Goal: Task Accomplishment & Management: Manage account settings

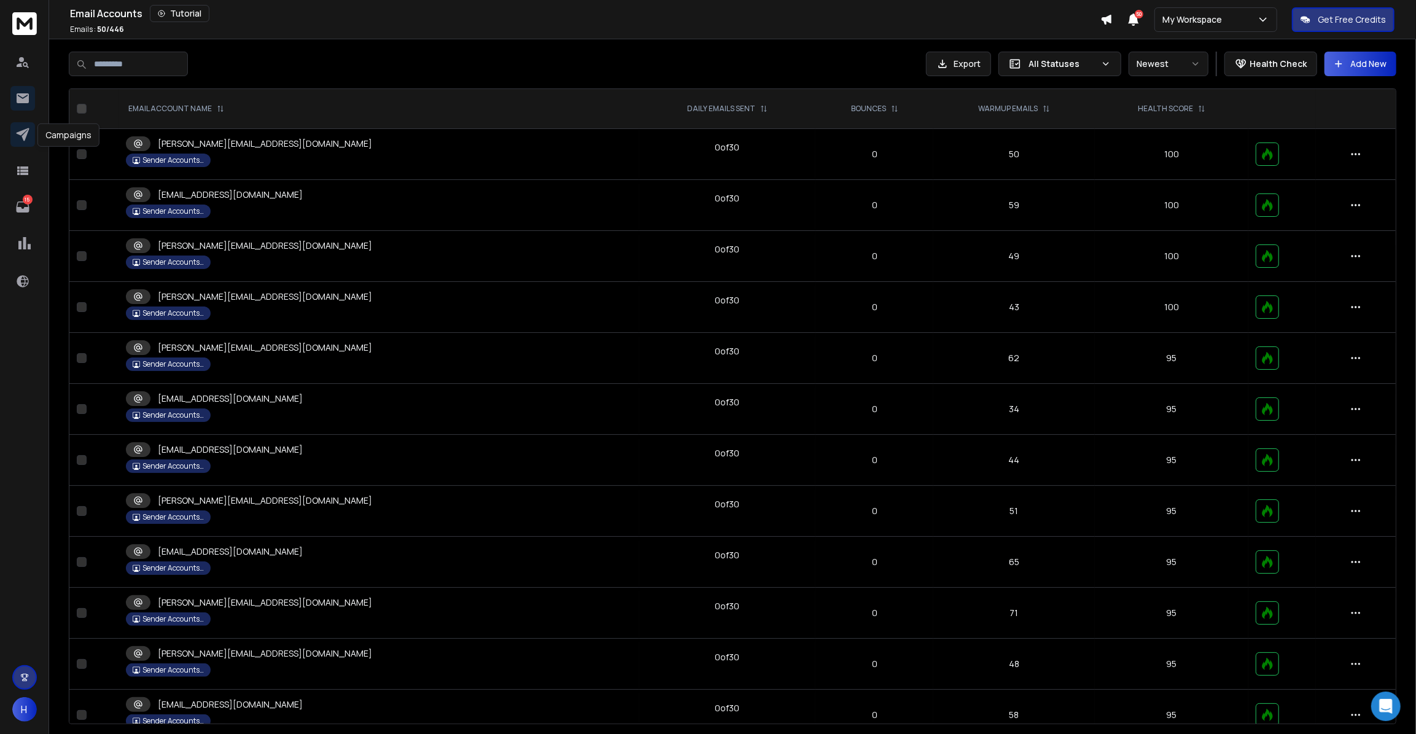
click at [20, 133] on icon at bounding box center [22, 134] width 13 height 13
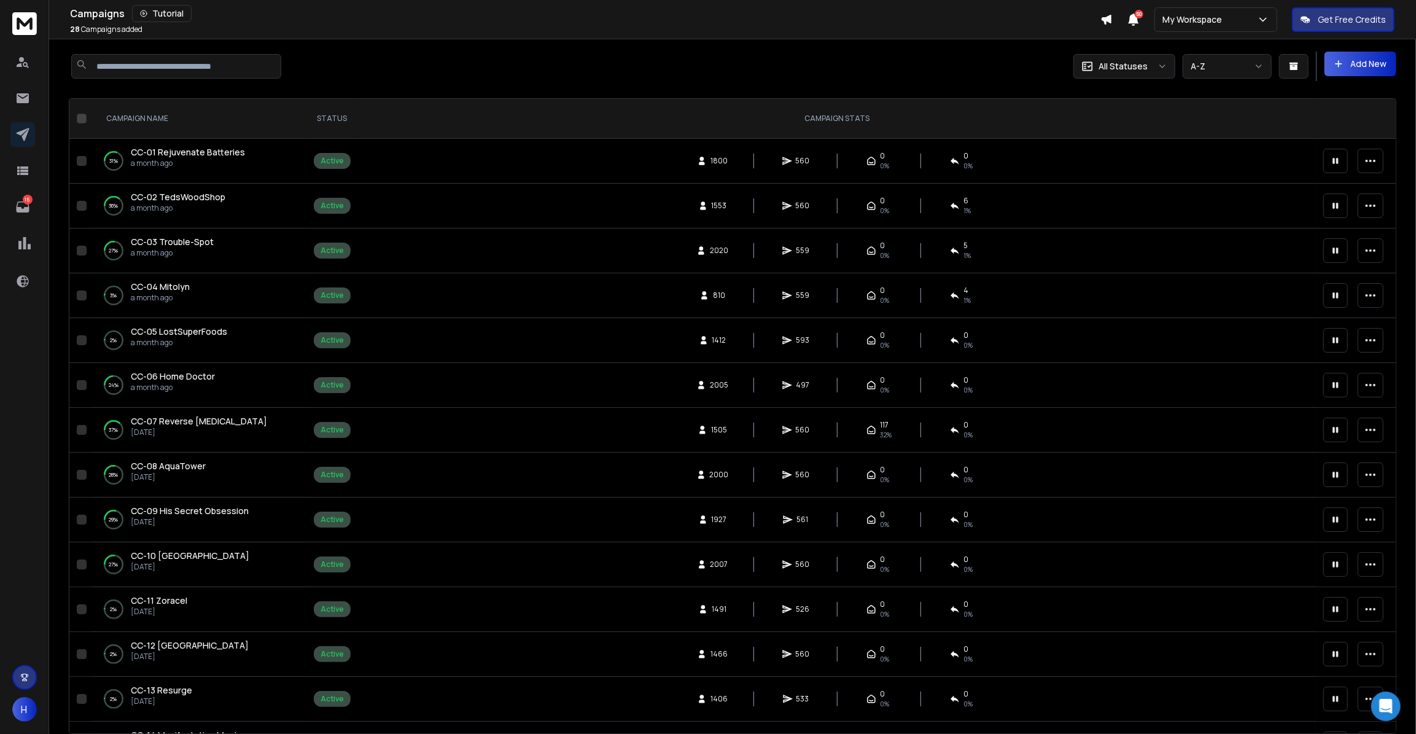
click at [176, 156] on span "CC-01 Rejuvenate Batteries" at bounding box center [188, 152] width 114 height 12
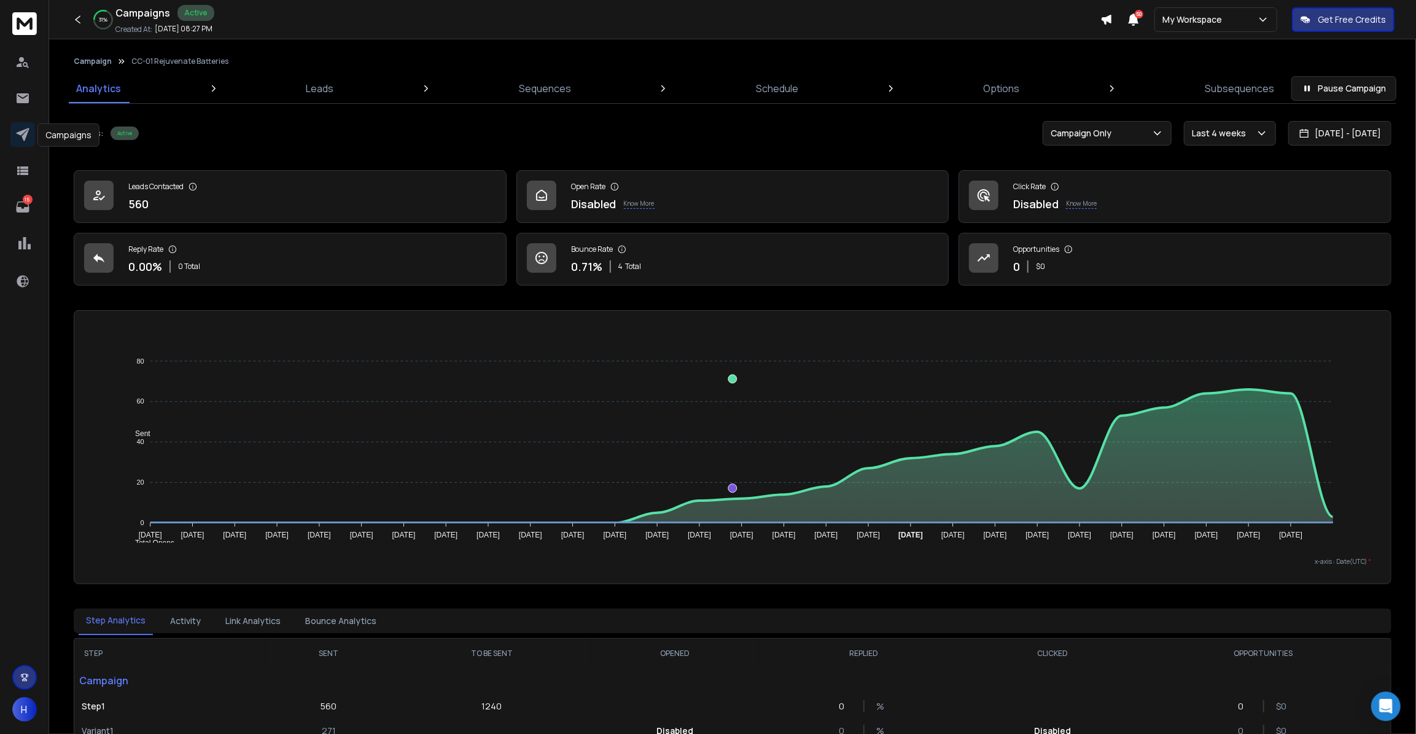
click at [21, 138] on icon at bounding box center [22, 134] width 15 height 15
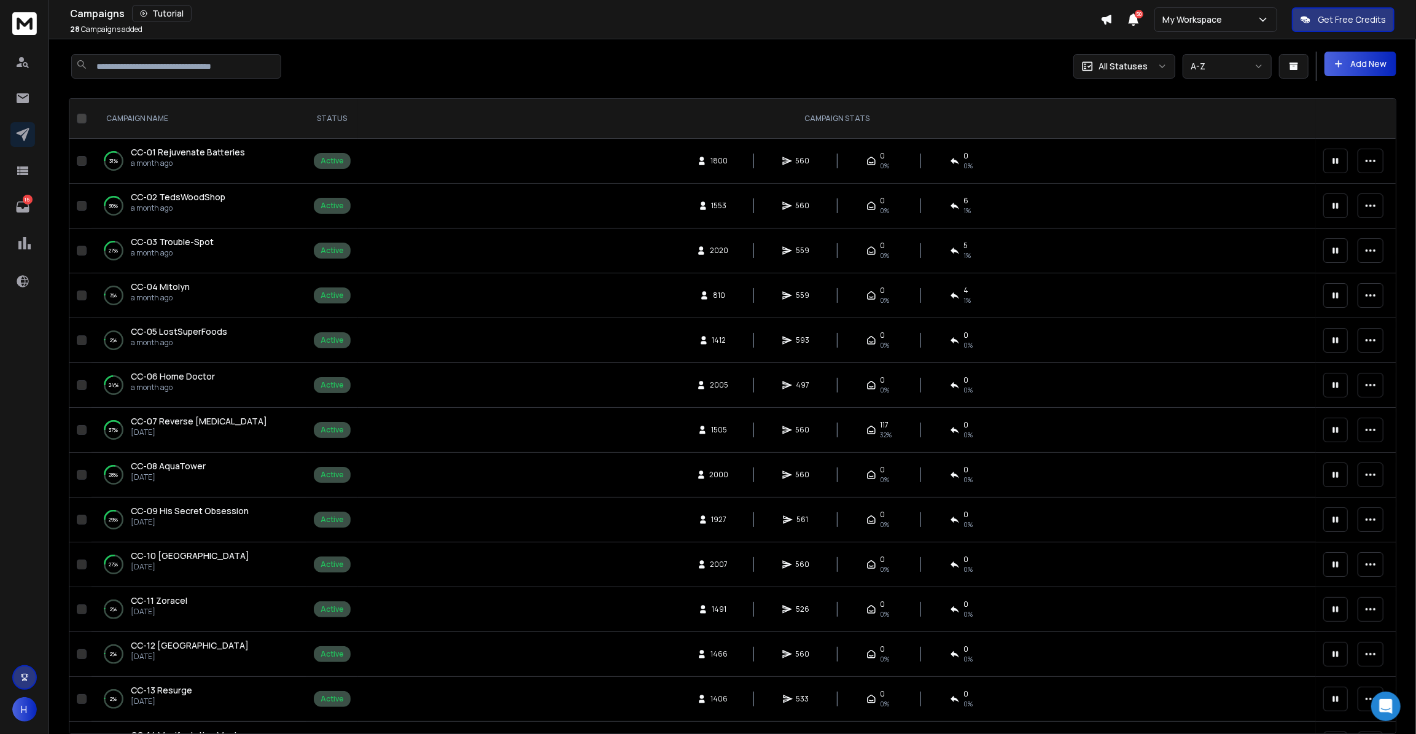
click at [184, 201] on span "CC-02 TedsWoodShop" at bounding box center [178, 197] width 95 height 12
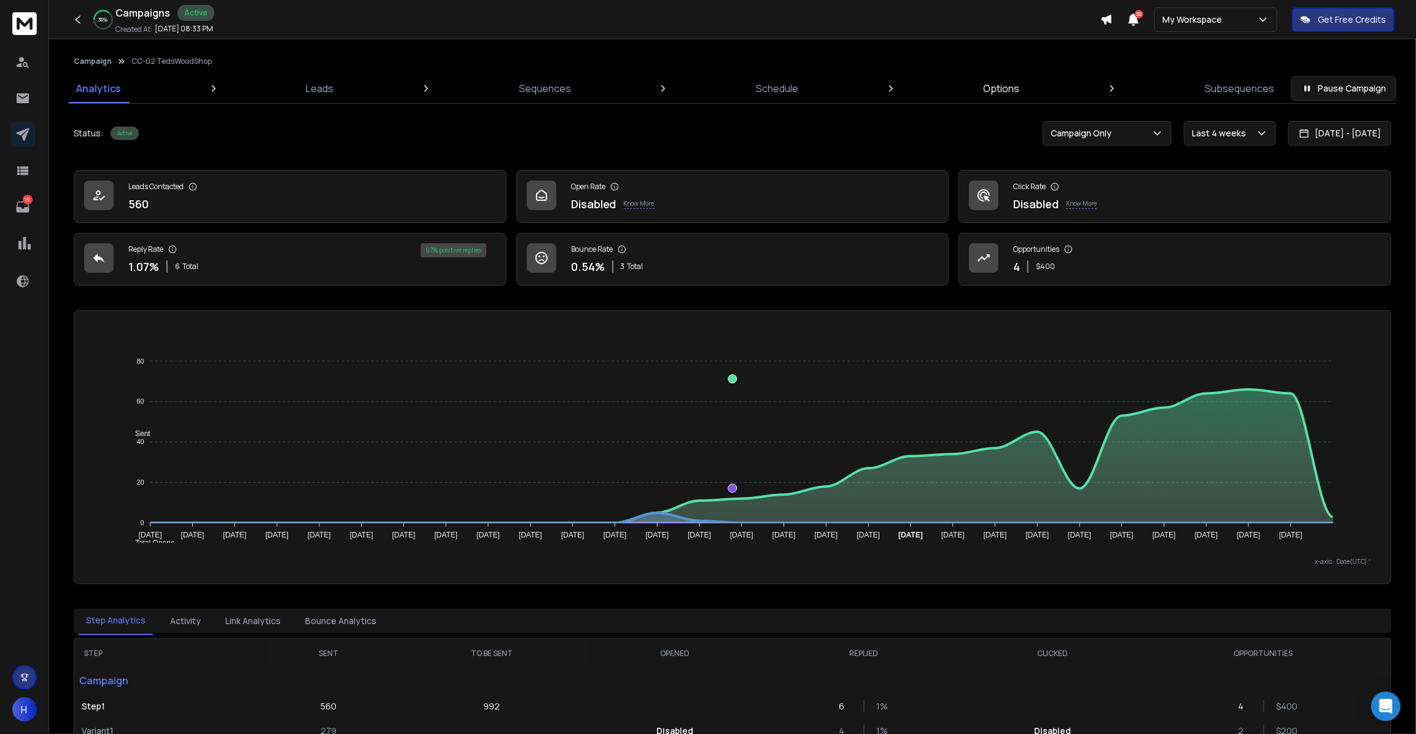
click at [1020, 87] on p "Options" at bounding box center [1002, 88] width 36 height 15
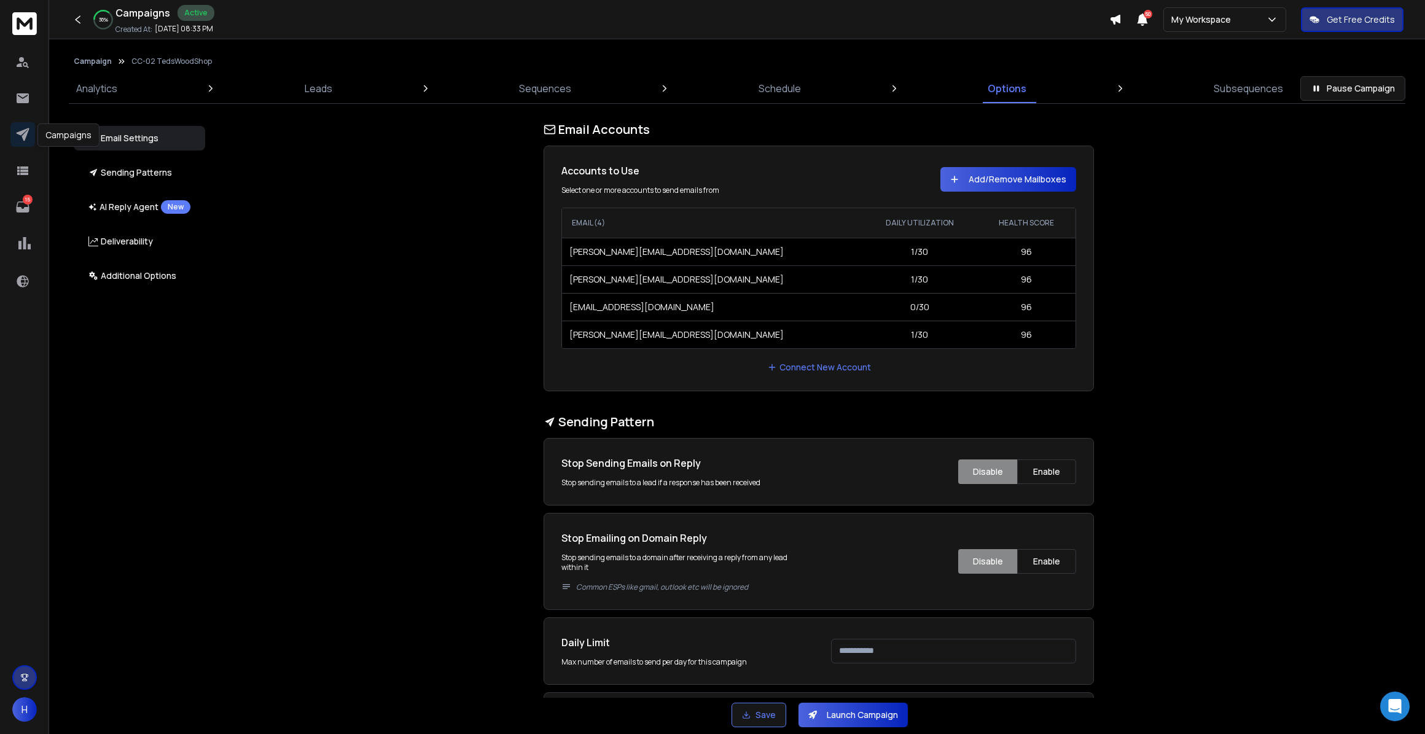
click at [21, 137] on icon at bounding box center [22, 134] width 15 height 15
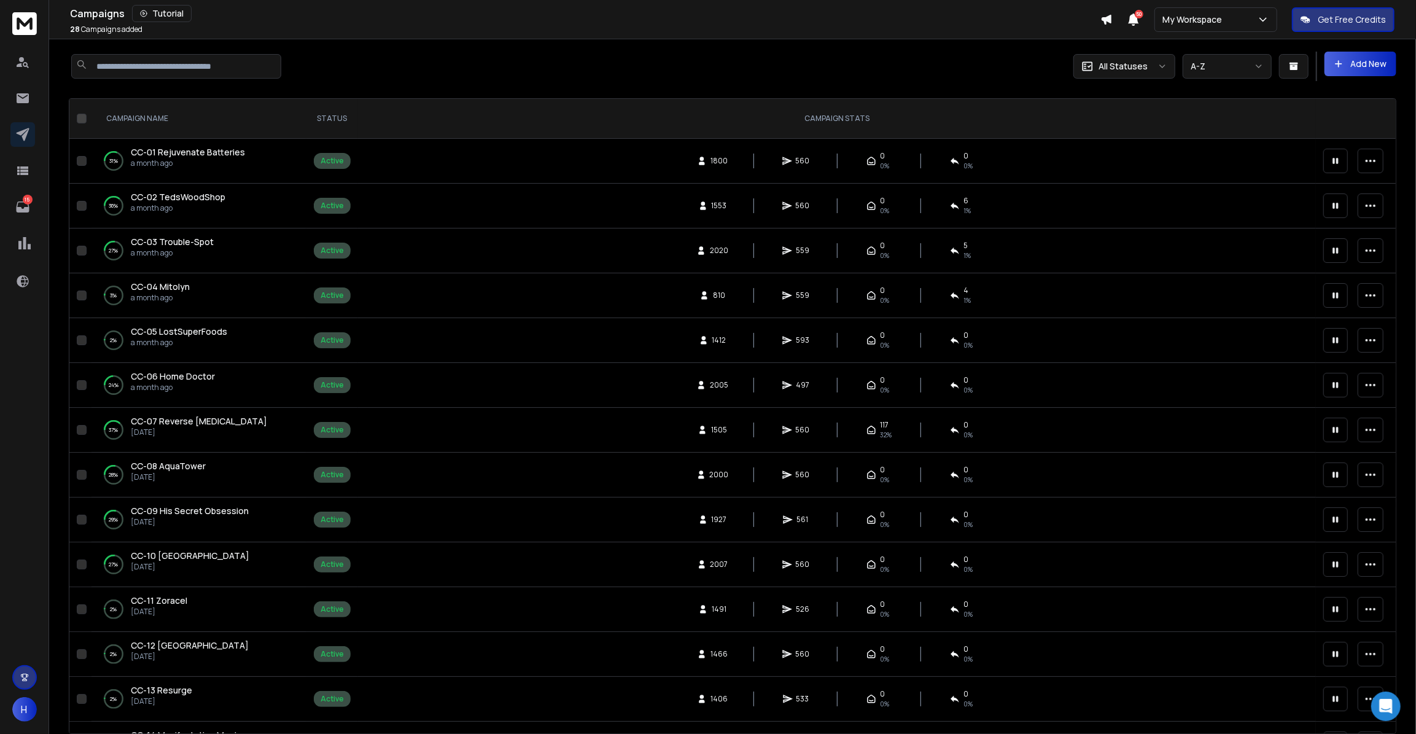
click at [185, 243] on span "CC-03 Trouble-Spot" at bounding box center [172, 242] width 83 height 12
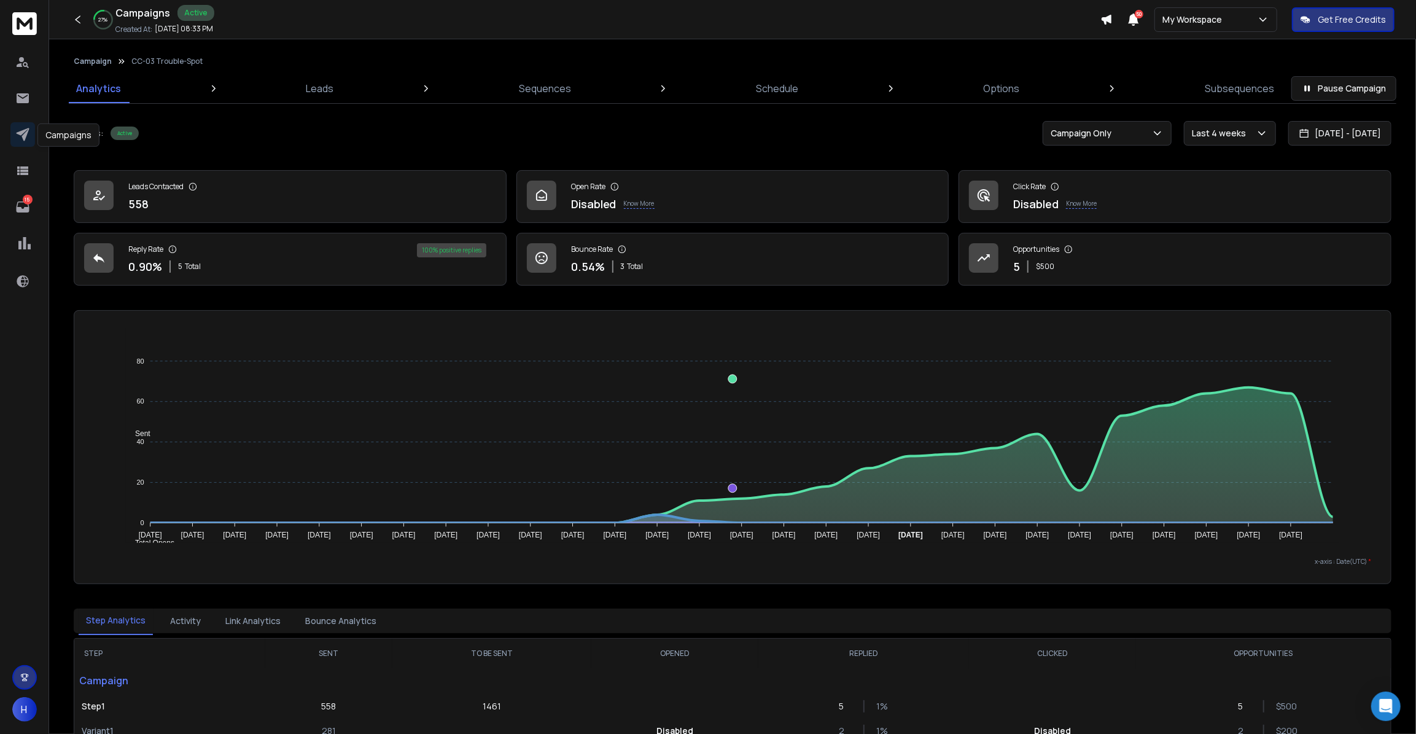
click at [27, 130] on icon at bounding box center [22, 134] width 15 height 15
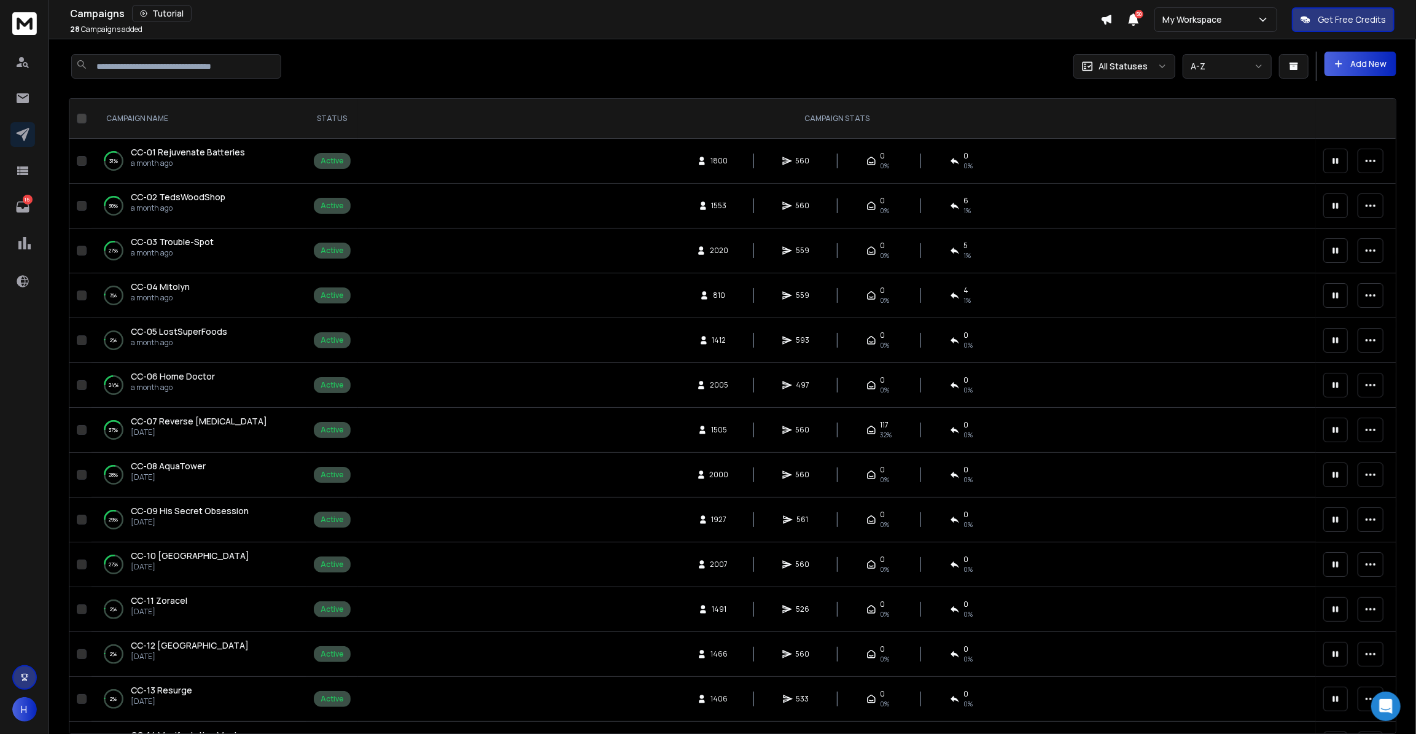
click at [162, 289] on span "CC-04 Mitolyn" at bounding box center [160, 287] width 59 height 12
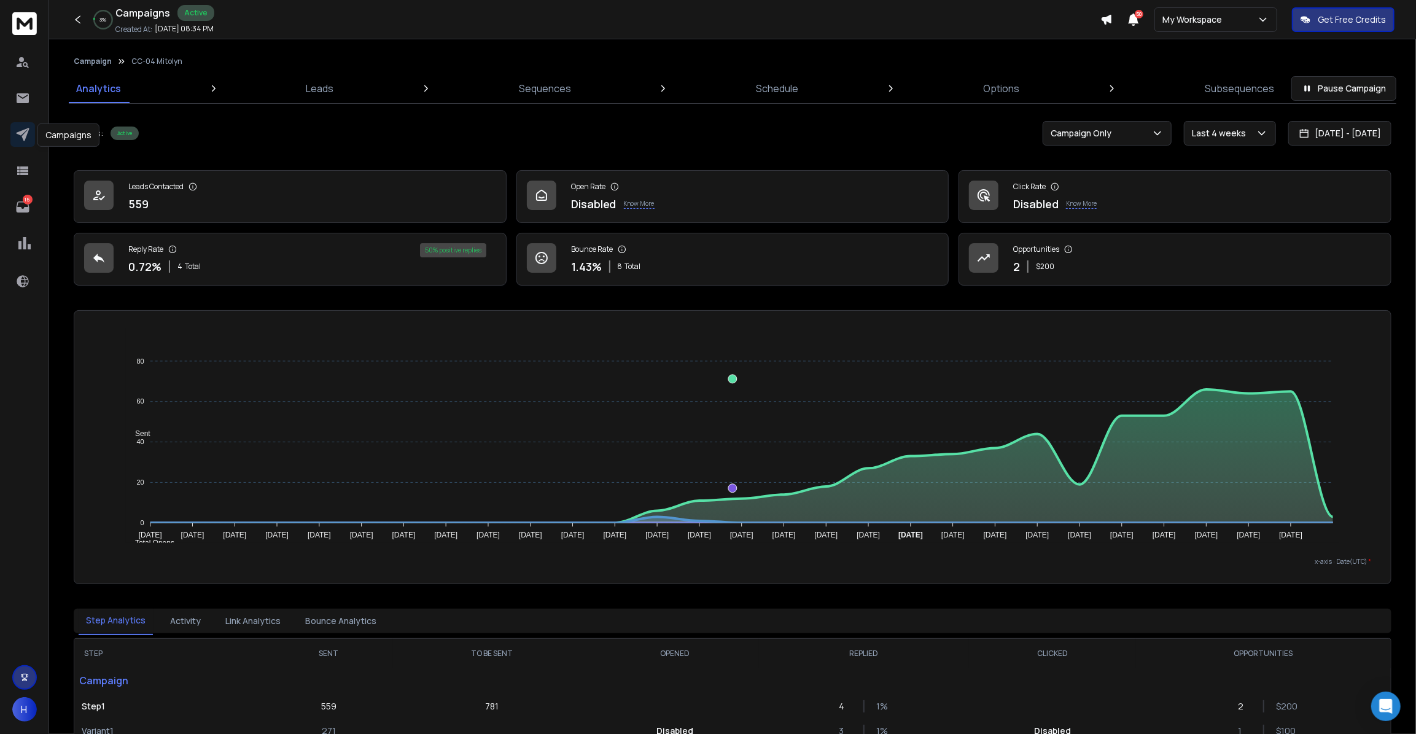
click at [21, 133] on icon at bounding box center [22, 134] width 13 height 13
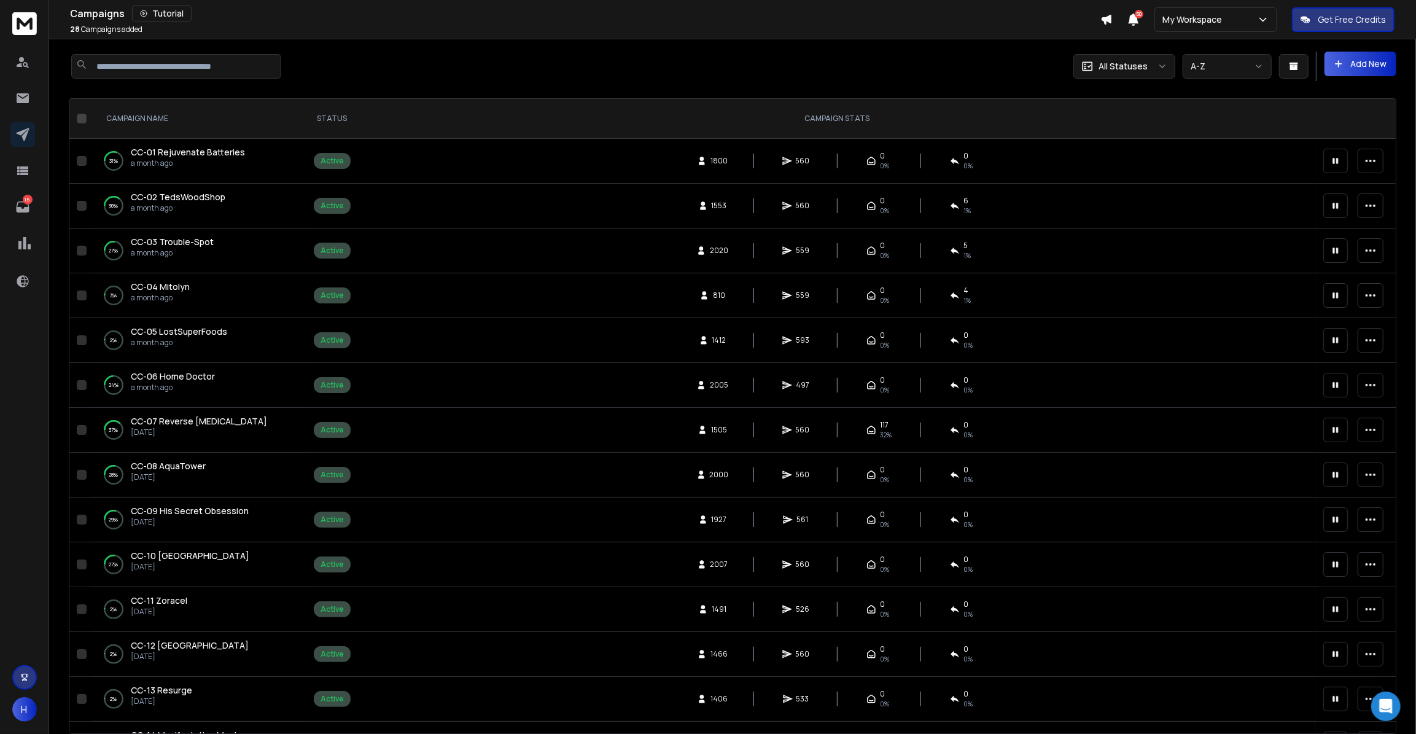
click at [167, 284] on span "CC-04 Mitolyn" at bounding box center [160, 287] width 59 height 12
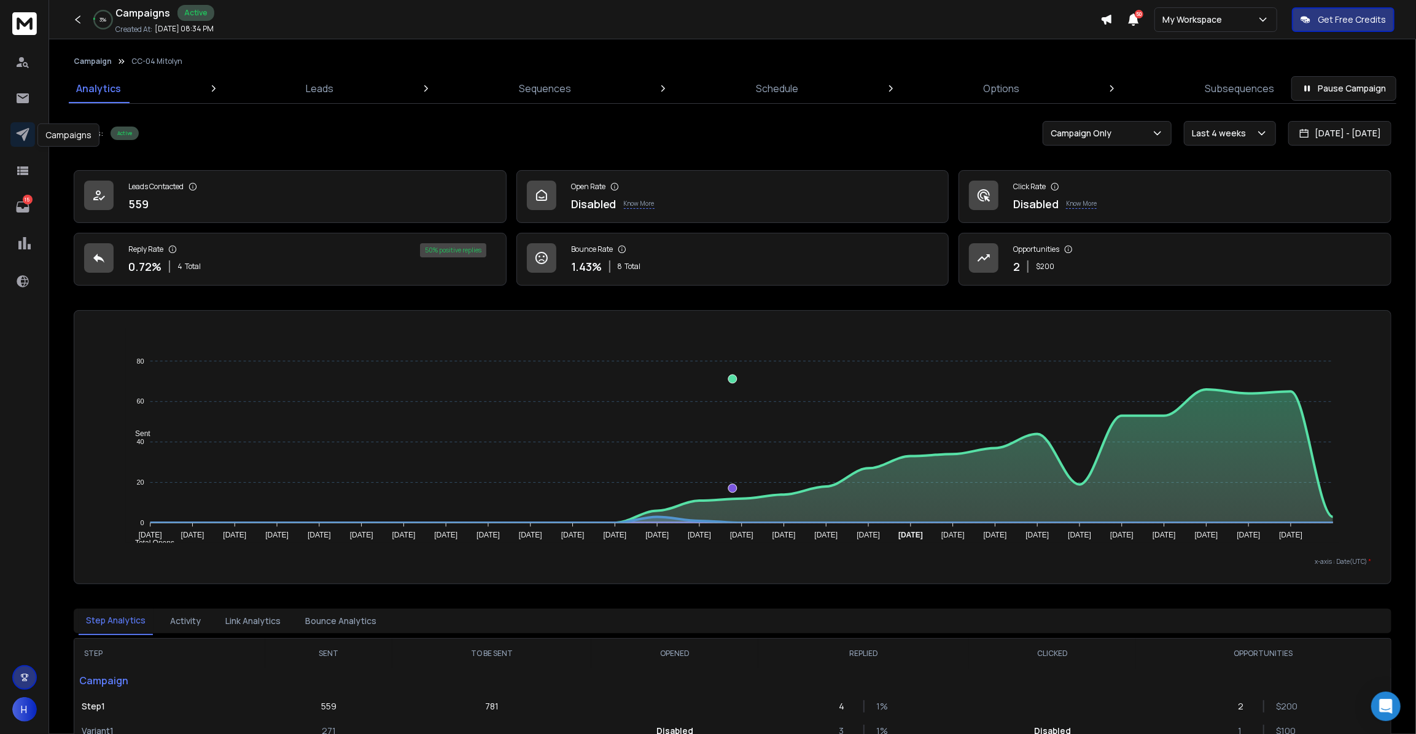
click at [25, 138] on icon at bounding box center [22, 134] width 13 height 13
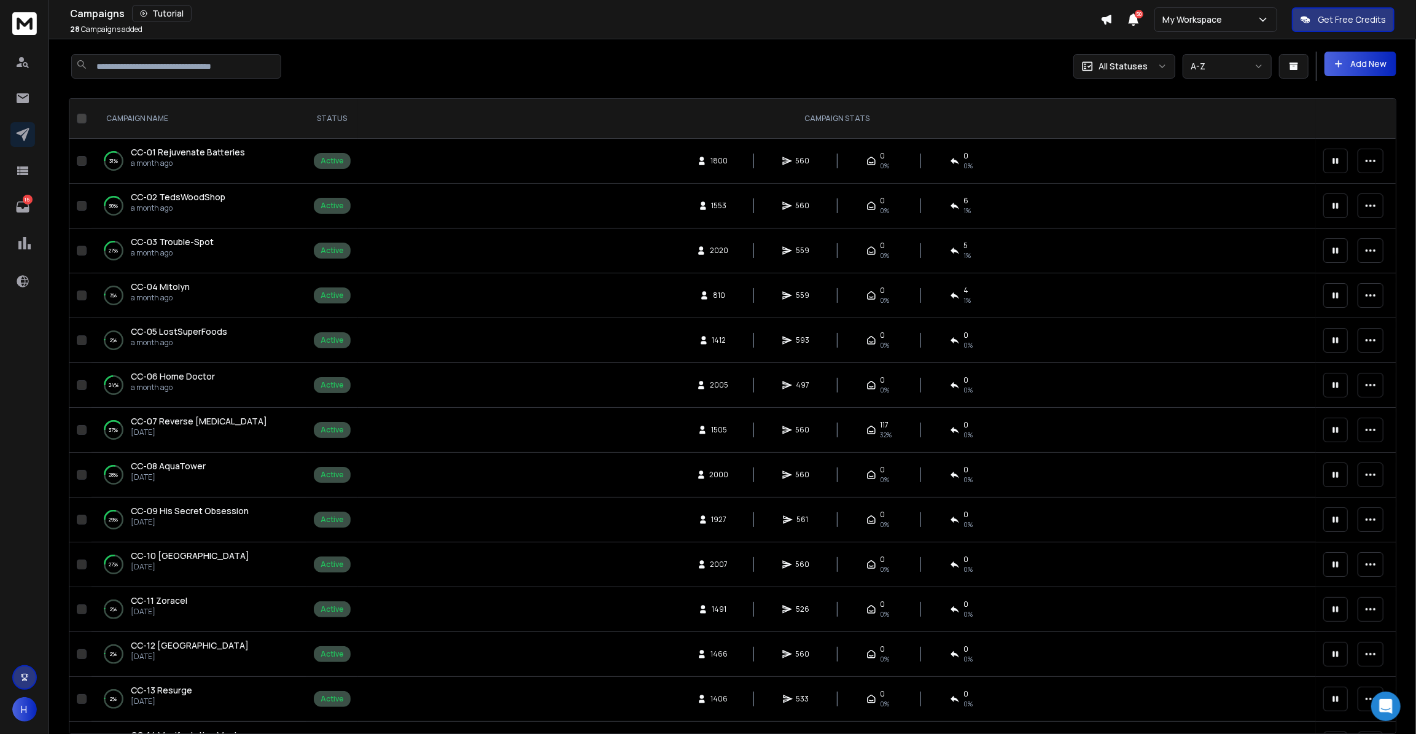
click at [158, 334] on span "CC-05 LostSuperFoods" at bounding box center [179, 332] width 96 height 12
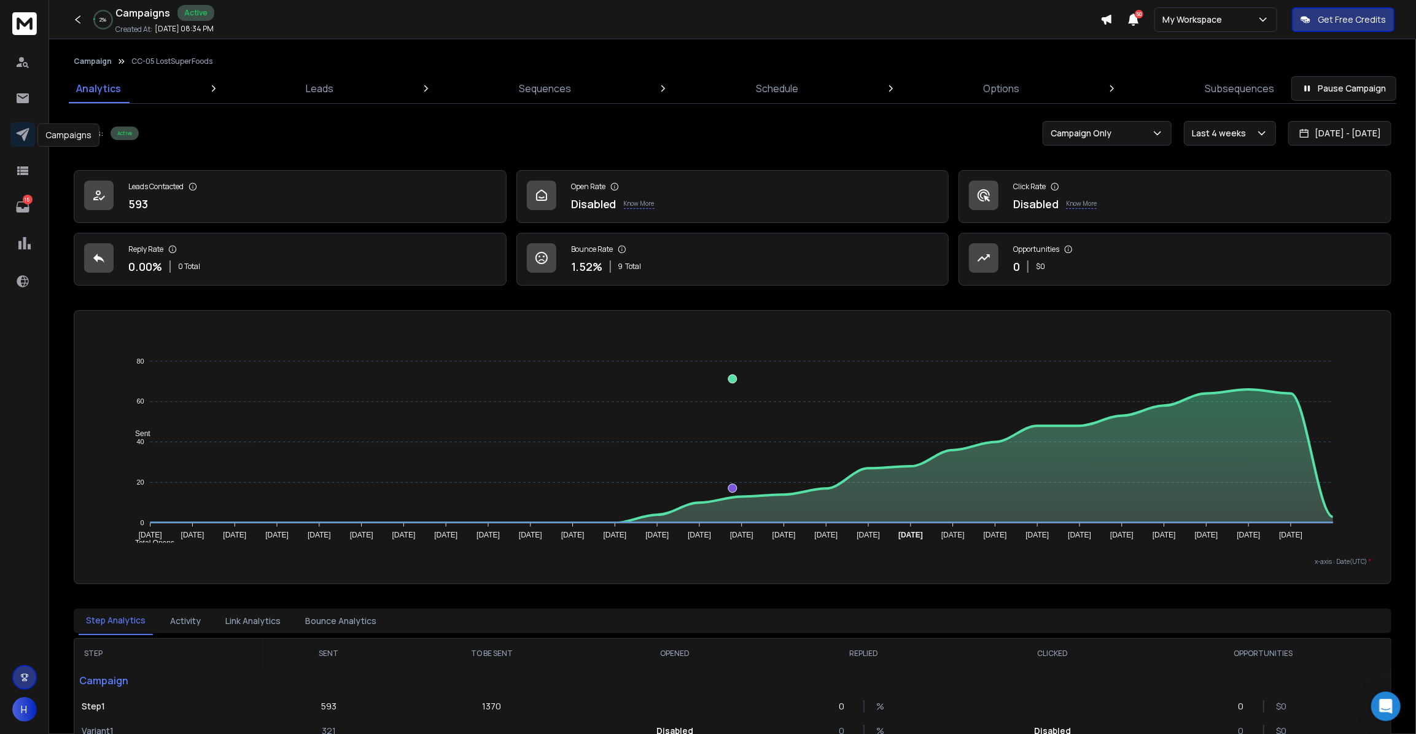
click at [21, 136] on icon at bounding box center [22, 134] width 13 height 13
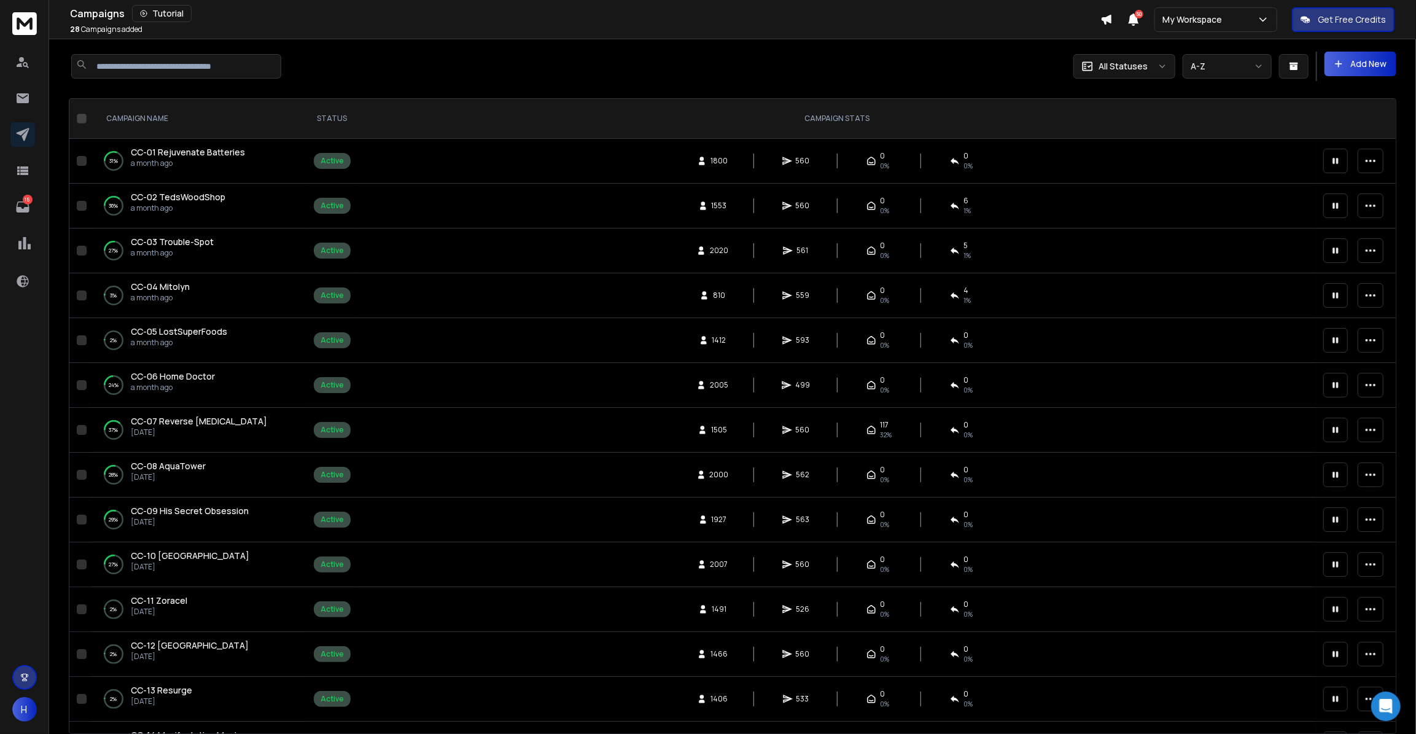
click at [161, 386] on p "a month ago" at bounding box center [173, 388] width 84 height 10
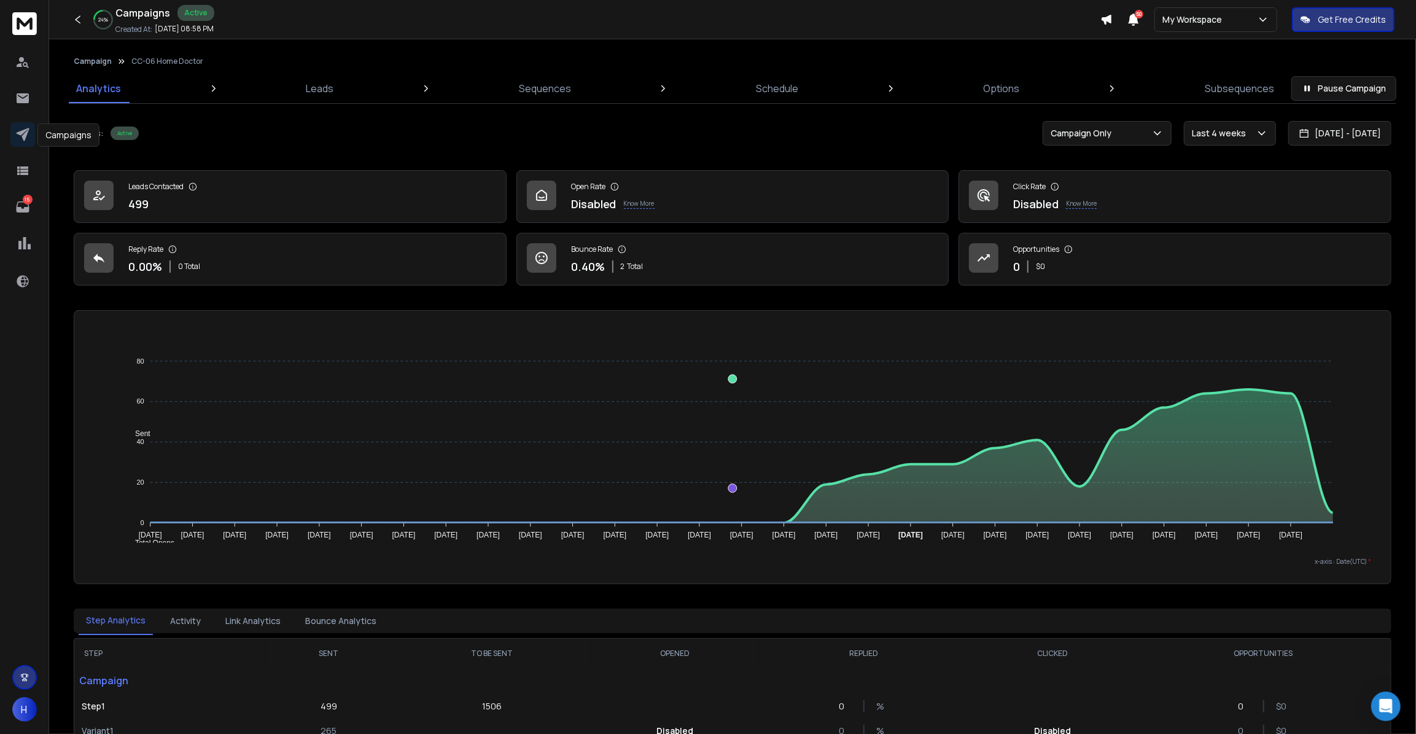
click at [25, 136] on icon at bounding box center [22, 134] width 13 height 13
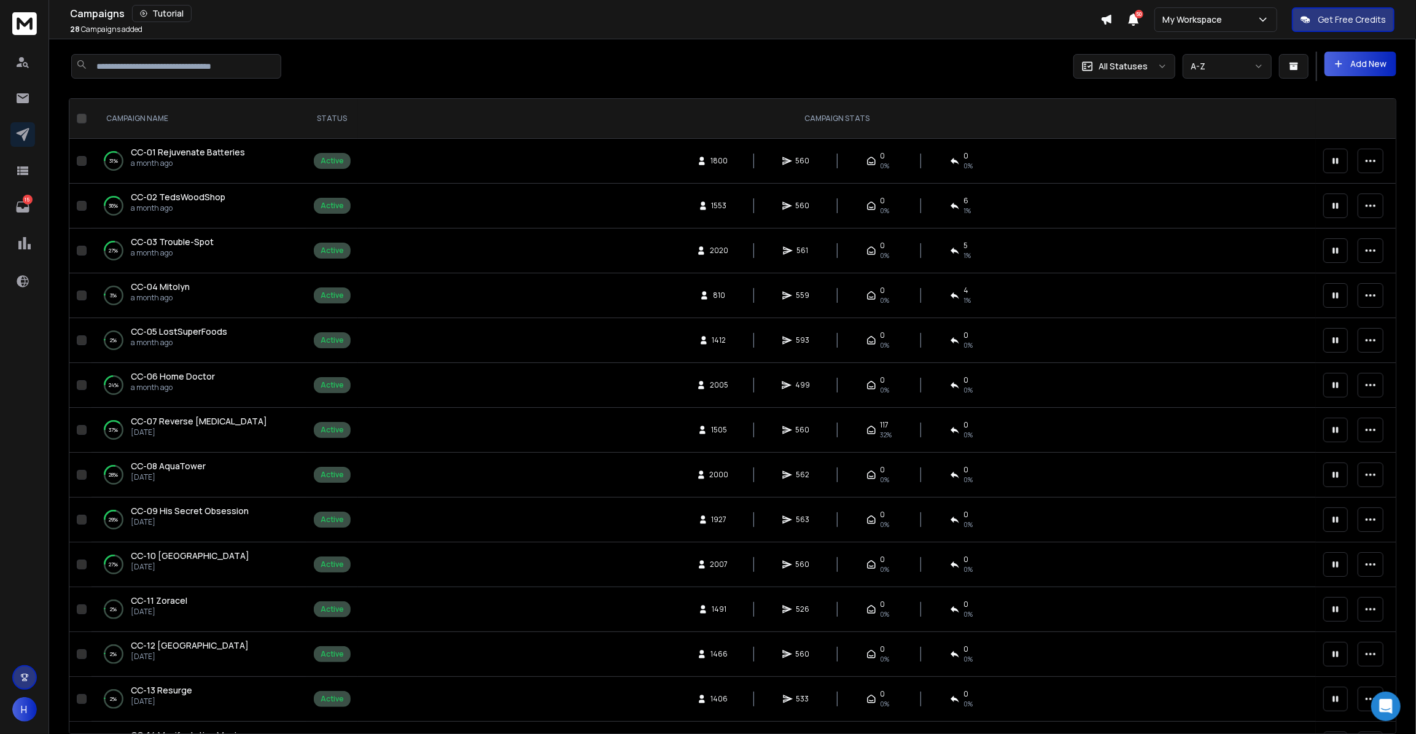
click at [153, 386] on p "a month ago" at bounding box center [173, 388] width 84 height 10
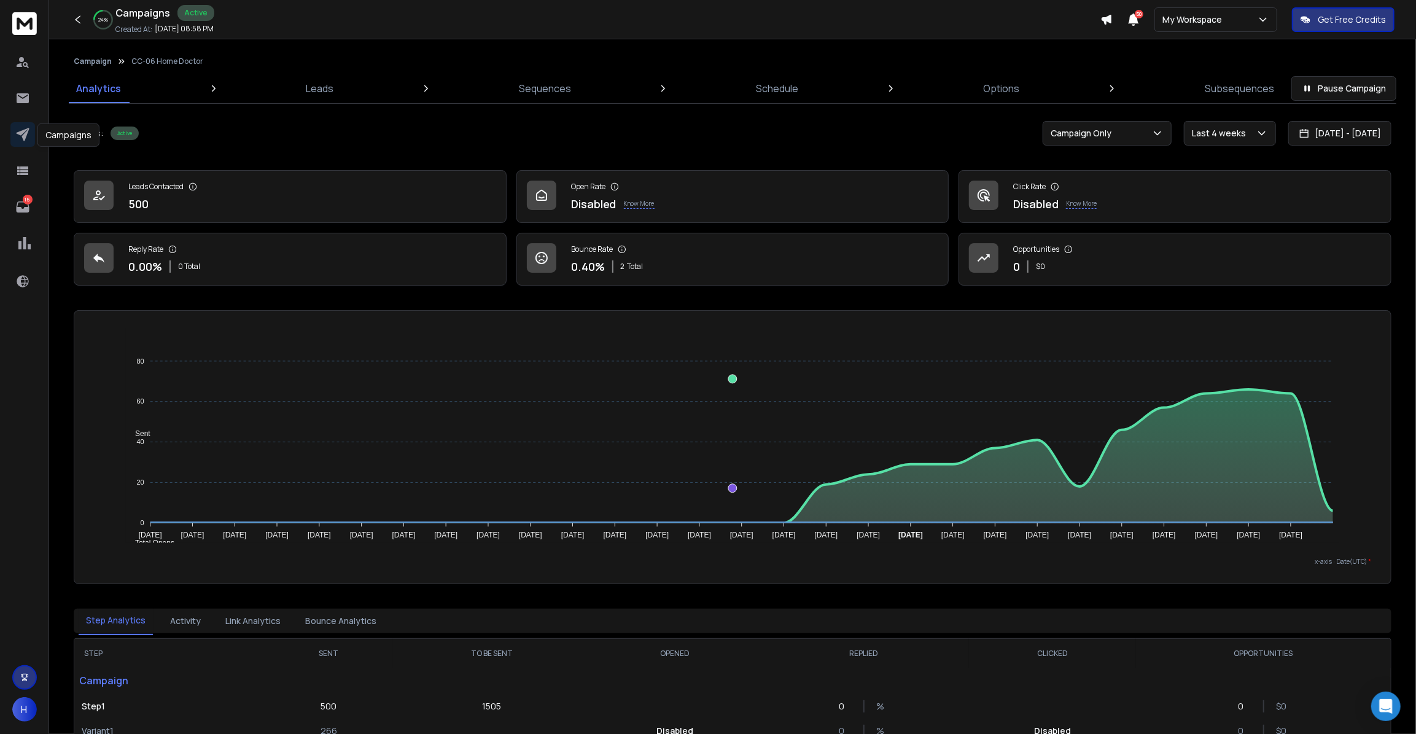
click at [23, 144] on link at bounding box center [22, 134] width 25 height 25
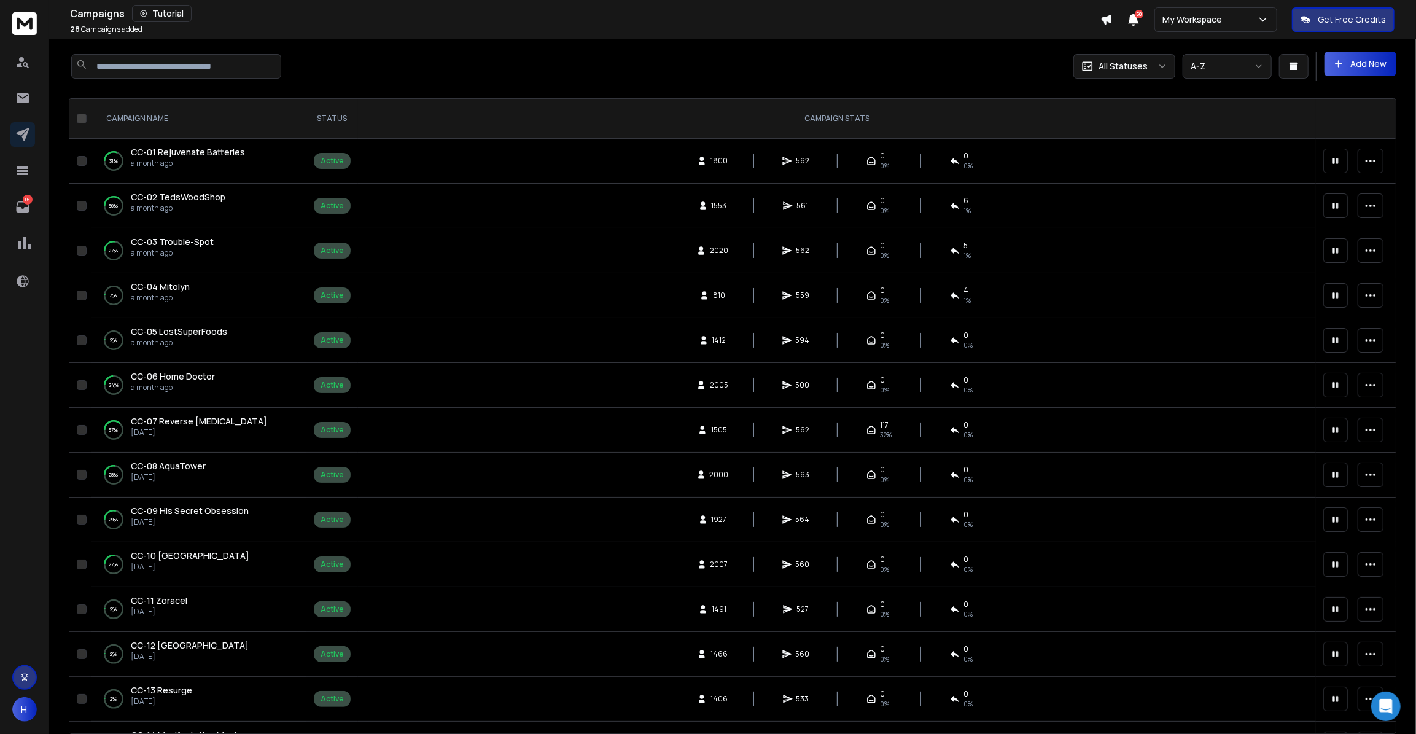
click at [192, 424] on span "CC-07 Reverse [MEDICAL_DATA]" at bounding box center [199, 421] width 136 height 12
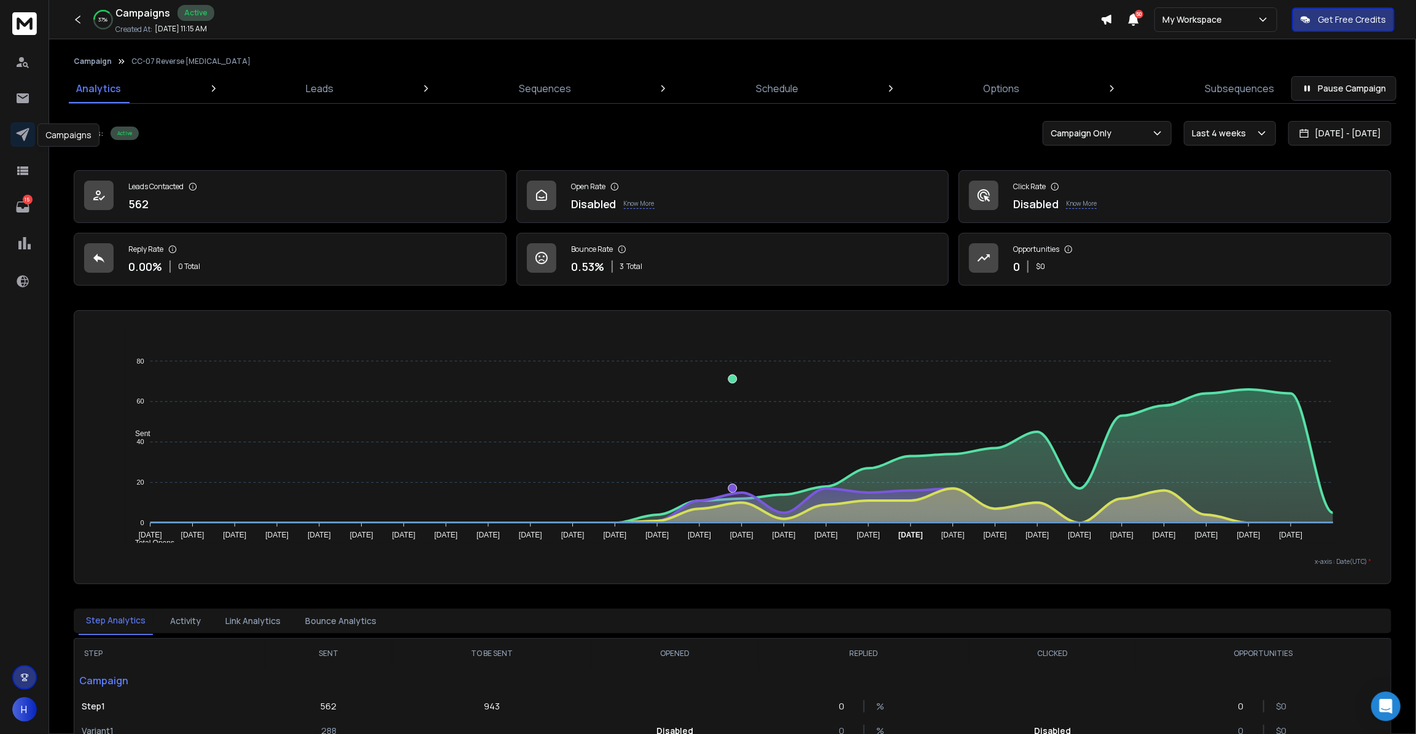
click at [22, 135] on icon at bounding box center [22, 134] width 15 height 15
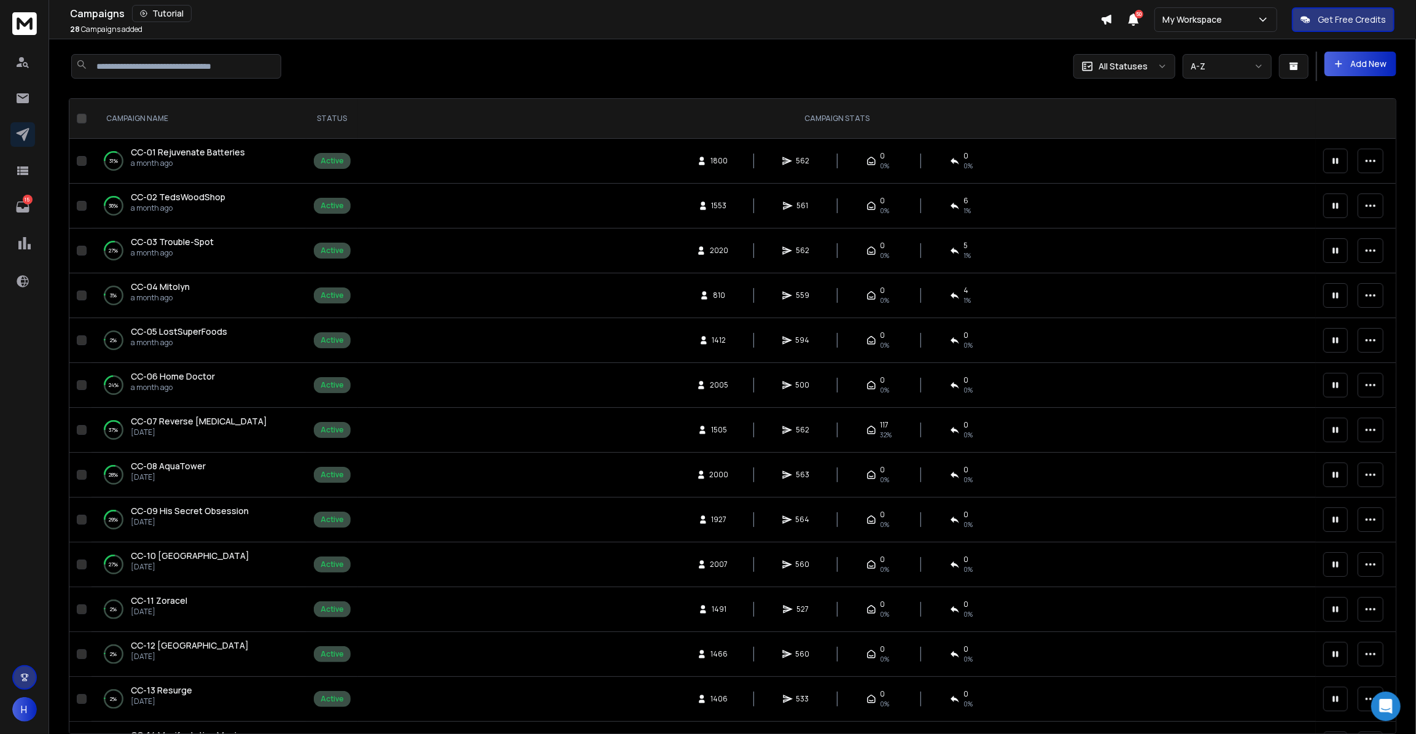
click at [186, 467] on span "CC-08 AquaTower" at bounding box center [168, 466] width 75 height 12
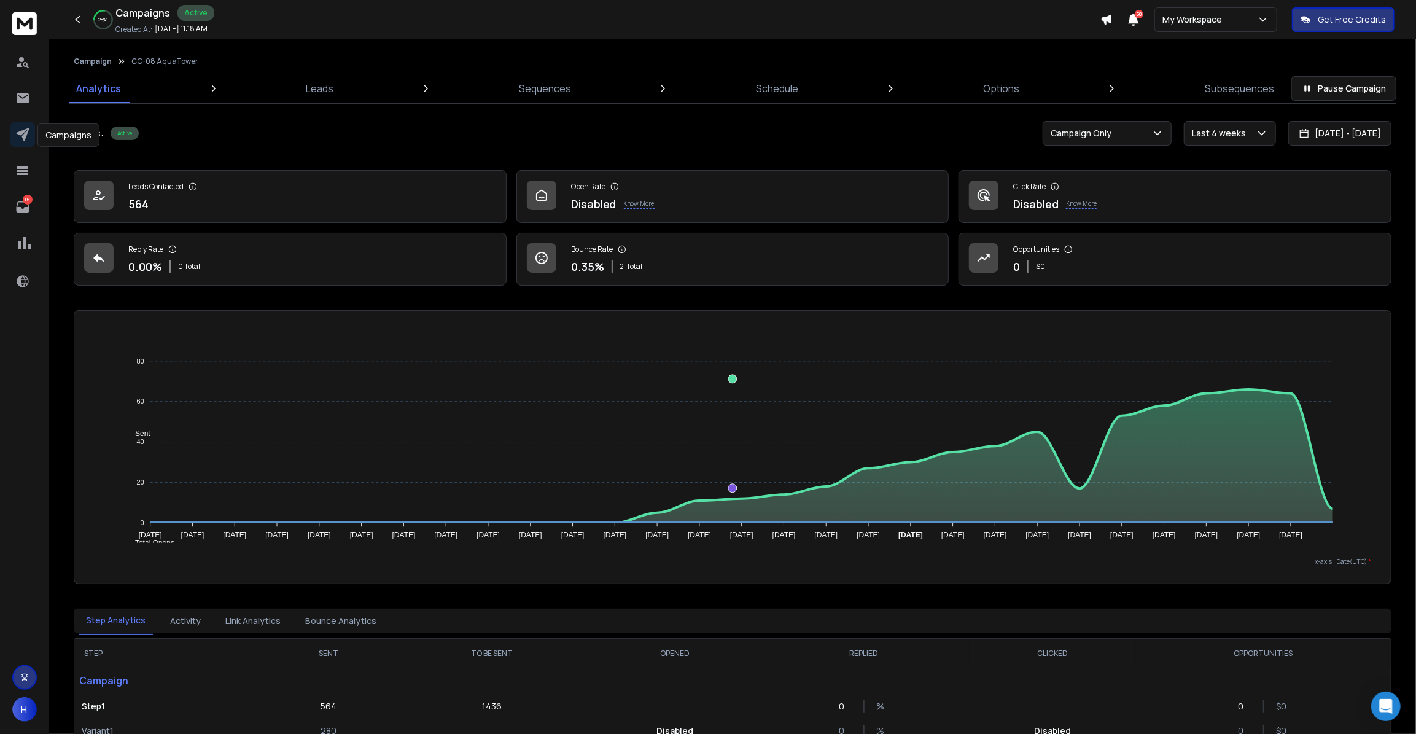
click at [21, 131] on icon at bounding box center [22, 134] width 13 height 13
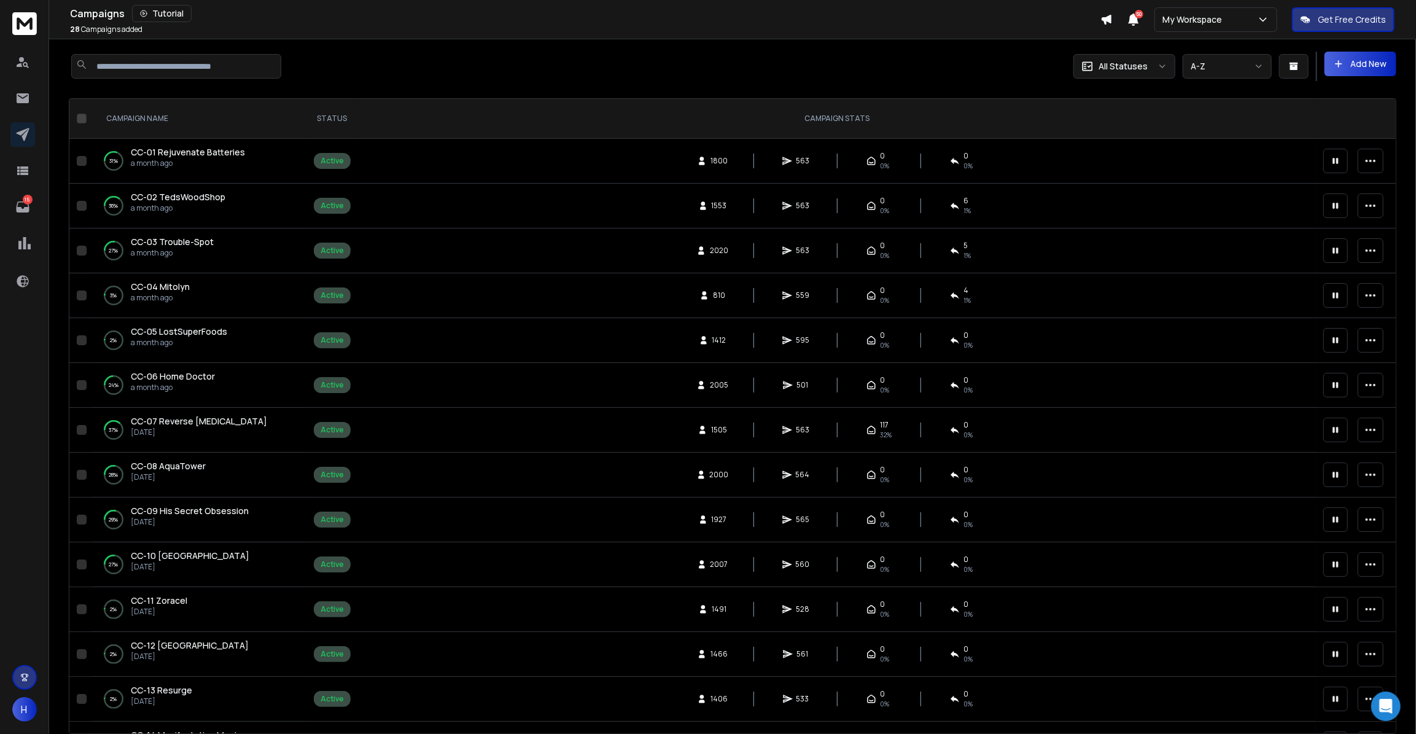
click at [157, 424] on span "CC-07 Reverse [MEDICAL_DATA]" at bounding box center [199, 421] width 136 height 12
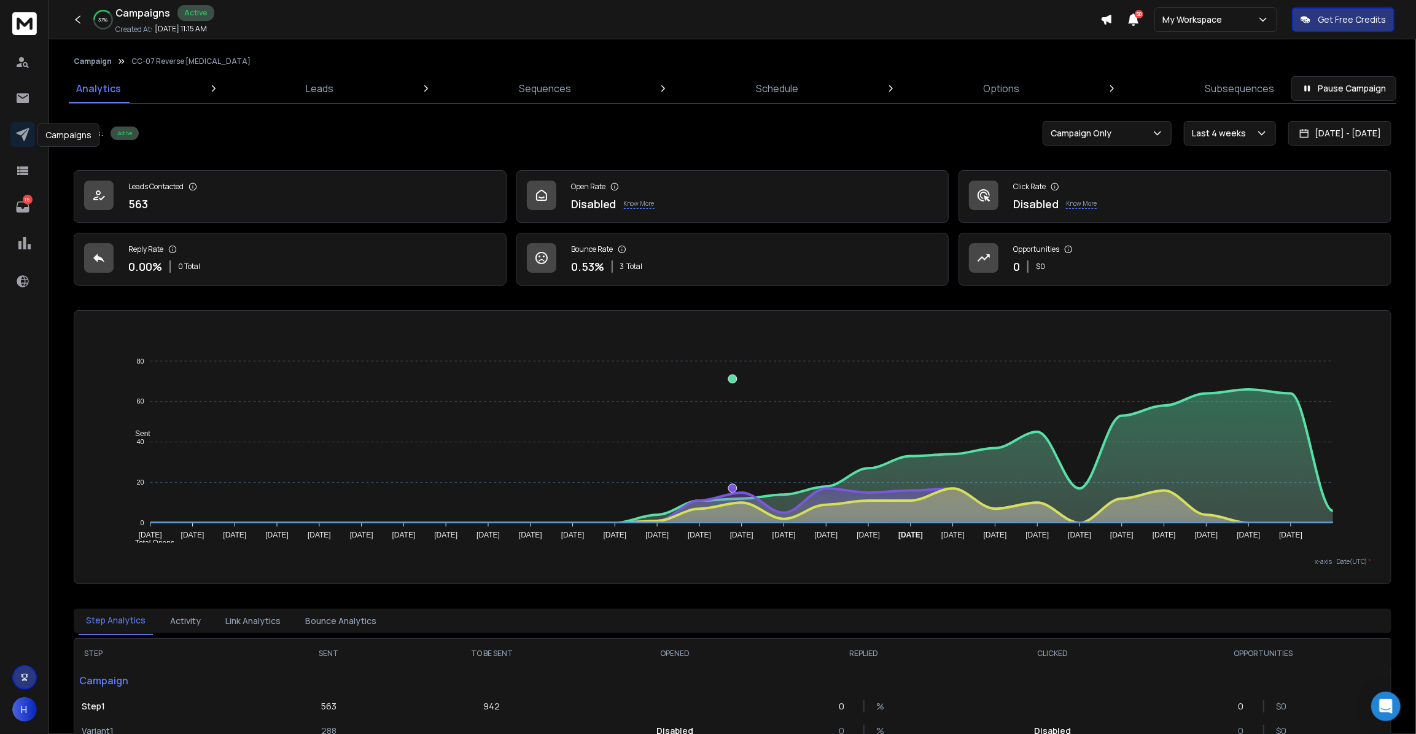
click at [22, 127] on link at bounding box center [22, 134] width 25 height 25
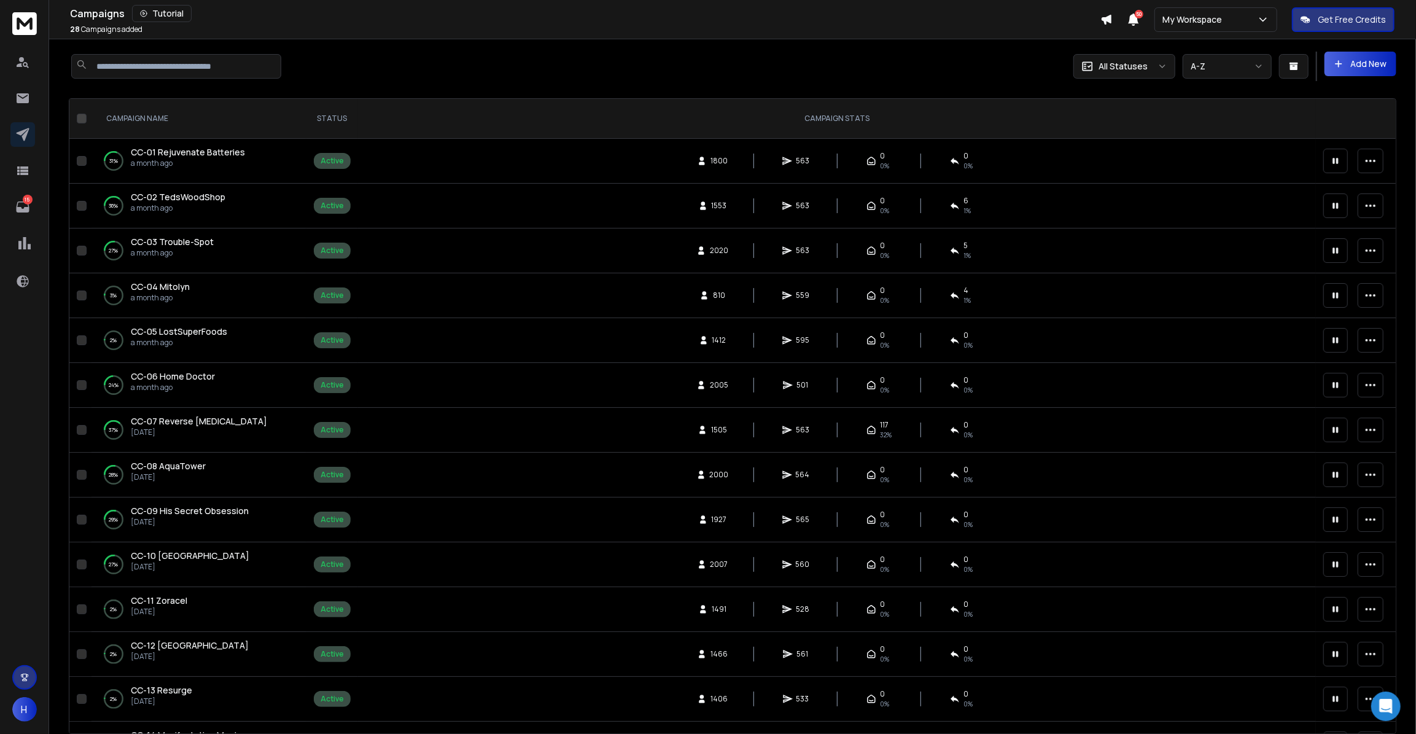
click at [174, 469] on span "CC-08 AquaTower" at bounding box center [168, 466] width 75 height 12
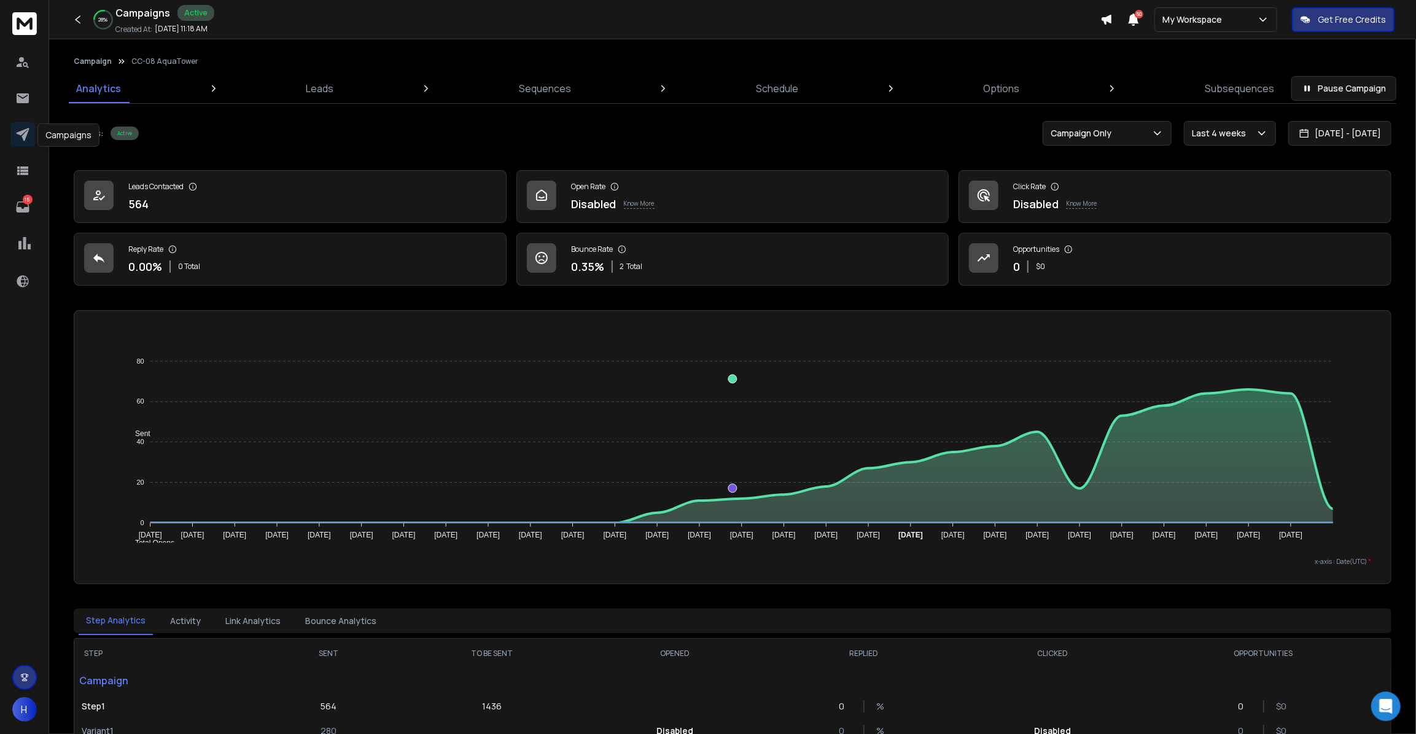
click at [21, 135] on icon at bounding box center [22, 134] width 15 height 15
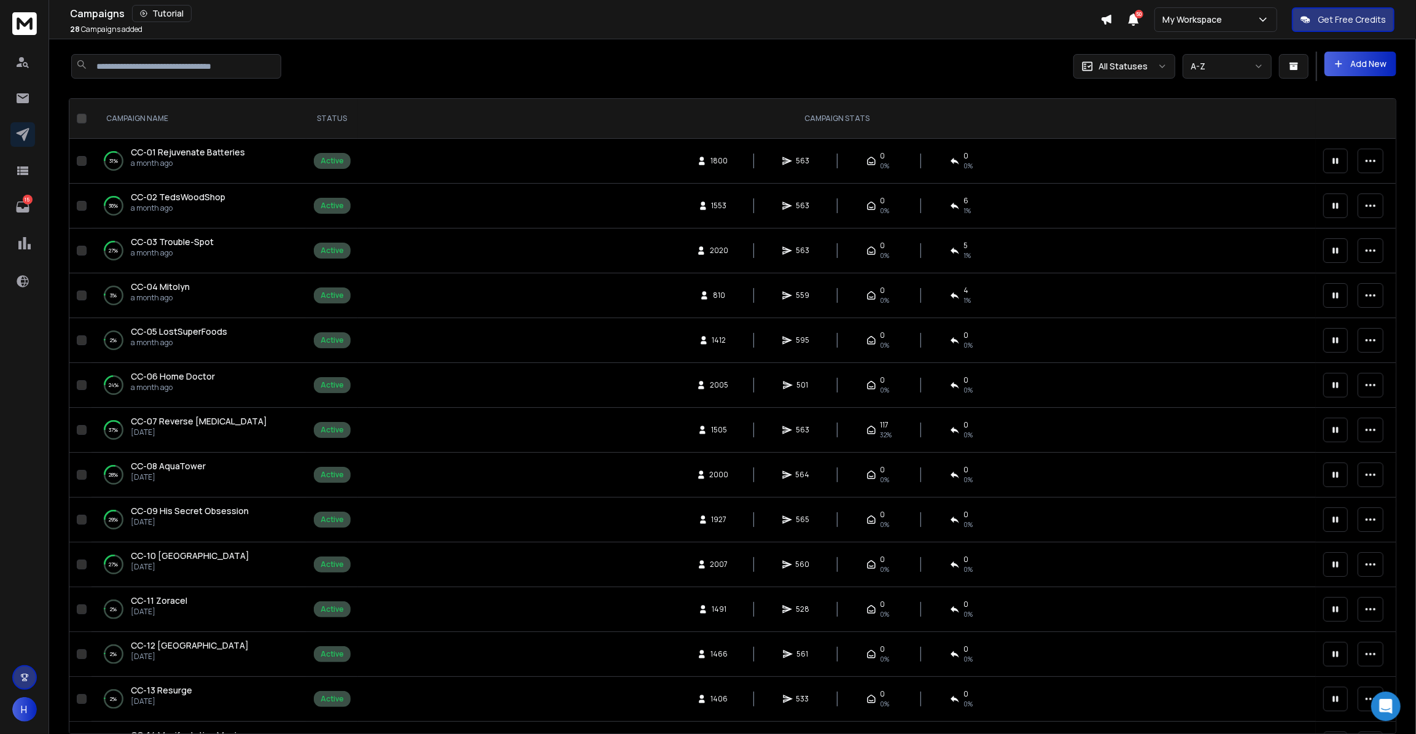
click at [168, 505] on span "CC-09 His Secret Obsession" at bounding box center [190, 511] width 118 height 12
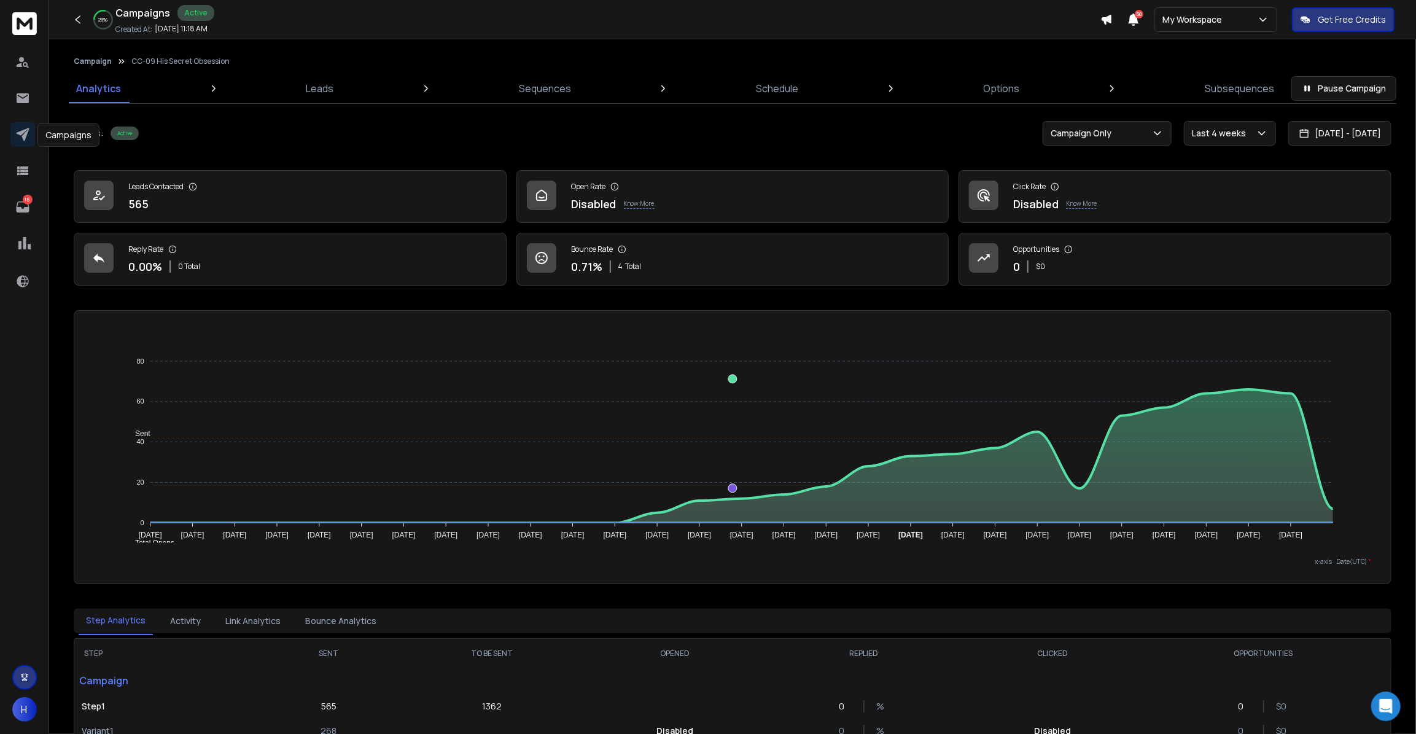
click at [24, 132] on icon at bounding box center [22, 134] width 13 height 13
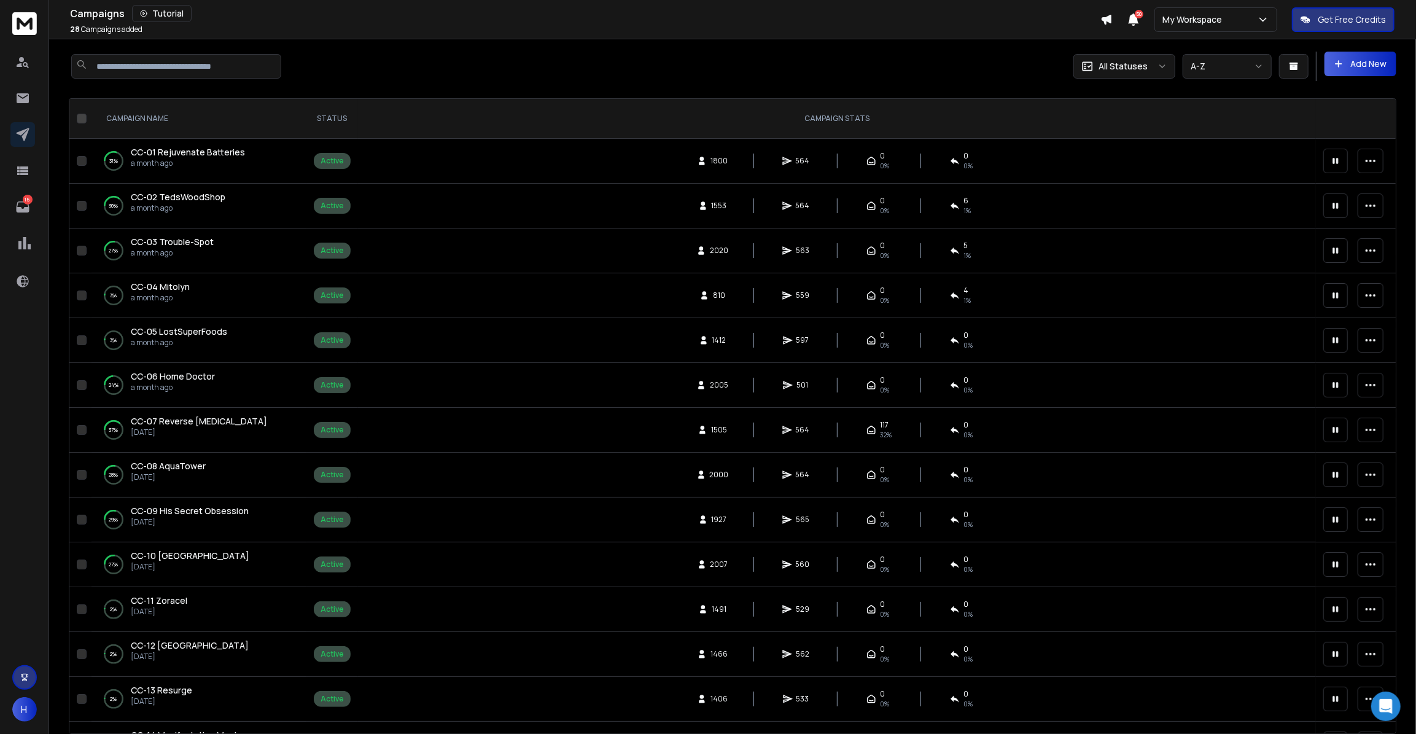
click at [165, 556] on span "CC-10 [GEOGRAPHIC_DATA]" at bounding box center [190, 556] width 119 height 12
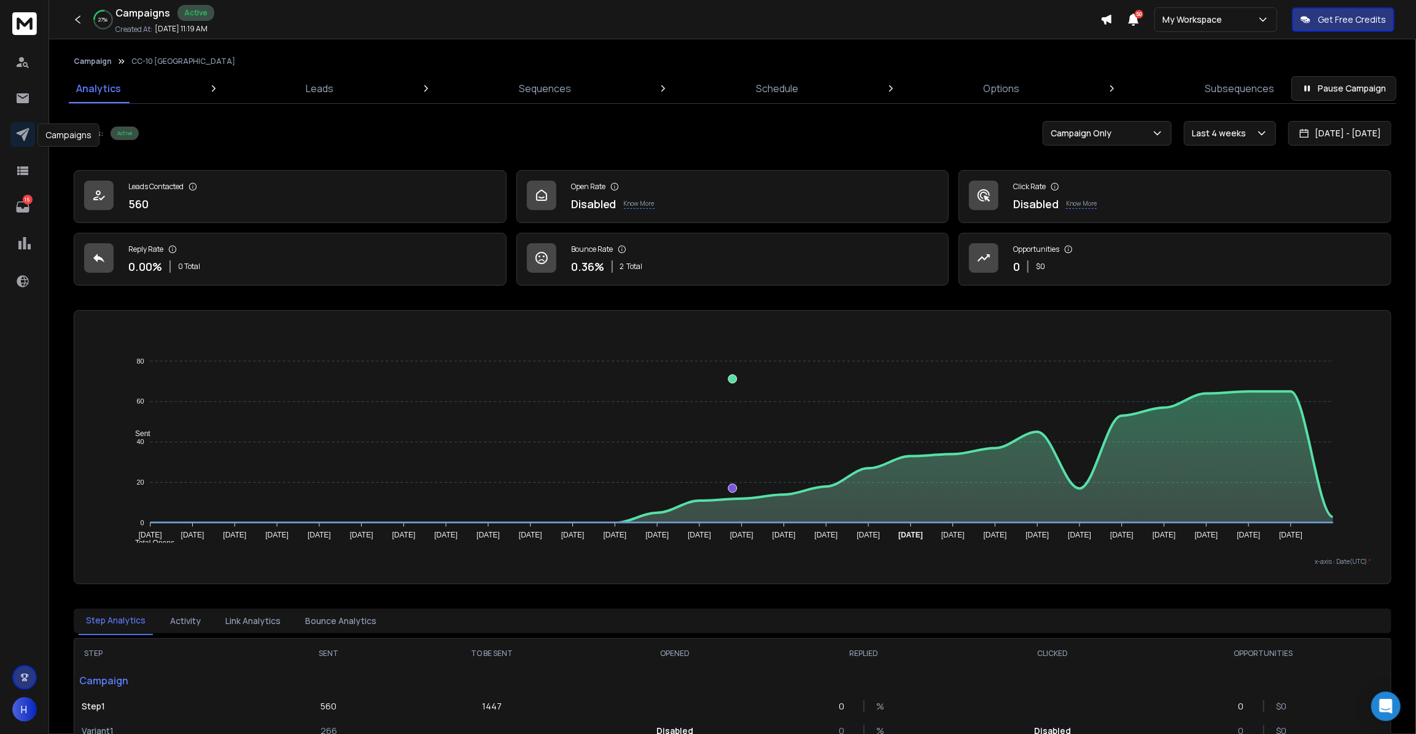
click at [29, 138] on icon at bounding box center [22, 134] width 15 height 15
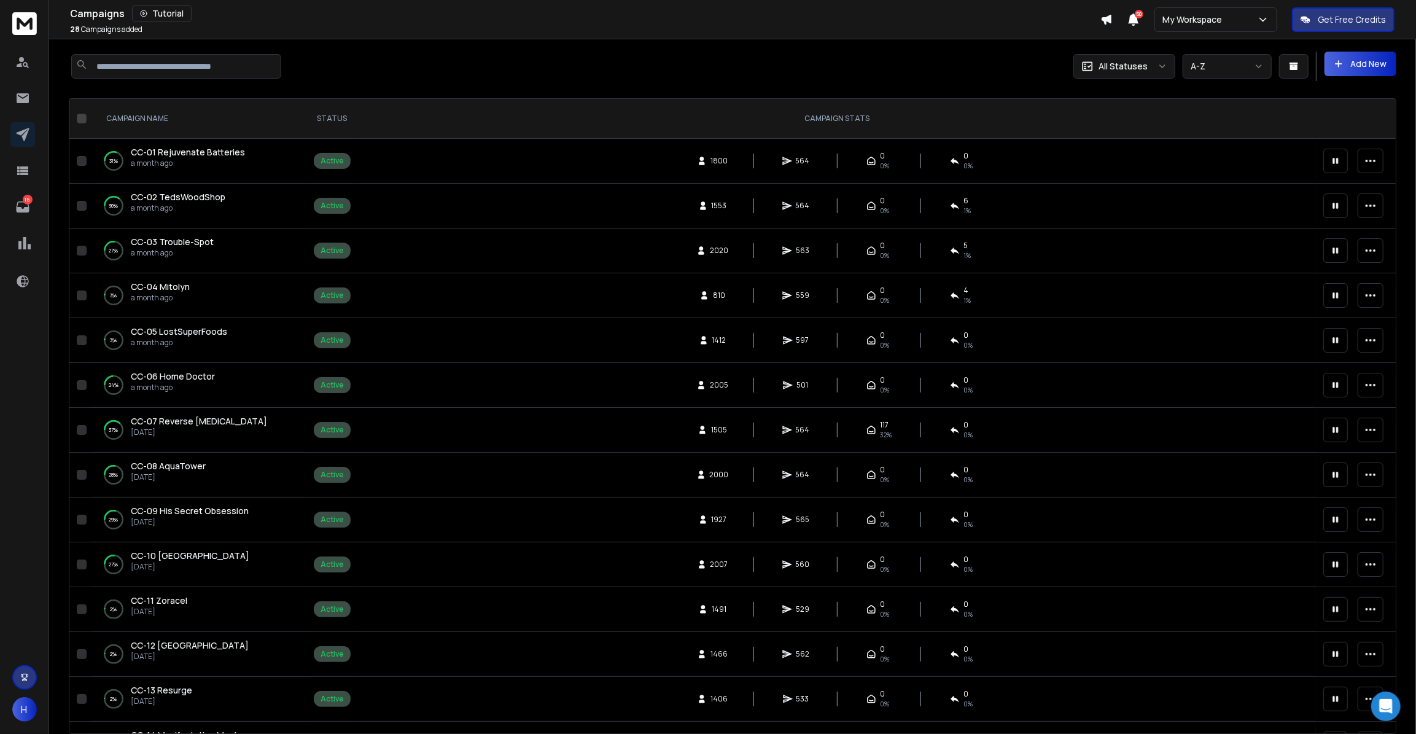
click at [204, 601] on div "2 % CC-11 Zoracel [DATE]" at bounding box center [199, 609] width 190 height 29
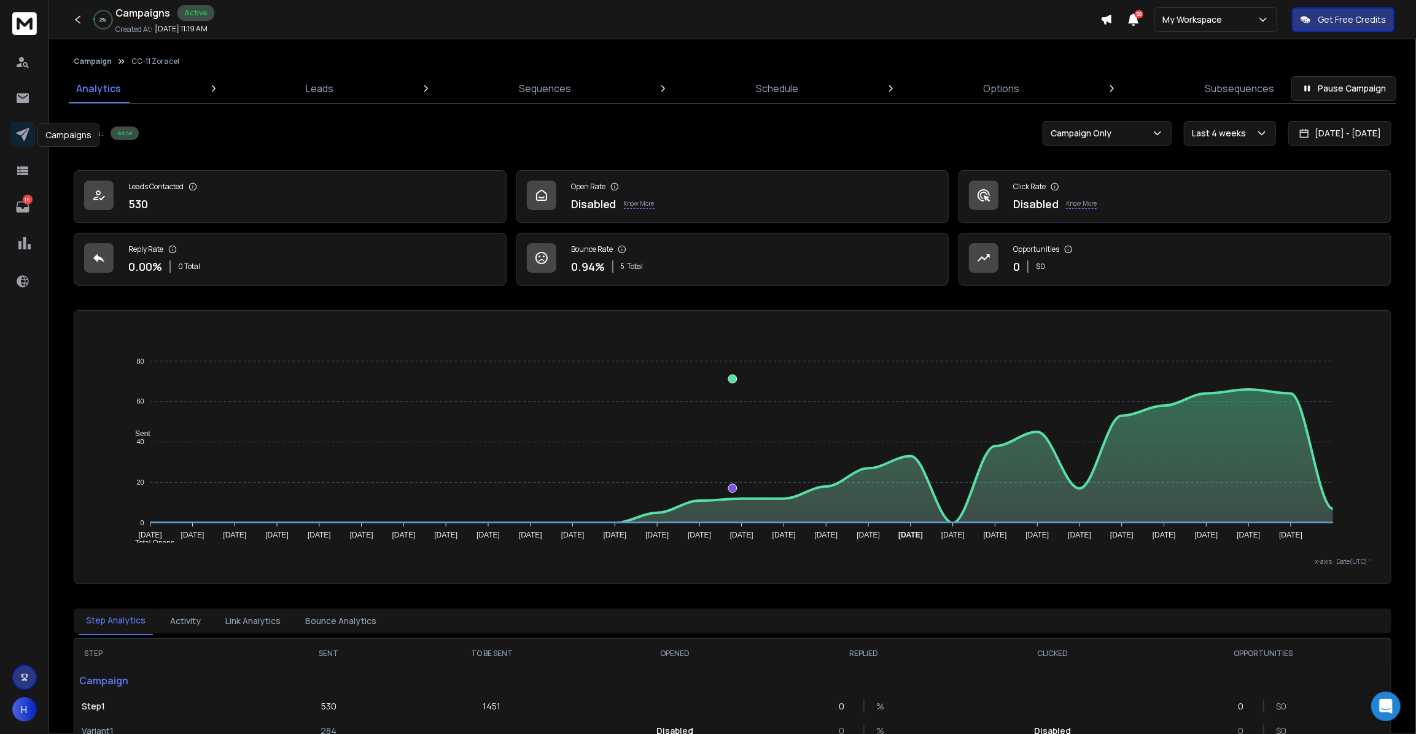
click at [17, 135] on icon at bounding box center [22, 134] width 15 height 15
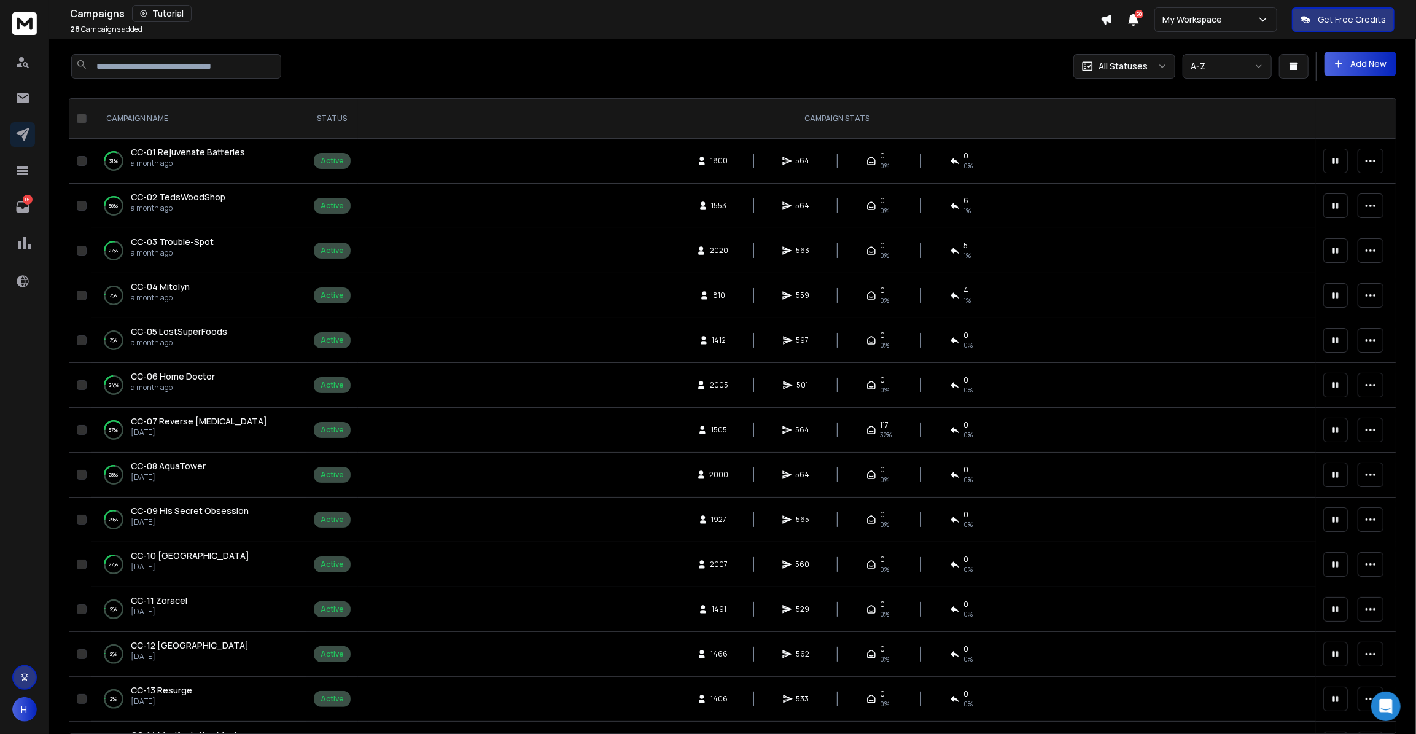
click at [195, 657] on div "2 % CC-12 [GEOGRAPHIC_DATA] [DATE]" at bounding box center [199, 653] width 190 height 29
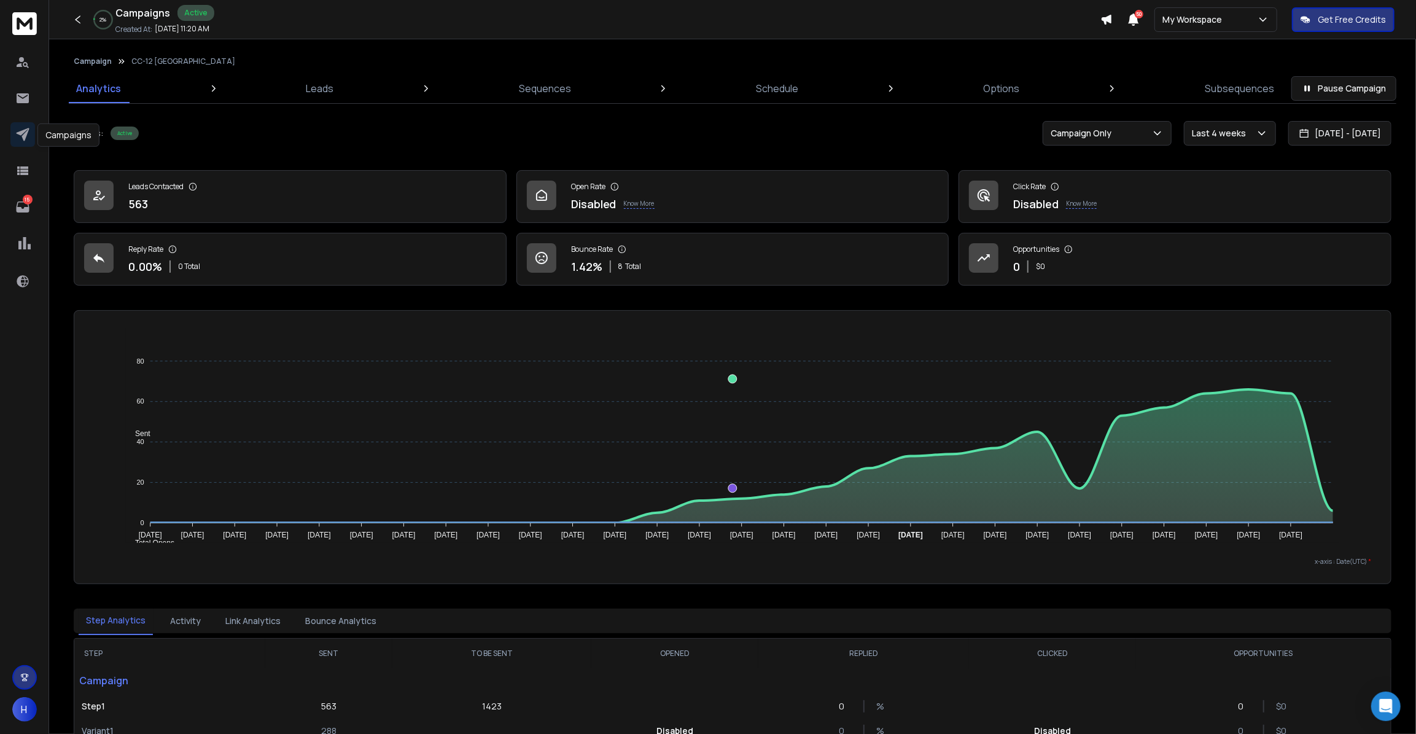
click at [25, 138] on icon at bounding box center [22, 134] width 15 height 15
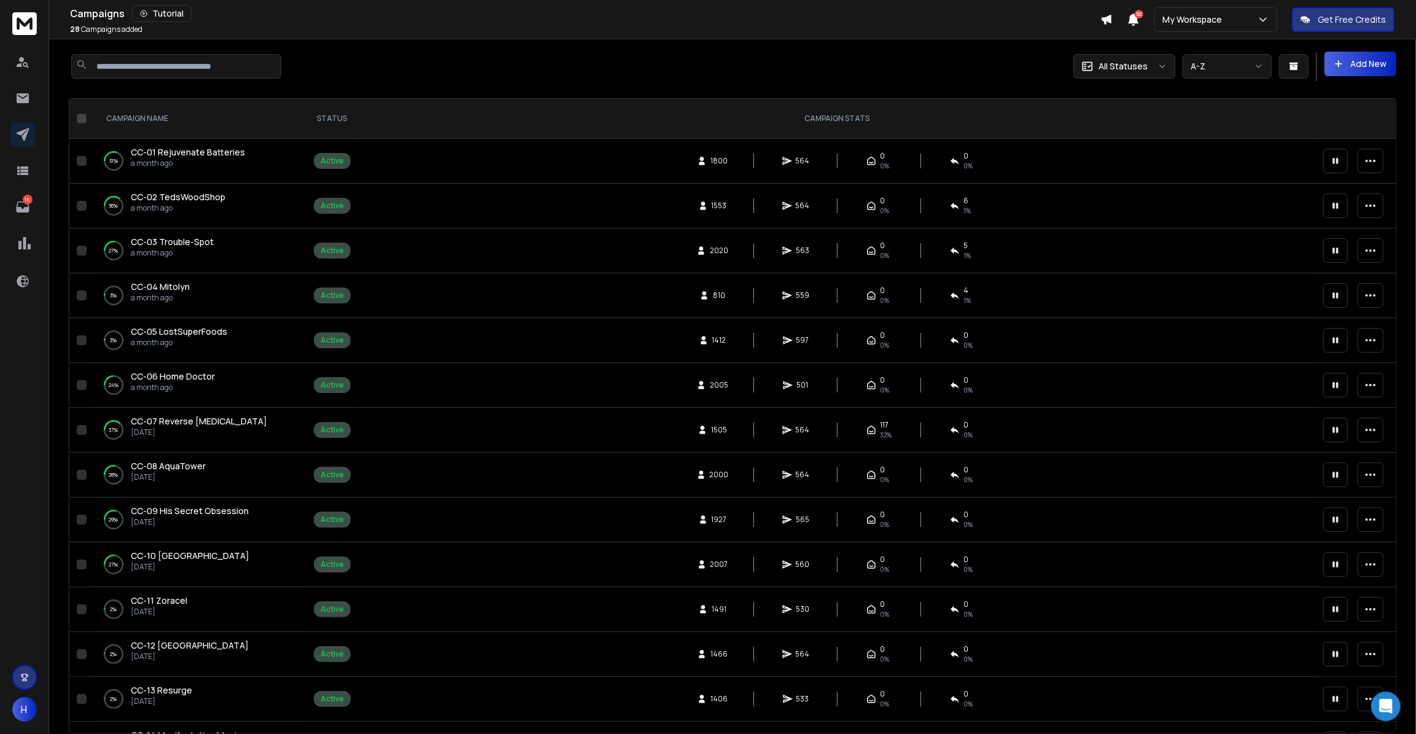
click at [228, 687] on div "2 % CC-13 Resurge [DATE]" at bounding box center [199, 698] width 190 height 29
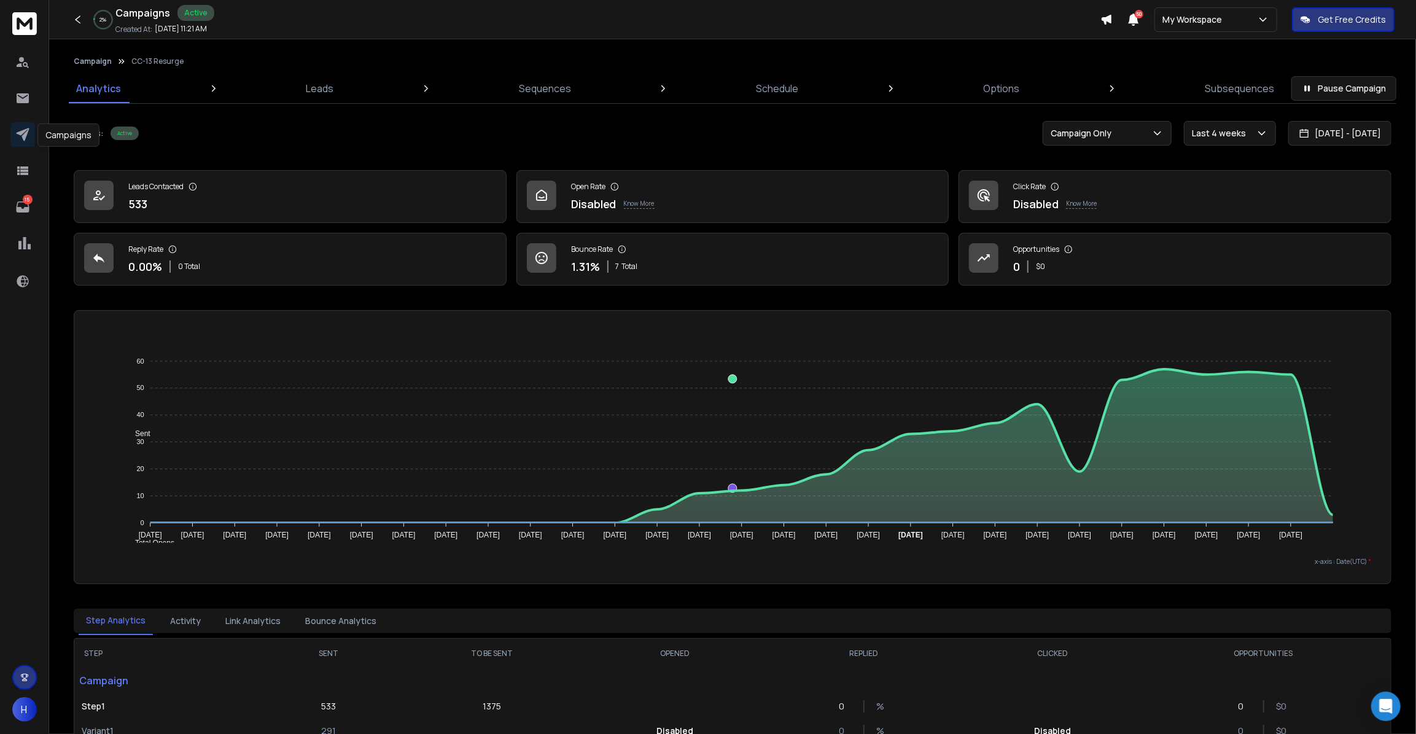
click at [23, 136] on icon at bounding box center [22, 134] width 13 height 13
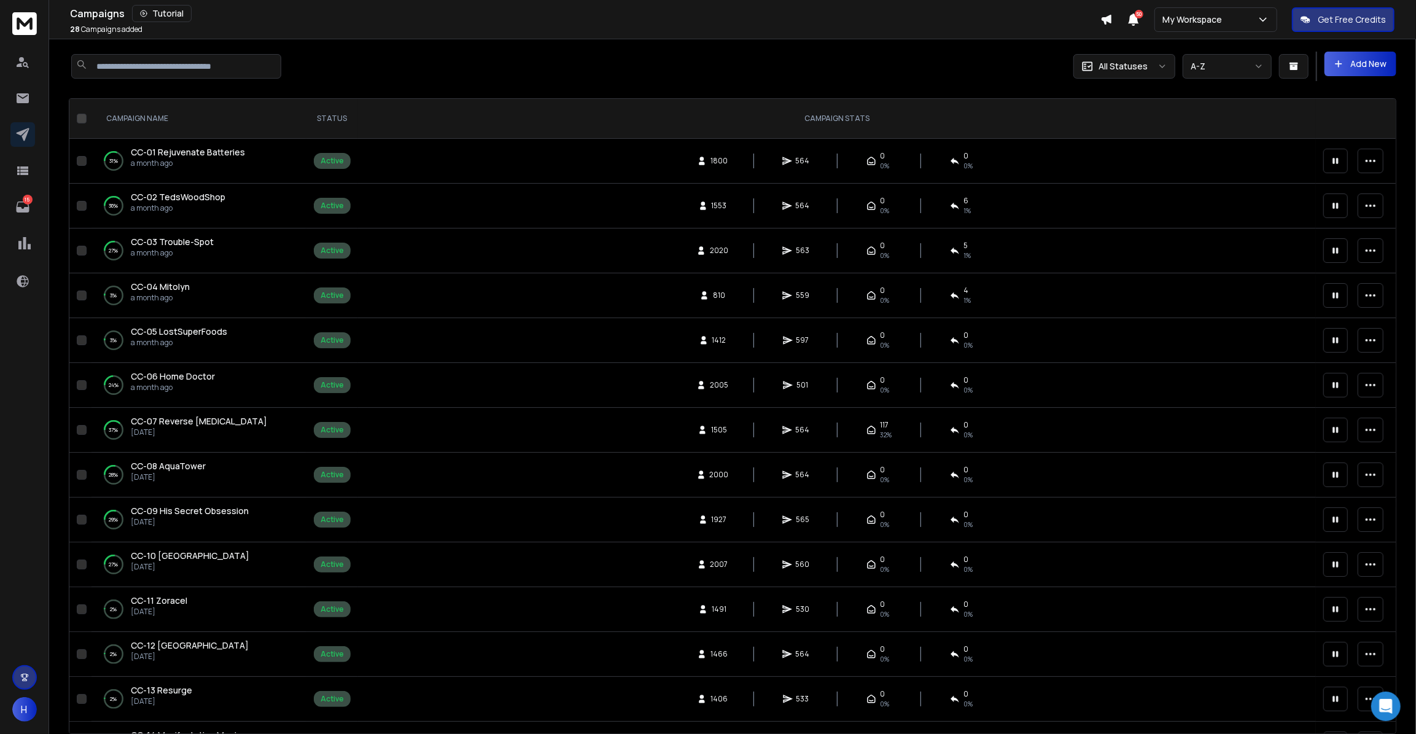
scroll to position [55, 0]
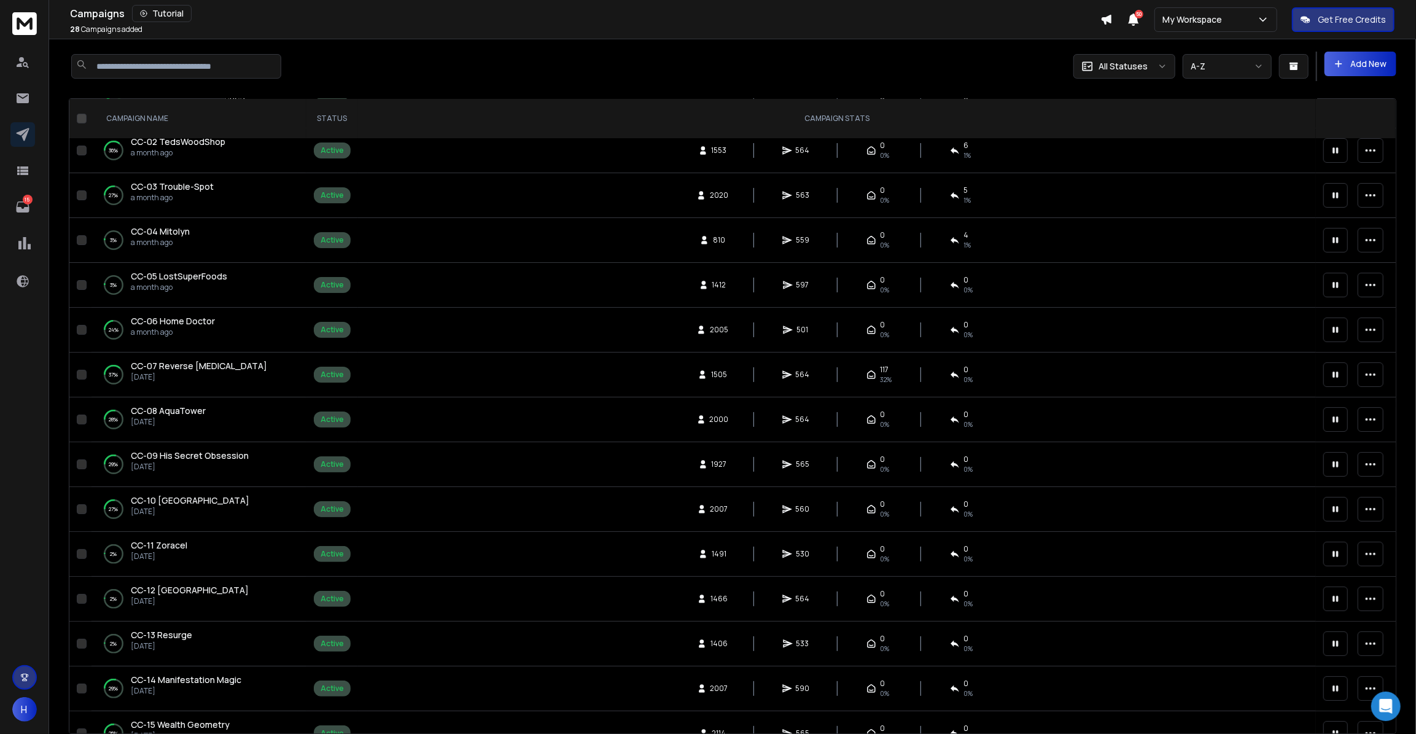
click at [182, 682] on span "CC-14 Manifestation Magic" at bounding box center [186, 680] width 111 height 12
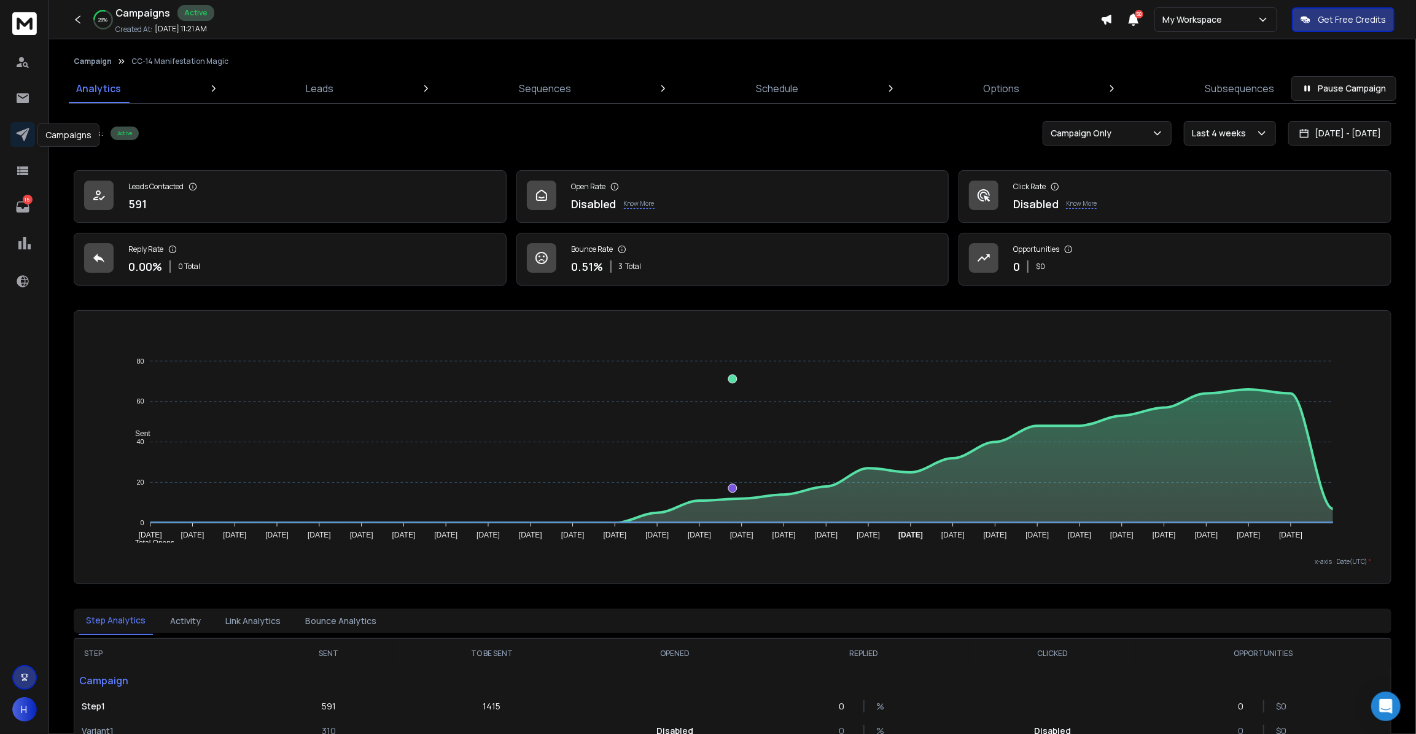
click at [20, 135] on icon at bounding box center [22, 134] width 13 height 13
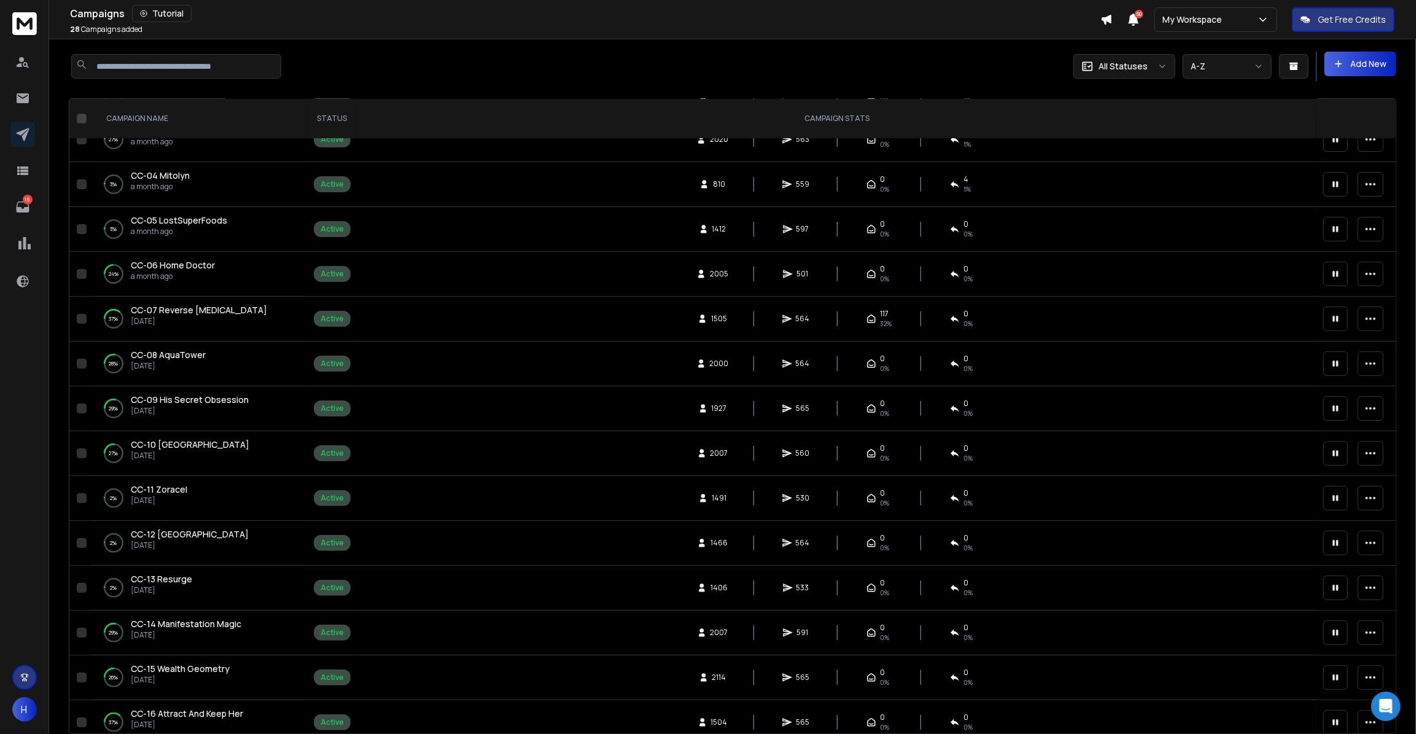
scroll to position [223, 0]
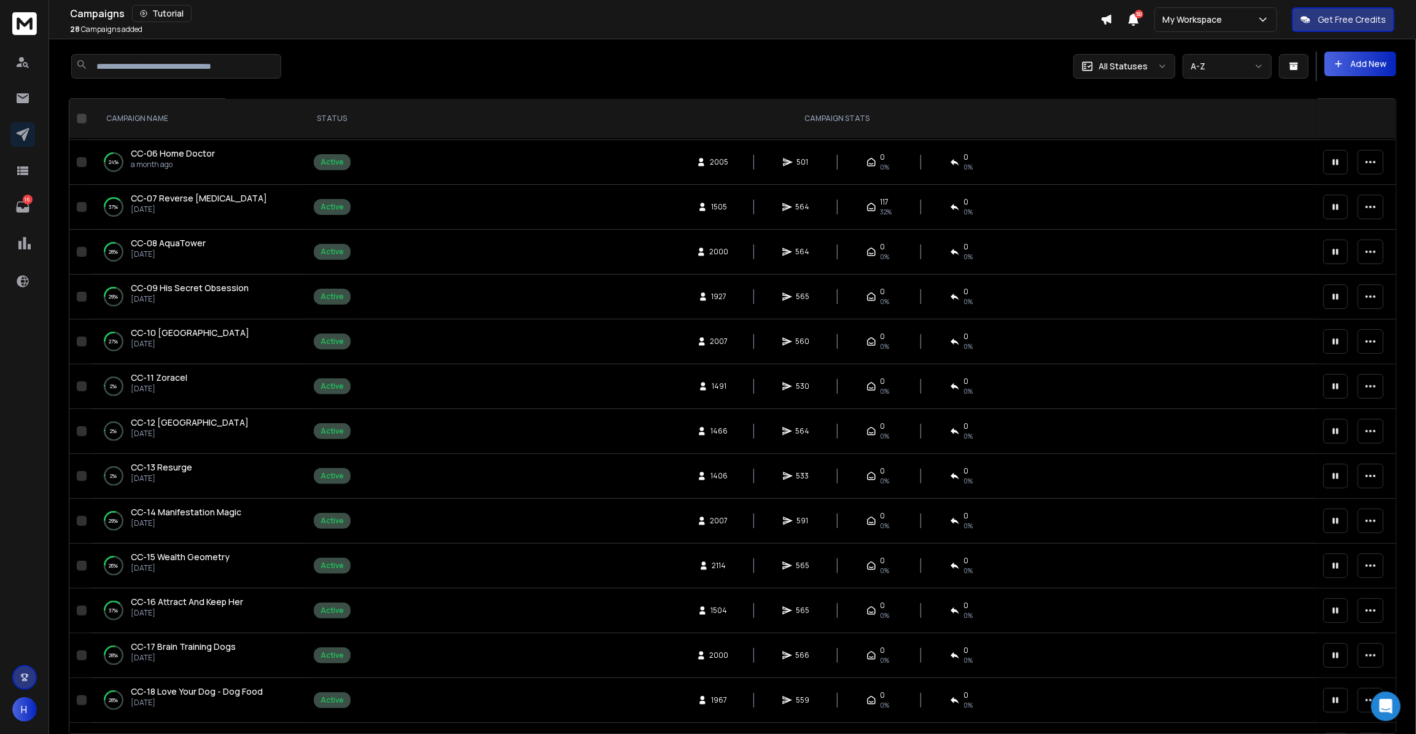
click at [182, 559] on span "CC-15 Wealth Geometry" at bounding box center [180, 557] width 99 height 12
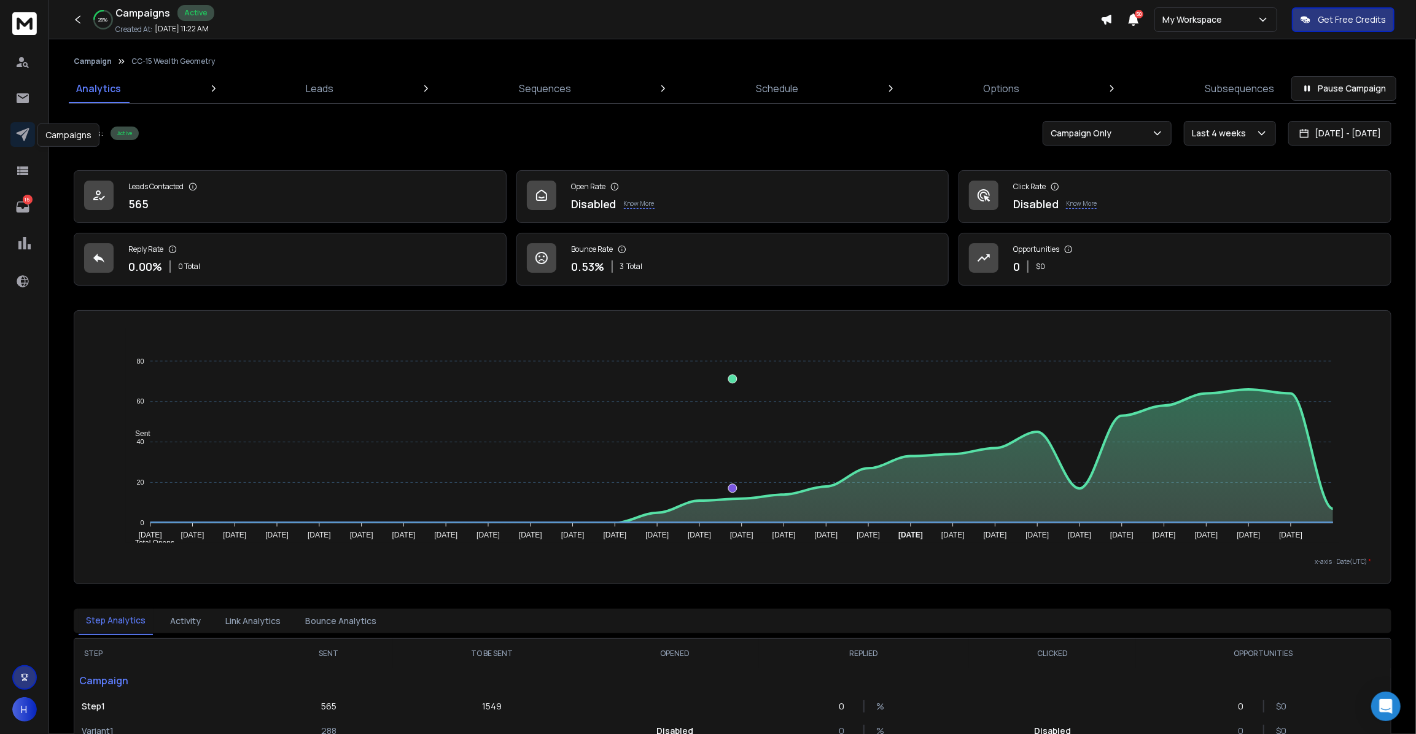
click at [21, 135] on icon at bounding box center [22, 134] width 15 height 15
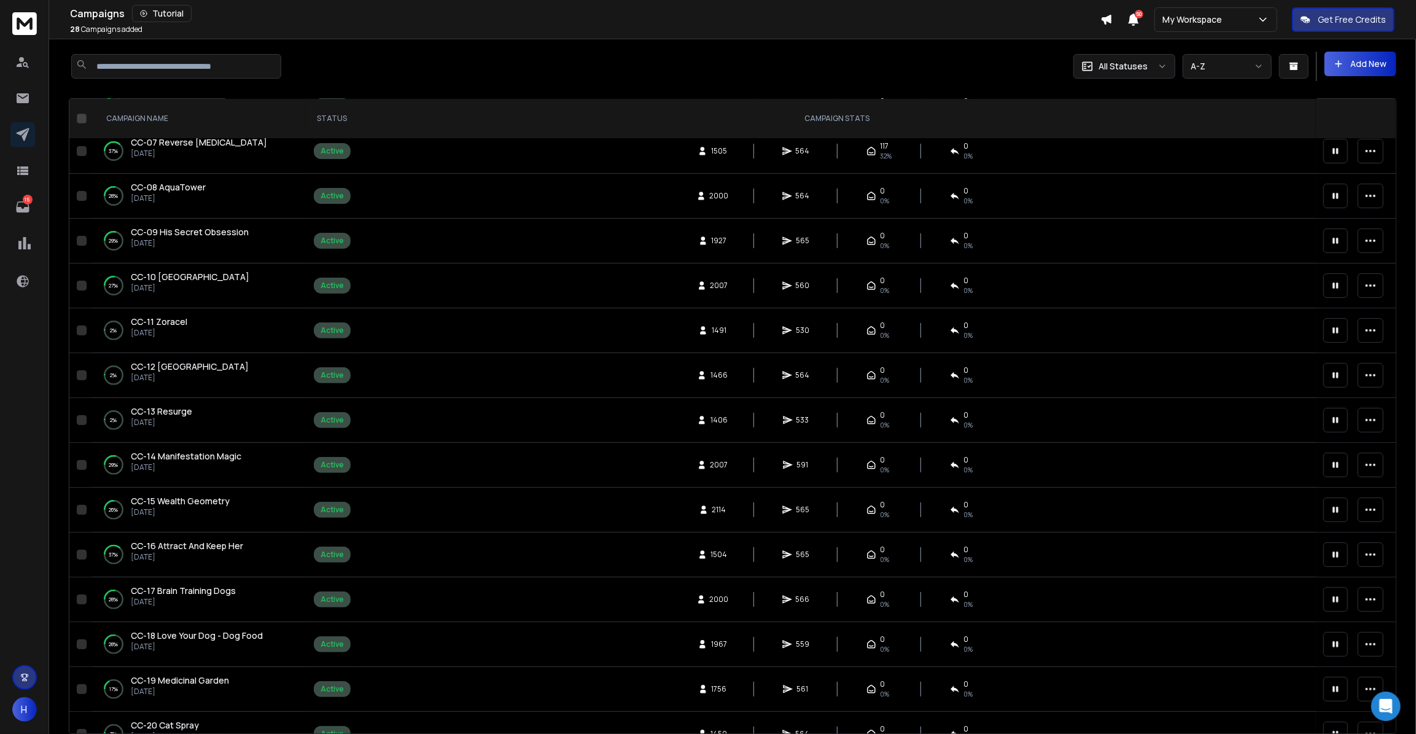
scroll to position [335, 0]
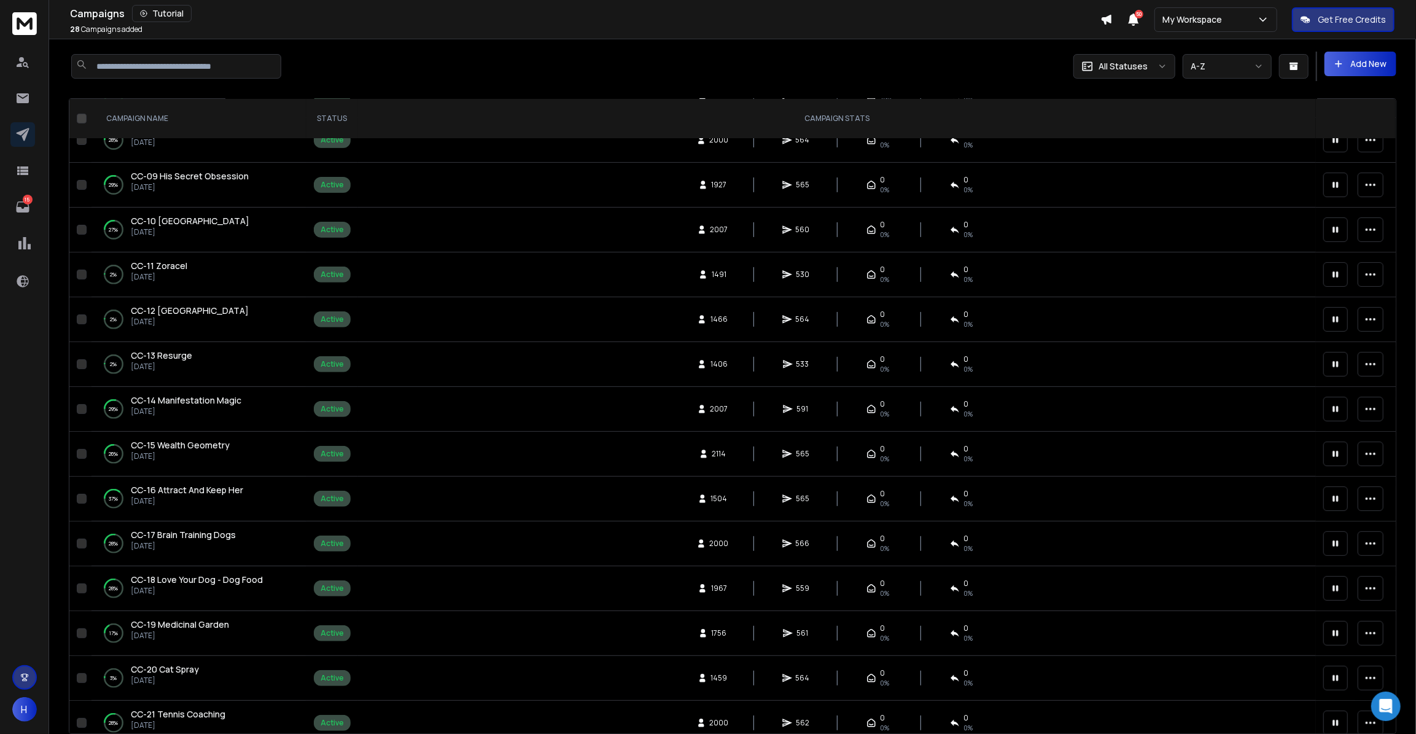
click at [172, 493] on span "CC-16 Attract And Keep Her" at bounding box center [187, 490] width 112 height 12
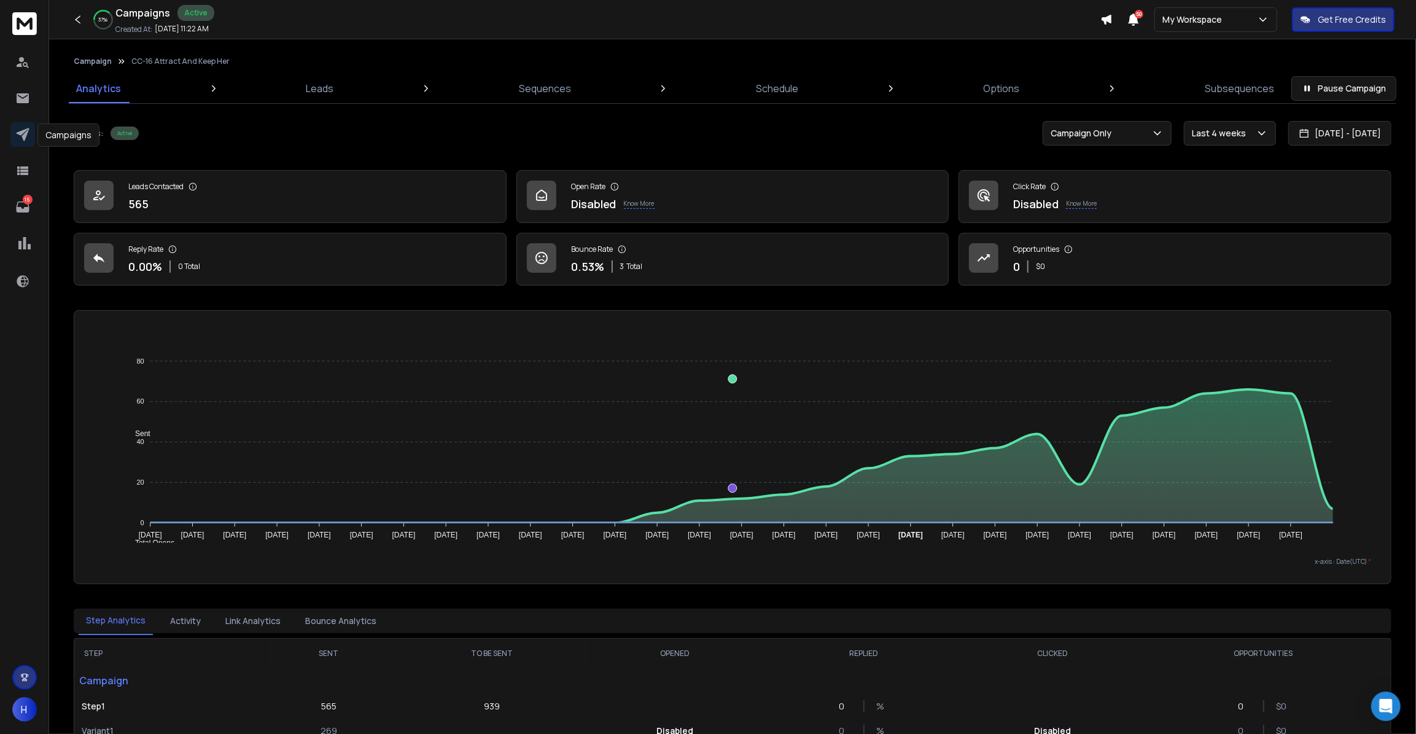
click at [28, 138] on icon at bounding box center [22, 134] width 15 height 15
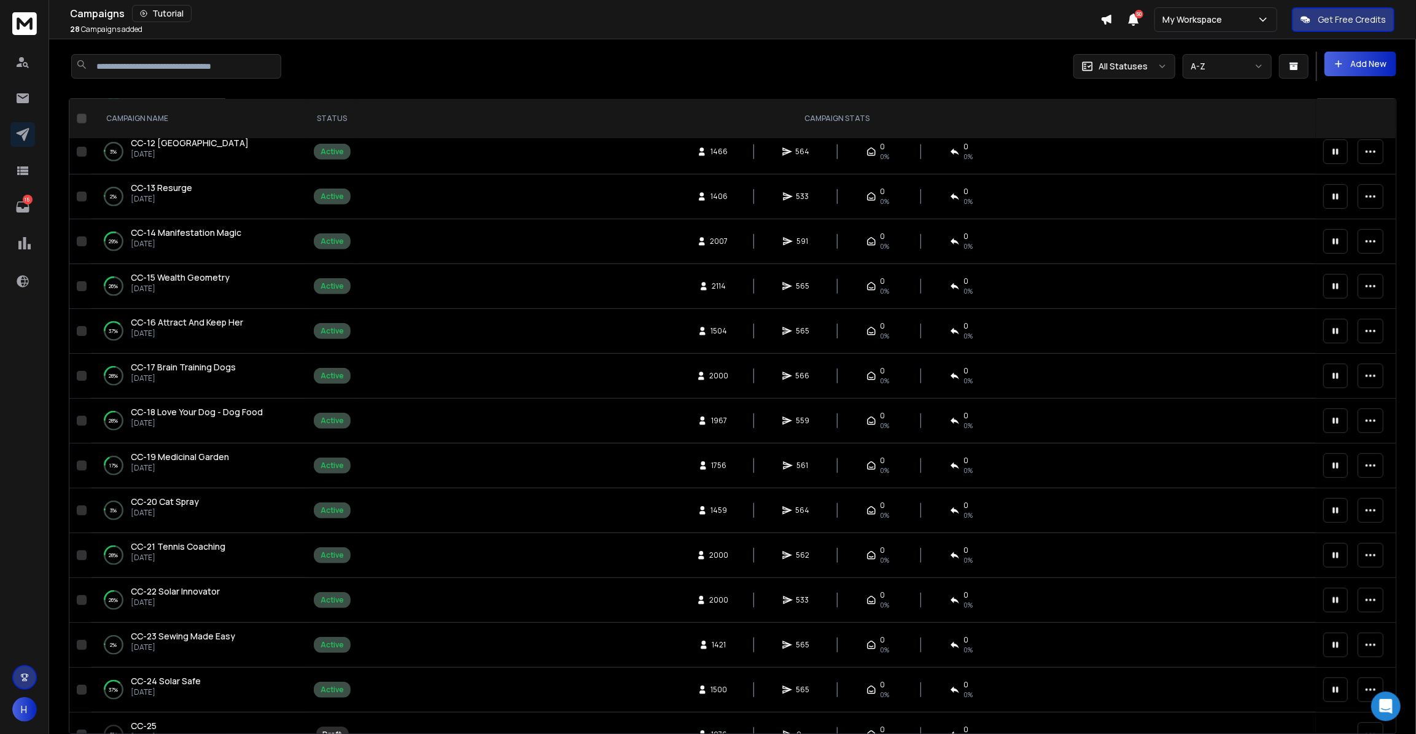
scroll to position [558, 0]
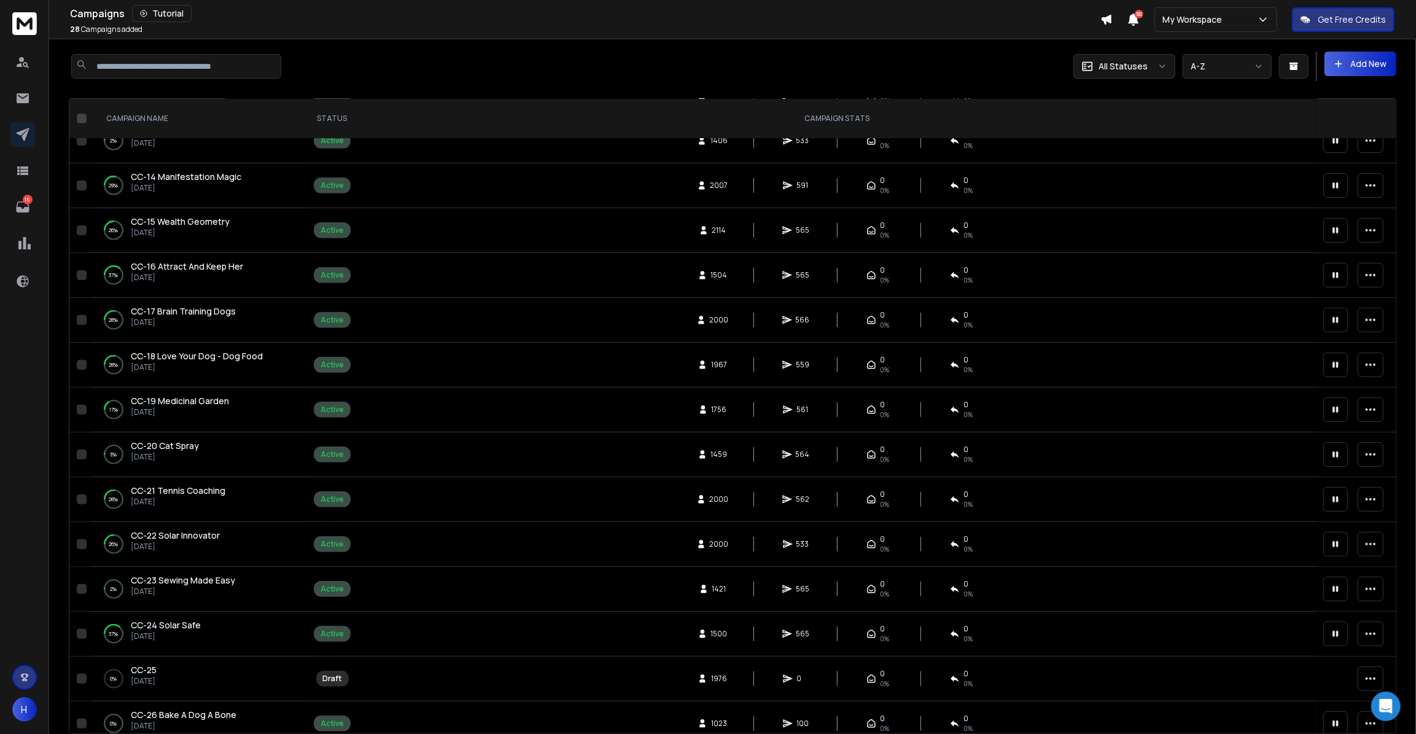
click at [189, 275] on p "[DATE]" at bounding box center [187, 278] width 112 height 10
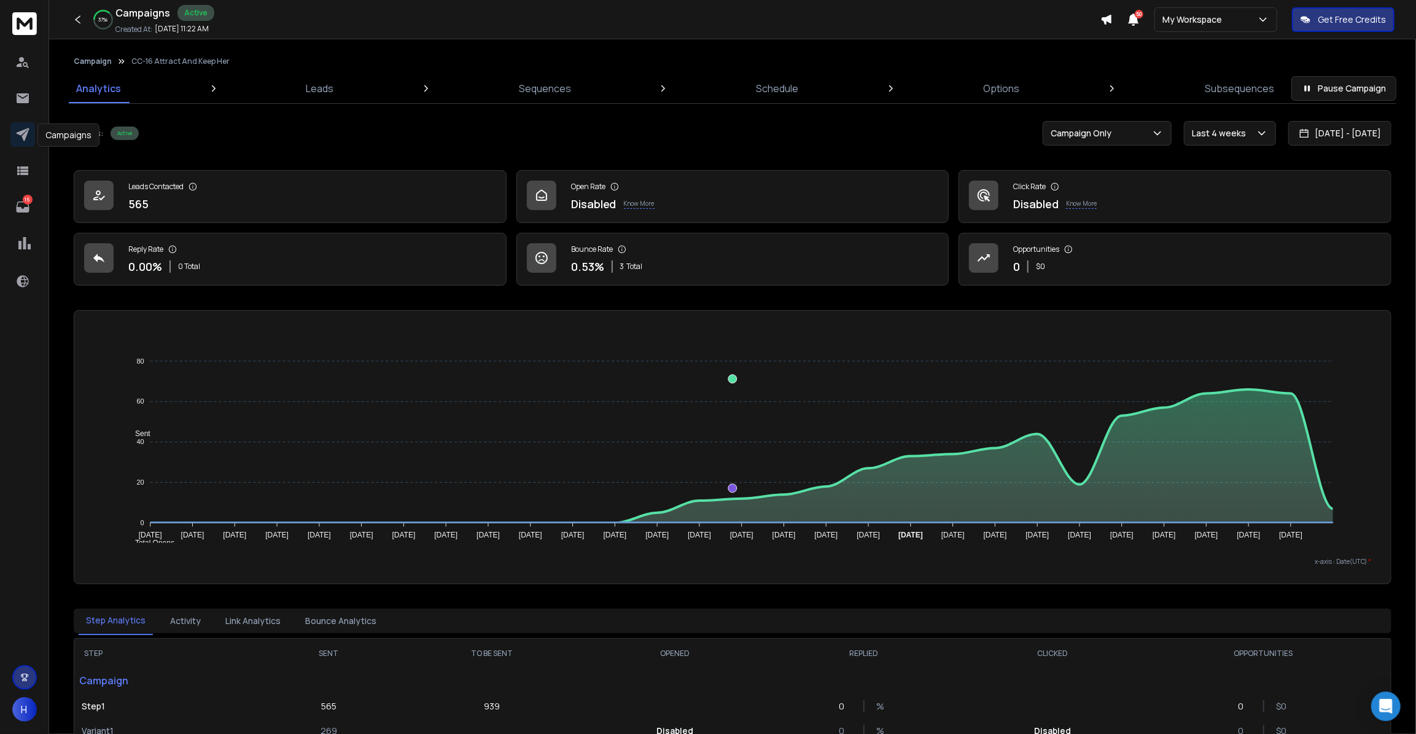
click at [23, 140] on icon at bounding box center [22, 134] width 13 height 13
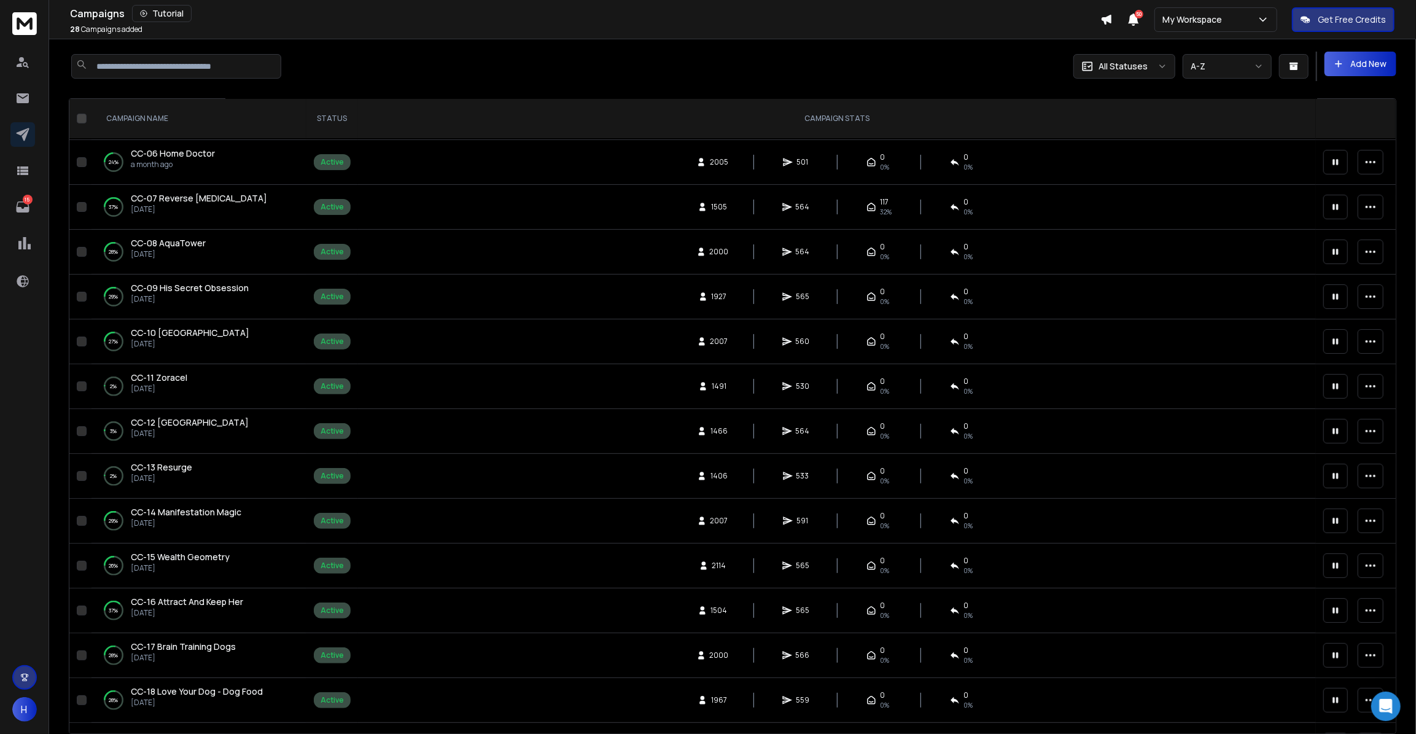
scroll to position [279, 0]
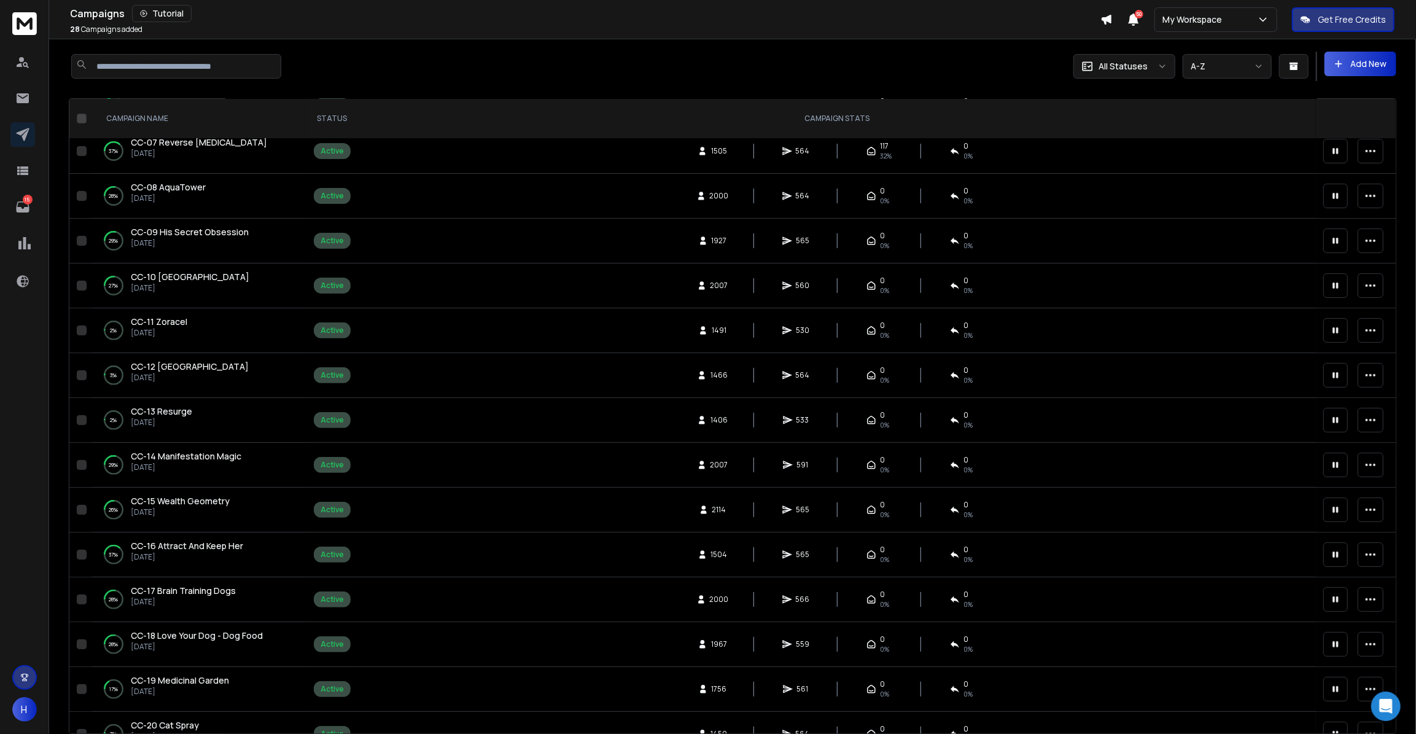
click at [178, 598] on p "[DATE]" at bounding box center [183, 602] width 105 height 10
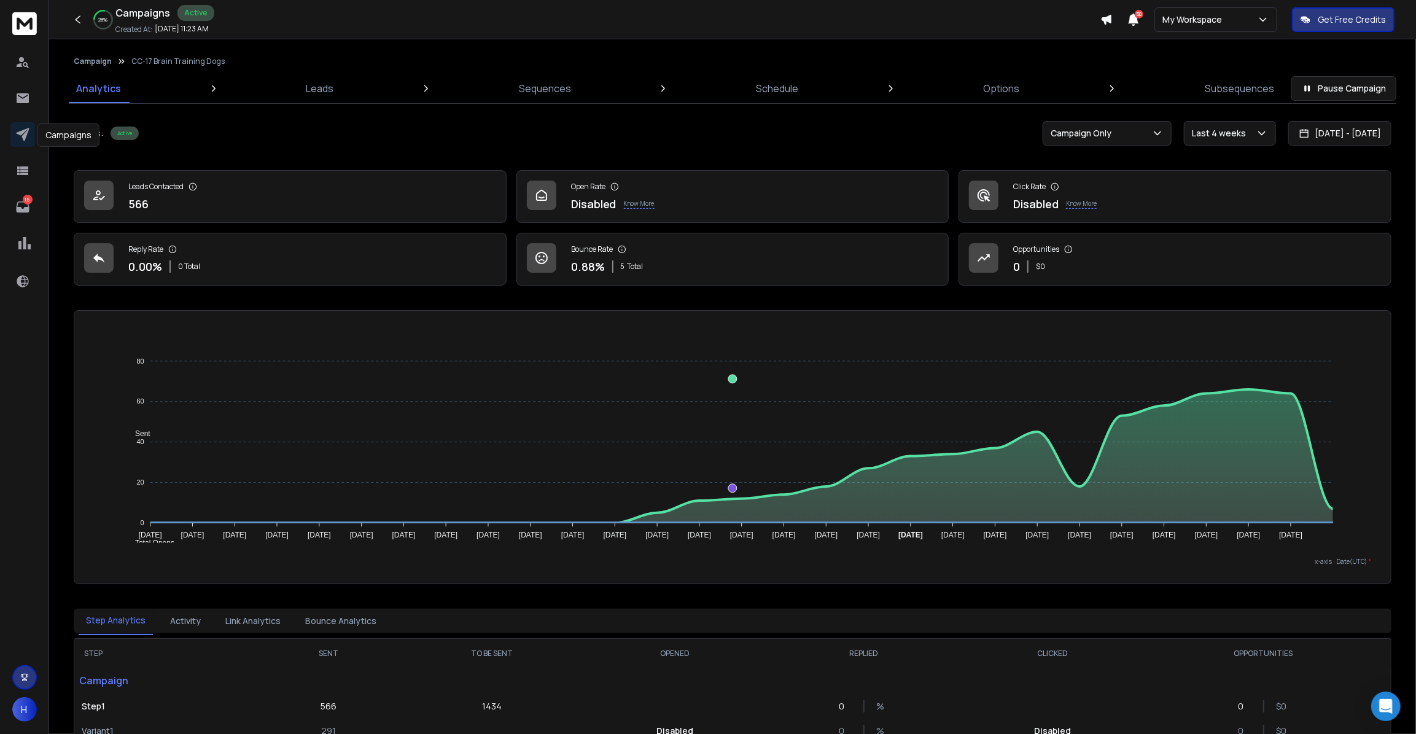
click at [21, 136] on icon at bounding box center [22, 134] width 15 height 15
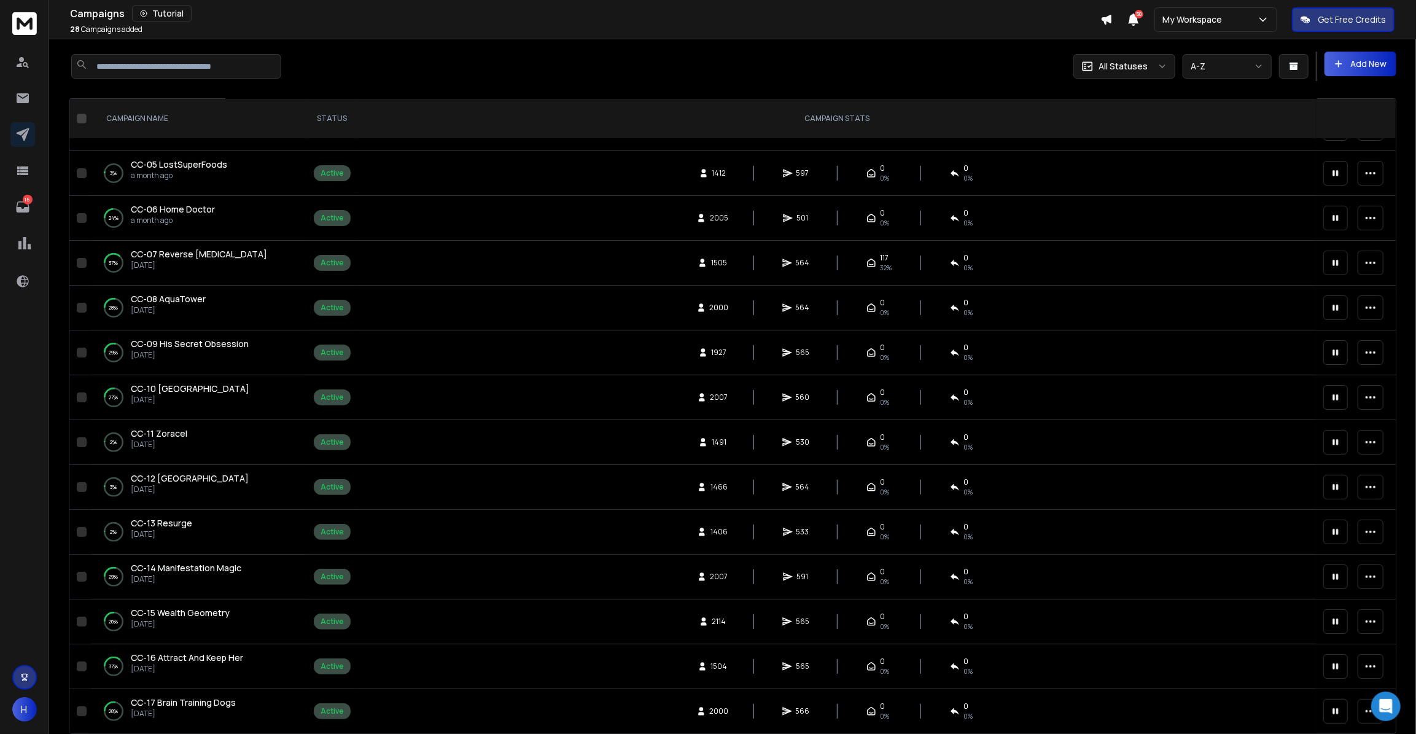
scroll to position [223, 0]
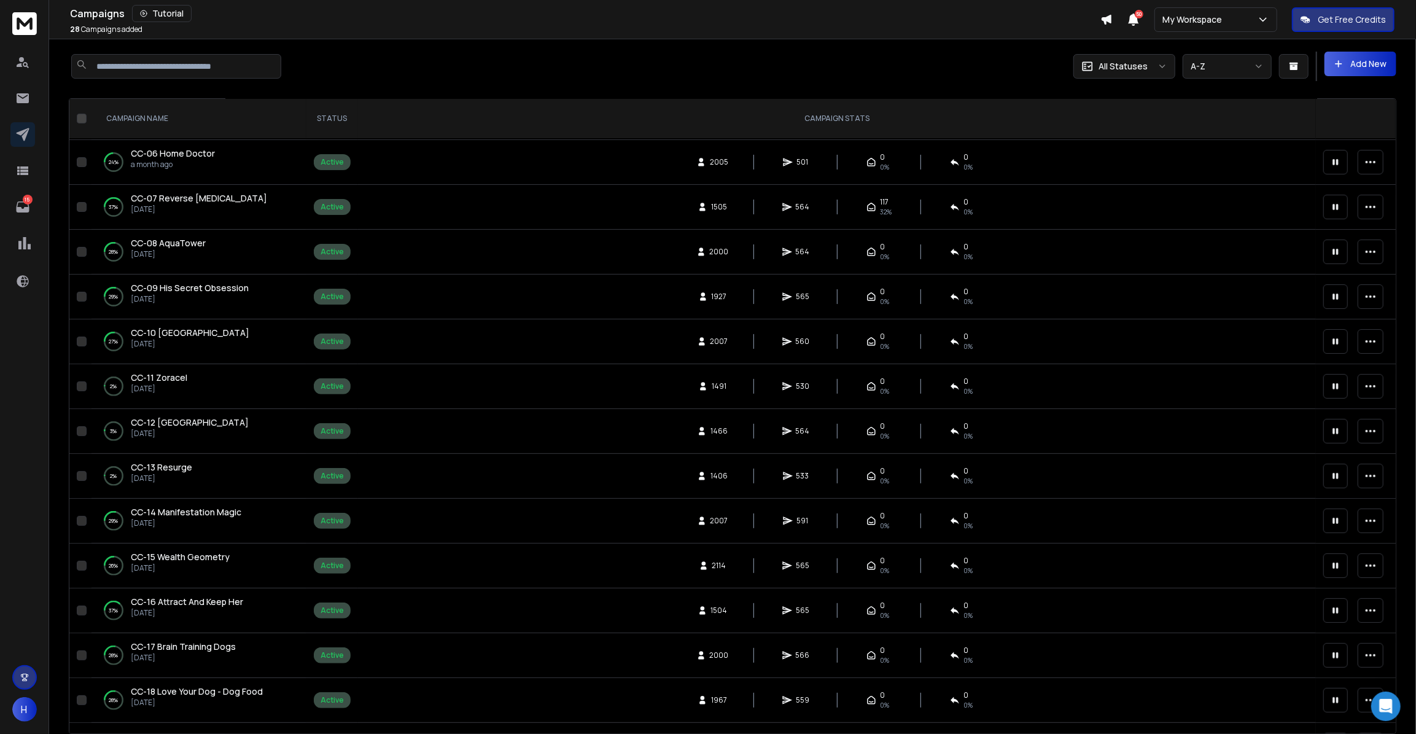
click at [192, 692] on span "CC-18 Love Your Dog - Dog Food" at bounding box center [197, 691] width 132 height 12
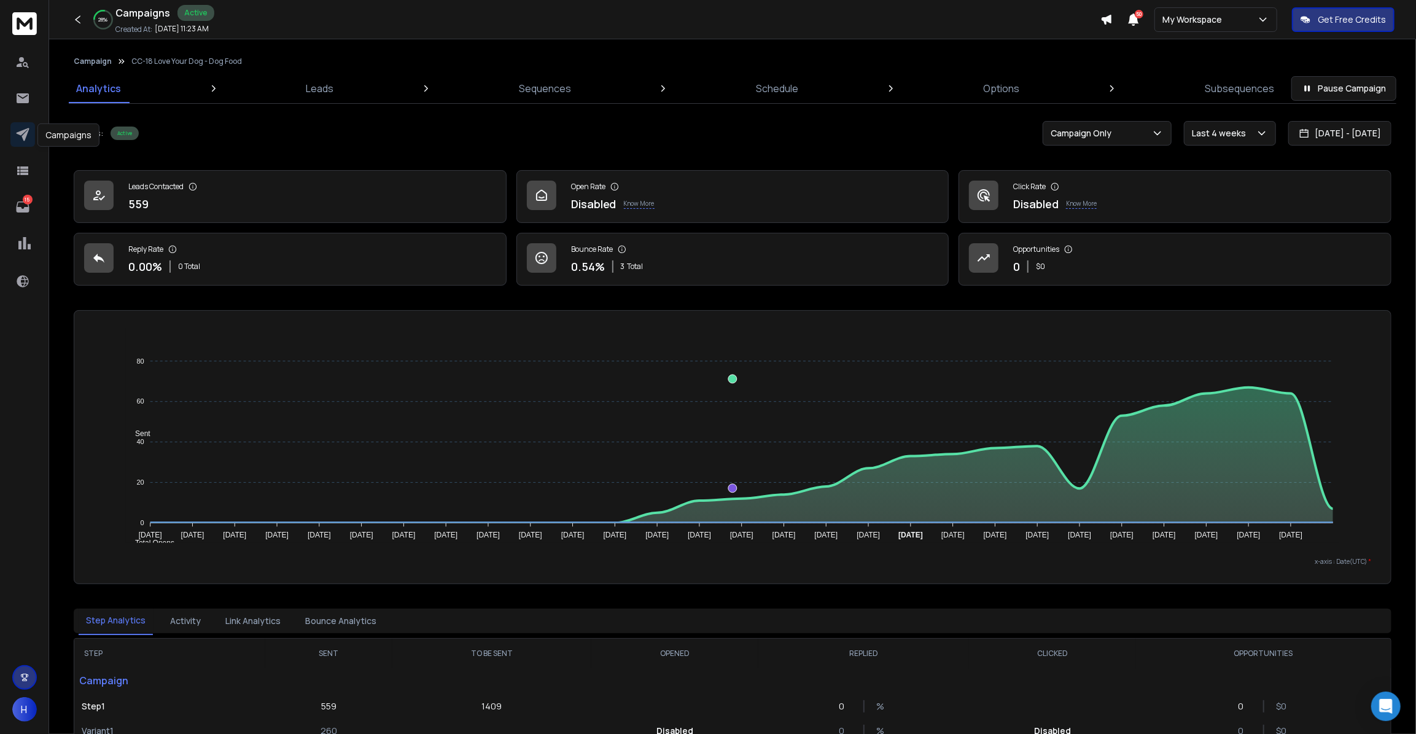
click at [25, 130] on icon at bounding box center [22, 134] width 13 height 13
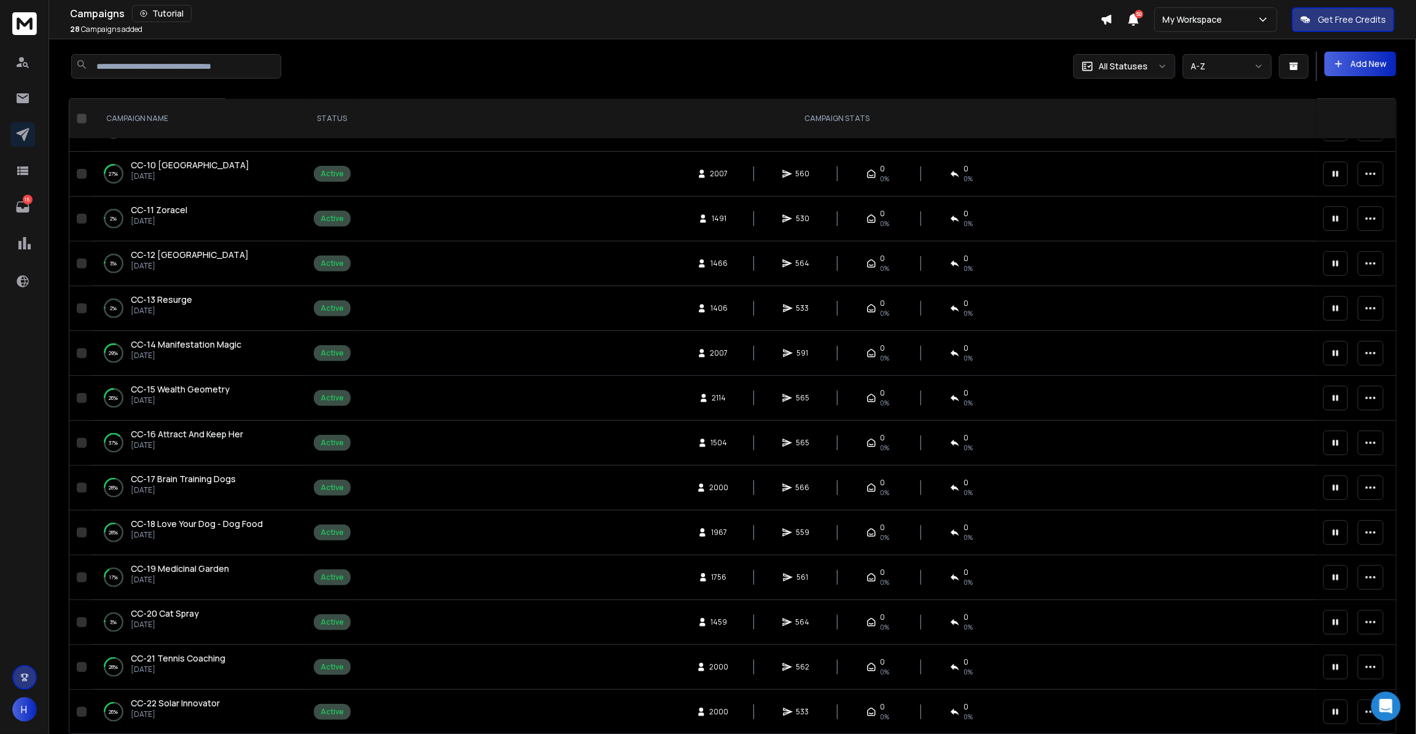
scroll to position [447, 0]
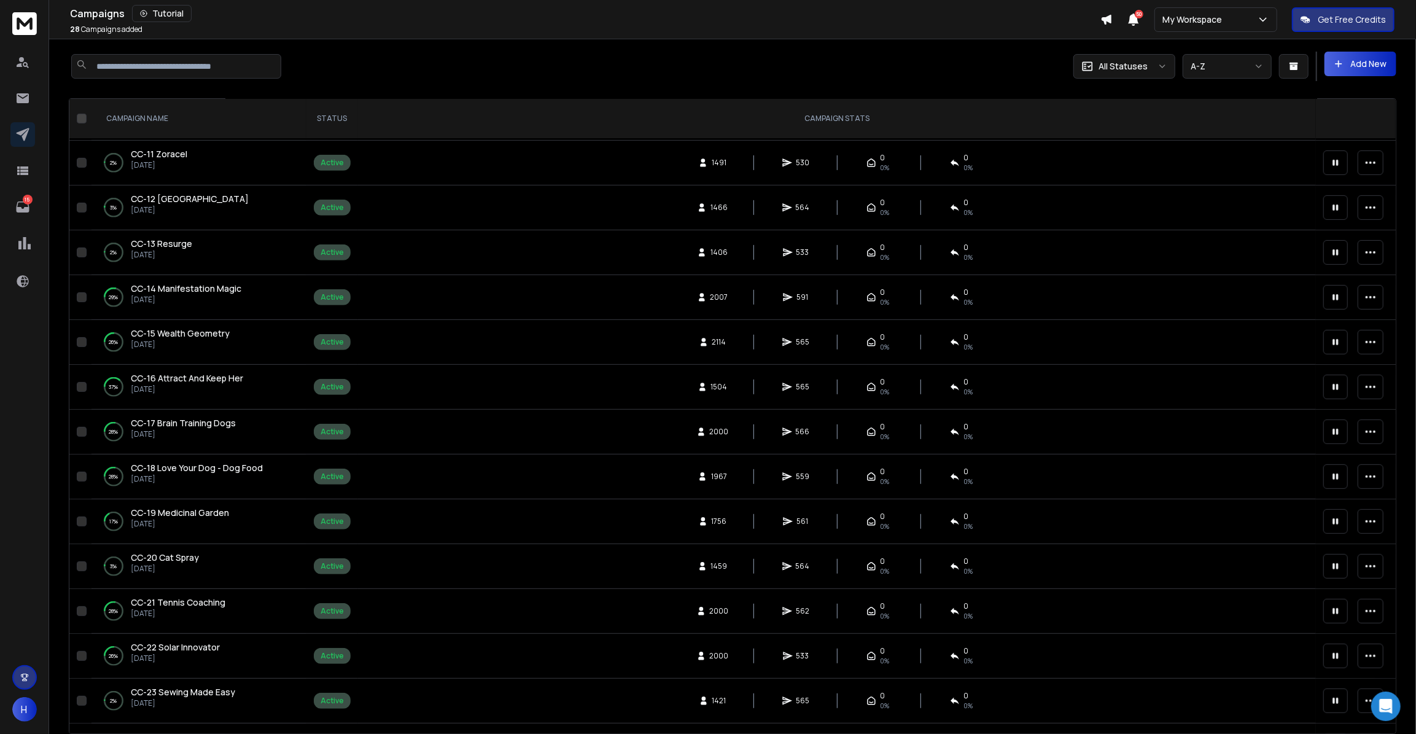
click at [166, 513] on span "CC-19 Medicinal Garden" at bounding box center [180, 513] width 98 height 12
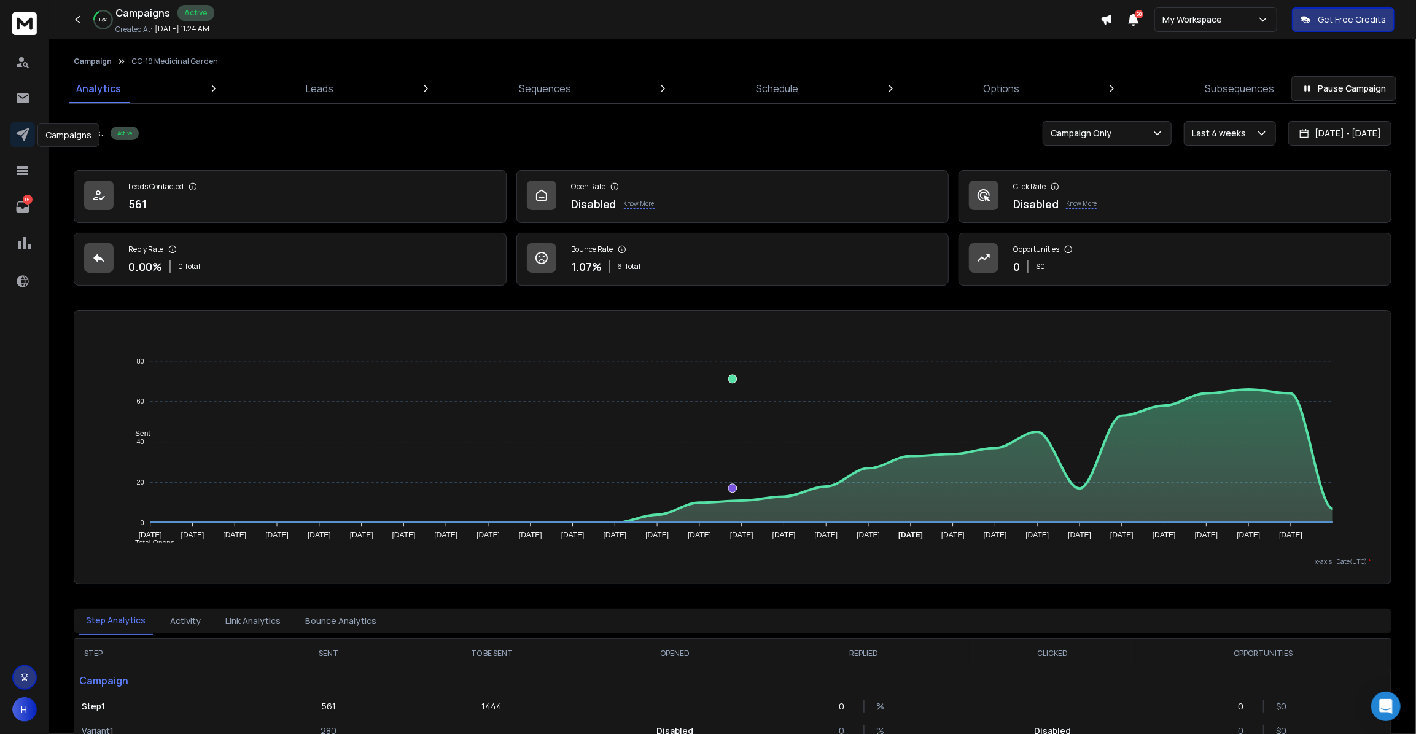
click at [22, 139] on icon at bounding box center [22, 134] width 15 height 15
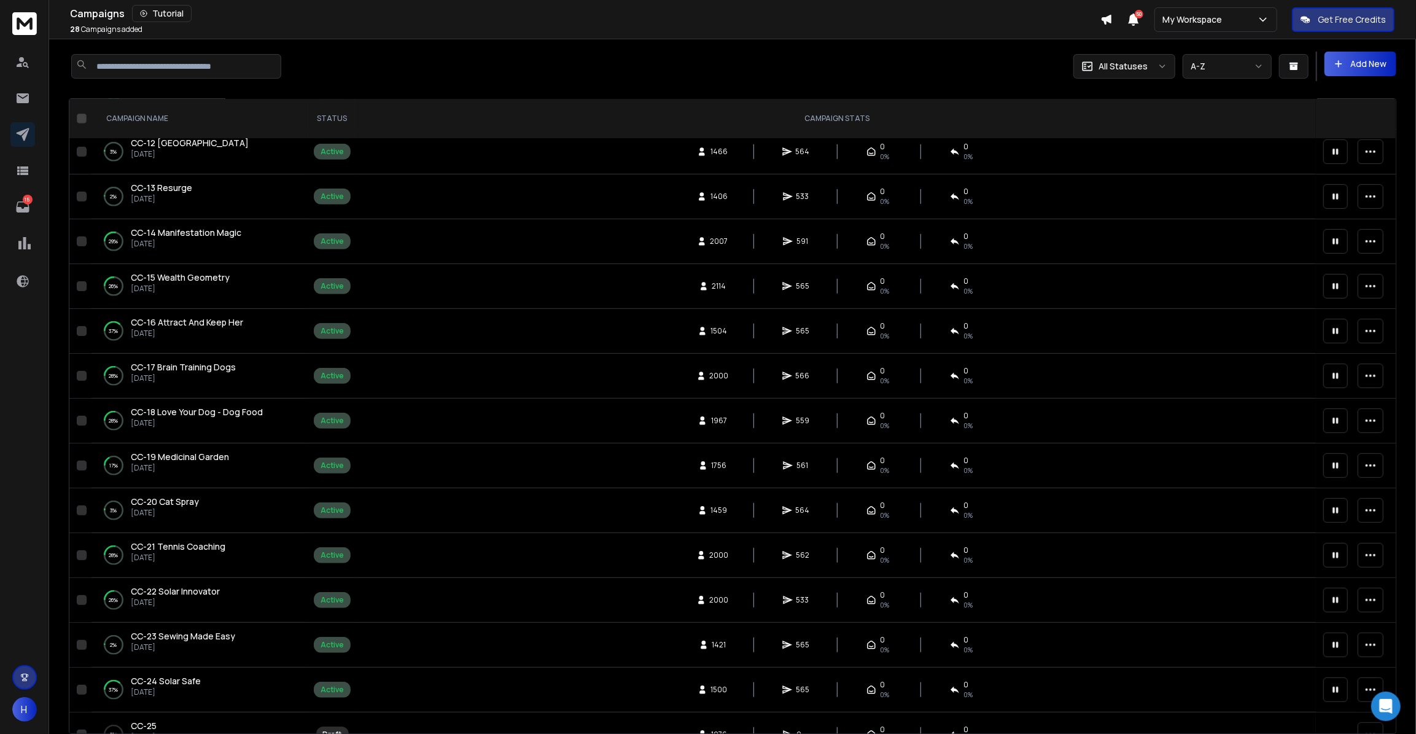
scroll to position [558, 0]
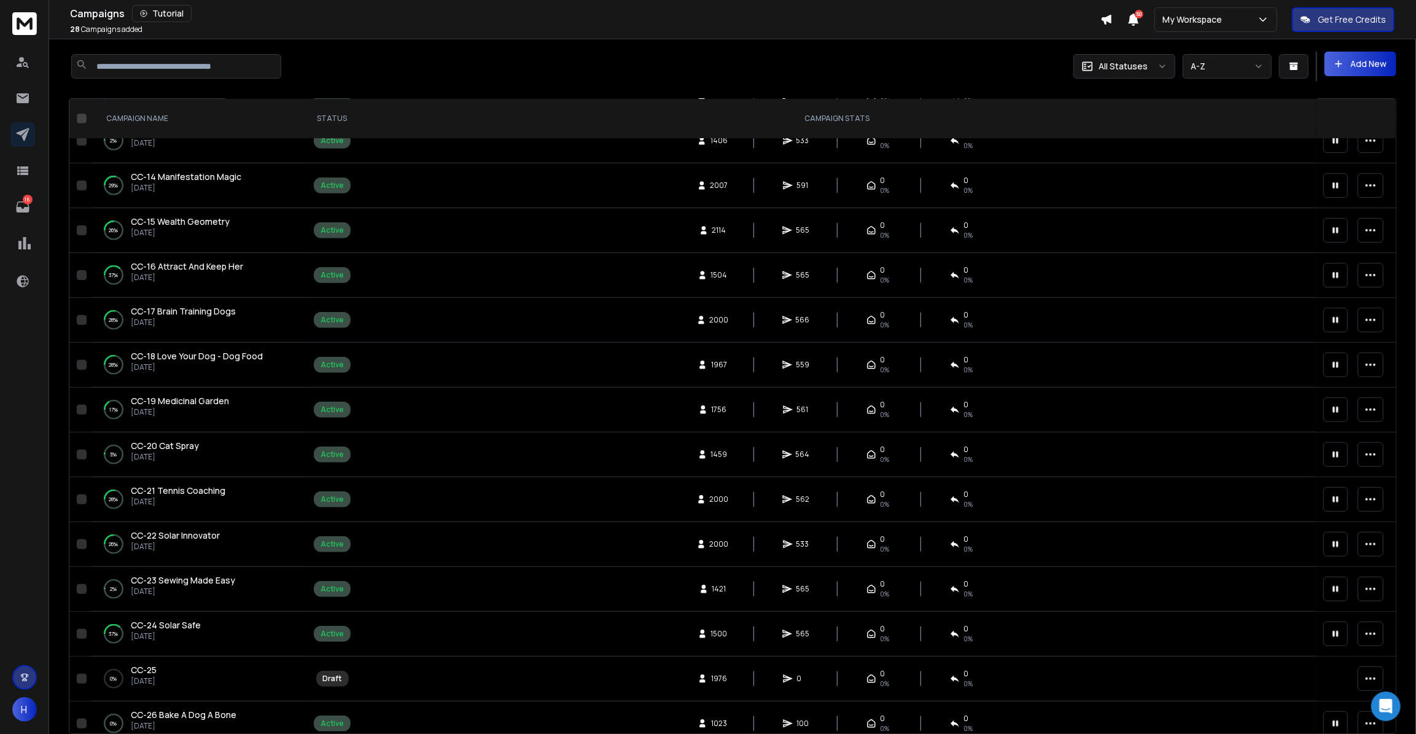
click at [166, 446] on span "CC-20 Cat Spray" at bounding box center [165, 446] width 68 height 12
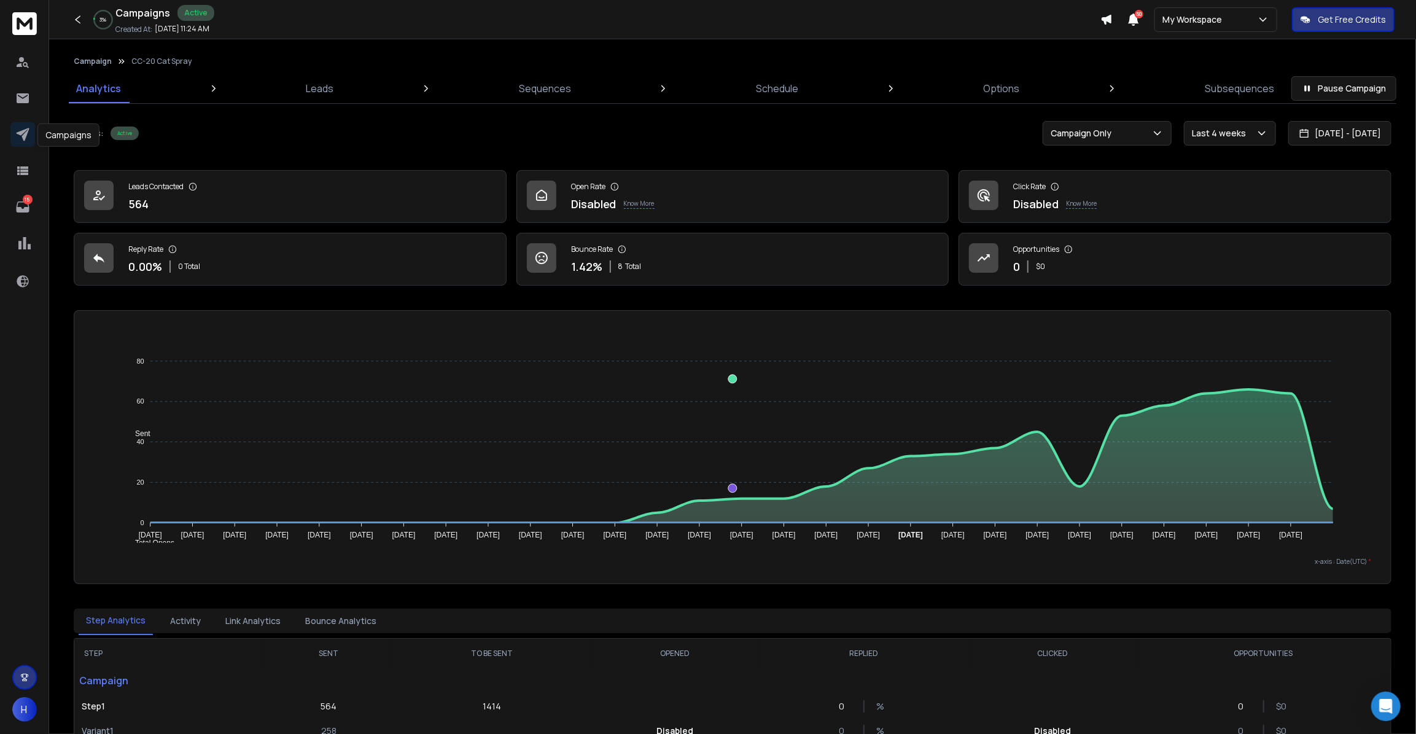
click at [21, 130] on icon at bounding box center [22, 134] width 15 height 15
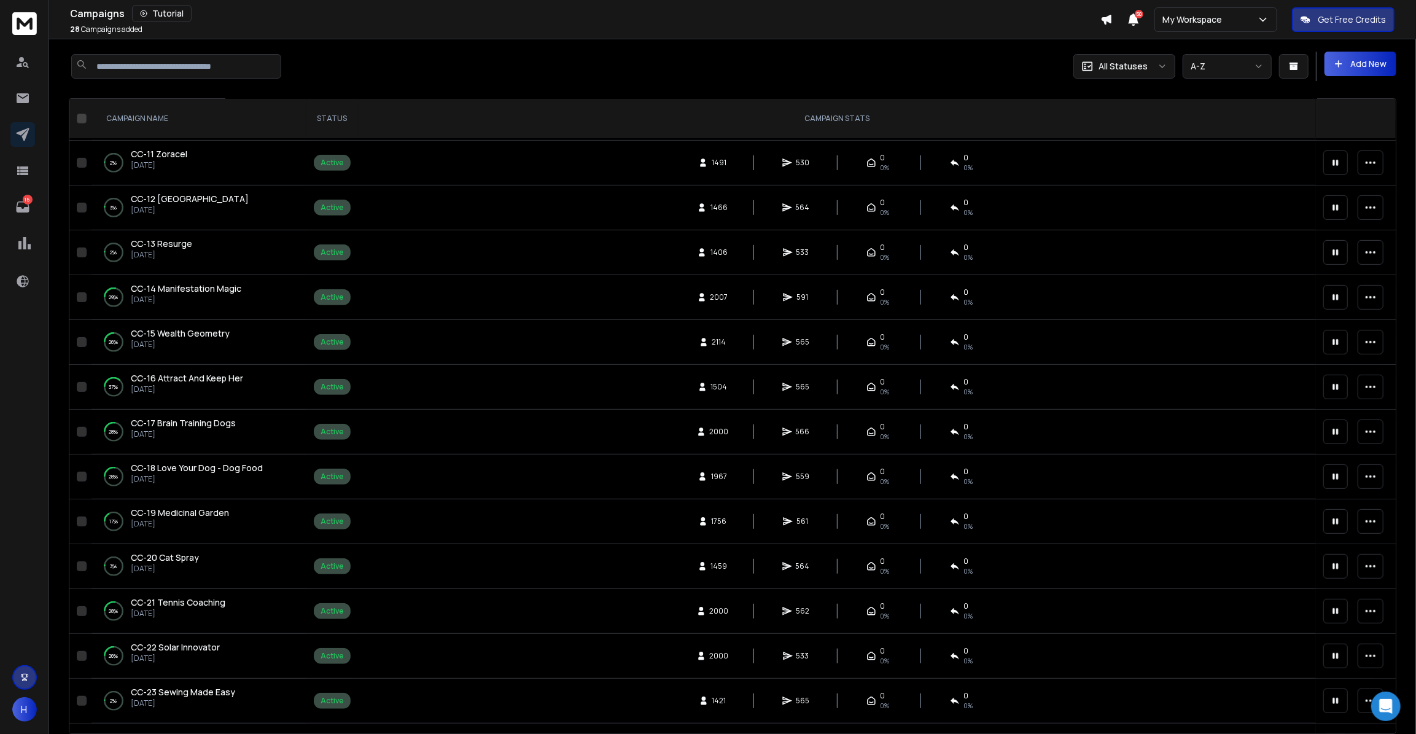
scroll to position [558, 0]
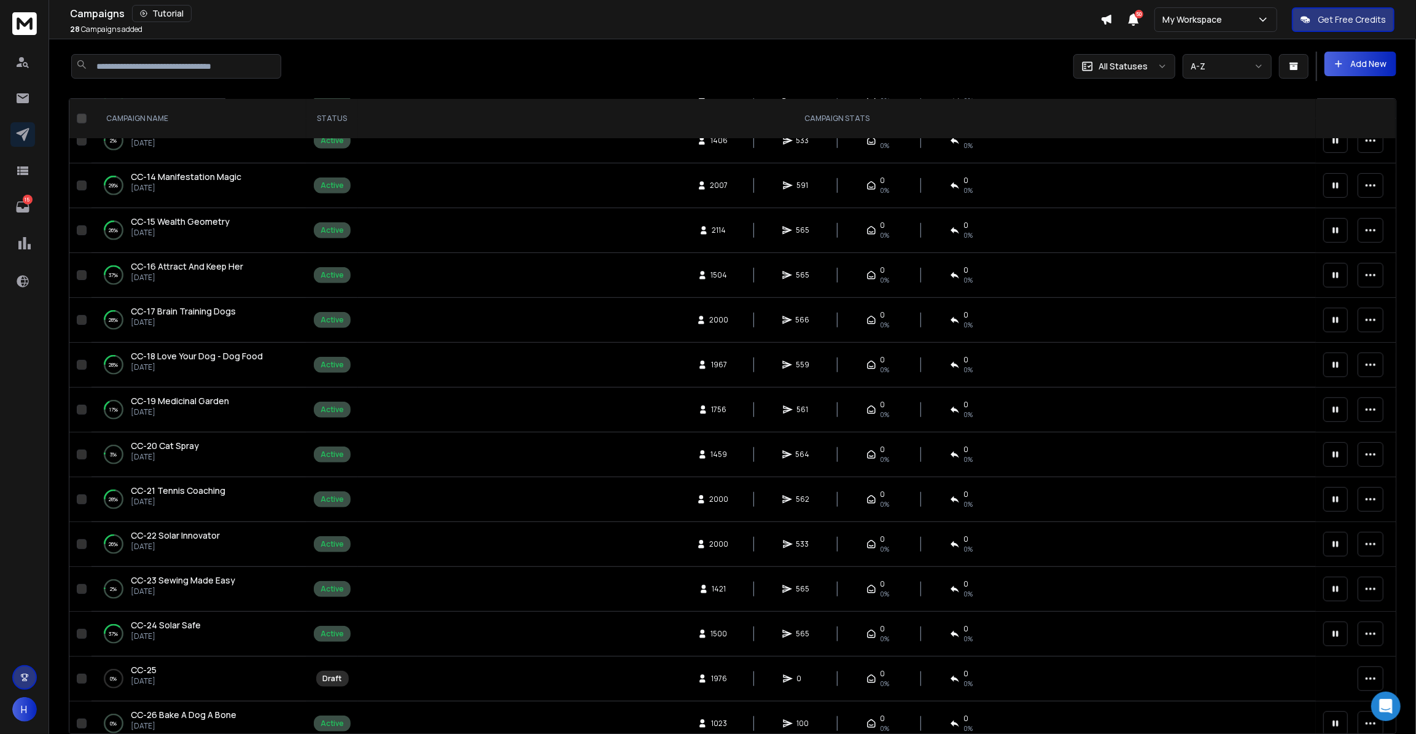
click at [184, 498] on p "[DATE]" at bounding box center [178, 502] width 95 height 10
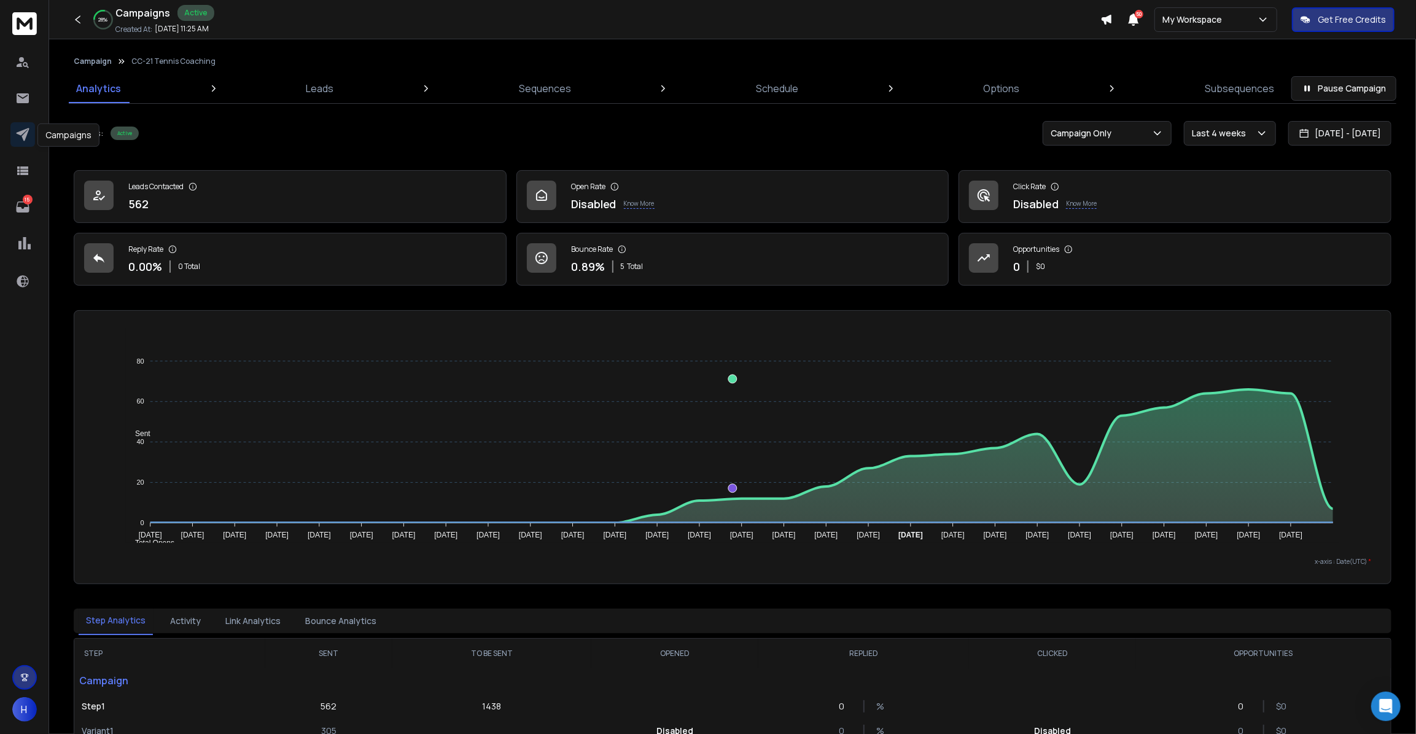
click at [26, 127] on link at bounding box center [22, 134] width 25 height 25
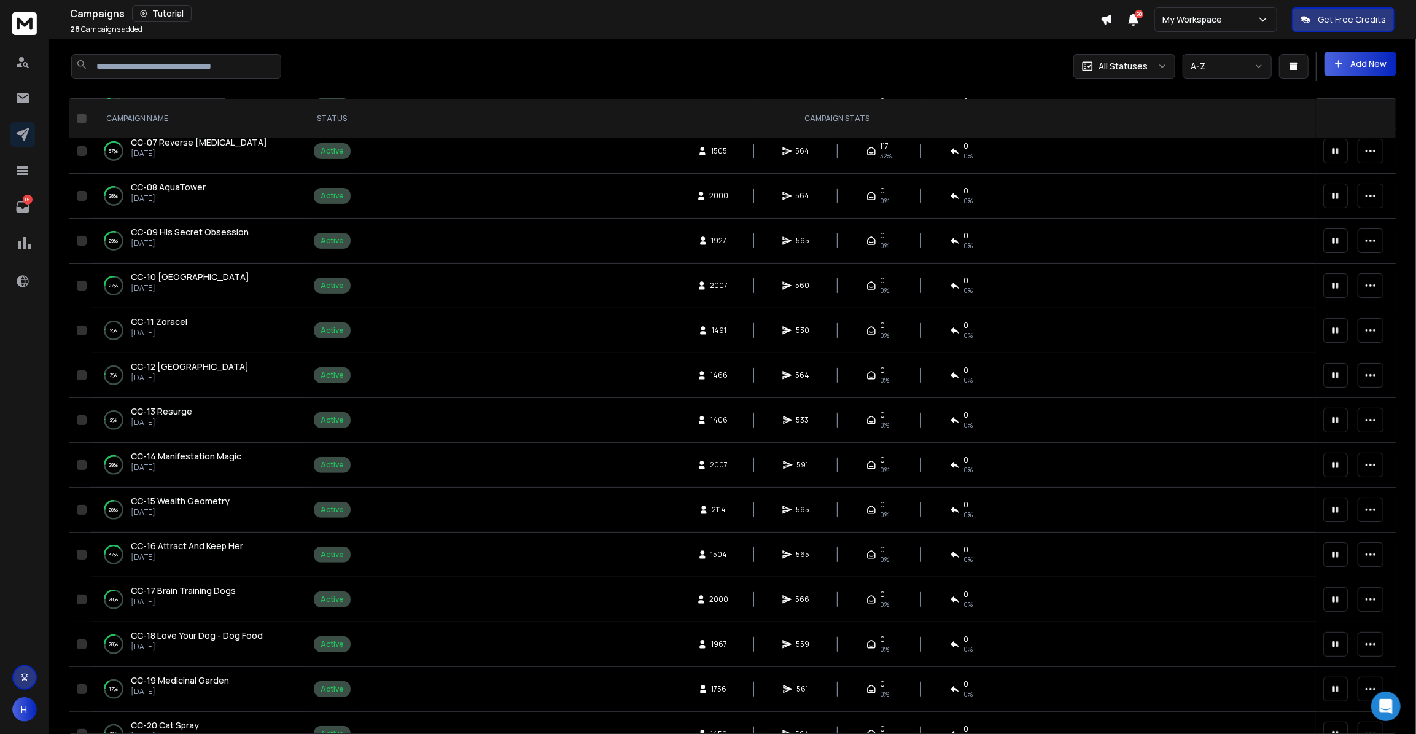
scroll to position [668, 0]
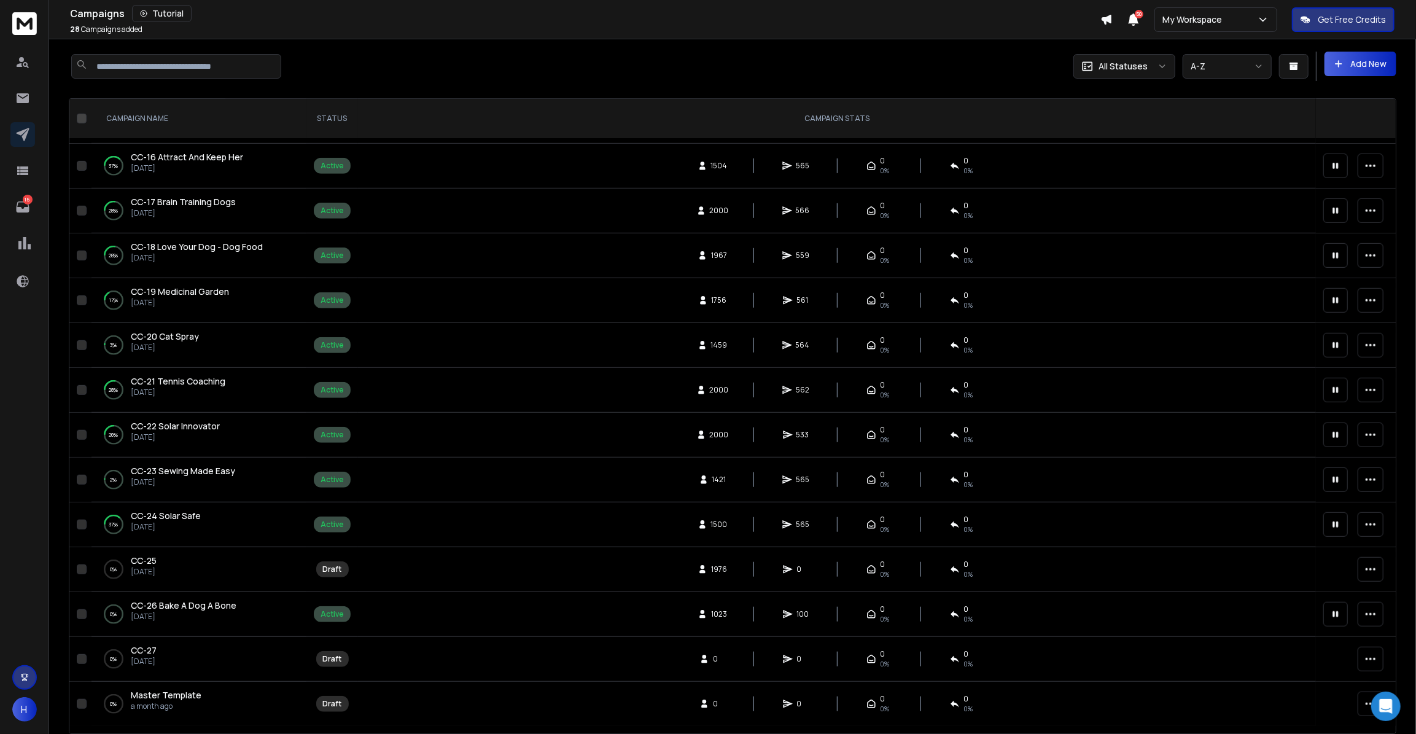
click at [179, 430] on link "CC-22 Solar Innovator" at bounding box center [175, 426] width 89 height 12
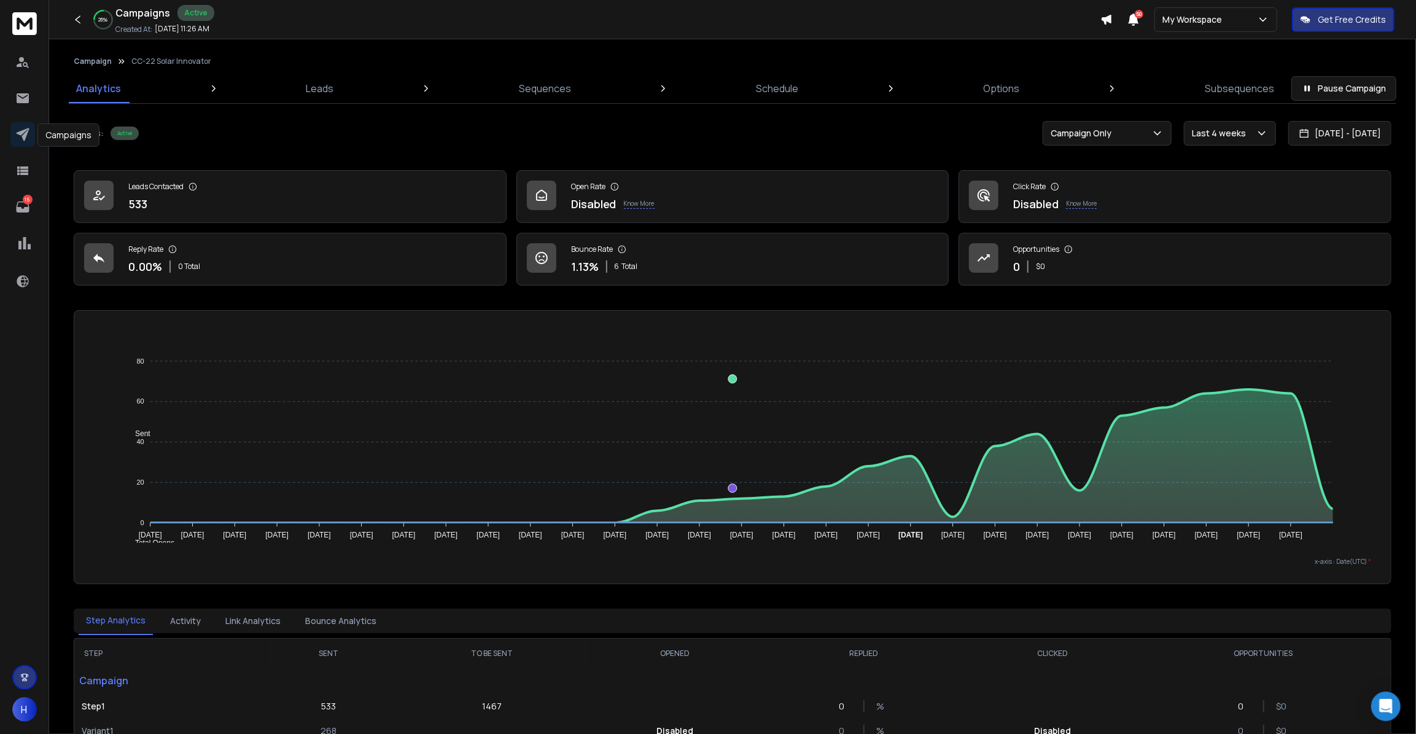
click at [18, 133] on icon at bounding box center [22, 134] width 13 height 13
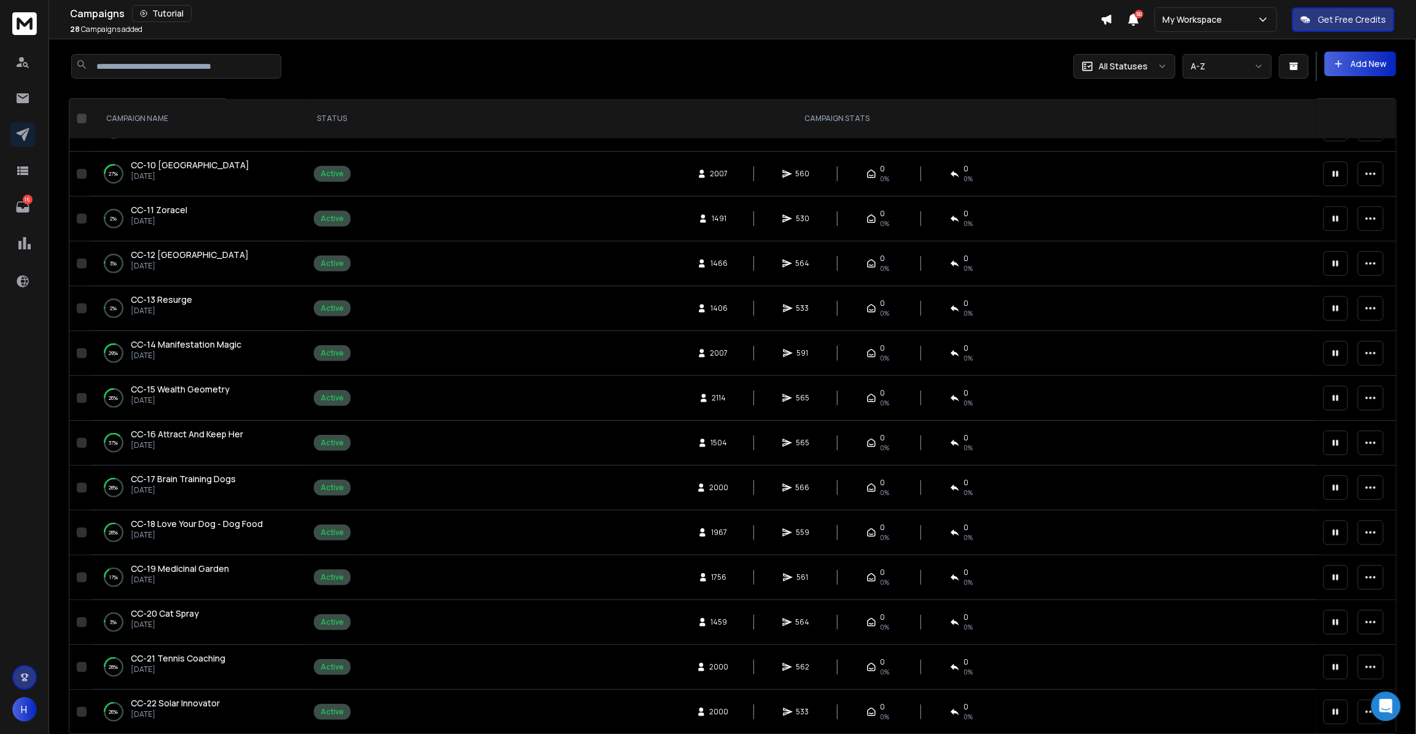
scroll to position [668, 0]
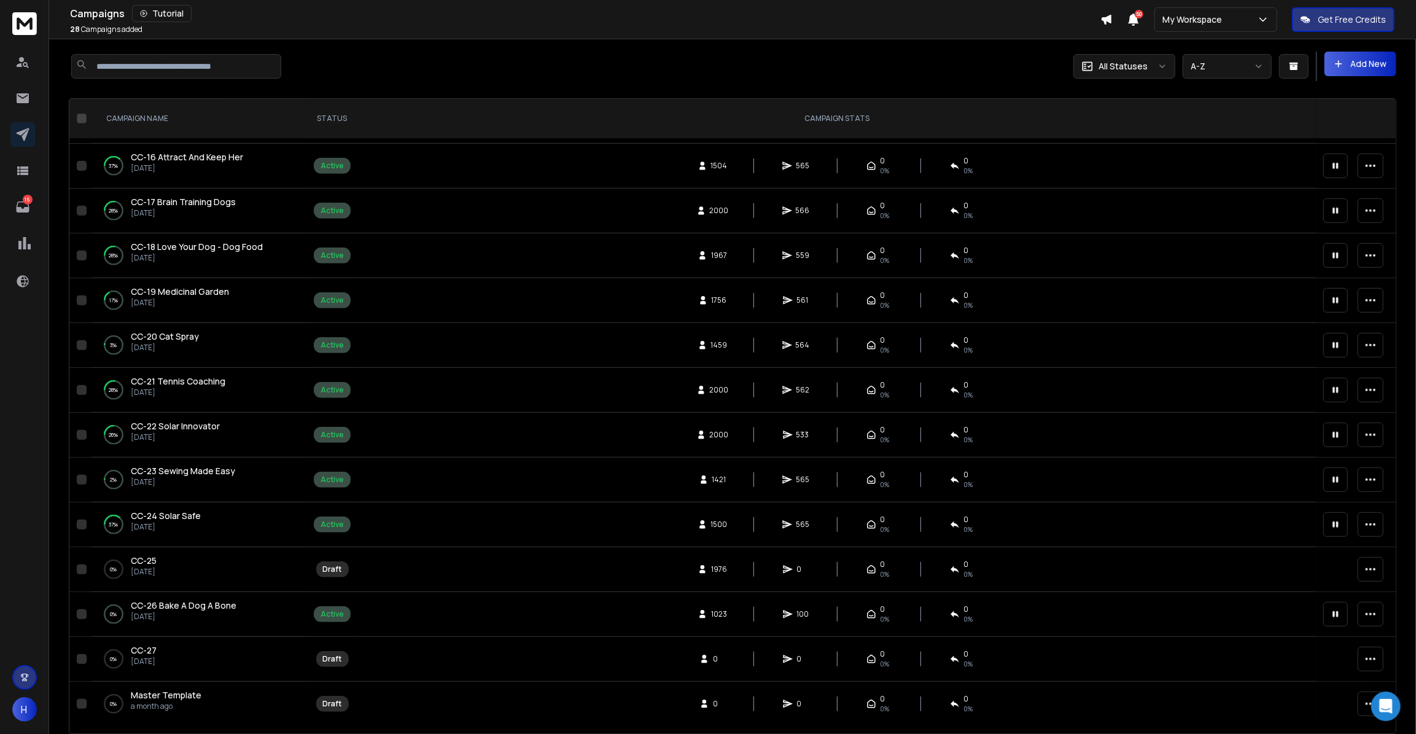
click at [185, 473] on span "CC-23 Sewing Made Easy" at bounding box center [183, 471] width 104 height 12
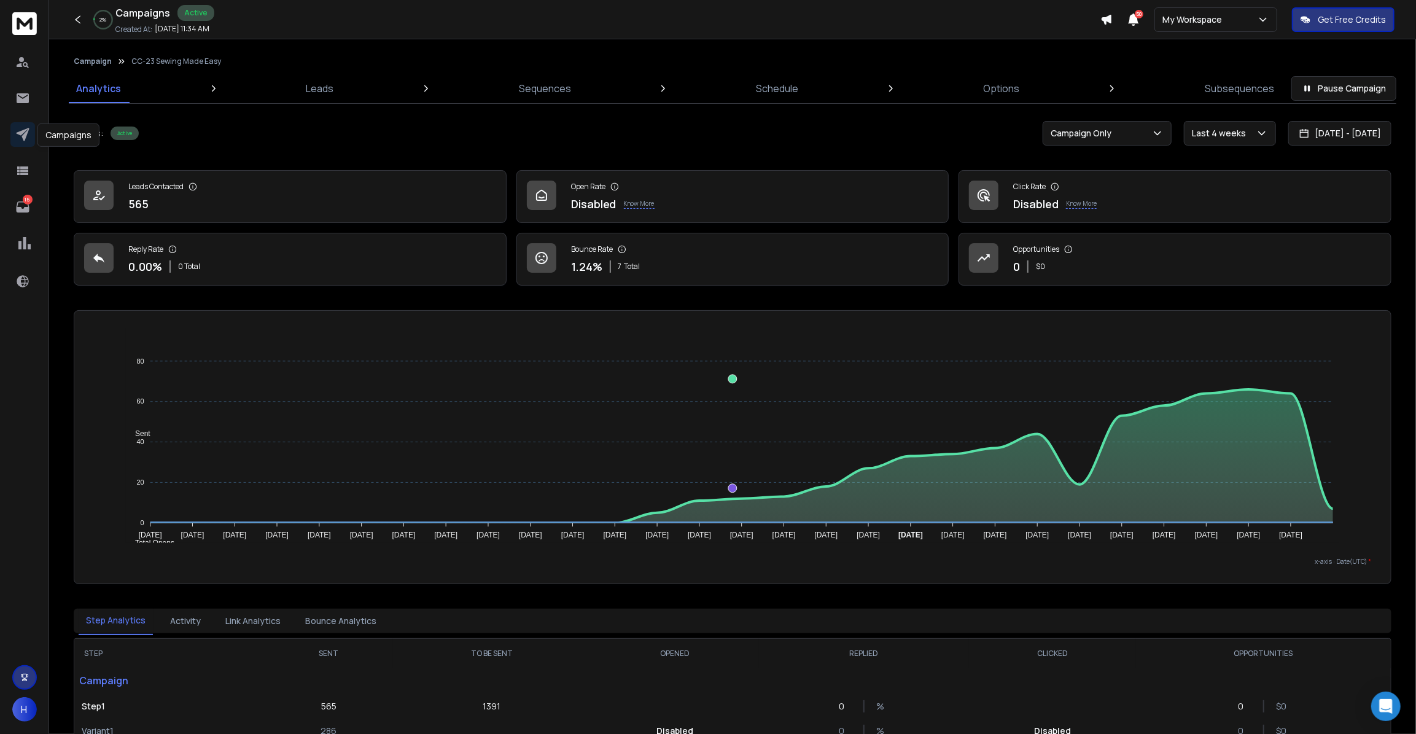
click at [25, 129] on icon at bounding box center [22, 134] width 13 height 13
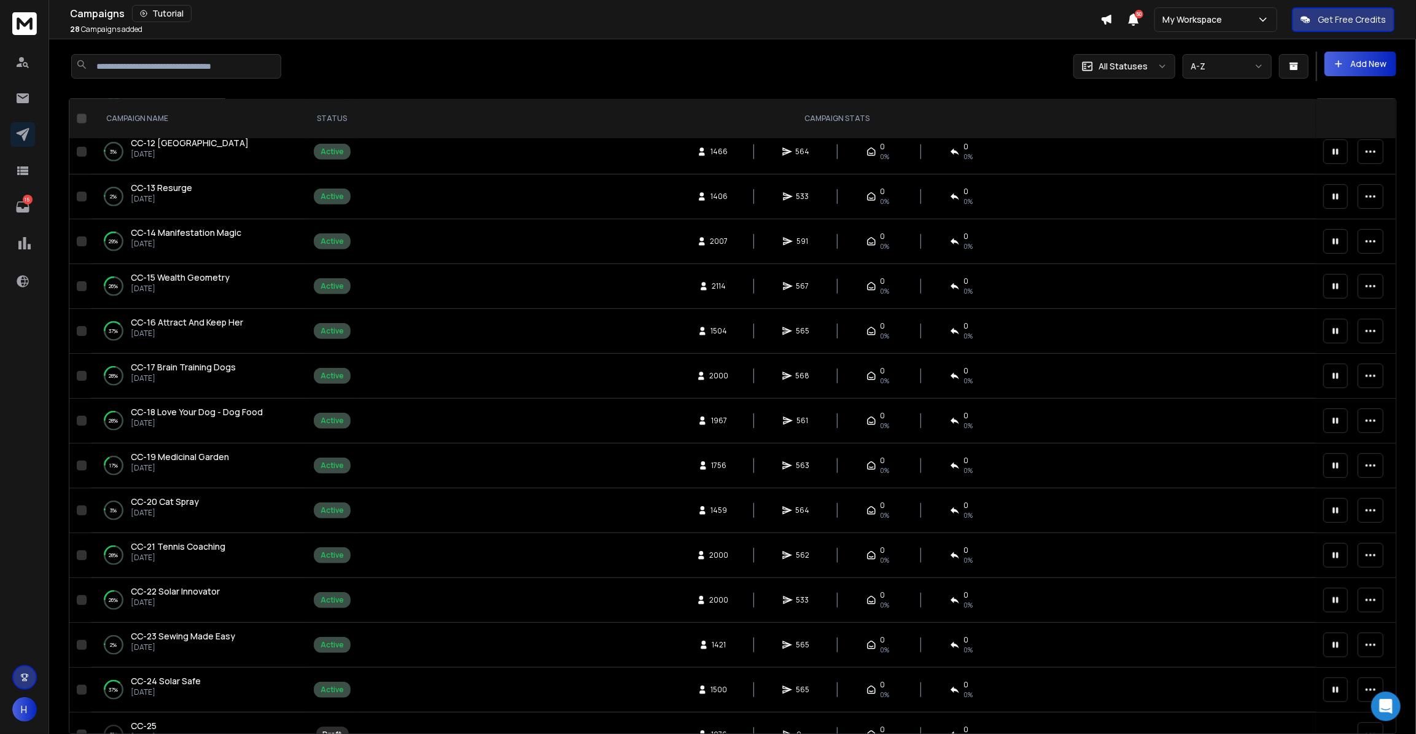
scroll to position [668, 0]
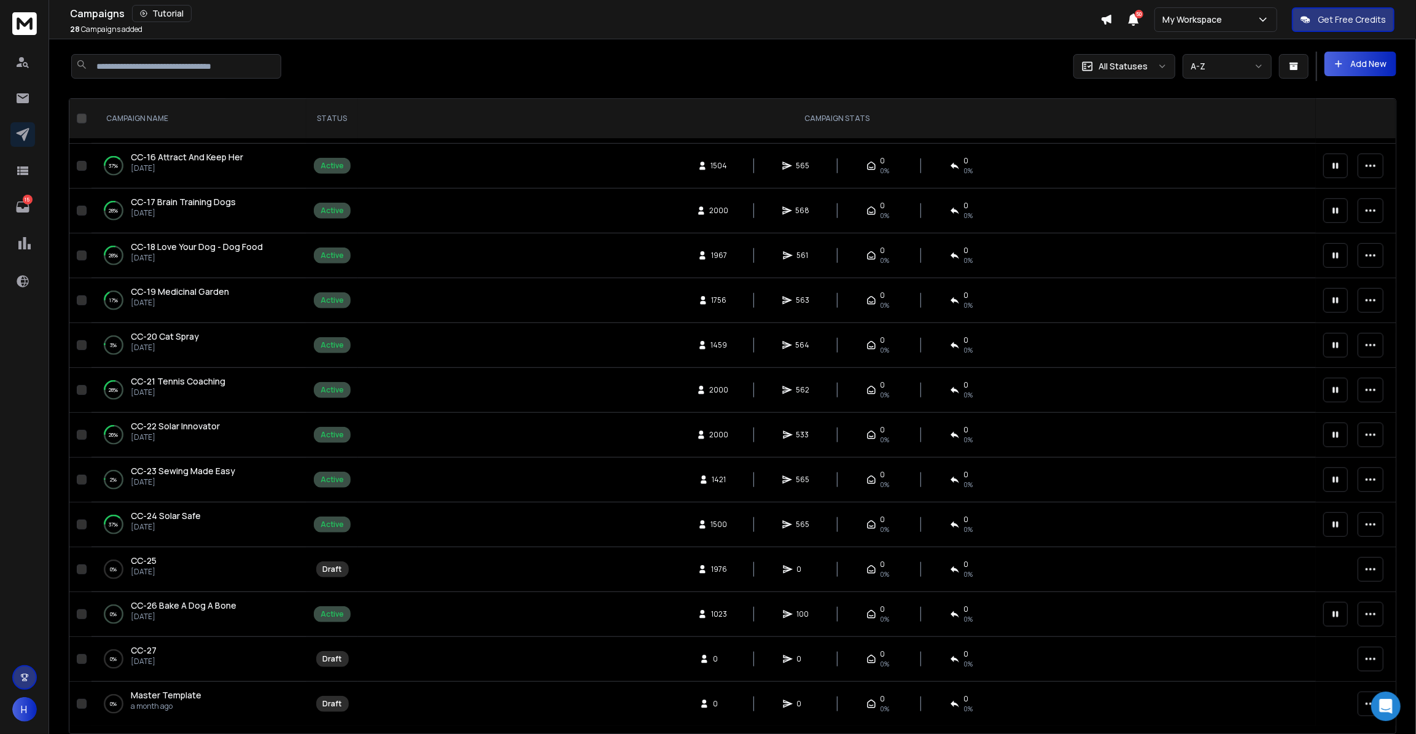
click at [157, 522] on p "[DATE]" at bounding box center [166, 527] width 70 height 10
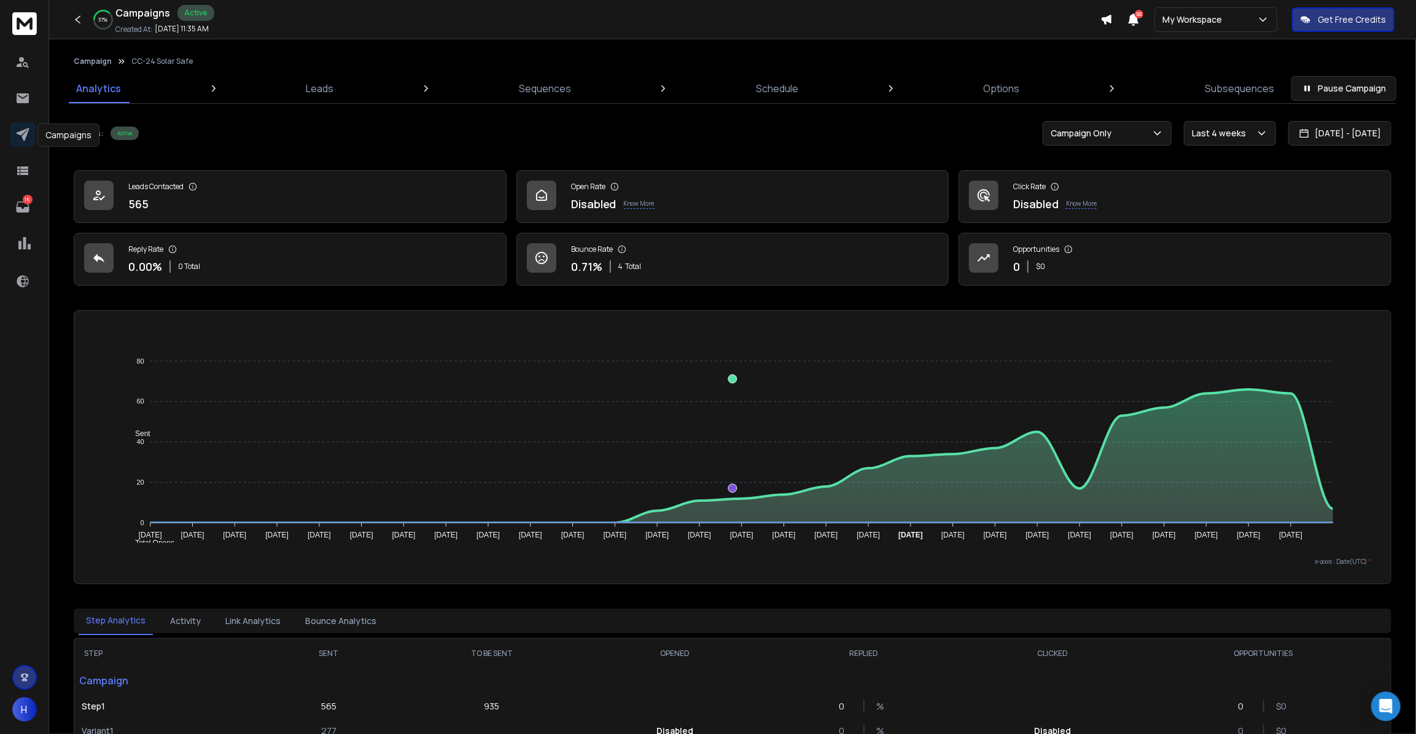
click at [29, 136] on icon at bounding box center [22, 134] width 15 height 15
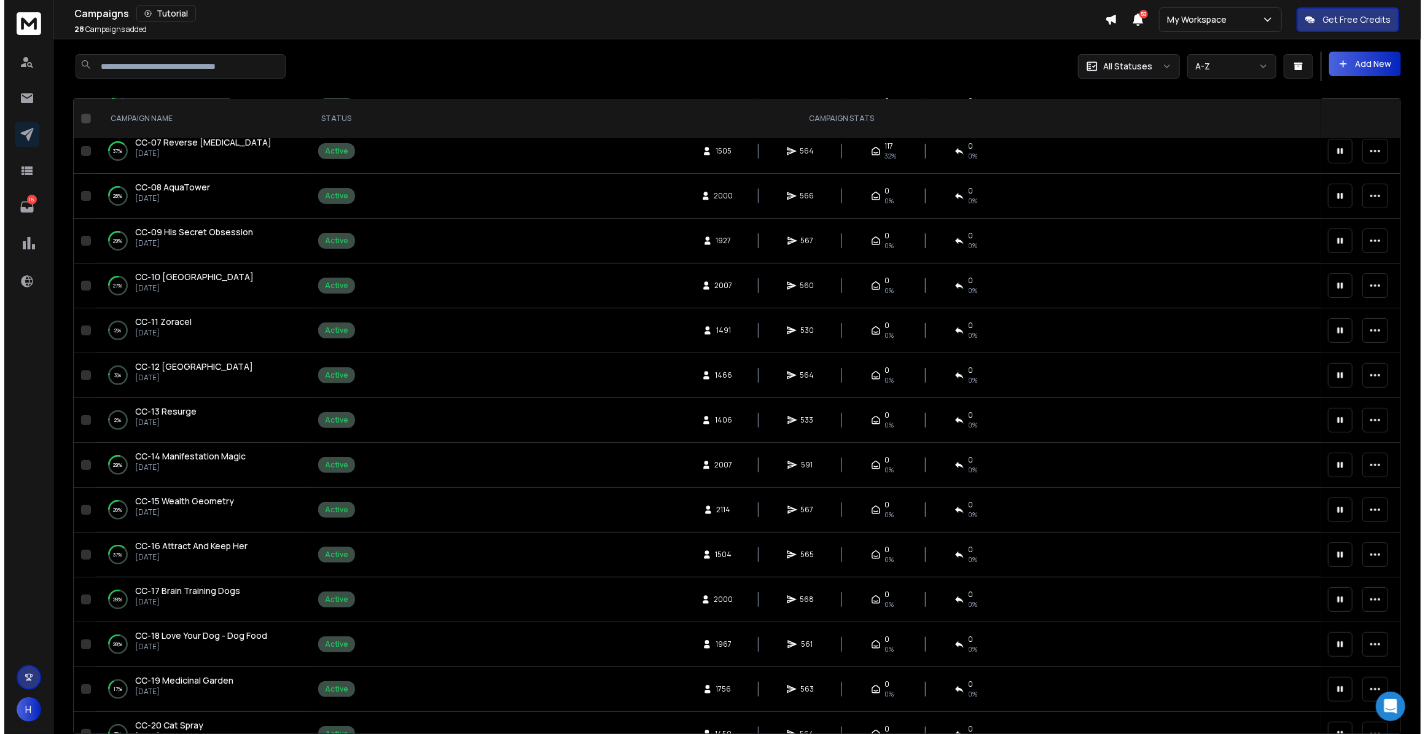
scroll to position [668, 0]
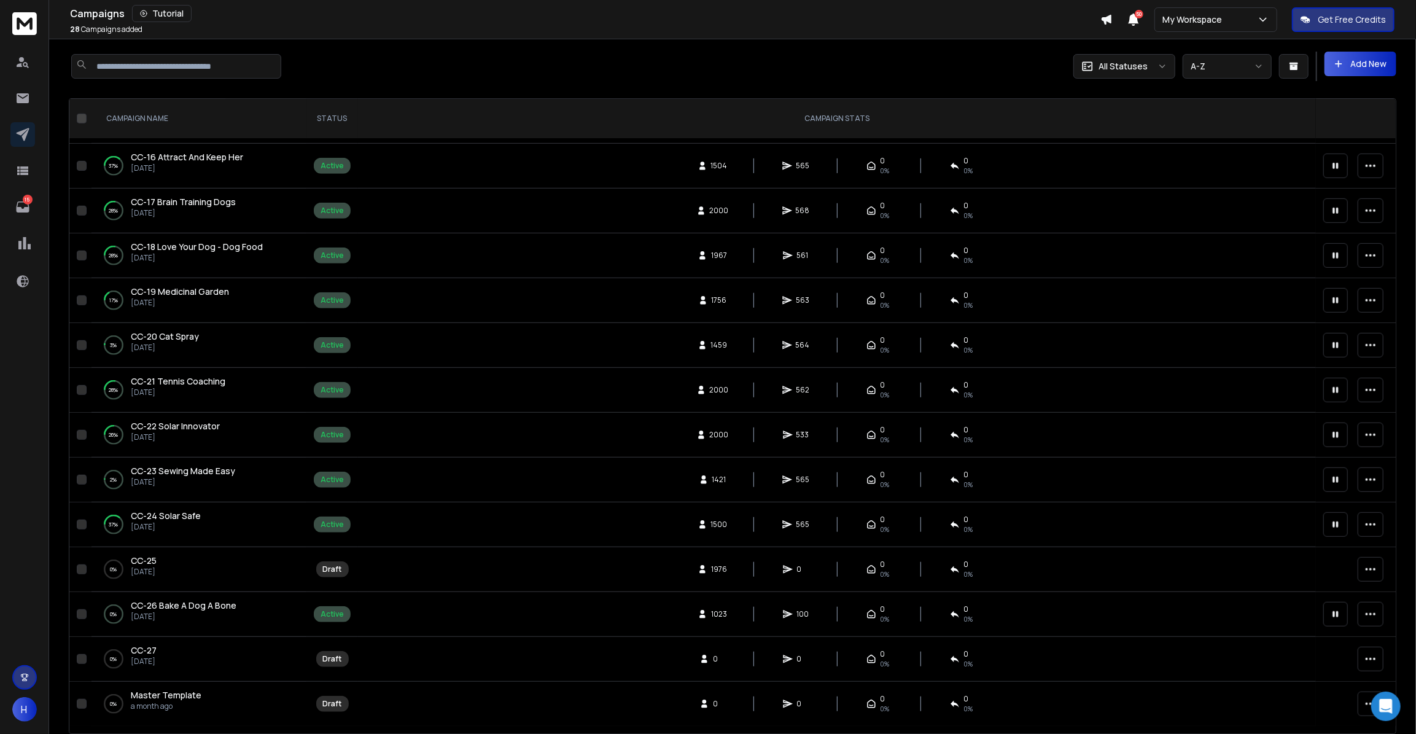
click at [183, 603] on span "CC-26 Bake A Dog A Bone" at bounding box center [184, 605] width 106 height 12
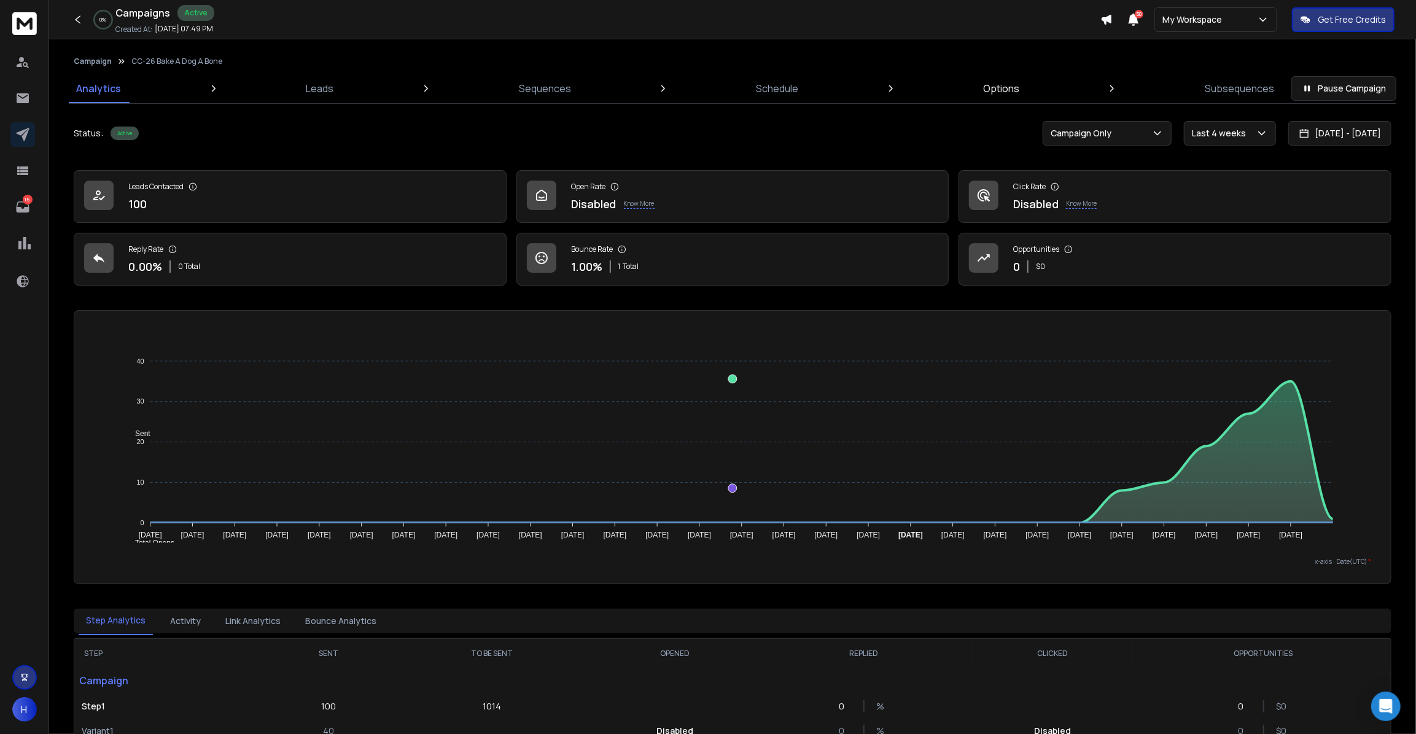
click at [1009, 86] on p "Options" at bounding box center [1002, 88] width 36 height 15
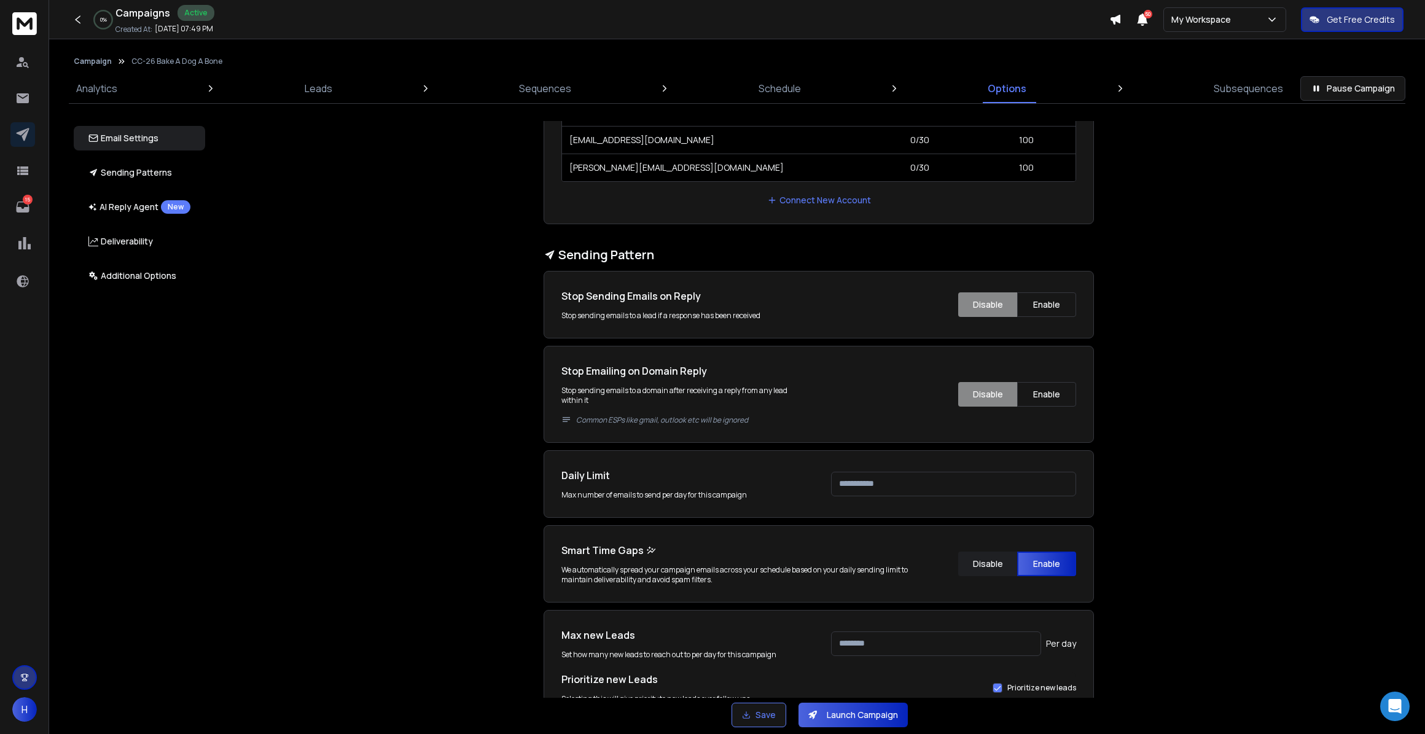
scroll to position [223, 0]
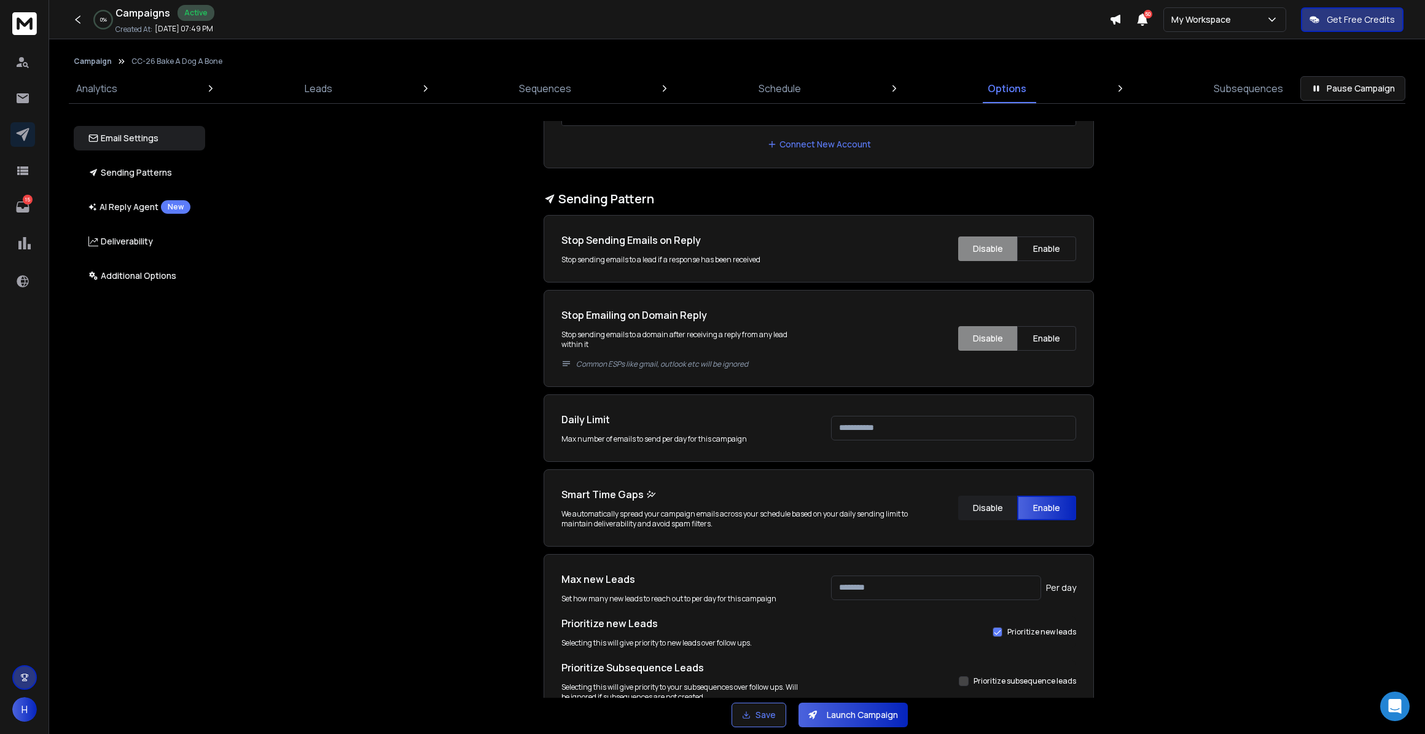
drag, startPoint x: 849, startPoint y: 430, endPoint x: 825, endPoint y: 424, distance: 24.6
click at [831, 424] on input "**" at bounding box center [953, 428] width 245 height 25
type input "**"
drag, startPoint x: 853, startPoint y: 578, endPoint x: 798, endPoint y: 588, distance: 54.9
click at [799, 587] on div "Max new Leads Set how many new leads to reach out to per day for this campaign …" at bounding box center [818, 588] width 515 height 32
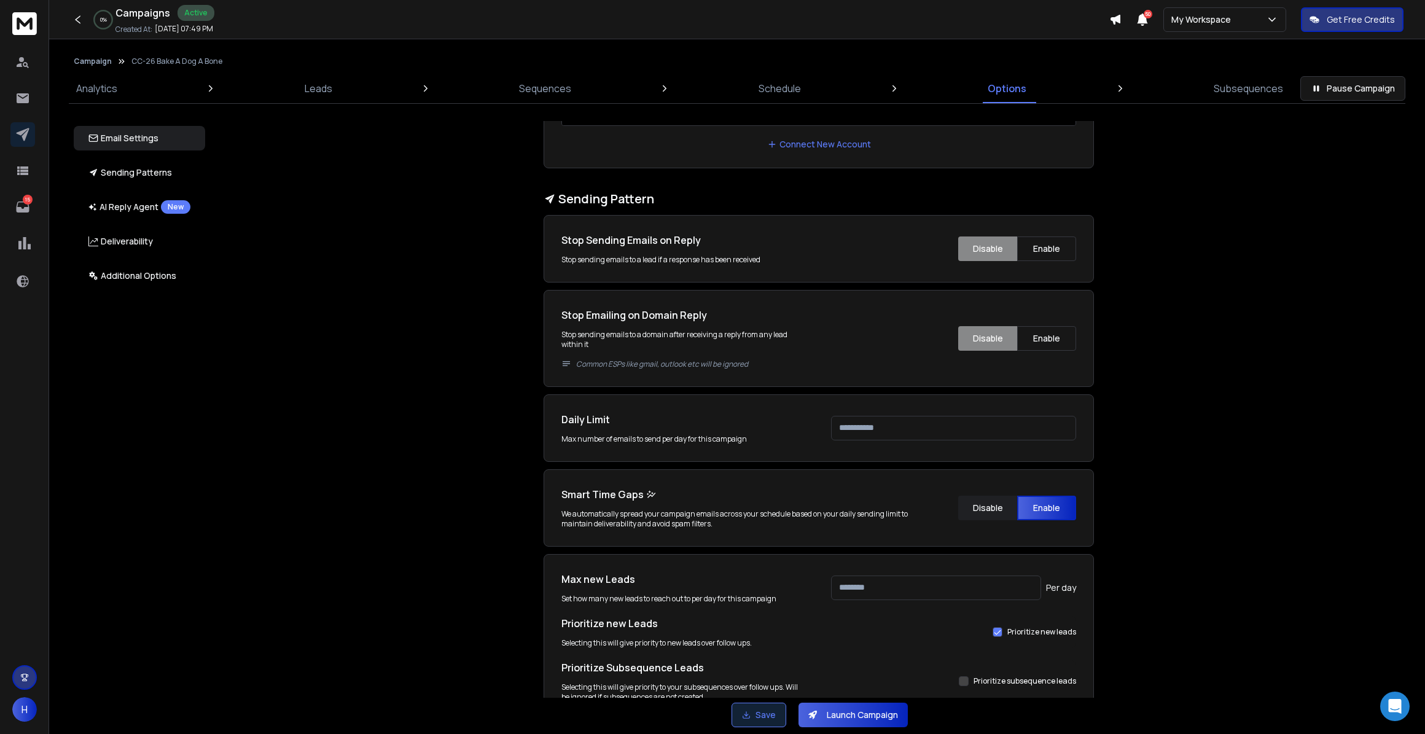
type input "**"
click at [764, 712] on button "Save" at bounding box center [759, 715] width 55 height 25
click at [837, 712] on button "Launch Campaign" at bounding box center [852, 715] width 109 height 25
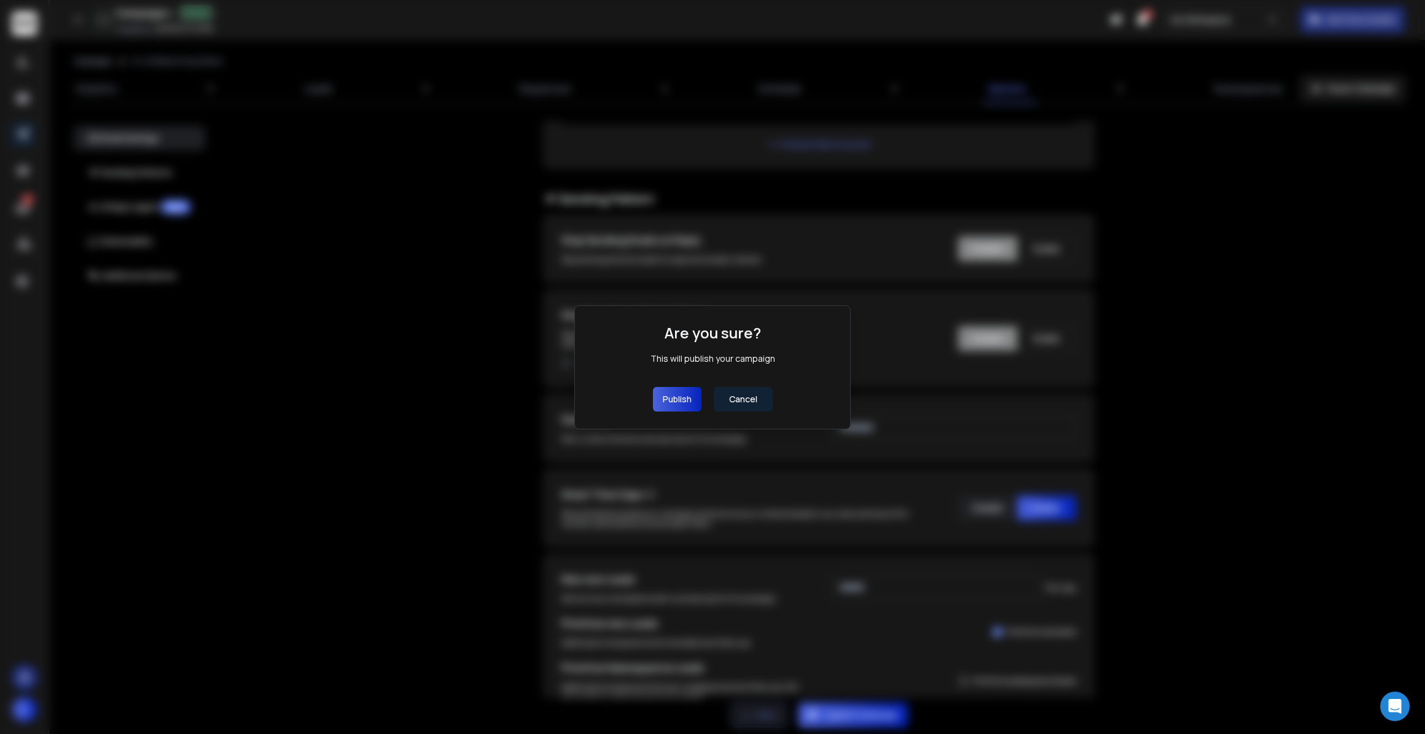
click at [672, 398] on button "Publish" at bounding box center [677, 399] width 49 height 25
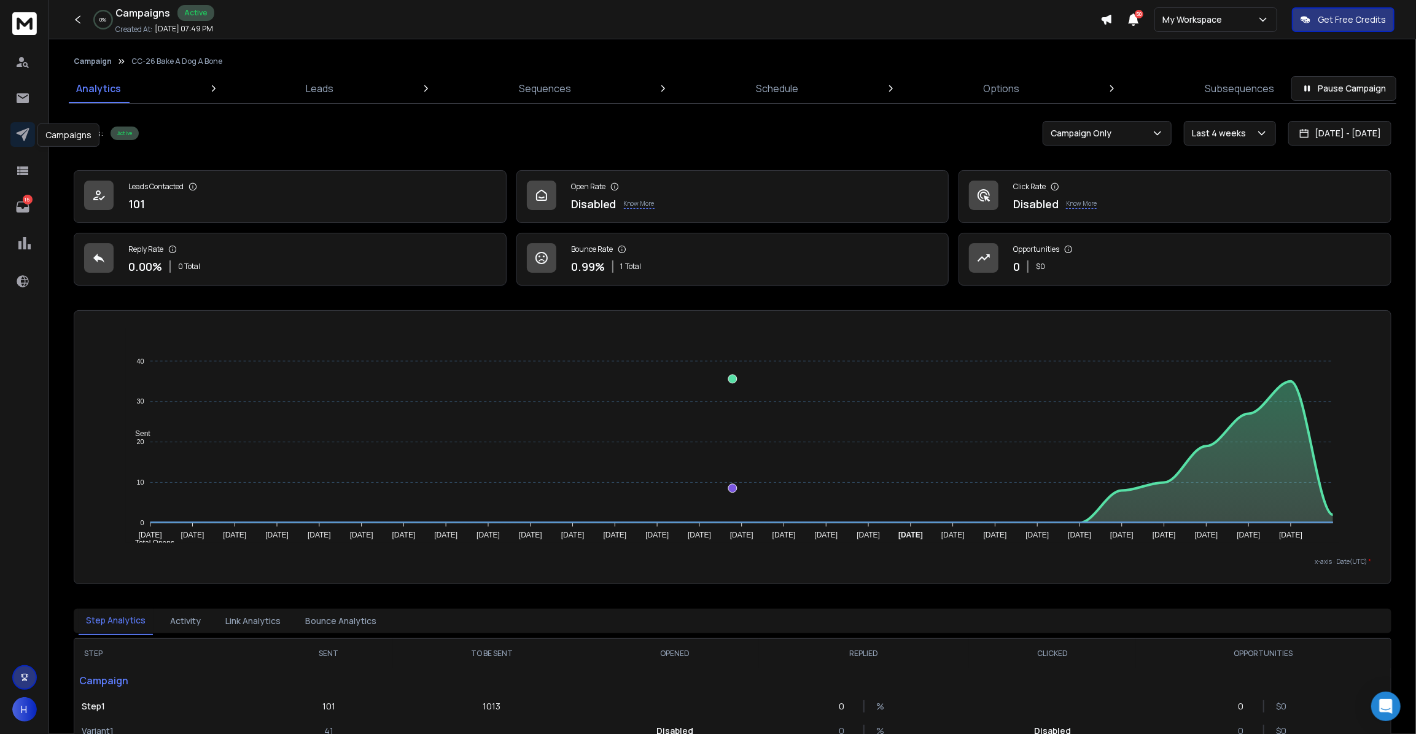
click at [21, 130] on icon at bounding box center [22, 134] width 15 height 15
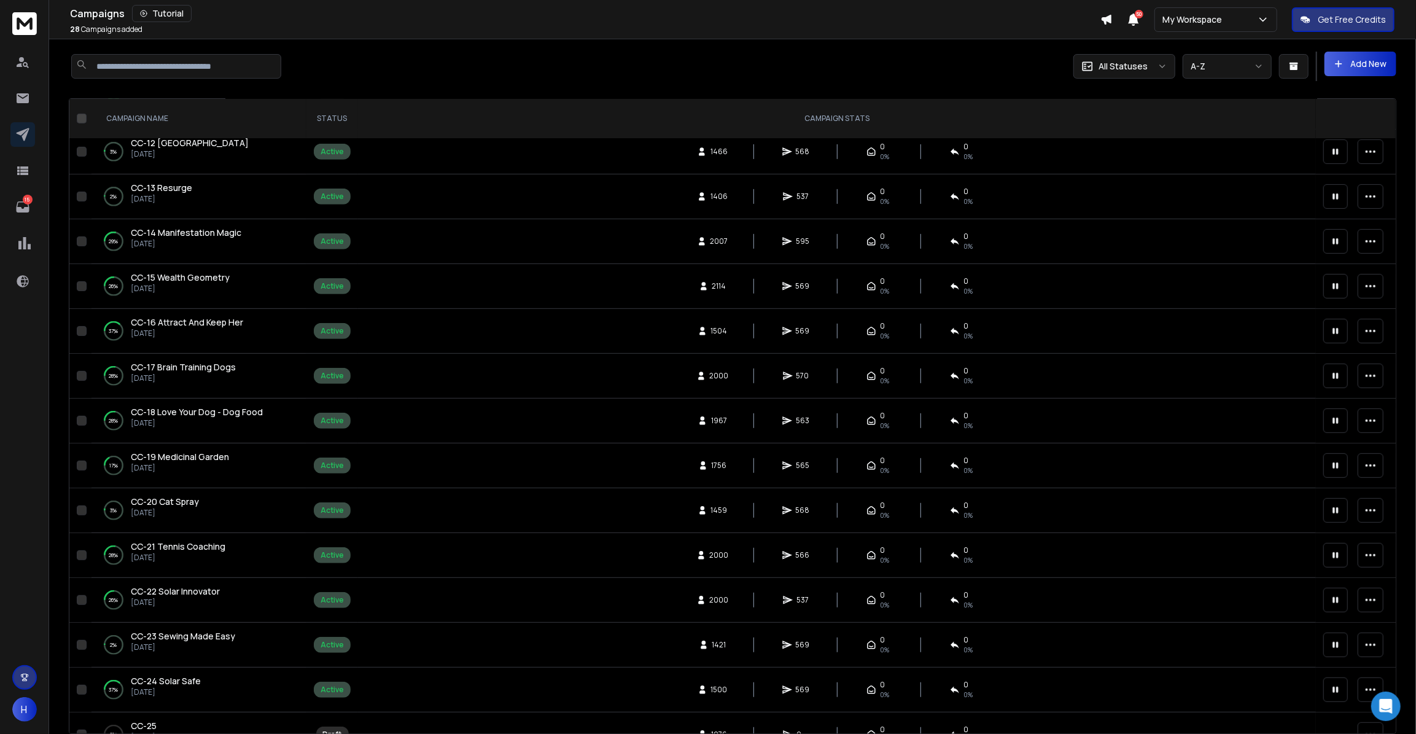
scroll to position [558, 0]
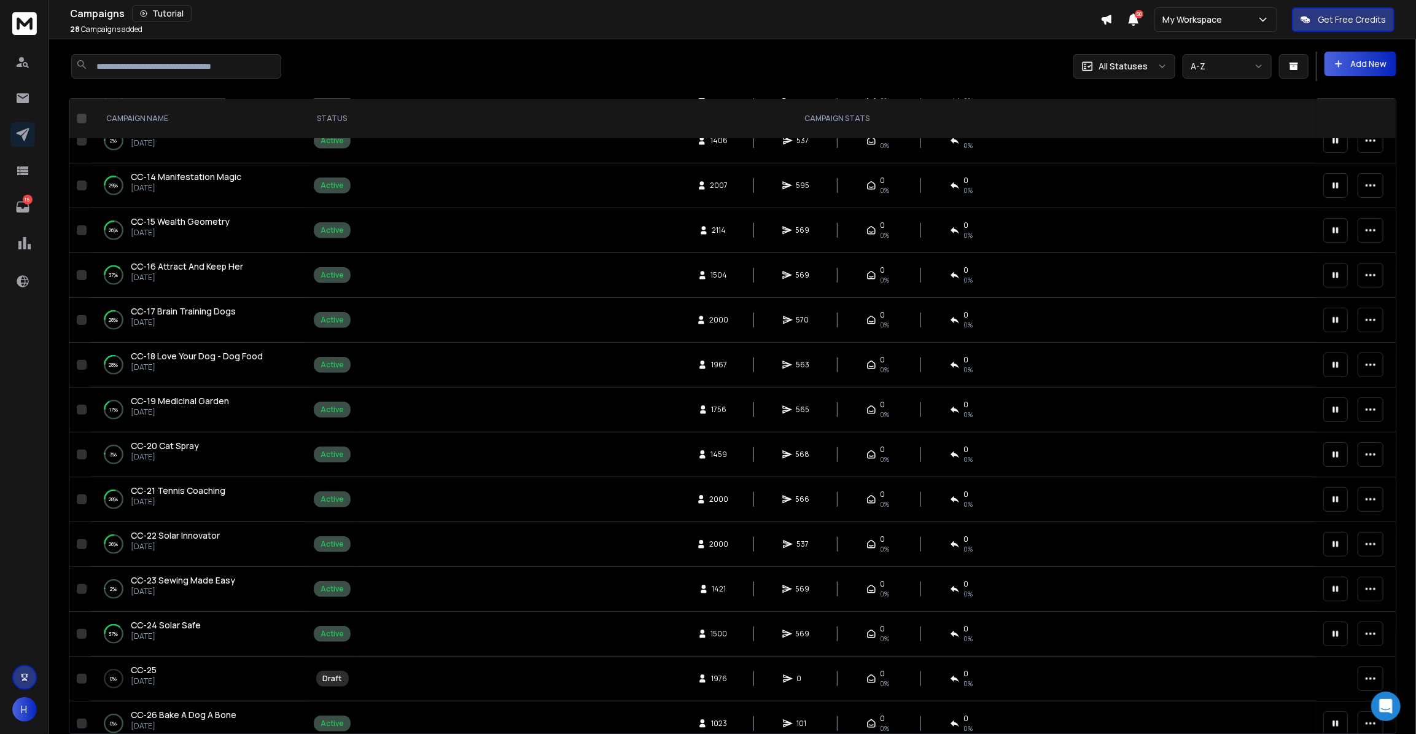
click at [144, 587] on p "[DATE]" at bounding box center [183, 592] width 104 height 10
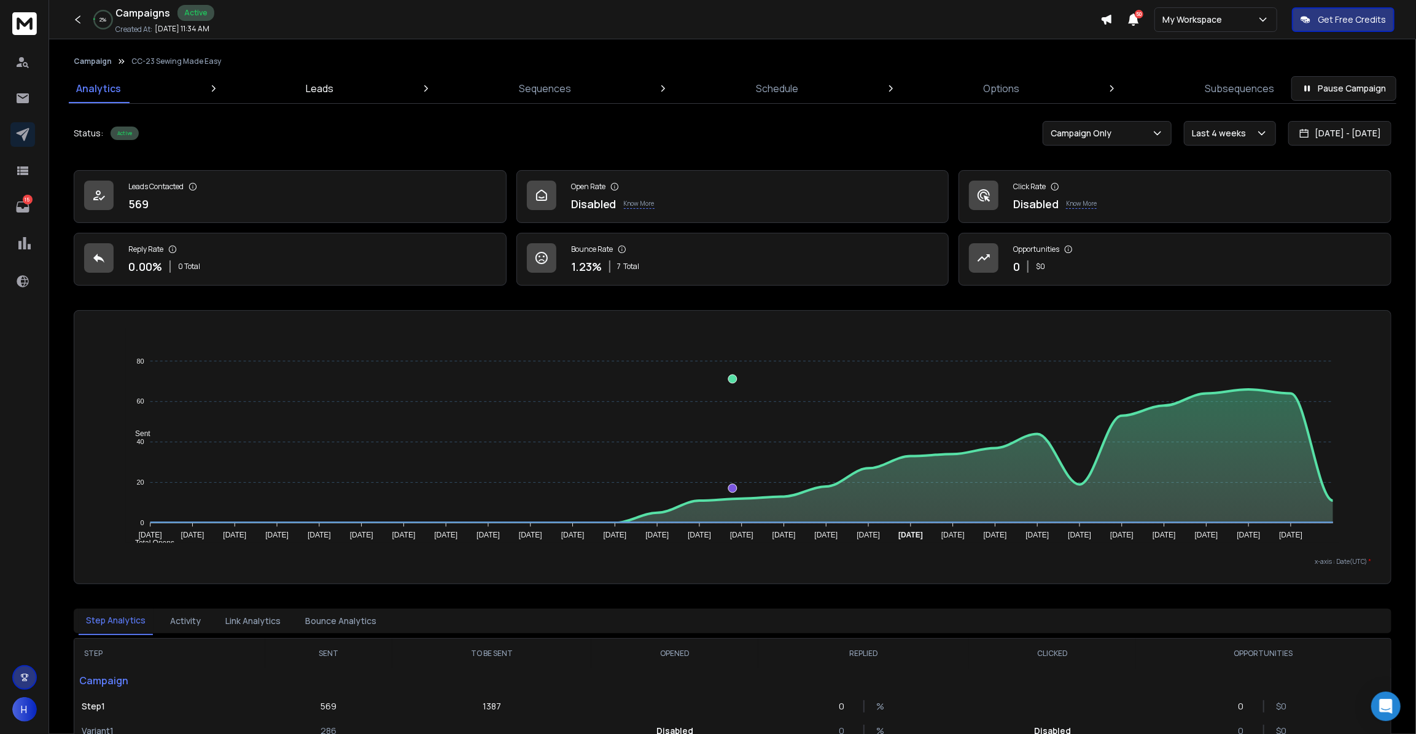
click at [314, 90] on p "Leads" at bounding box center [320, 88] width 28 height 15
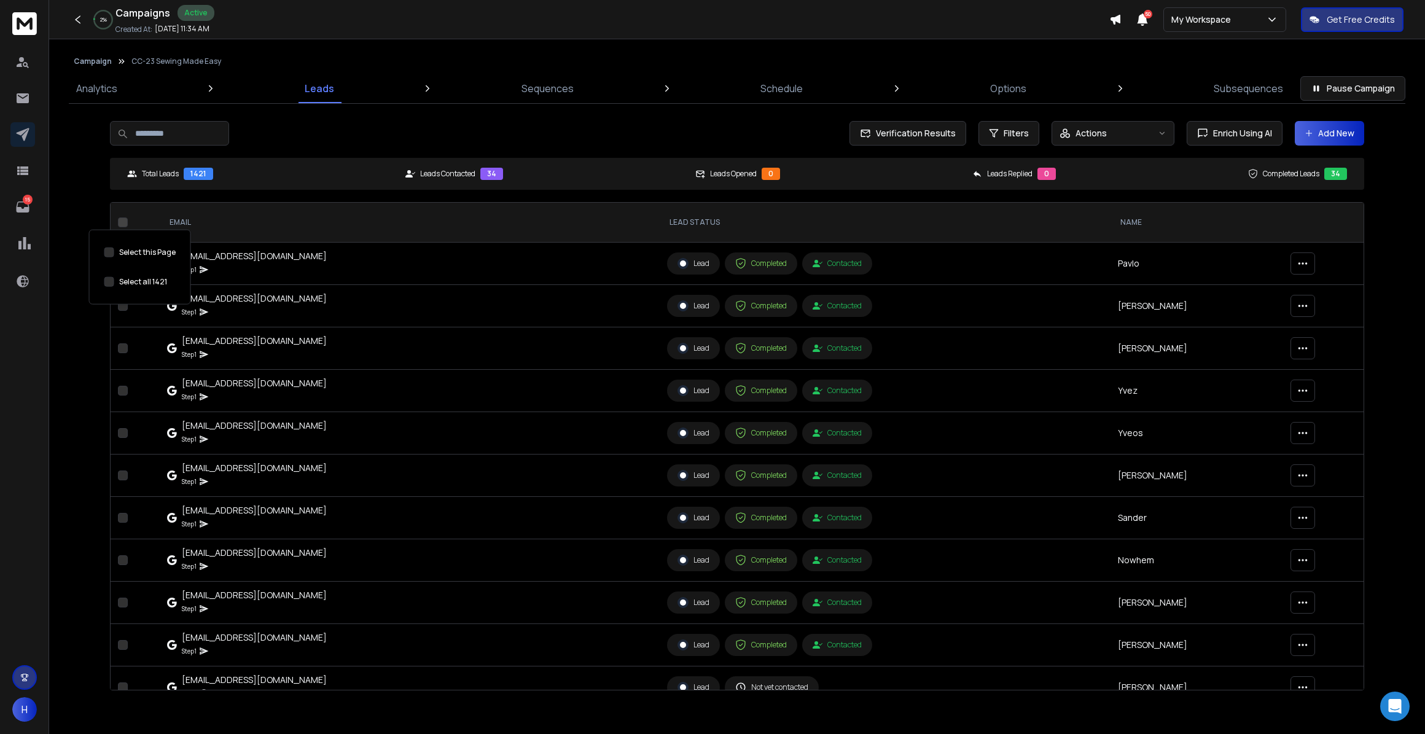
click at [107, 282] on button "Select this Page" at bounding box center [109, 282] width 10 height 10
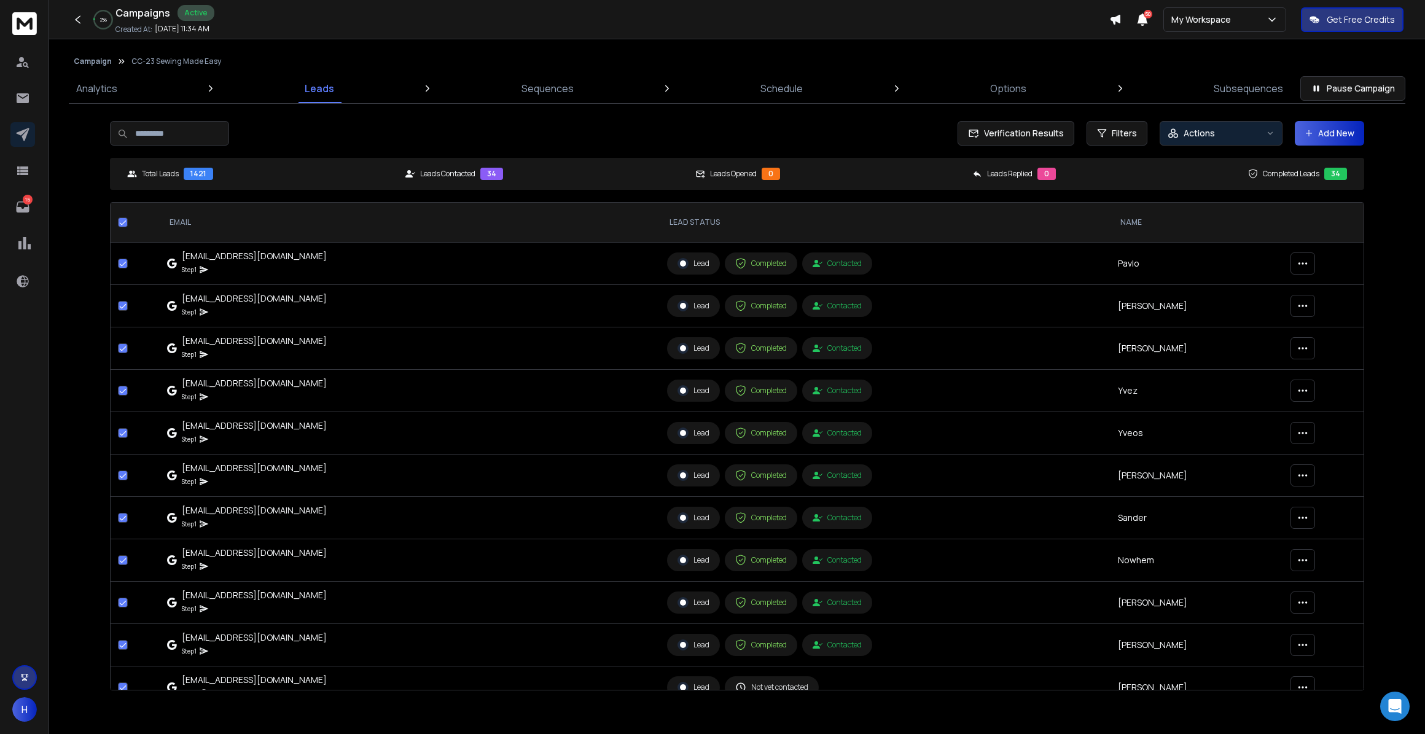
click at [1217, 130] on div "Actions" at bounding box center [1214, 133] width 93 height 12
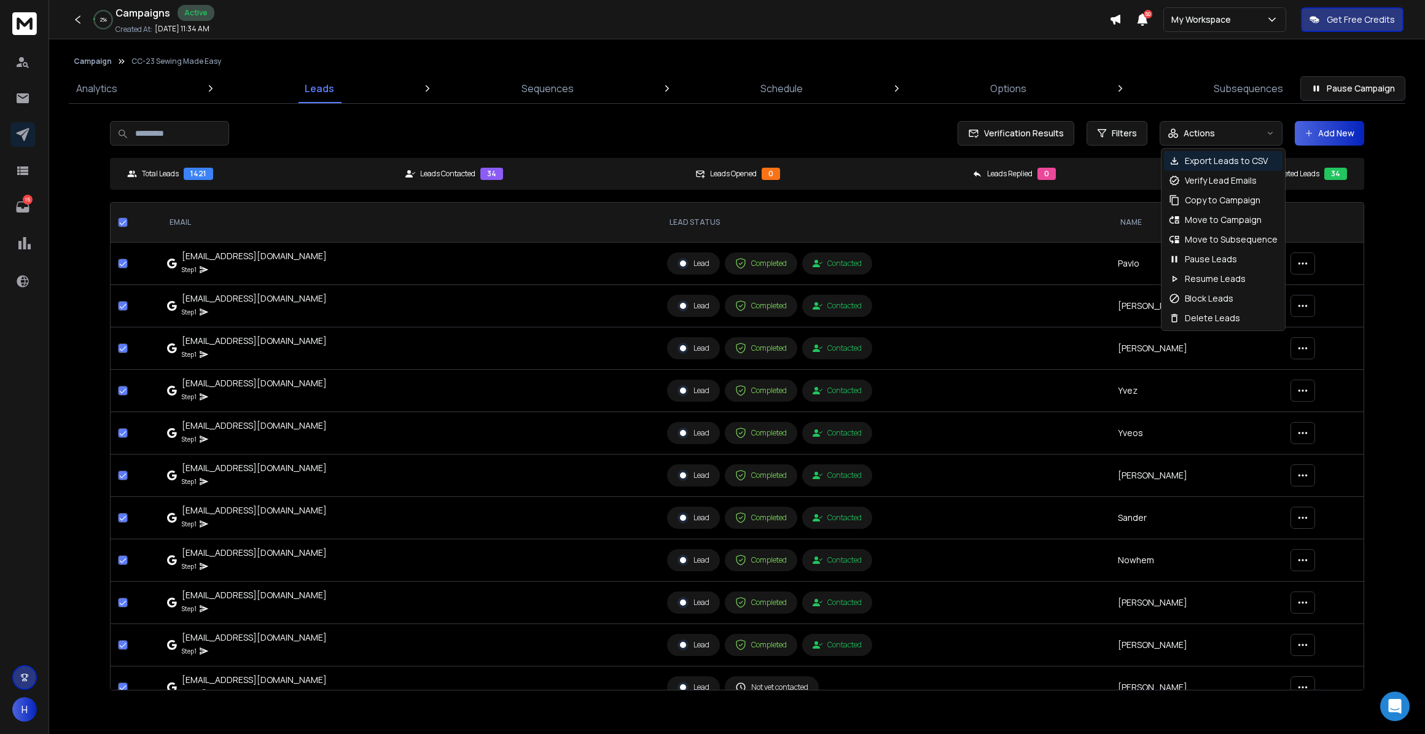
click at [1213, 156] on p "Export Leads to CSV" at bounding box center [1226, 161] width 83 height 12
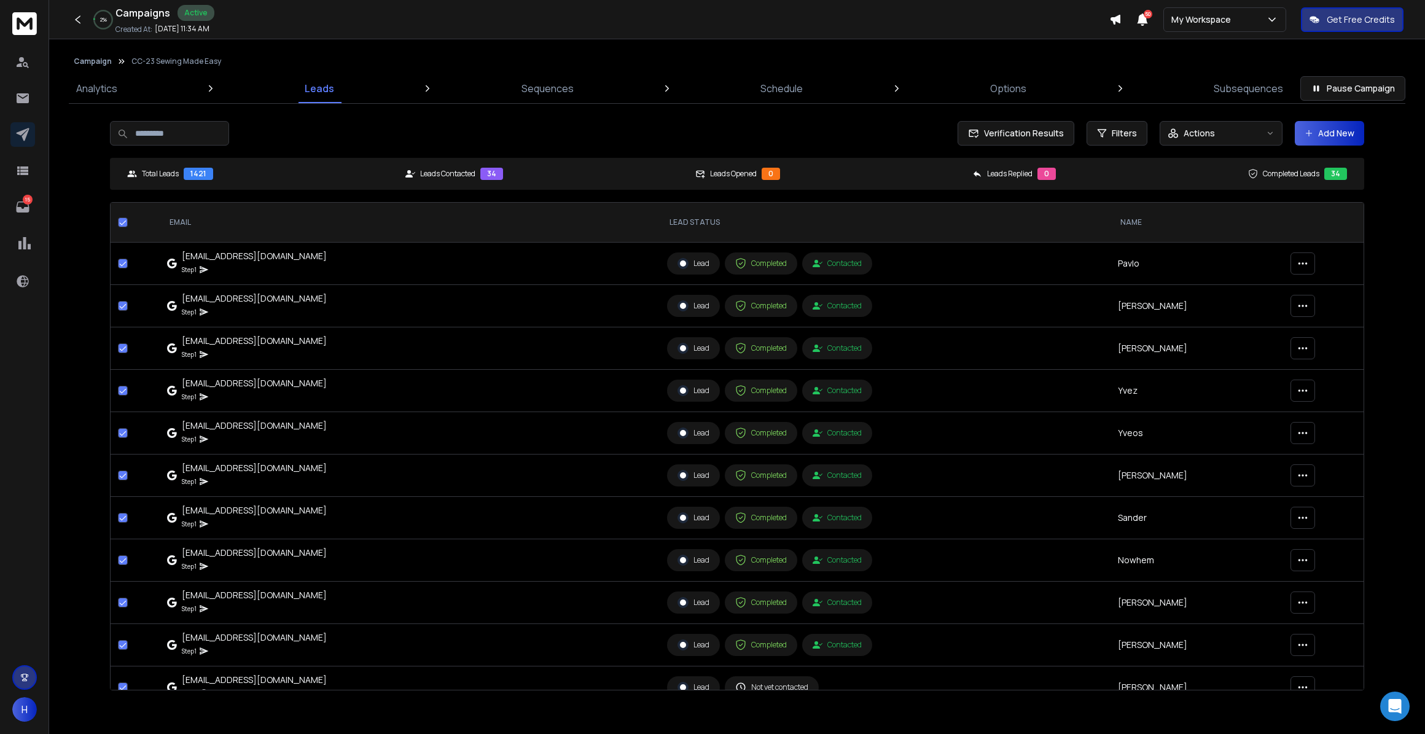
click at [1093, 178] on div "Total Leads 1421 Leads Contacted 34 Leads Opened 0 Leads Replied 0 Completed Le…" at bounding box center [737, 174] width 1254 height 32
click at [1255, 136] on div "Actions" at bounding box center [1214, 133] width 93 height 12
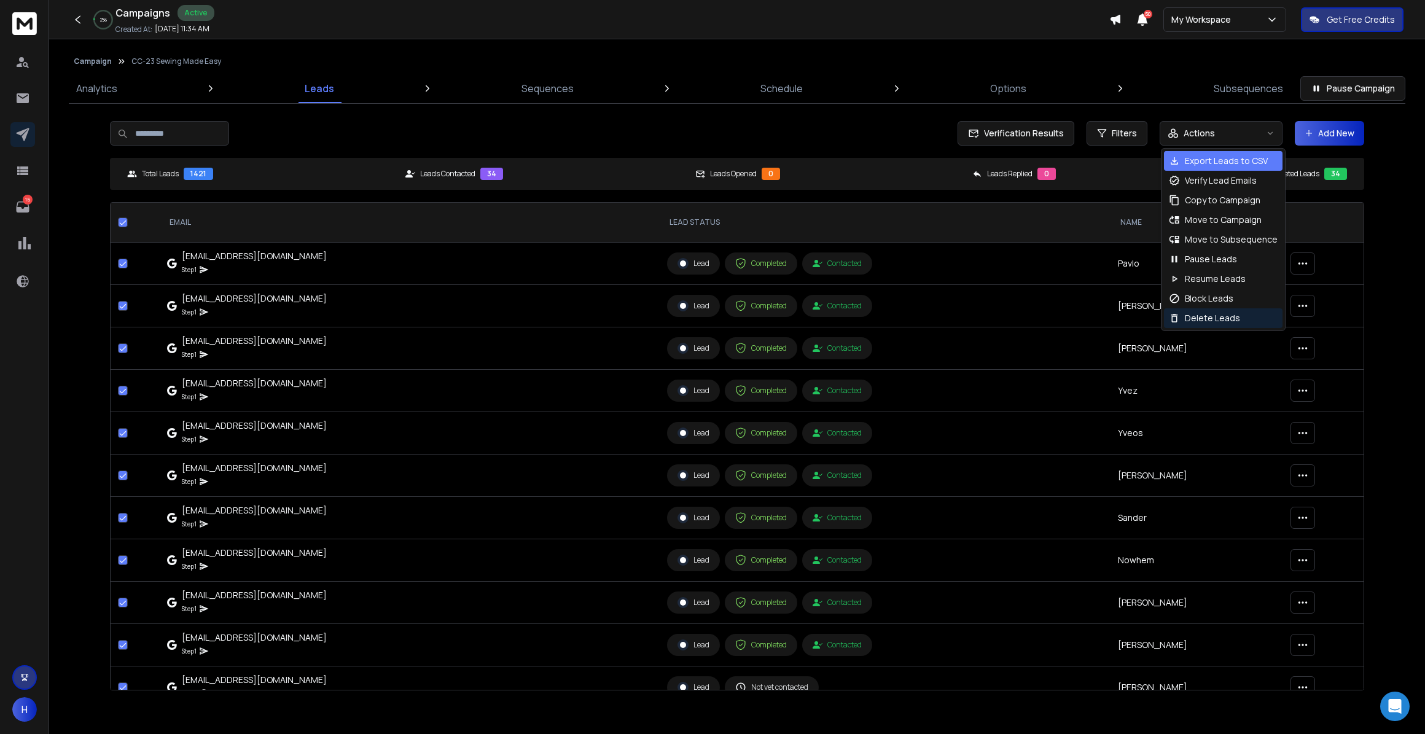
click at [1204, 317] on p "Delete Leads" at bounding box center [1212, 318] width 55 height 12
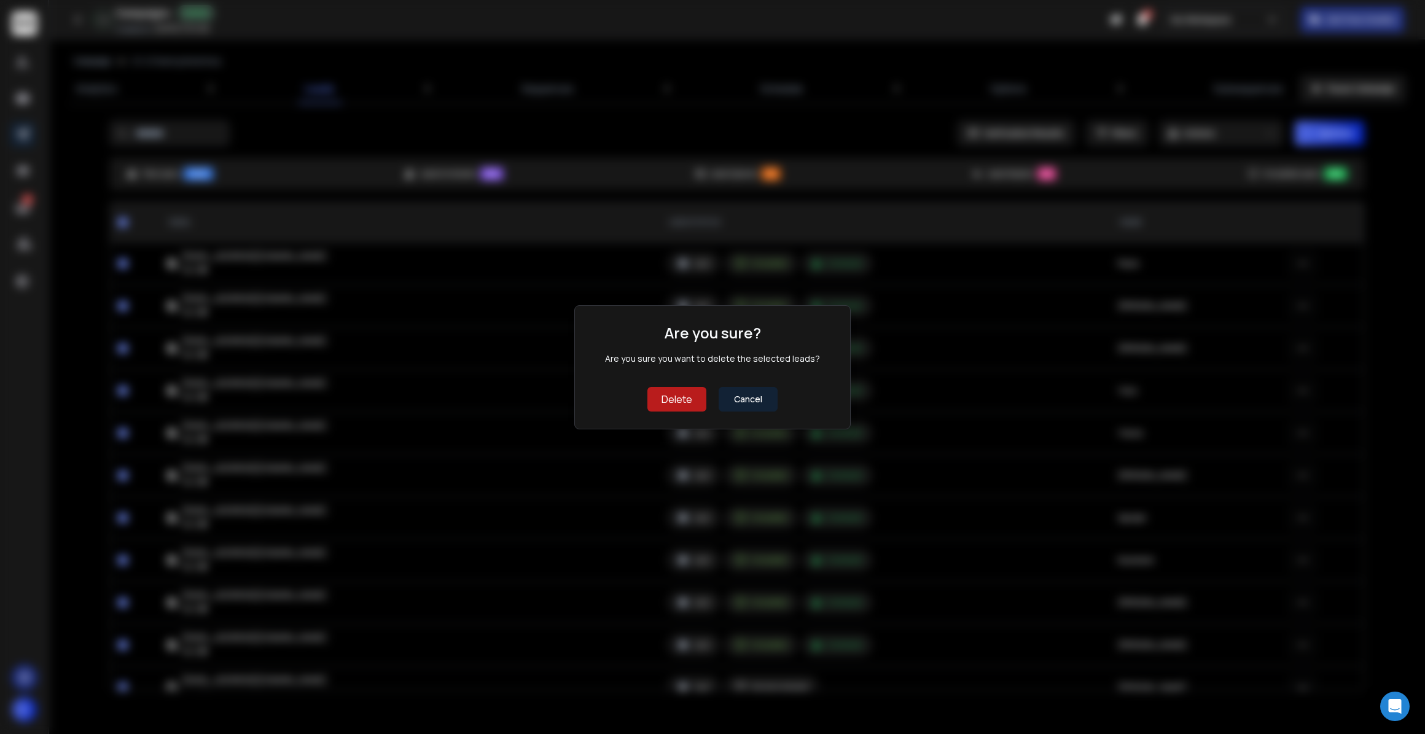
click at [665, 399] on button "Delete" at bounding box center [676, 399] width 59 height 25
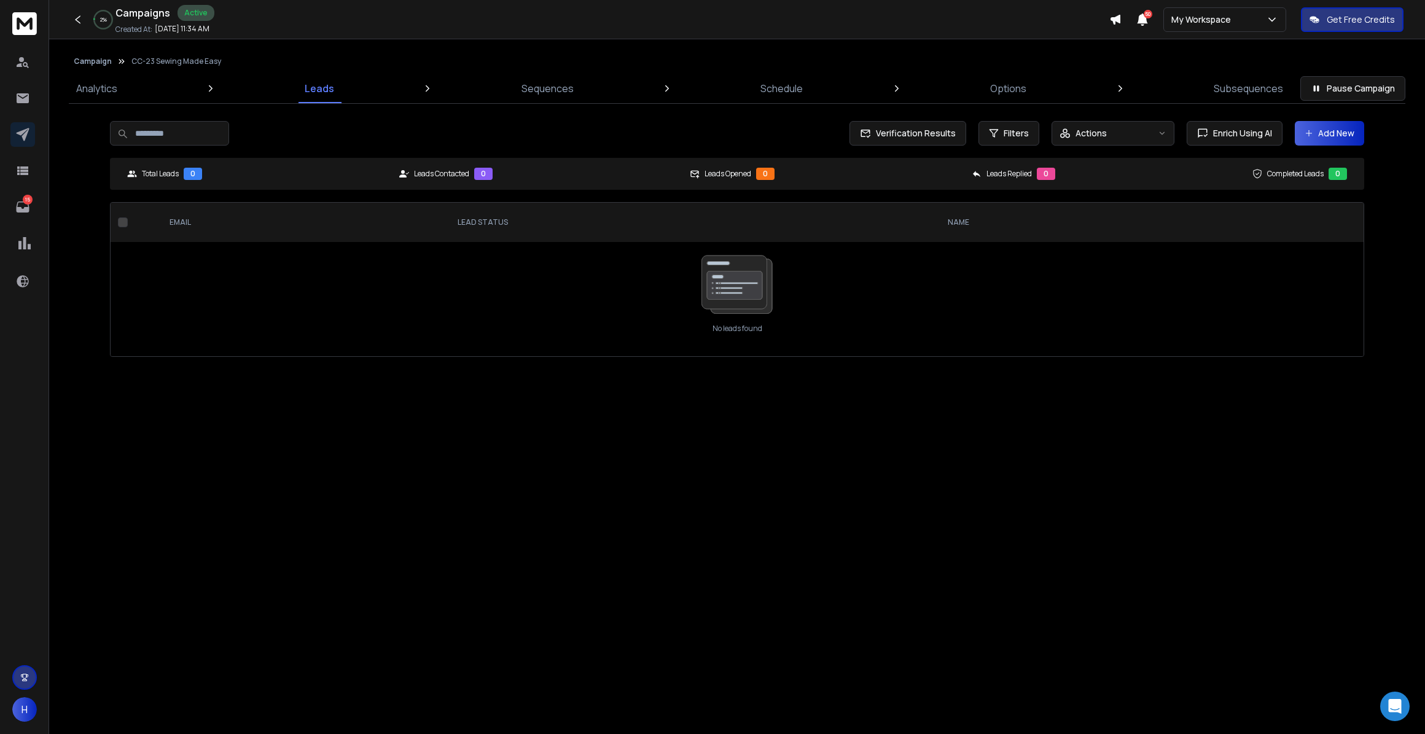
click at [316, 90] on p "Leads" at bounding box center [319, 88] width 29 height 15
click at [18, 135] on icon at bounding box center [22, 134] width 13 height 13
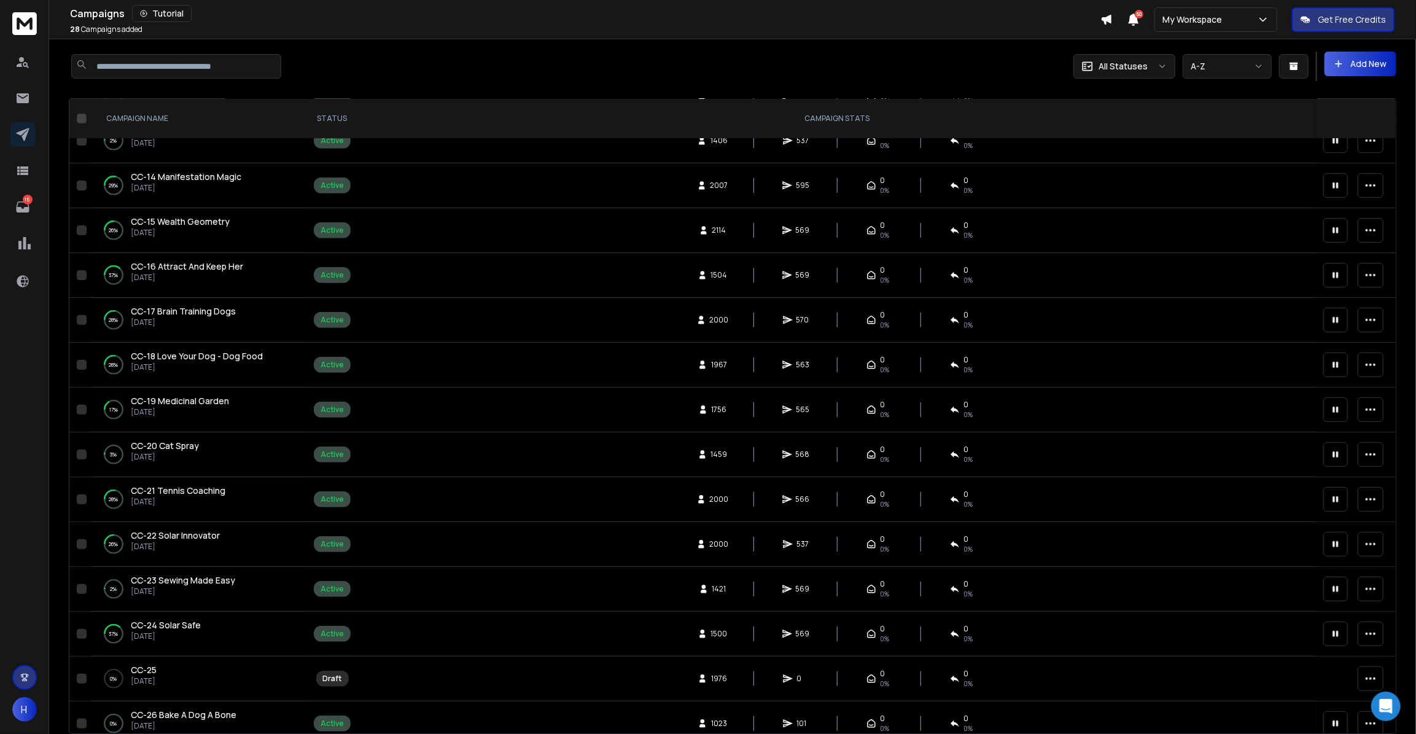
scroll to position [668, 0]
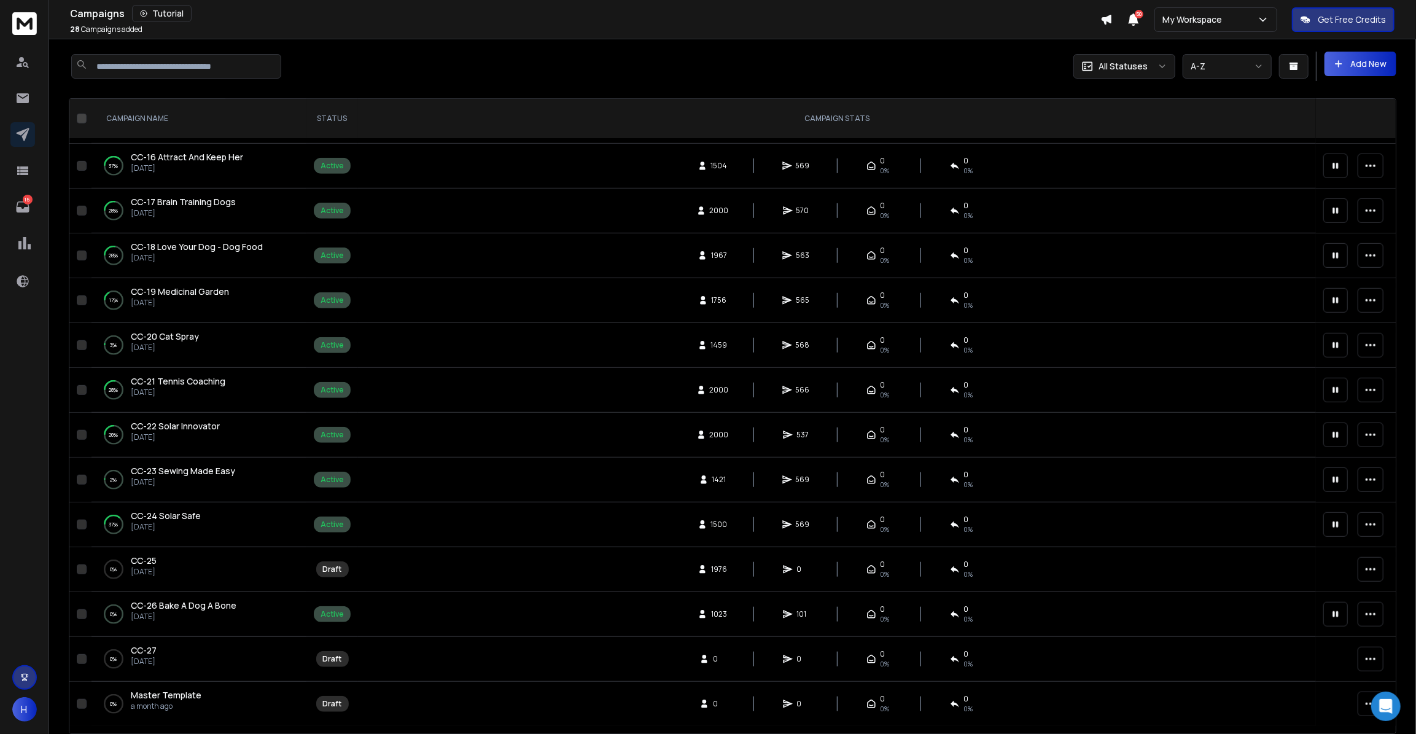
click at [242, 477] on div "2 % CC-23 Sewing Made Easy 24 days ago" at bounding box center [199, 479] width 190 height 29
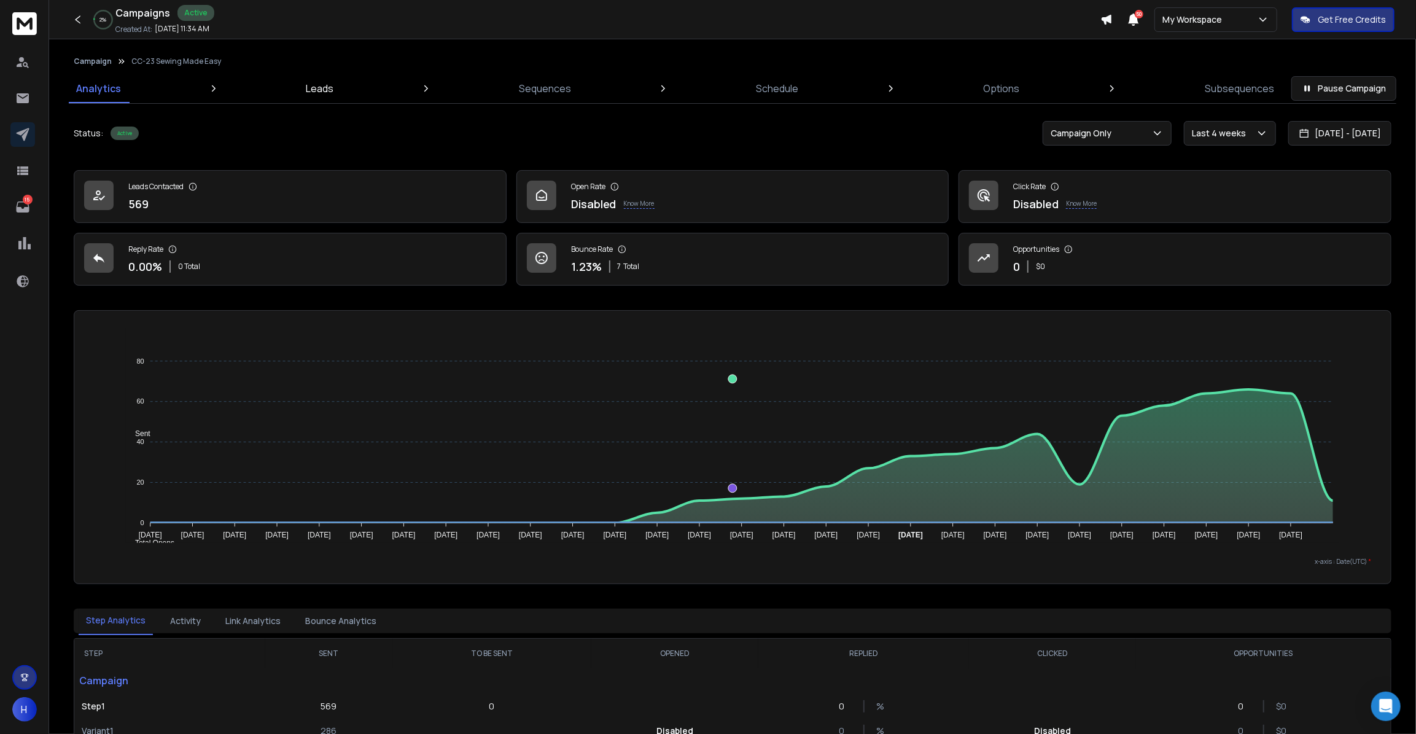
click at [326, 90] on p "Leads" at bounding box center [320, 88] width 28 height 15
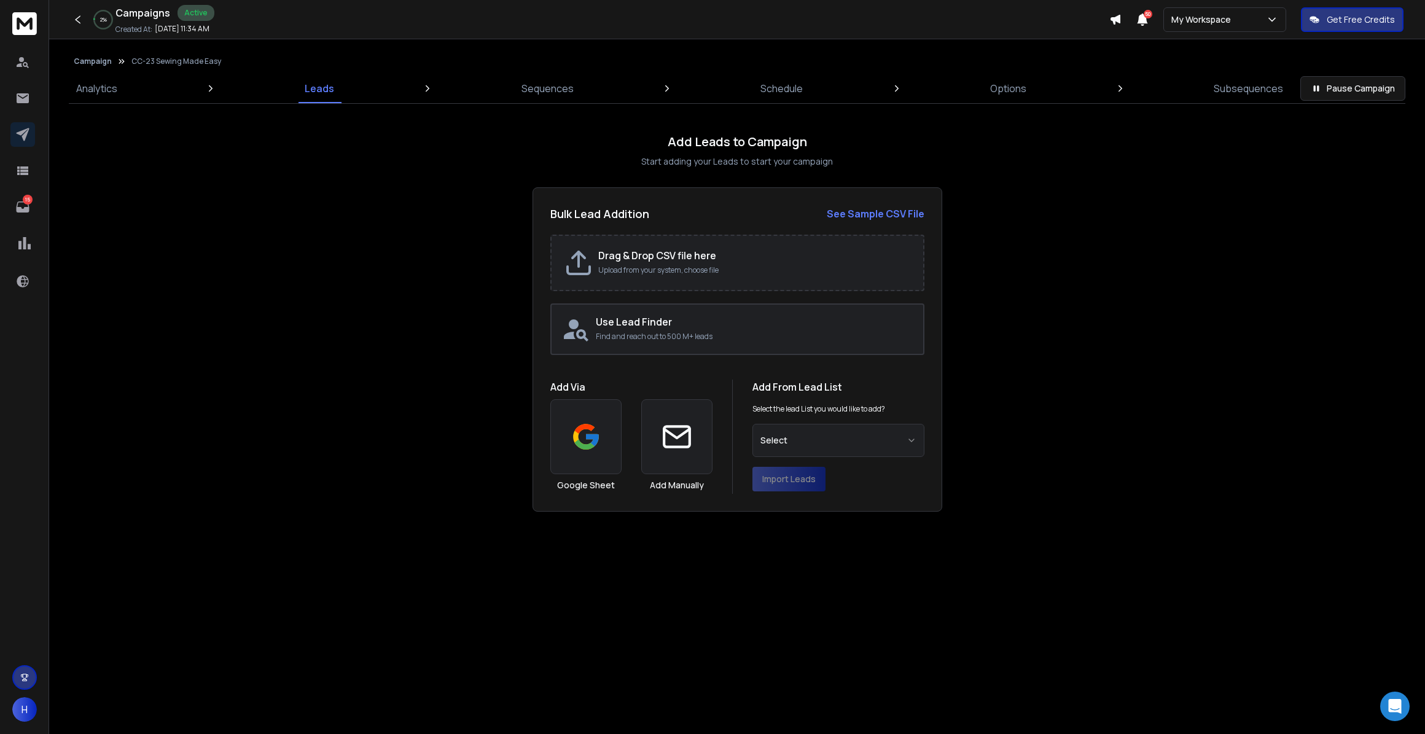
click at [669, 260] on h2 "Drag & Drop CSV file here" at bounding box center [754, 255] width 313 height 15
type input "**********"
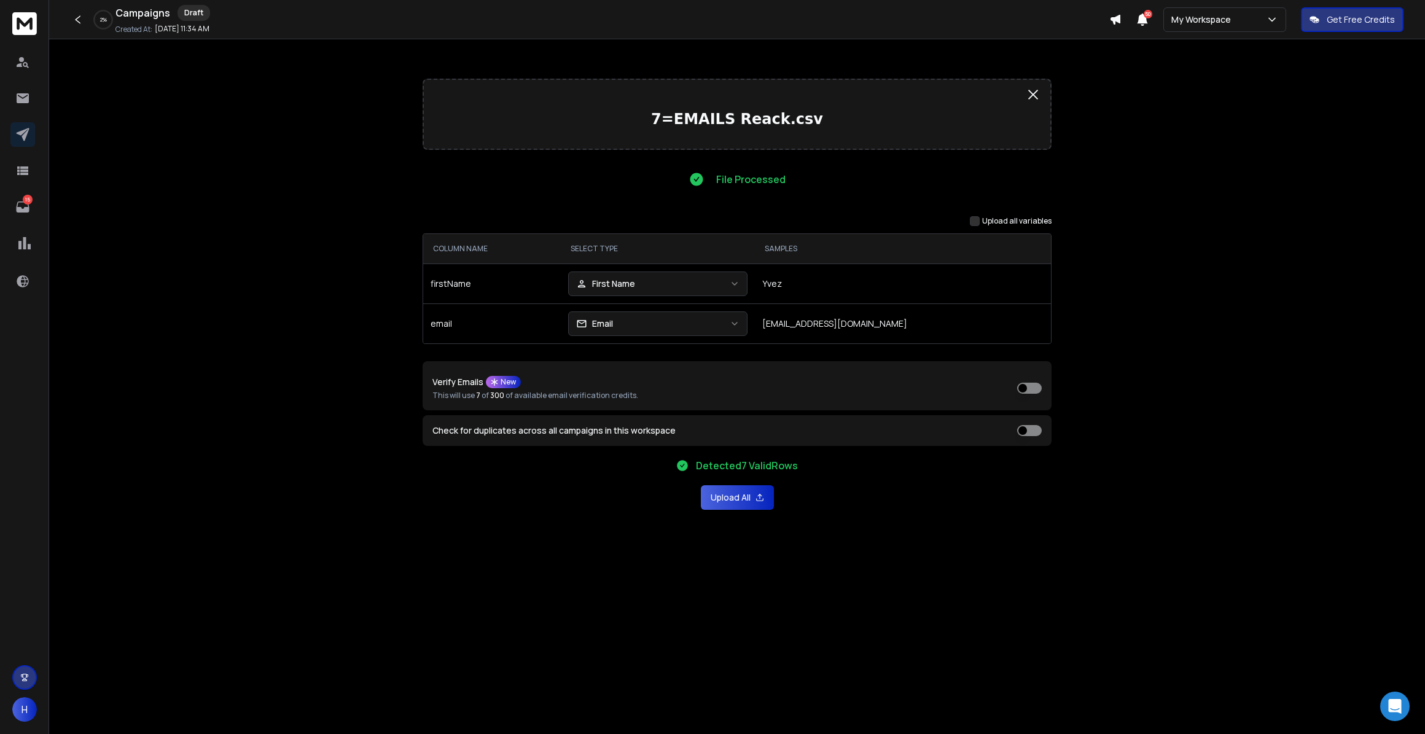
click at [738, 496] on button "Upload All" at bounding box center [737, 497] width 73 height 25
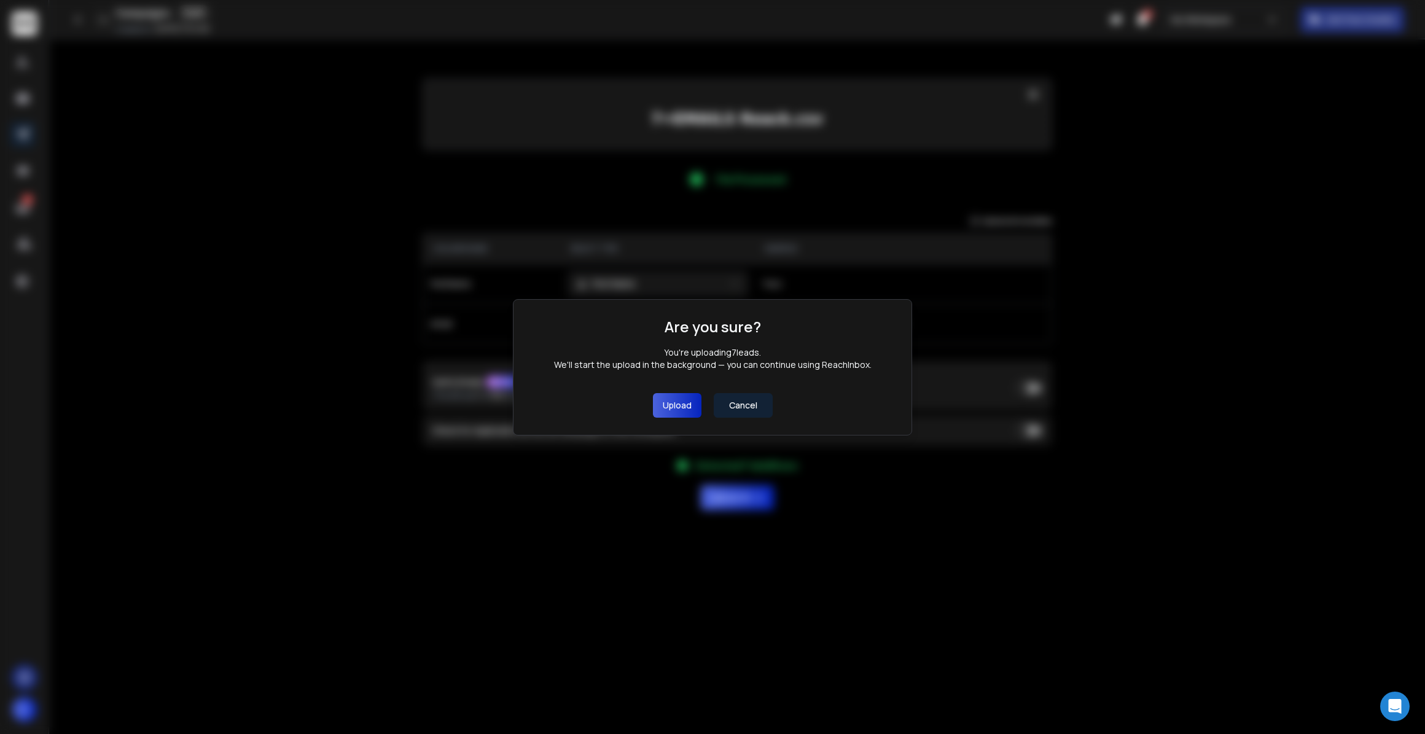
click at [682, 397] on button "Upload" at bounding box center [677, 405] width 49 height 25
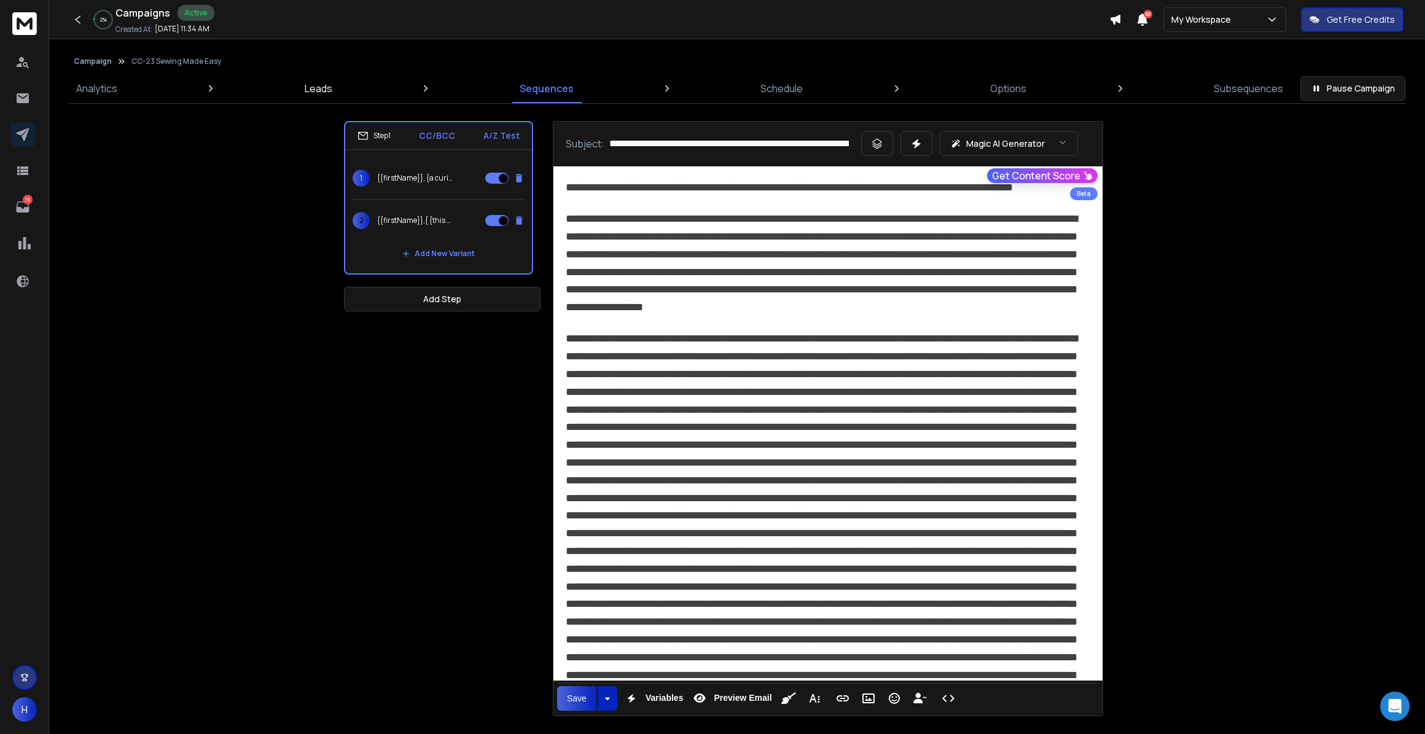
click at [310, 89] on p "Leads" at bounding box center [319, 88] width 28 height 15
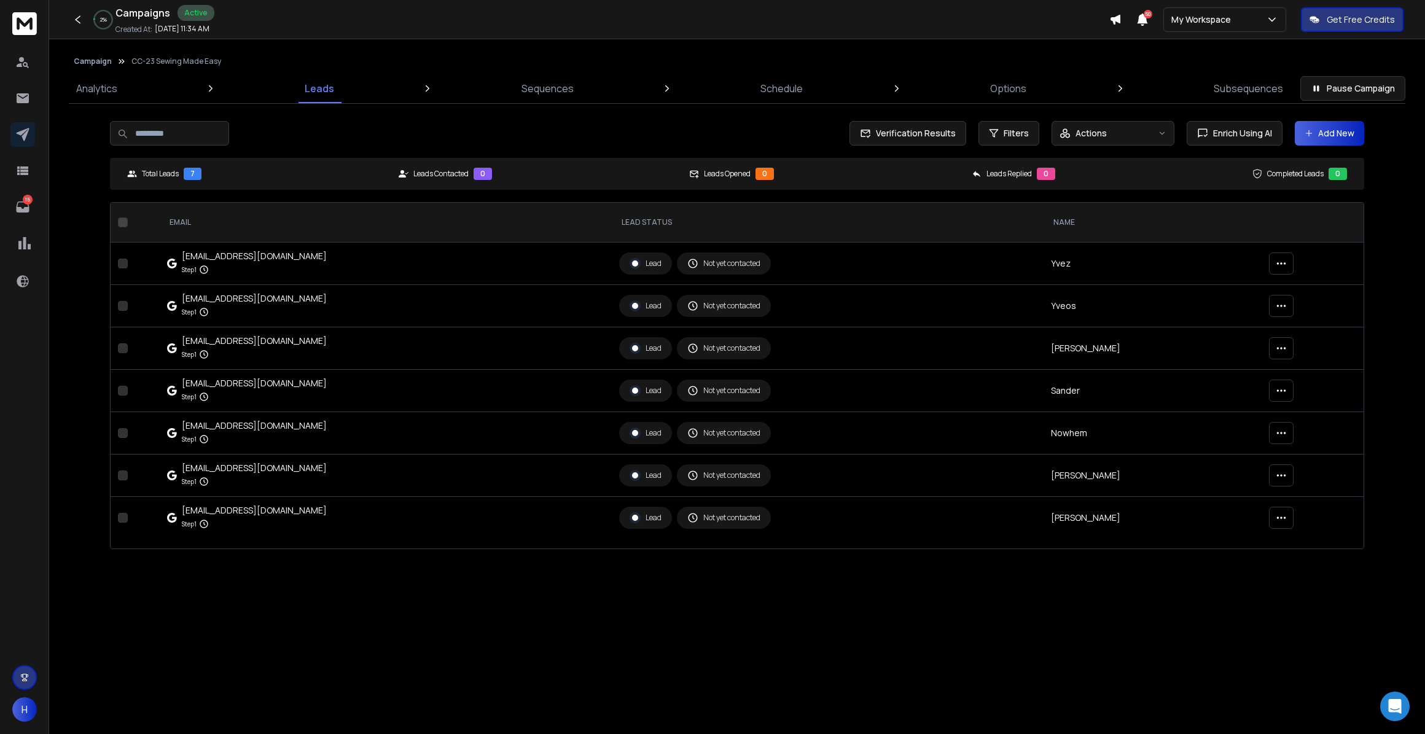
click at [1334, 135] on button "Add New" at bounding box center [1329, 133] width 69 height 25
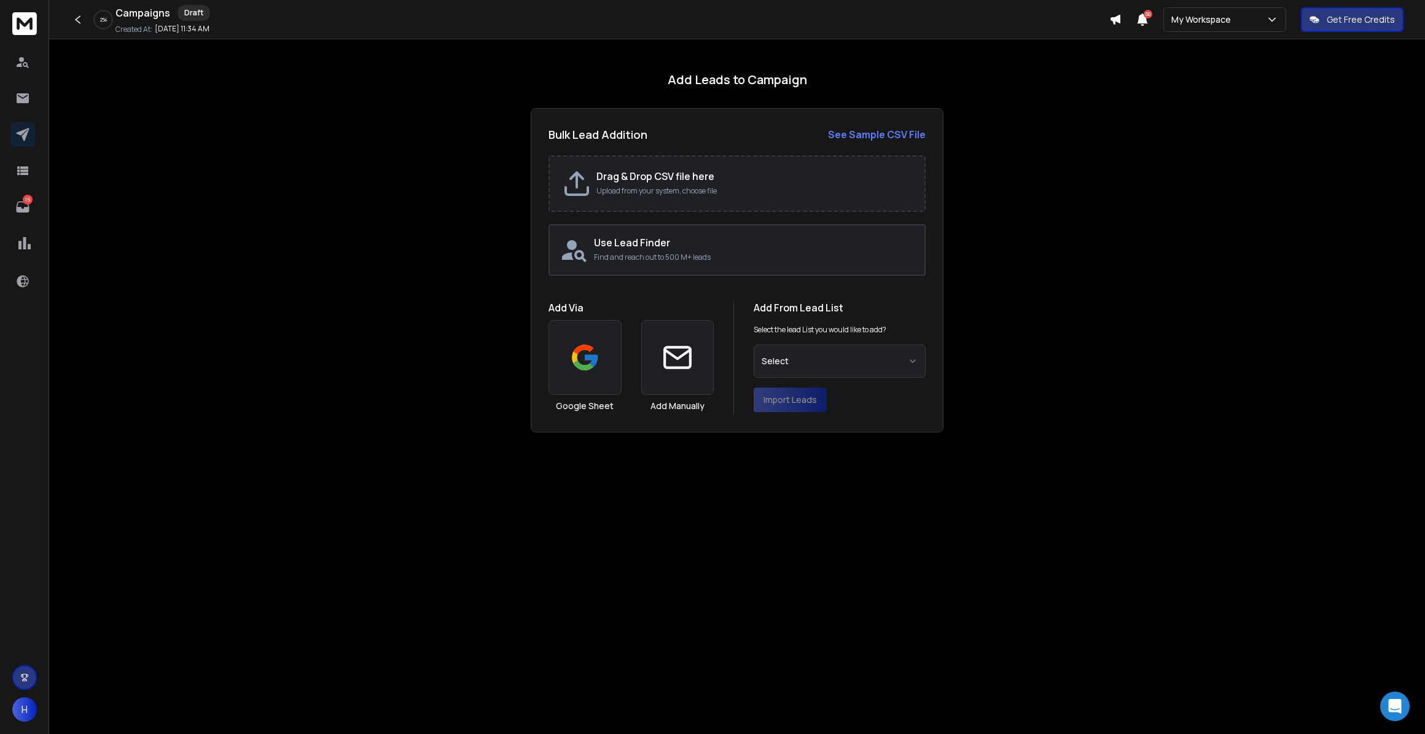
click at [699, 178] on h2 "Drag & Drop CSV file here" at bounding box center [754, 176] width 316 height 15
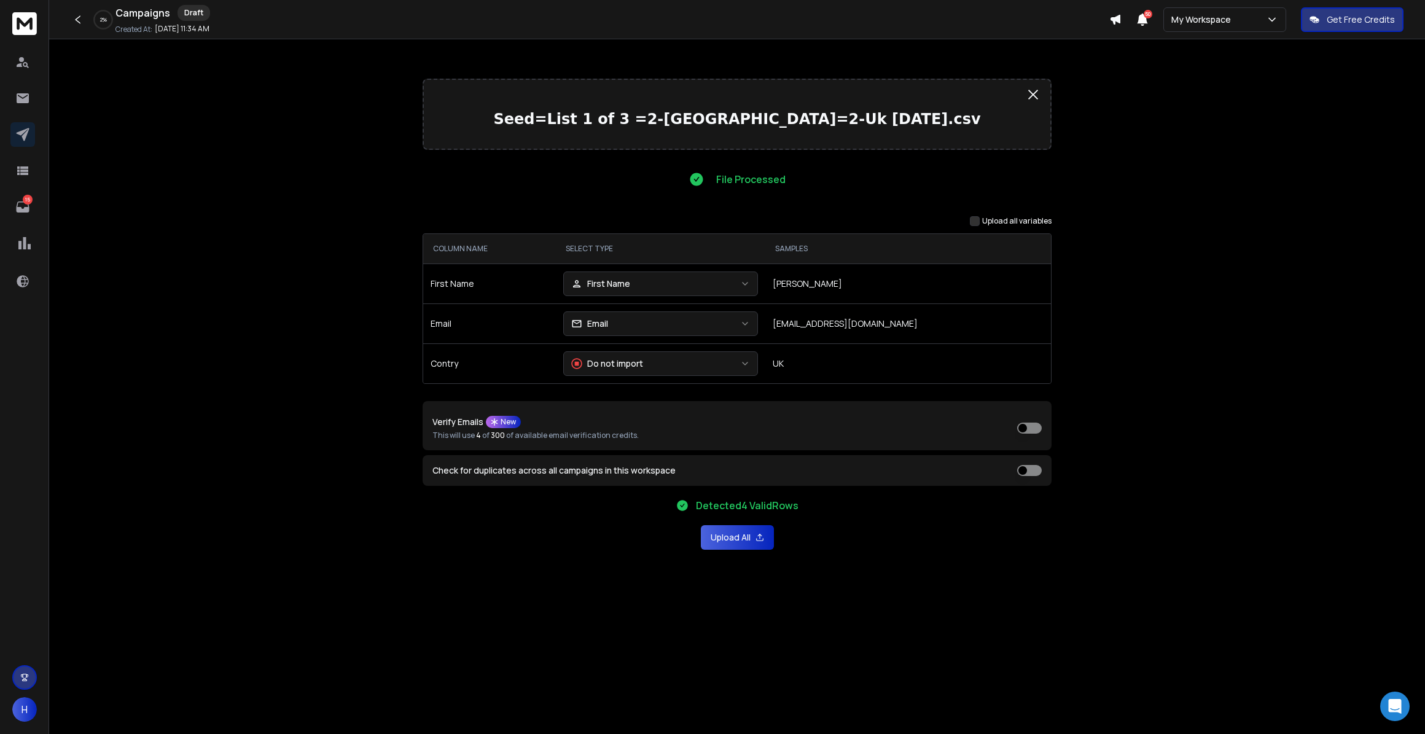
click at [735, 534] on button "Upload All" at bounding box center [737, 537] width 73 height 25
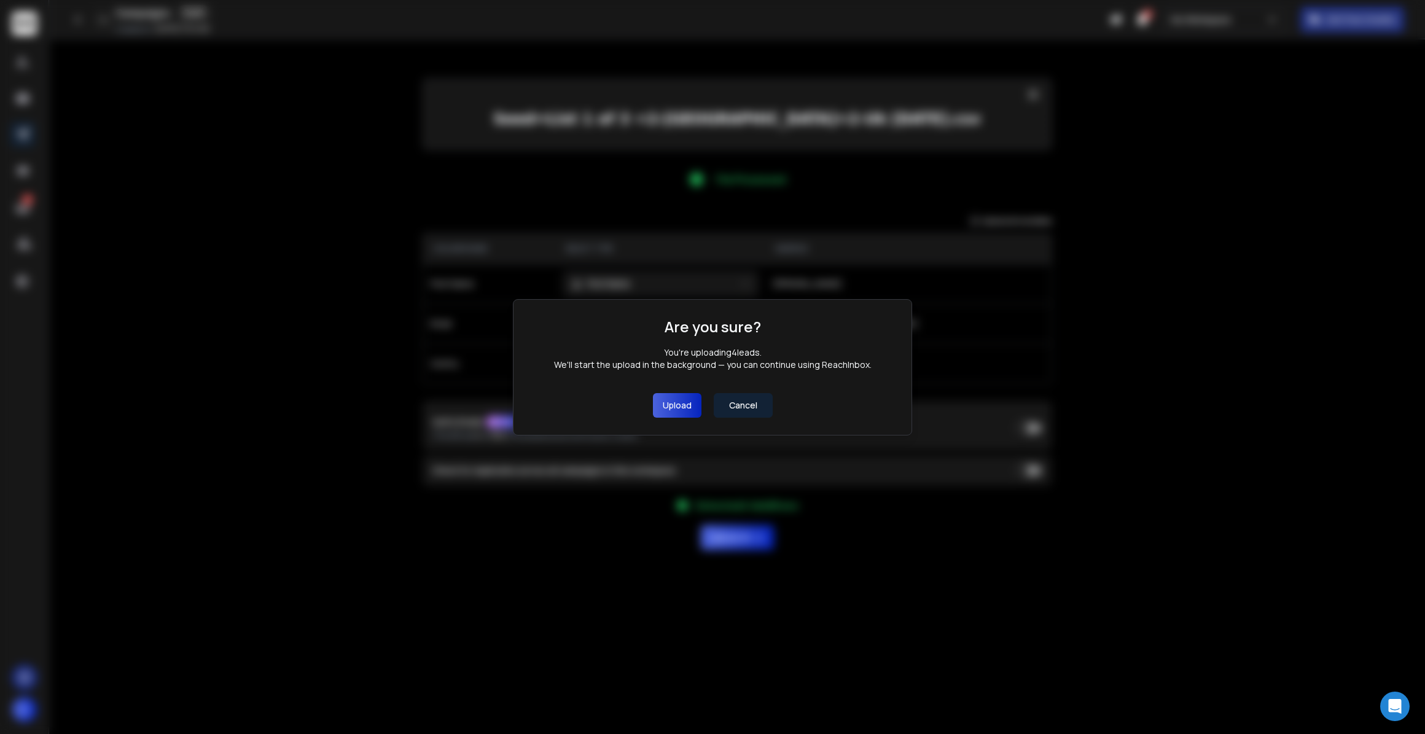
click at [678, 404] on button "Upload" at bounding box center [677, 405] width 49 height 25
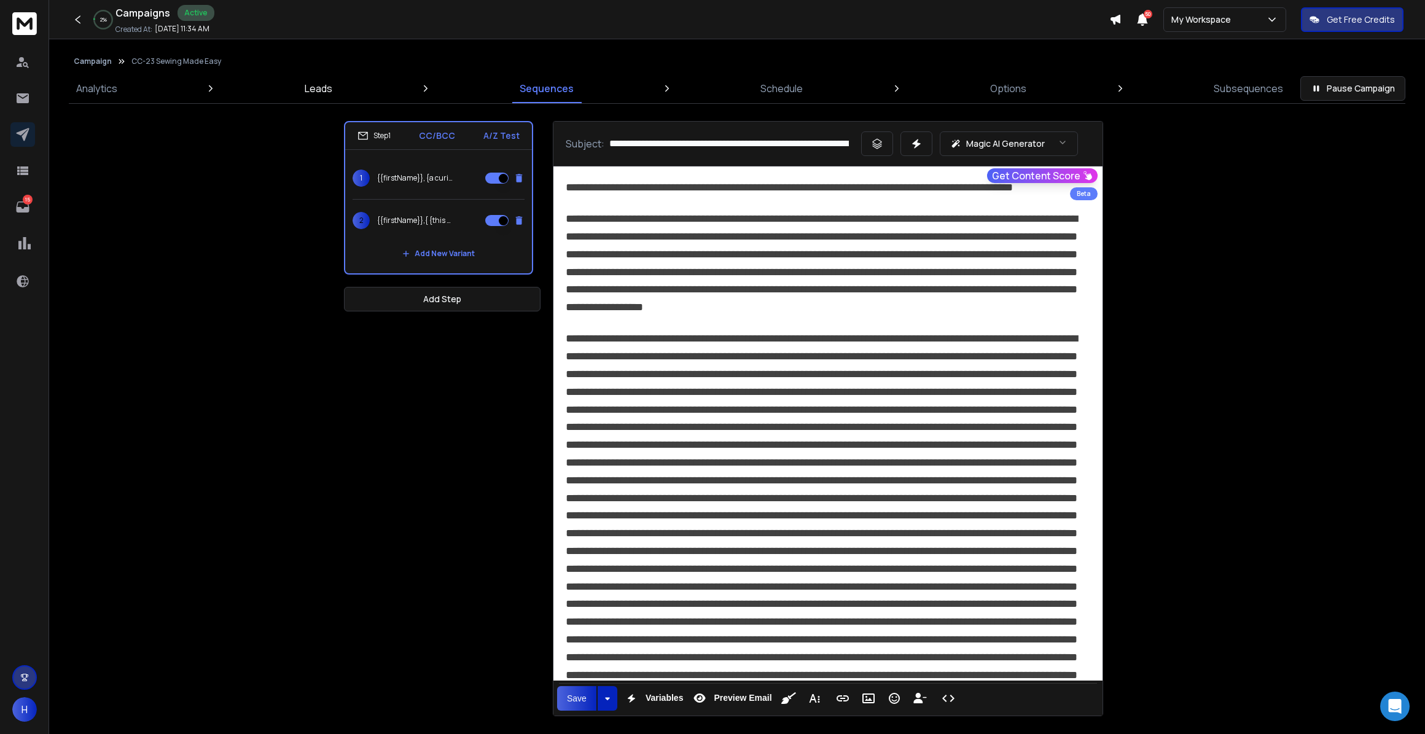
click at [321, 83] on p "Leads" at bounding box center [319, 88] width 28 height 15
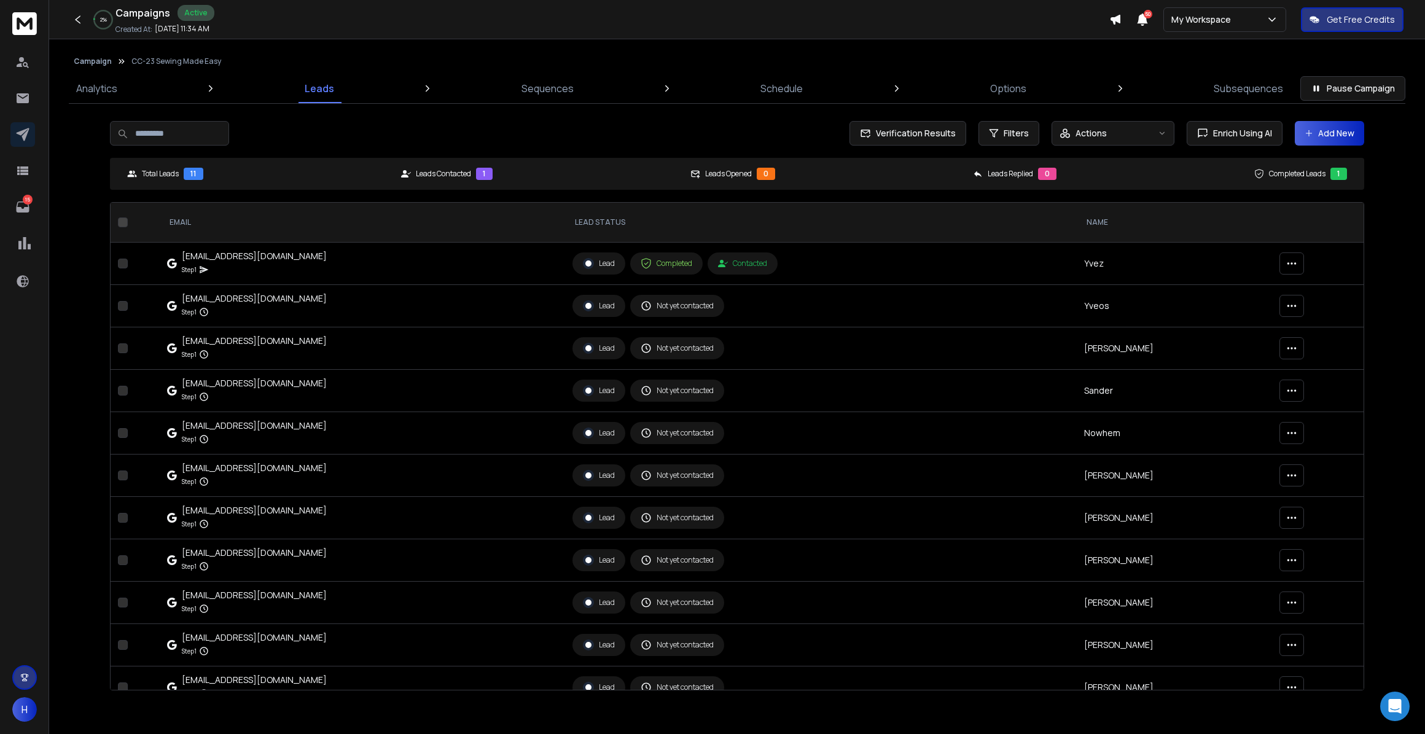
click at [1335, 135] on button "Add New" at bounding box center [1329, 133] width 69 height 25
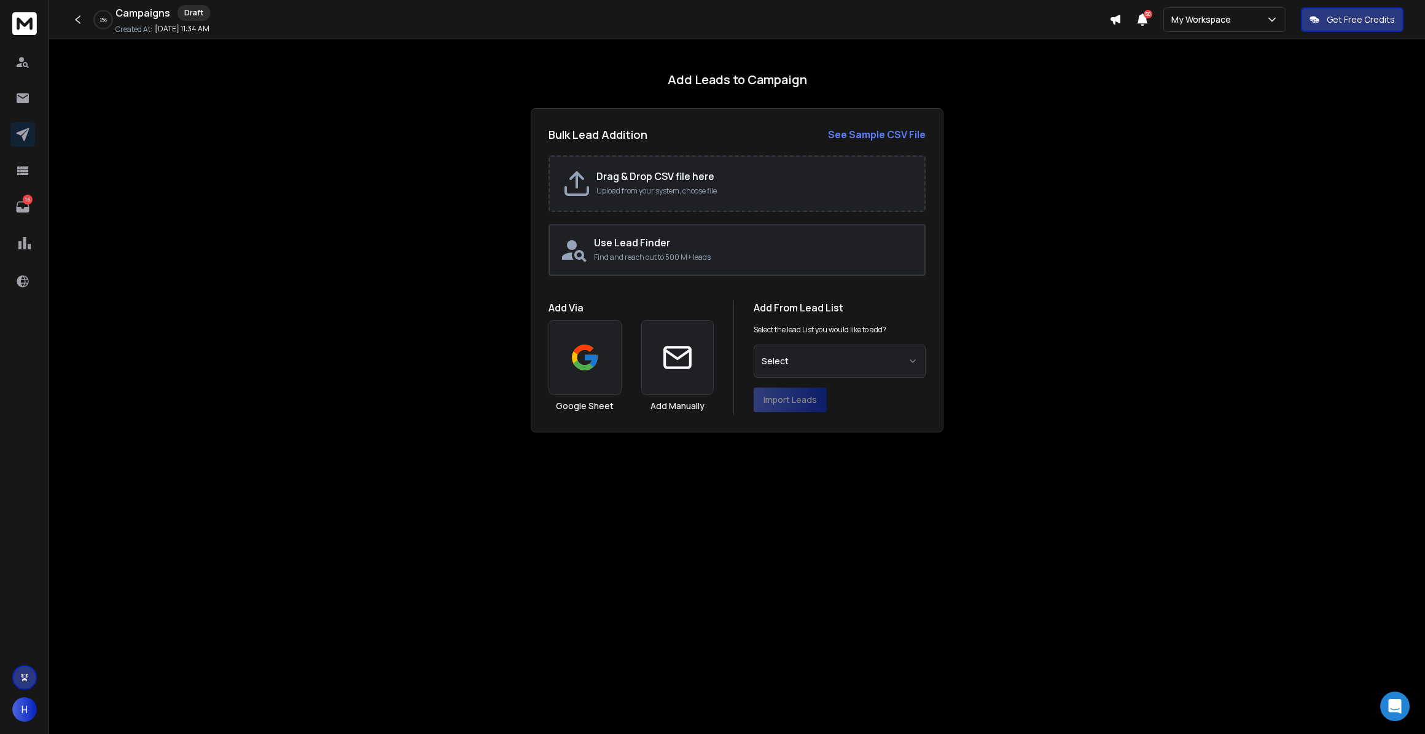
click at [696, 186] on p "Upload from your system, choose file" at bounding box center [754, 191] width 316 height 10
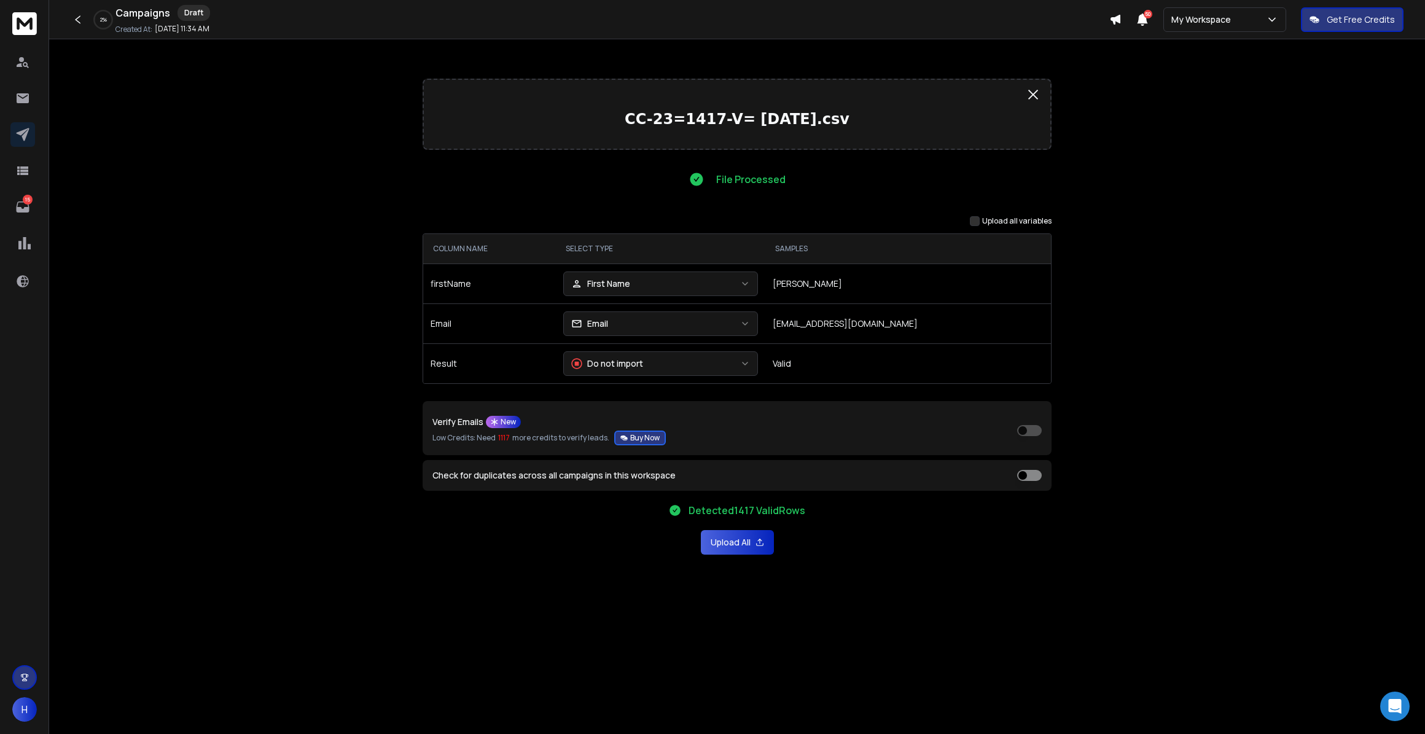
click at [744, 539] on button "Upload All" at bounding box center [737, 542] width 73 height 25
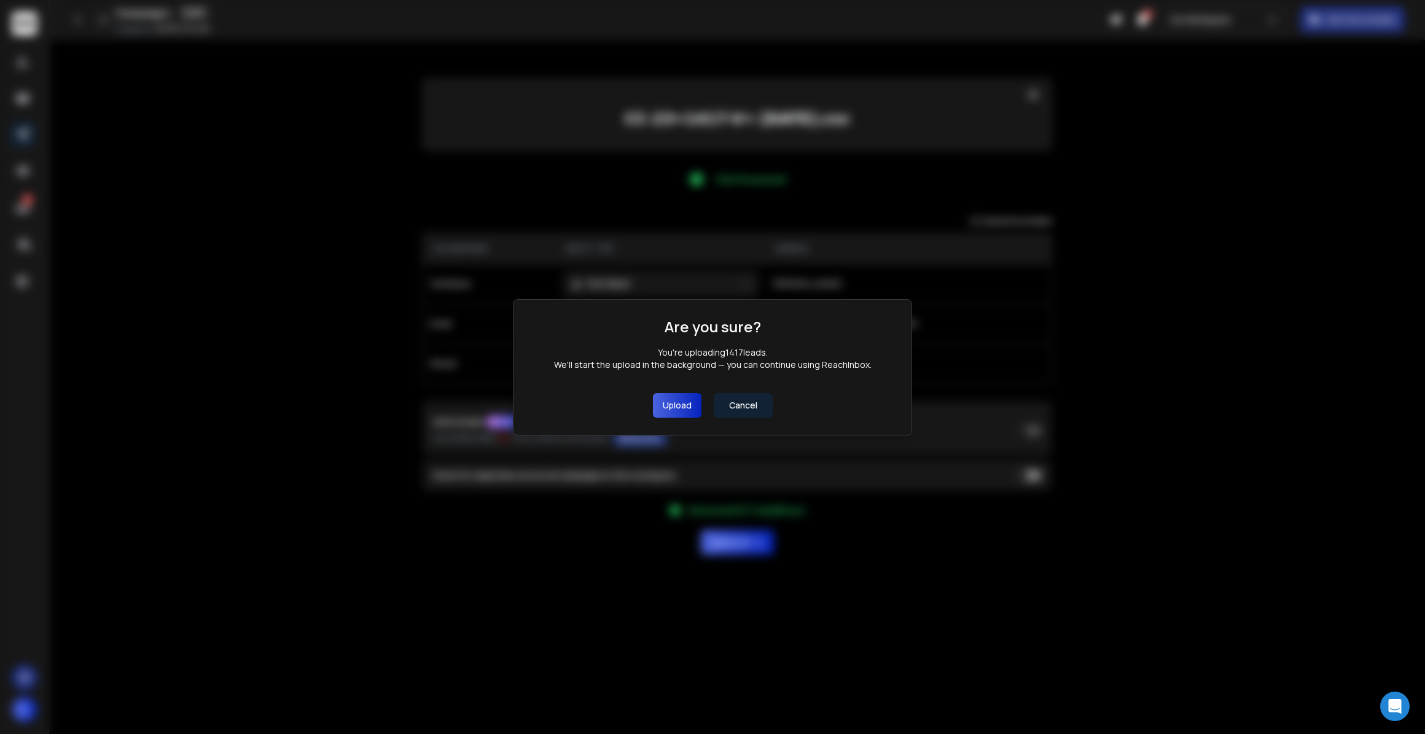
click at [675, 399] on button "Upload" at bounding box center [677, 405] width 49 height 25
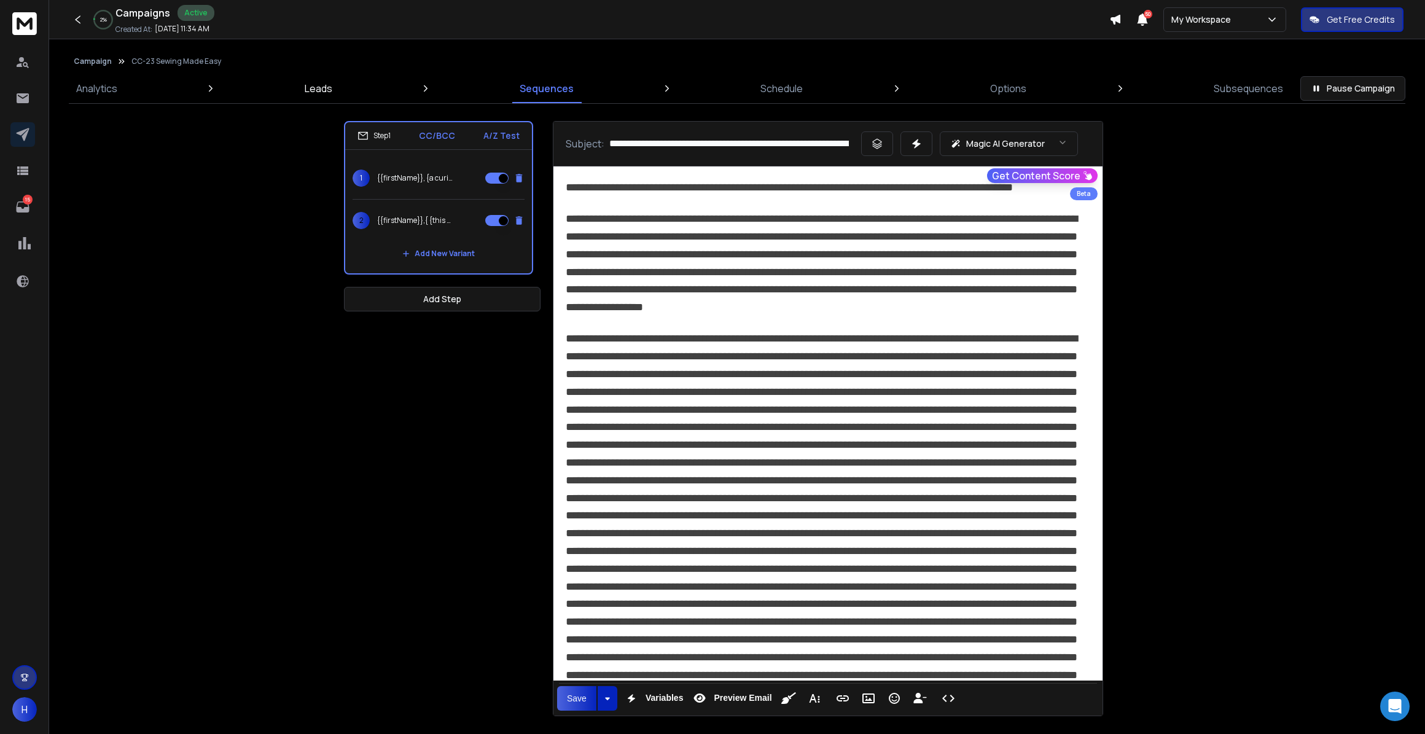
click at [310, 83] on p "Leads" at bounding box center [319, 88] width 28 height 15
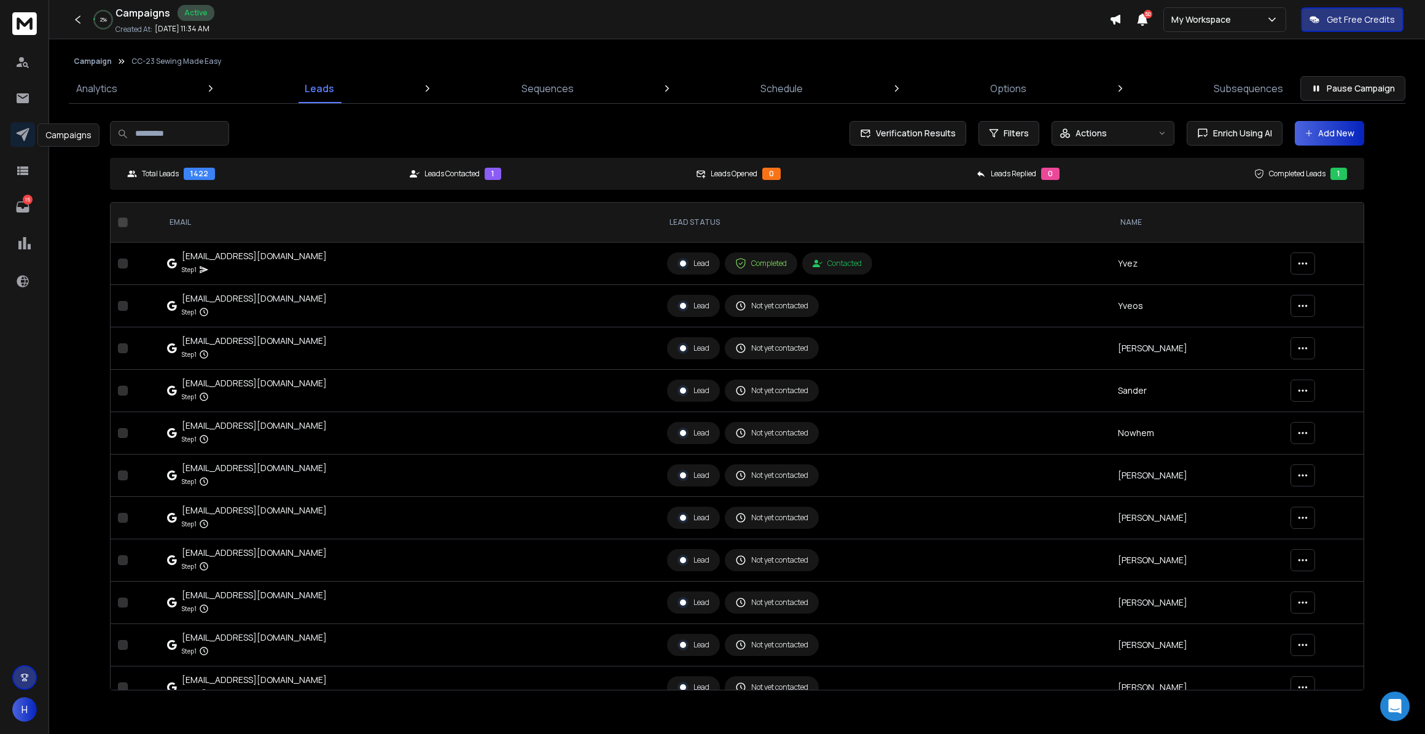
click at [20, 135] on icon at bounding box center [22, 134] width 13 height 13
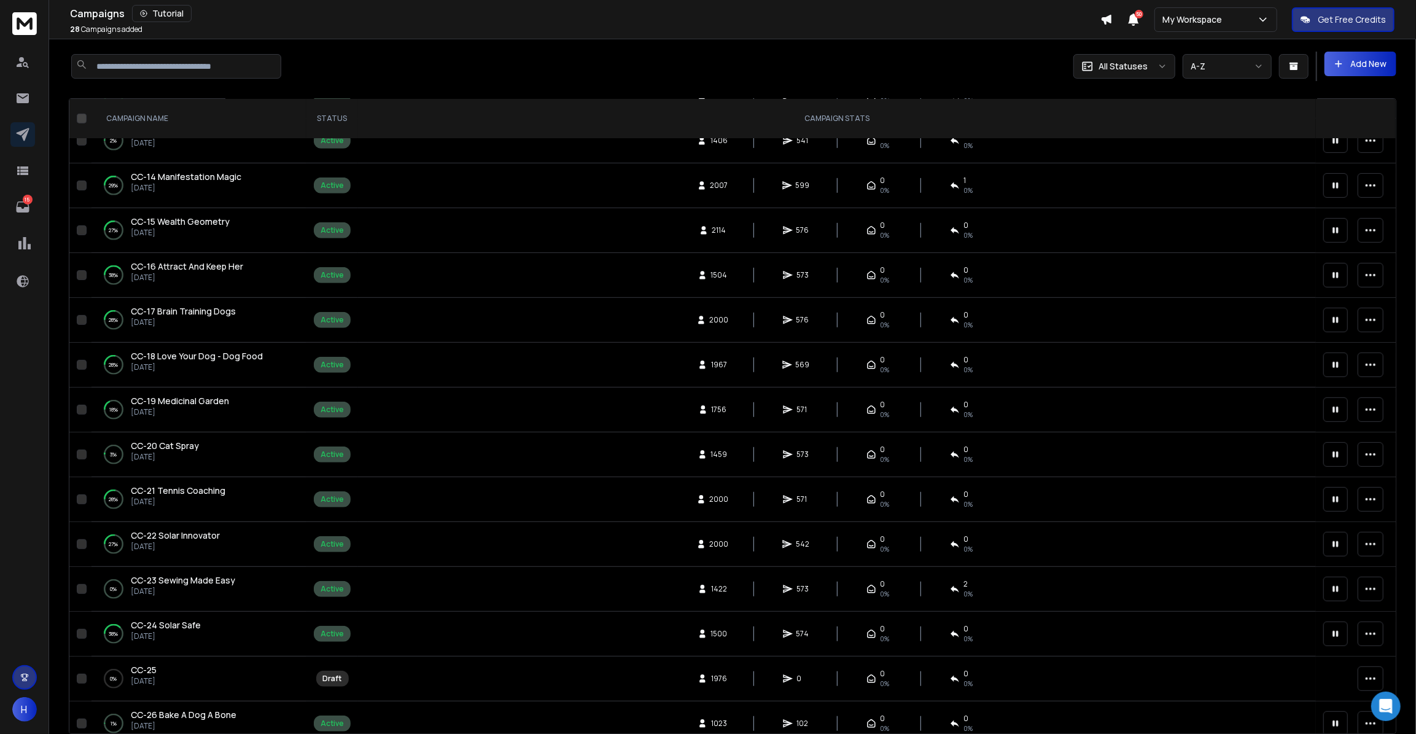
scroll to position [614, 0]
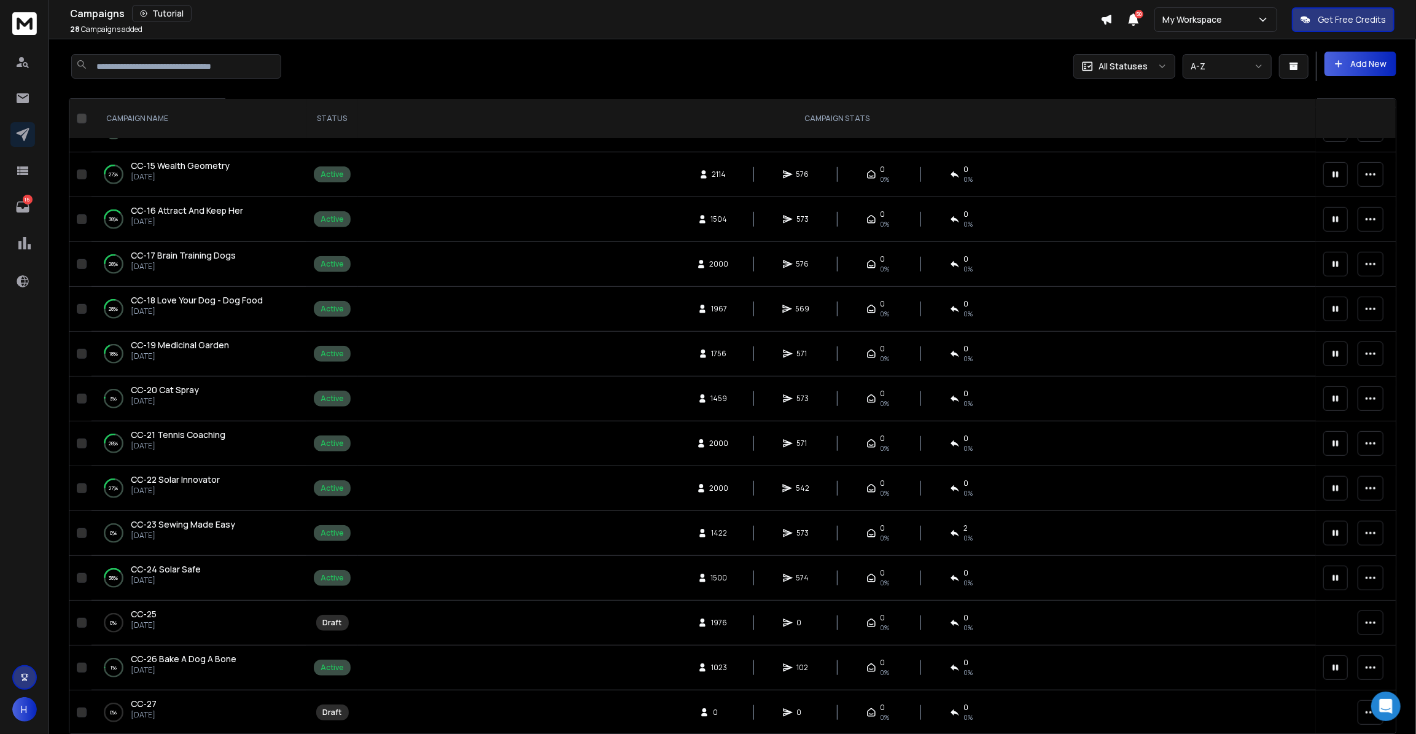
click at [178, 486] on p "[DATE]" at bounding box center [175, 491] width 89 height 10
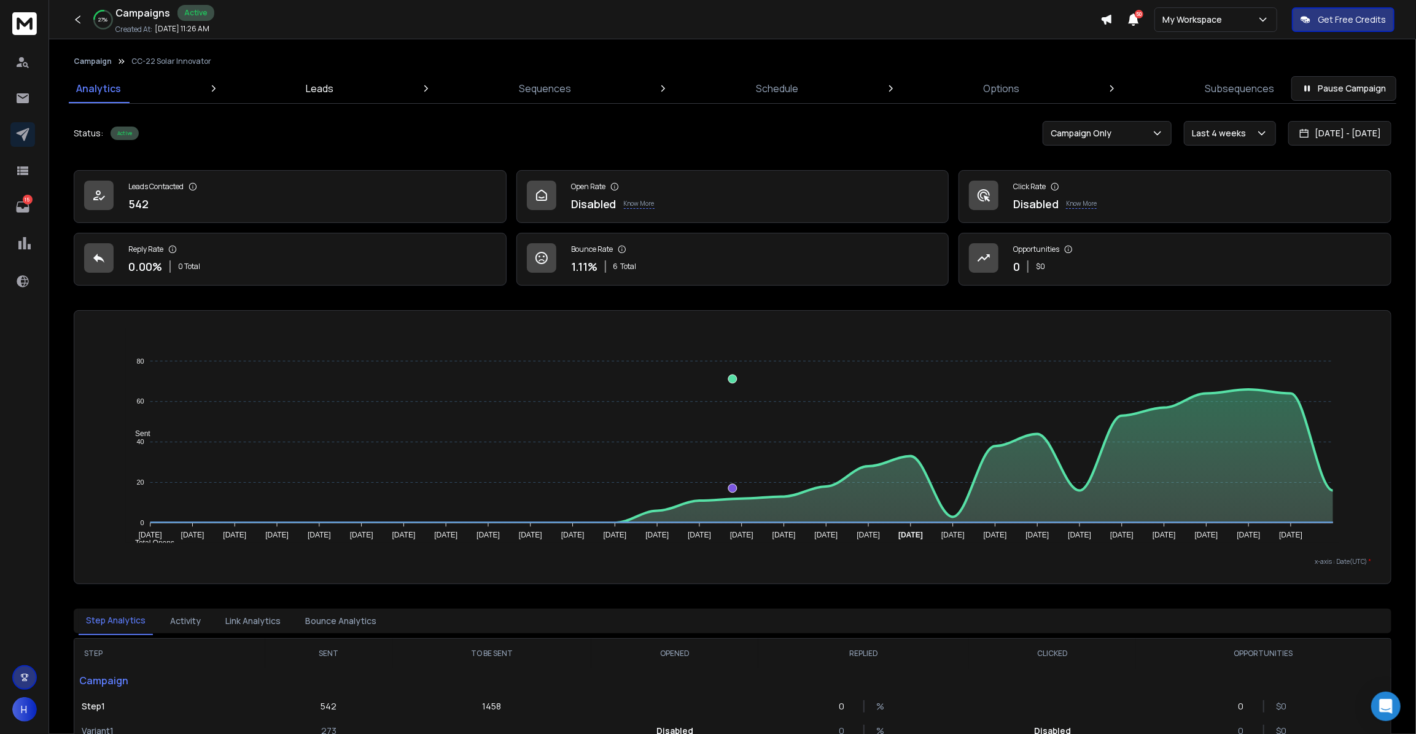
click at [323, 92] on p "Leads" at bounding box center [320, 88] width 28 height 15
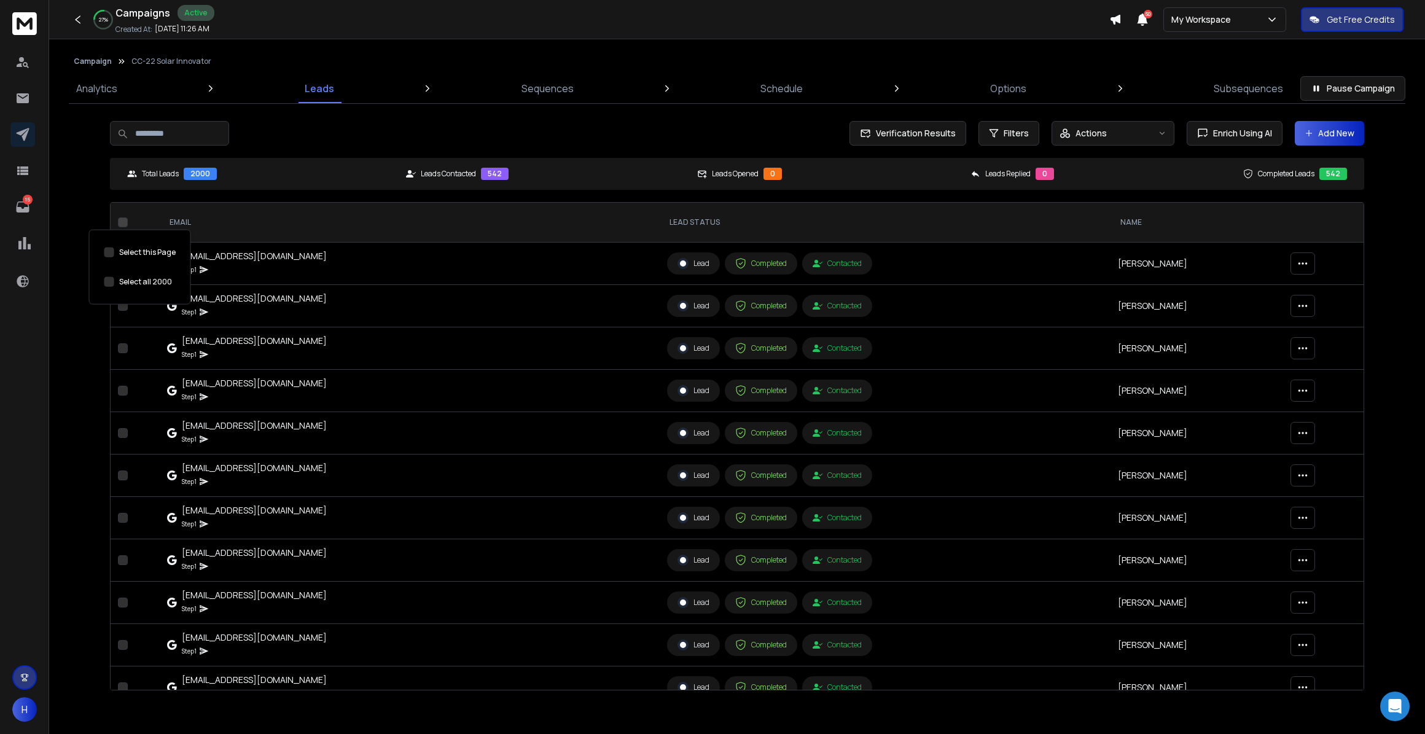
click at [109, 278] on button "Select this Page" at bounding box center [109, 282] width 10 height 10
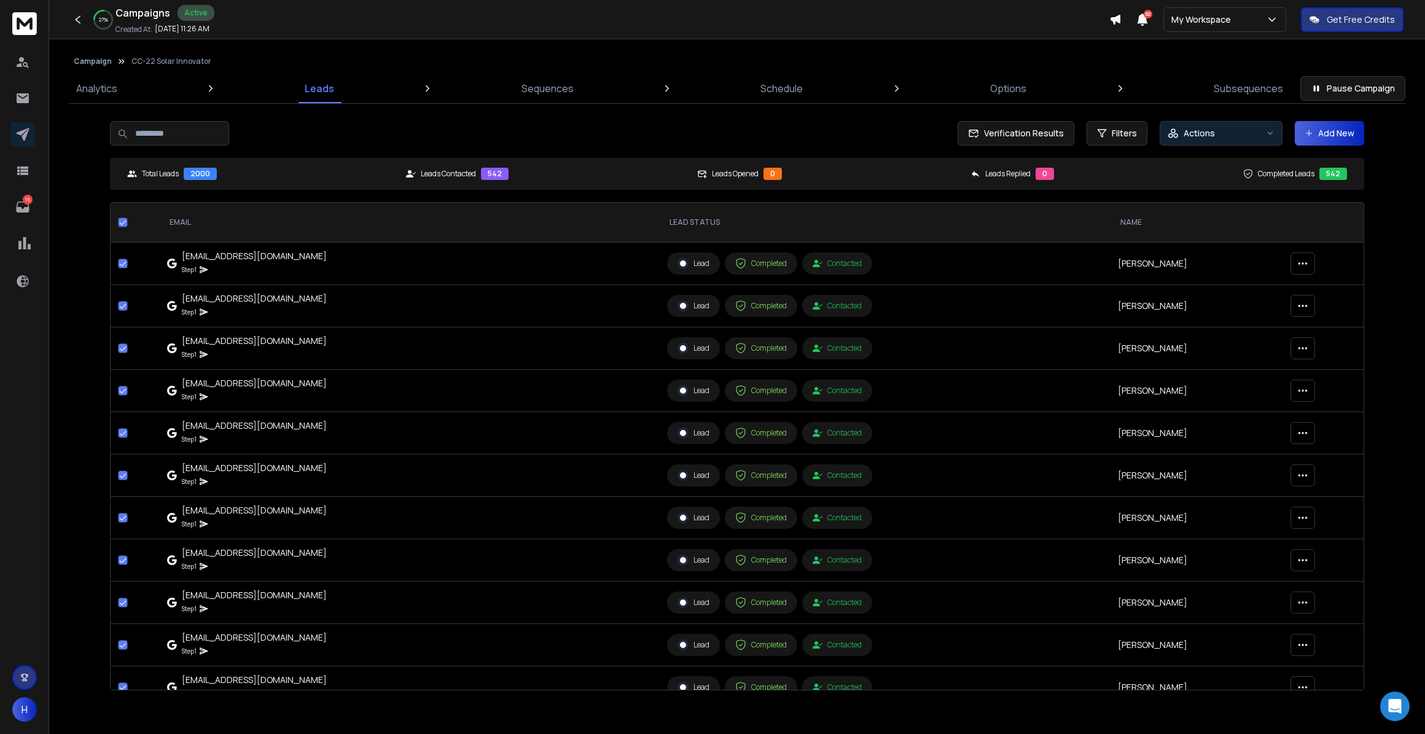
click at [1228, 130] on div "Actions" at bounding box center [1214, 133] width 93 height 12
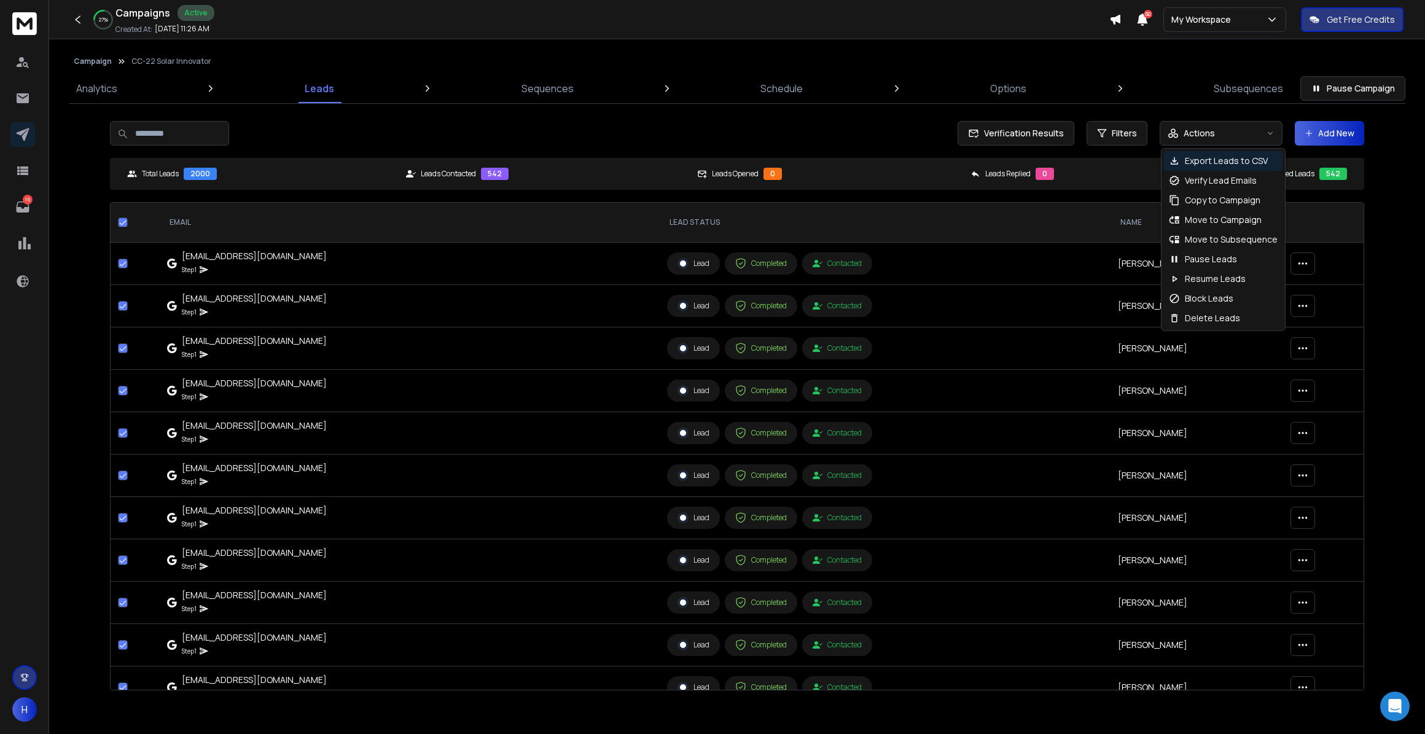
click at [1209, 159] on p "Export Leads to CSV" at bounding box center [1226, 161] width 83 height 12
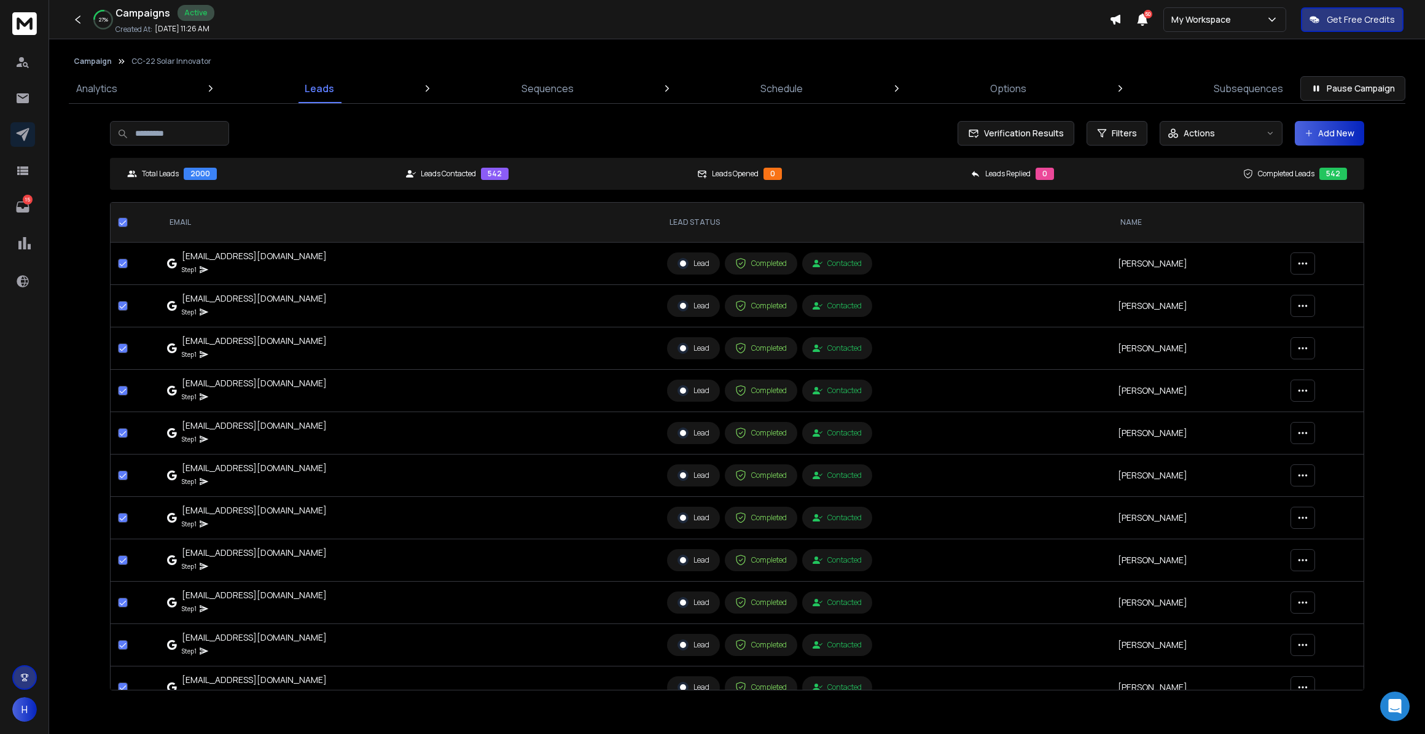
click at [1098, 179] on div "Total Leads 2000 Leads Contacted 542 Leads Opened 0 Leads Replied 0 Completed L…" at bounding box center [737, 174] width 1254 height 32
click at [1237, 135] on div "Actions" at bounding box center [1214, 133] width 93 height 12
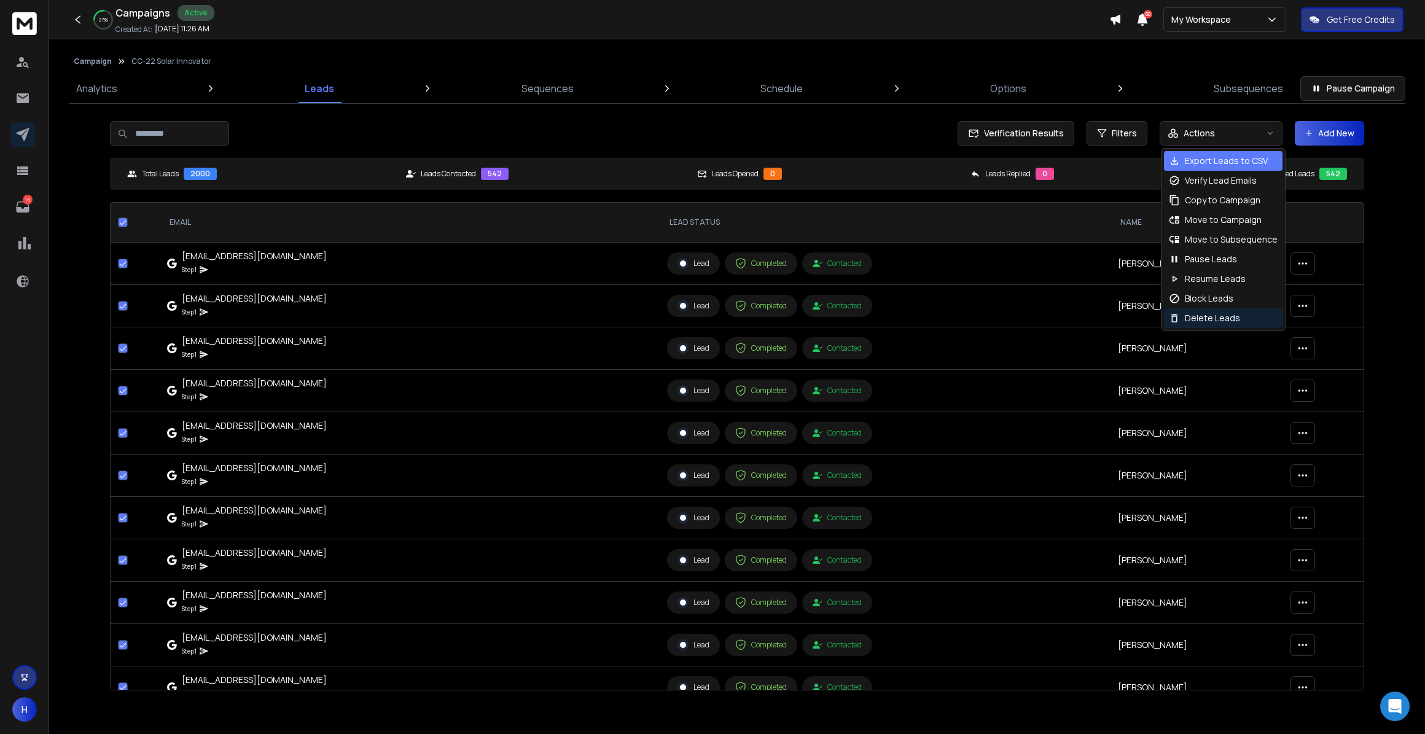
click at [1214, 312] on p "Delete Leads" at bounding box center [1212, 318] width 55 height 12
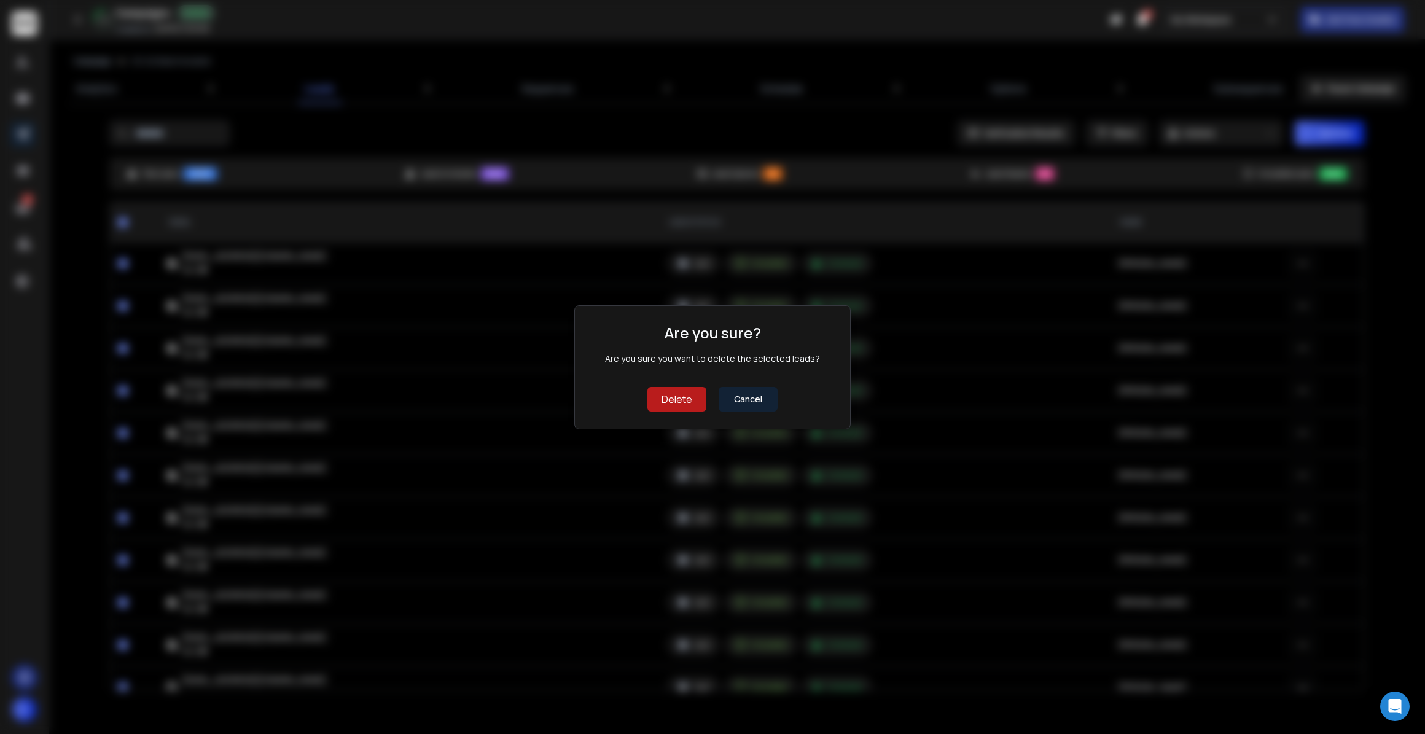
click at [677, 397] on button "Delete" at bounding box center [676, 399] width 59 height 25
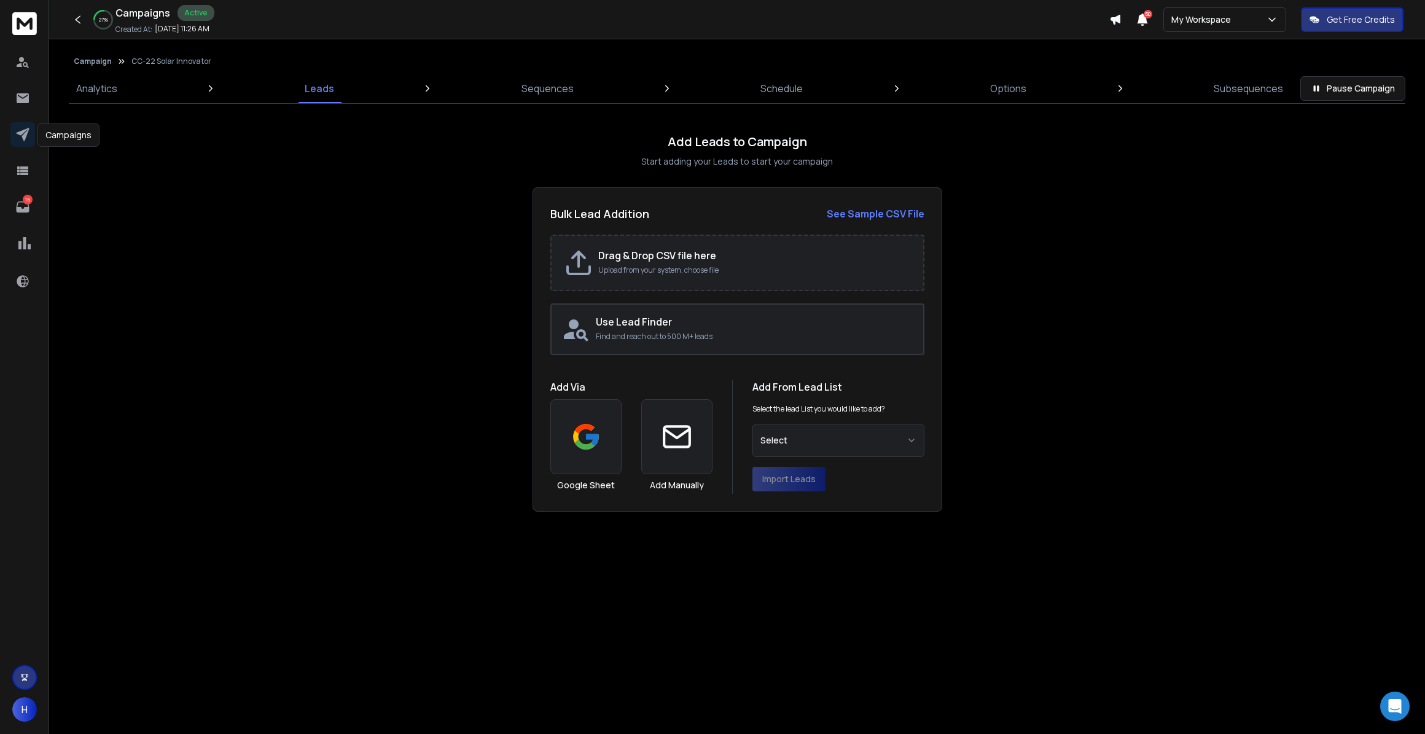
click at [18, 135] on icon at bounding box center [22, 134] width 13 height 13
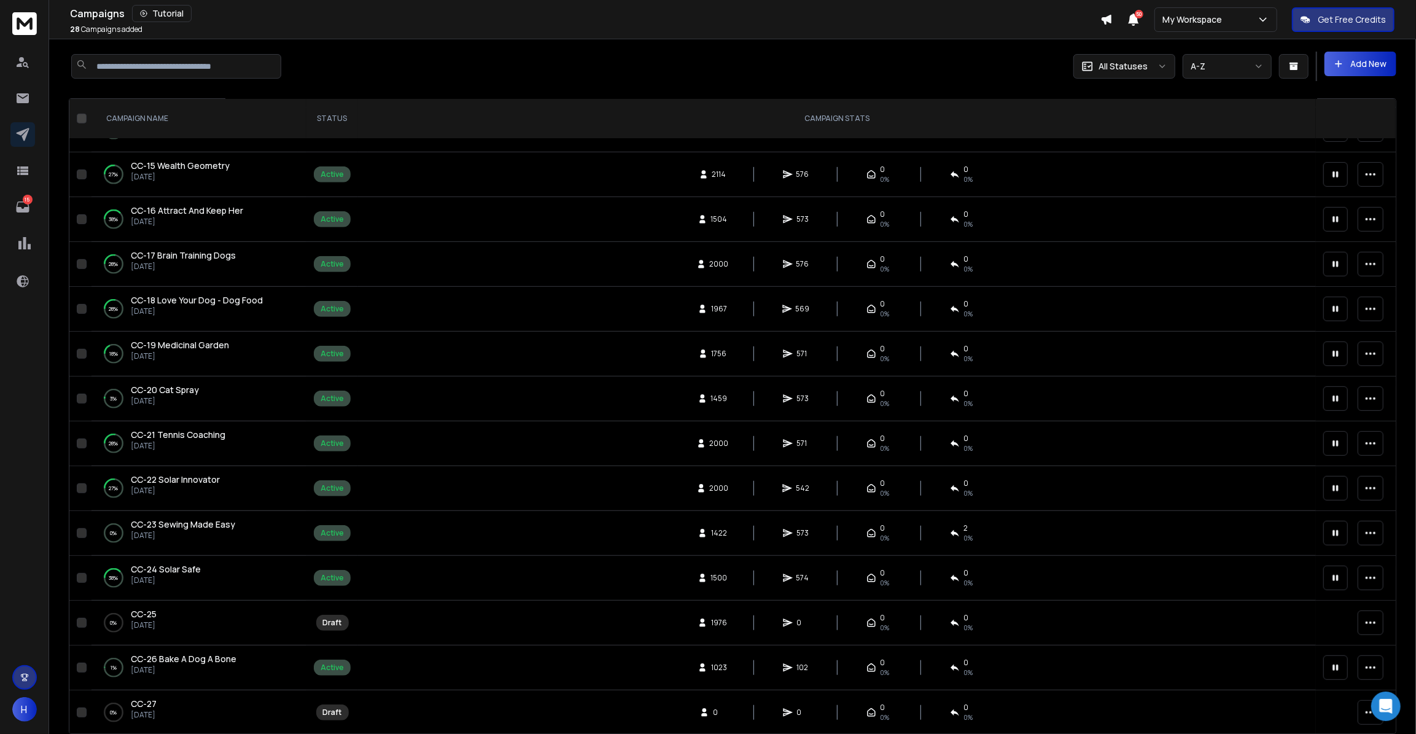
scroll to position [668, 0]
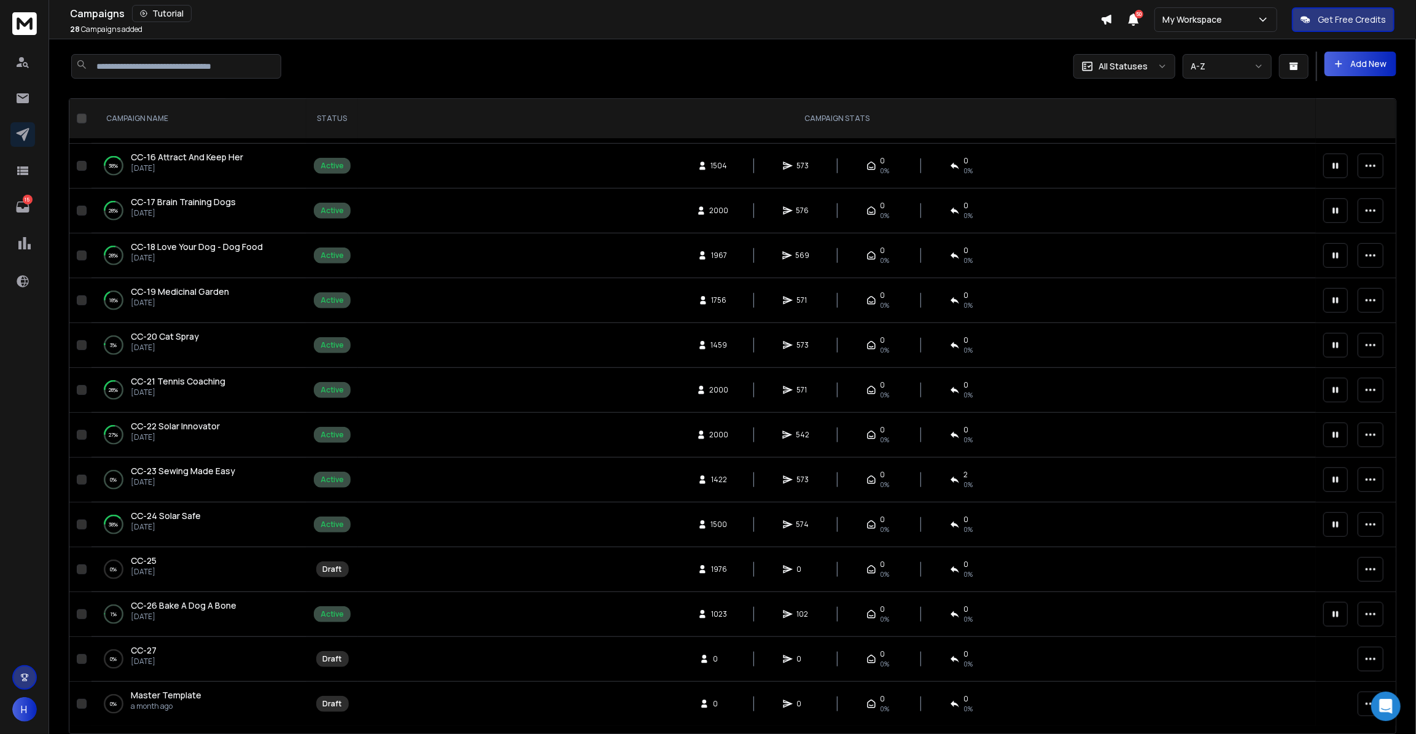
click at [176, 430] on link "CC-22 Solar Innovator" at bounding box center [175, 426] width 89 height 12
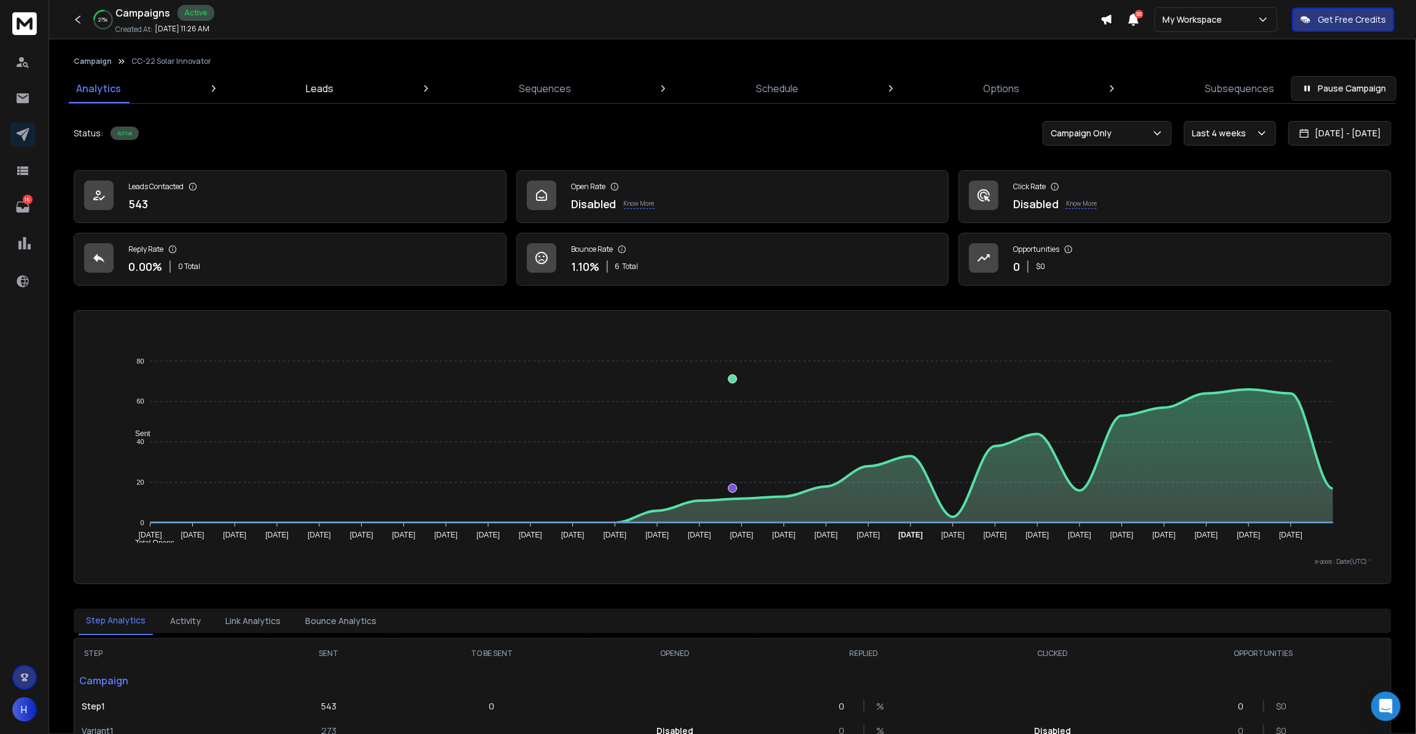
click at [330, 90] on p "Leads" at bounding box center [320, 88] width 28 height 15
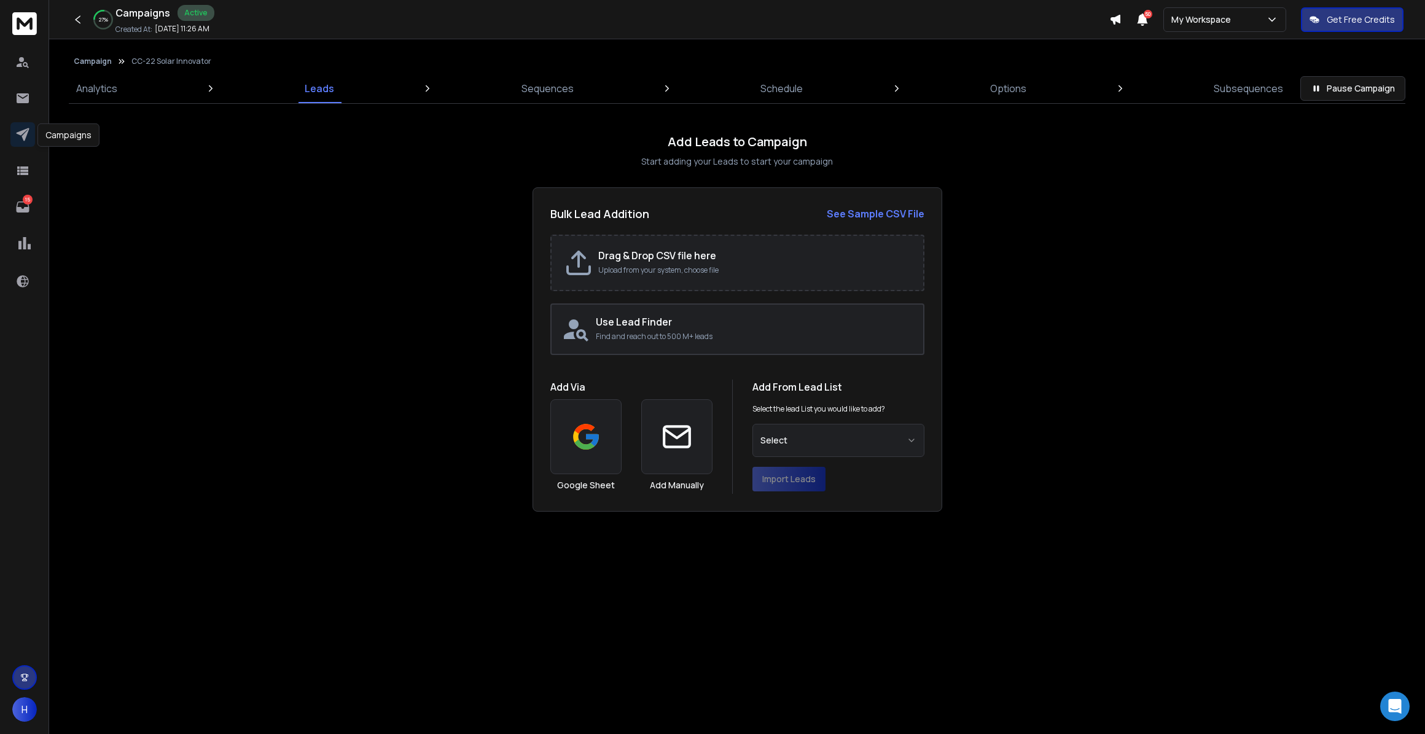
click at [18, 137] on icon at bounding box center [22, 134] width 15 height 15
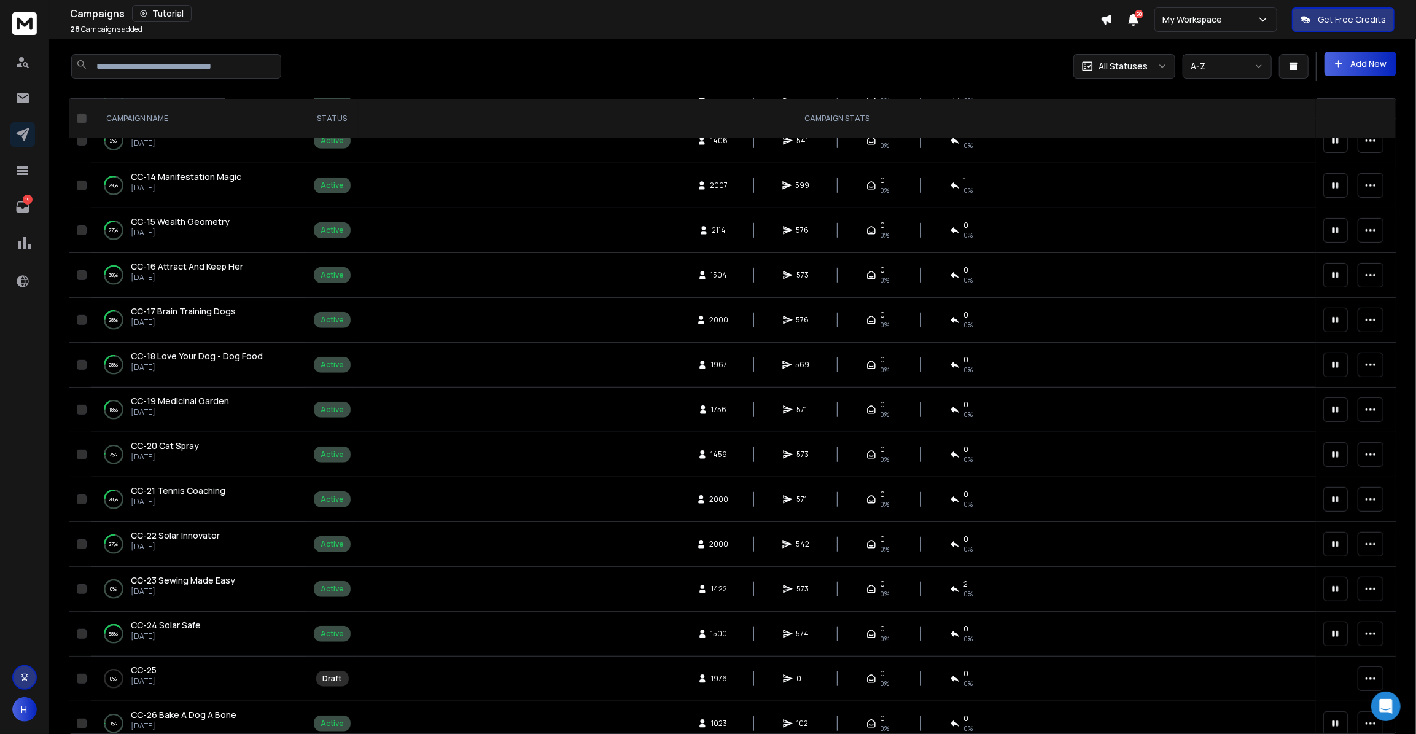
scroll to position [668, 0]
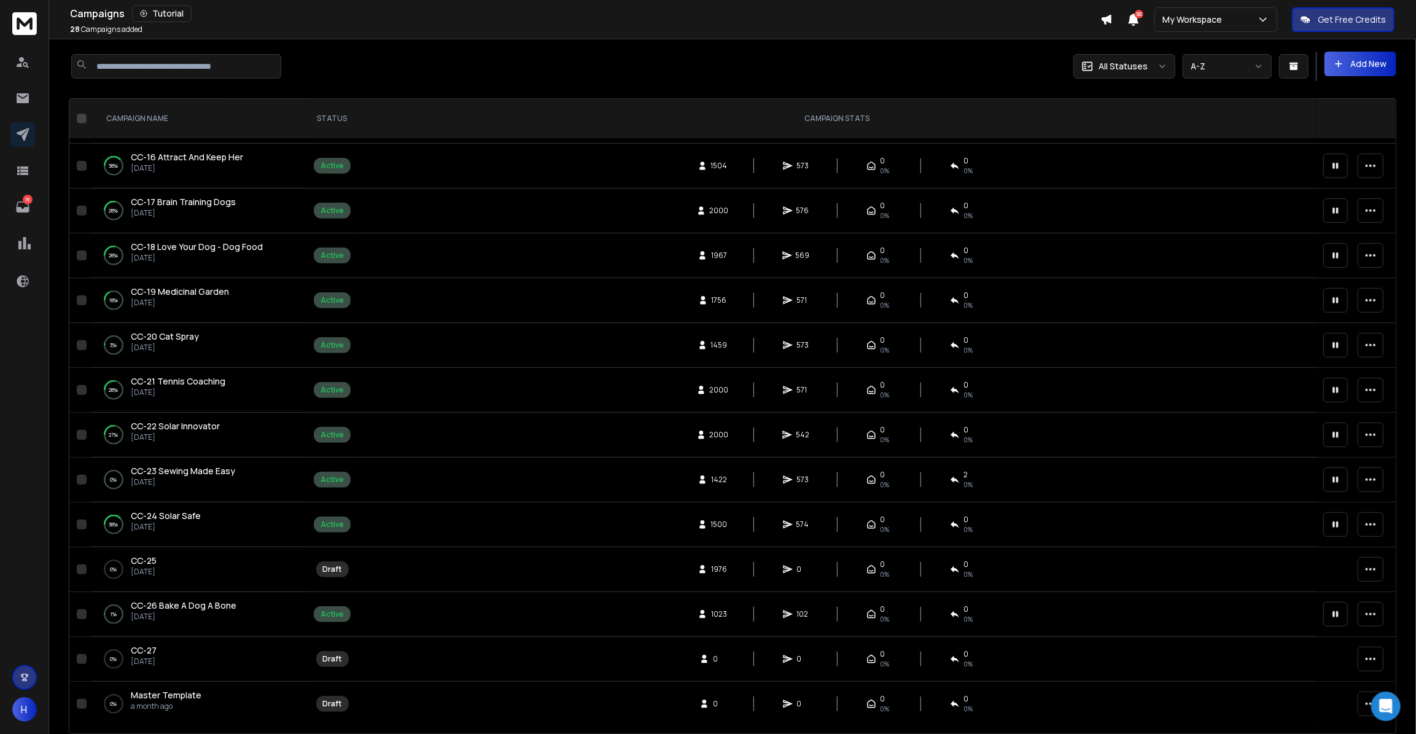
click at [80, 431] on button "button" at bounding box center [82, 435] width 10 height 10
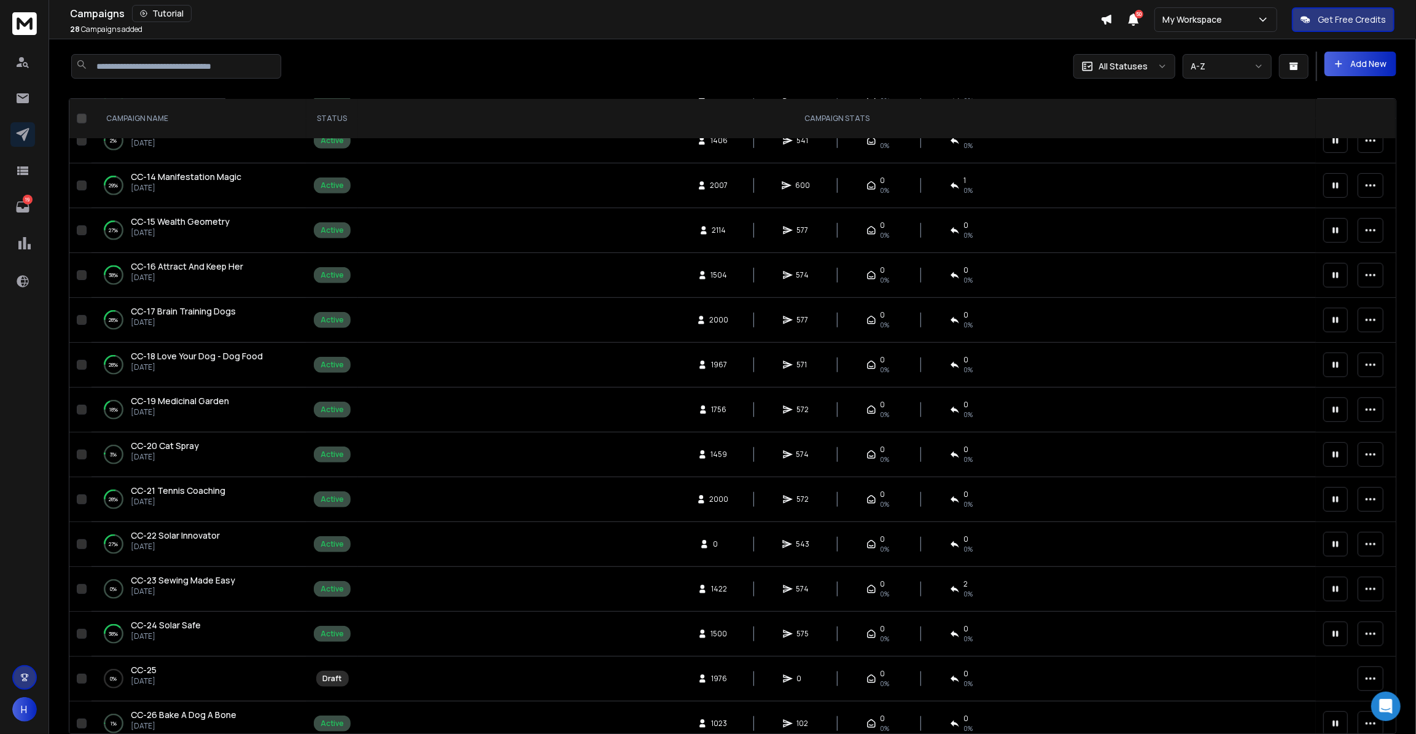
scroll to position [614, 0]
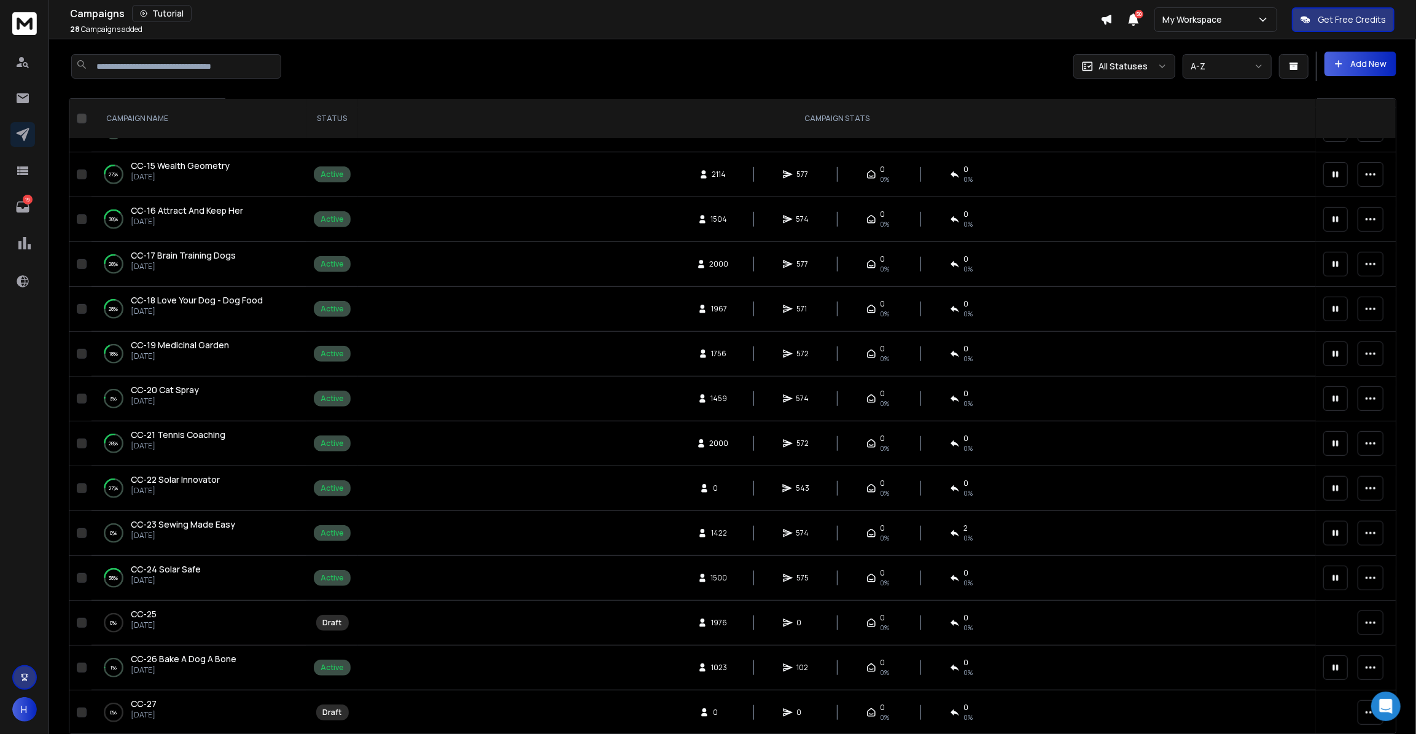
click at [185, 477] on span "CC-22 Solar Innovator" at bounding box center [175, 480] width 89 height 12
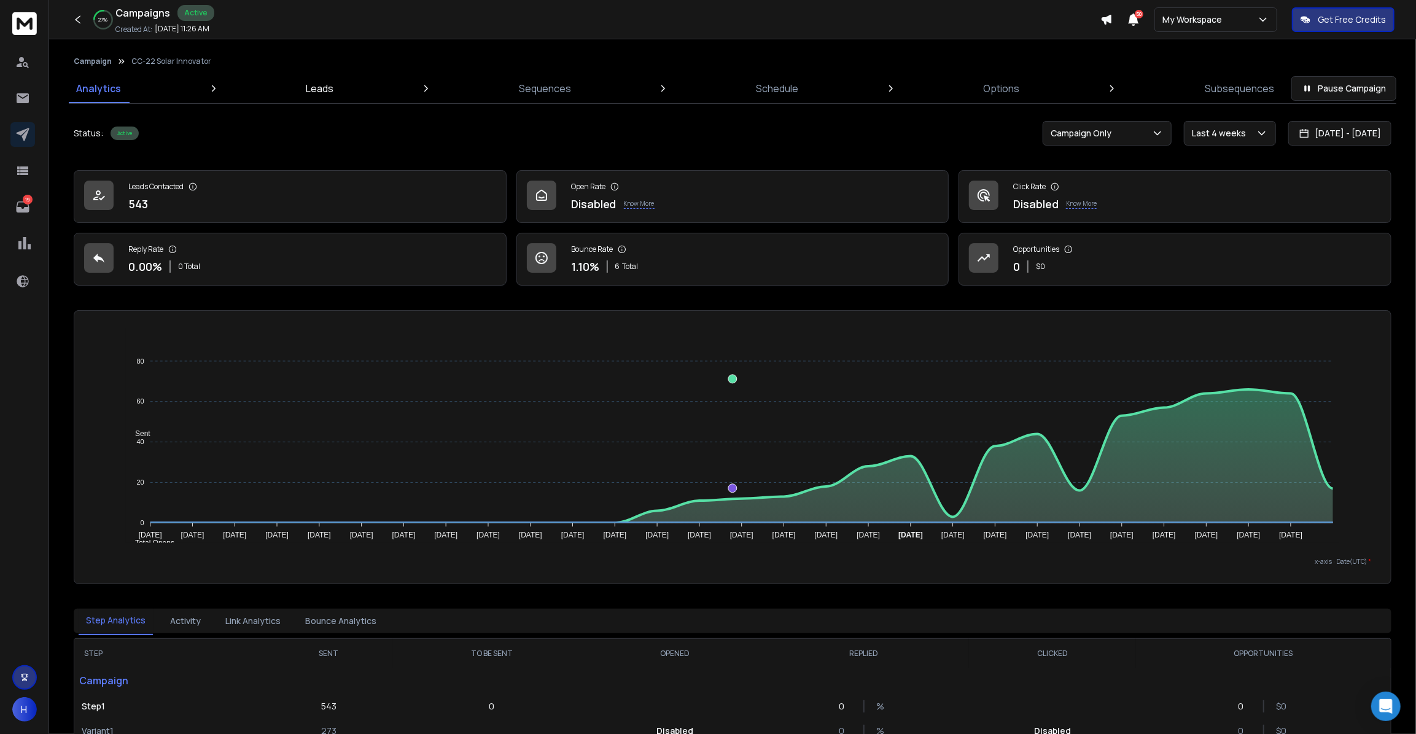
click at [322, 89] on p "Leads" at bounding box center [320, 88] width 28 height 15
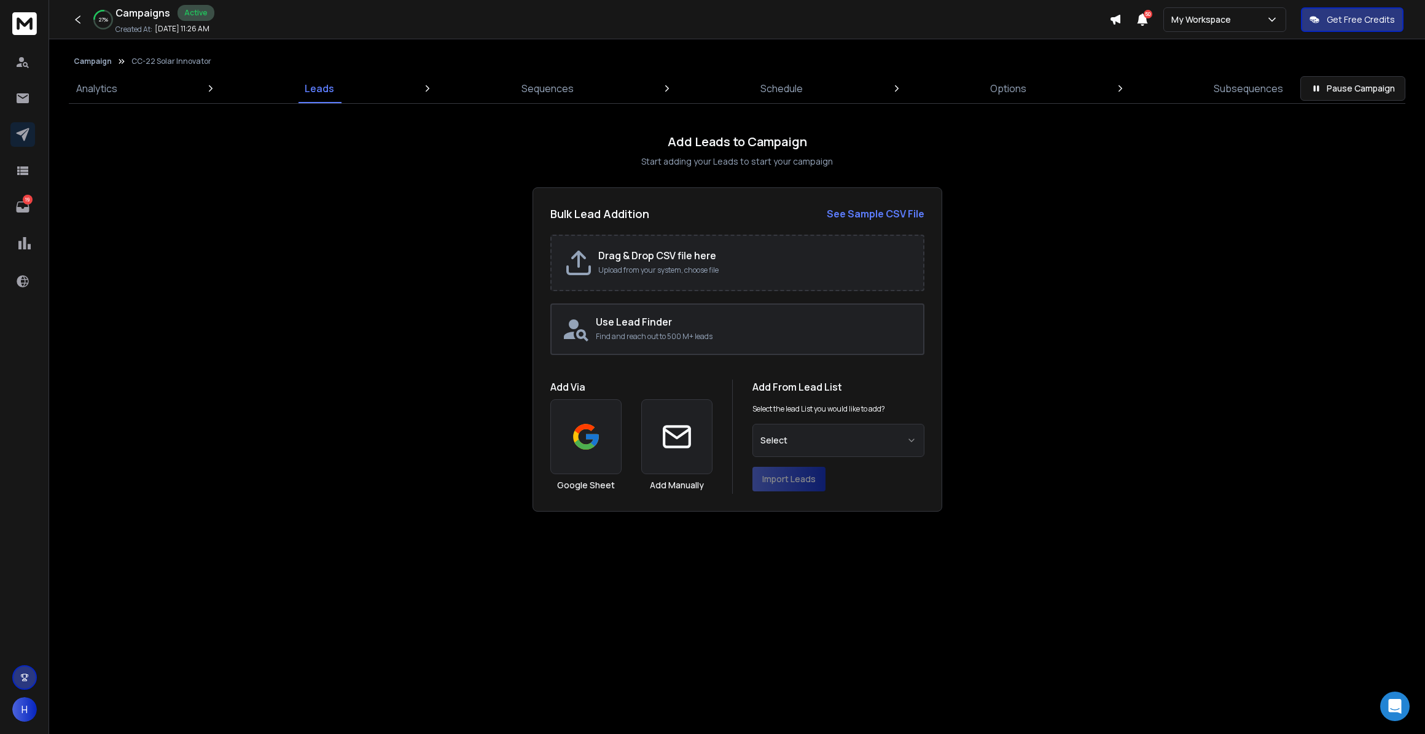
click at [703, 256] on h2 "Drag & Drop CSV file here" at bounding box center [754, 255] width 313 height 15
type input "**********"
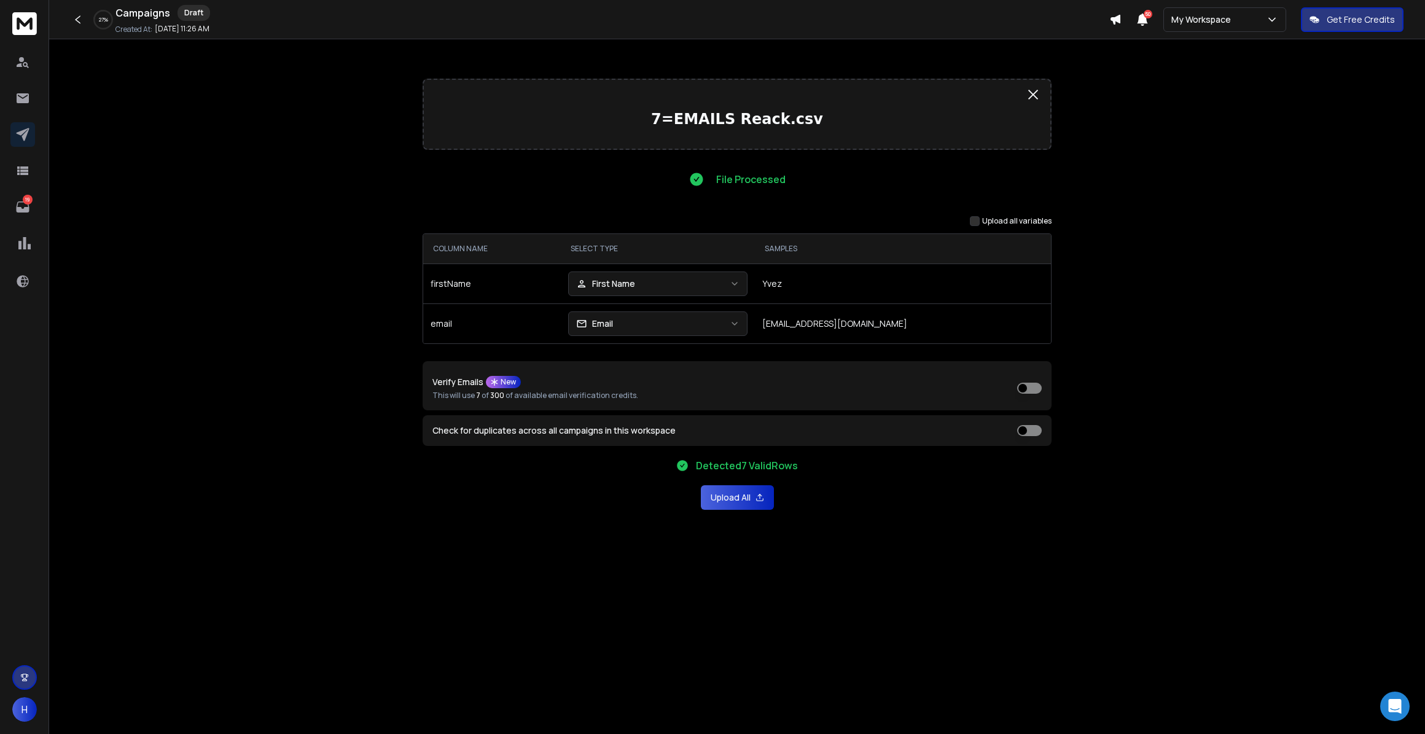
click at [735, 494] on button "Upload All" at bounding box center [737, 497] width 73 height 25
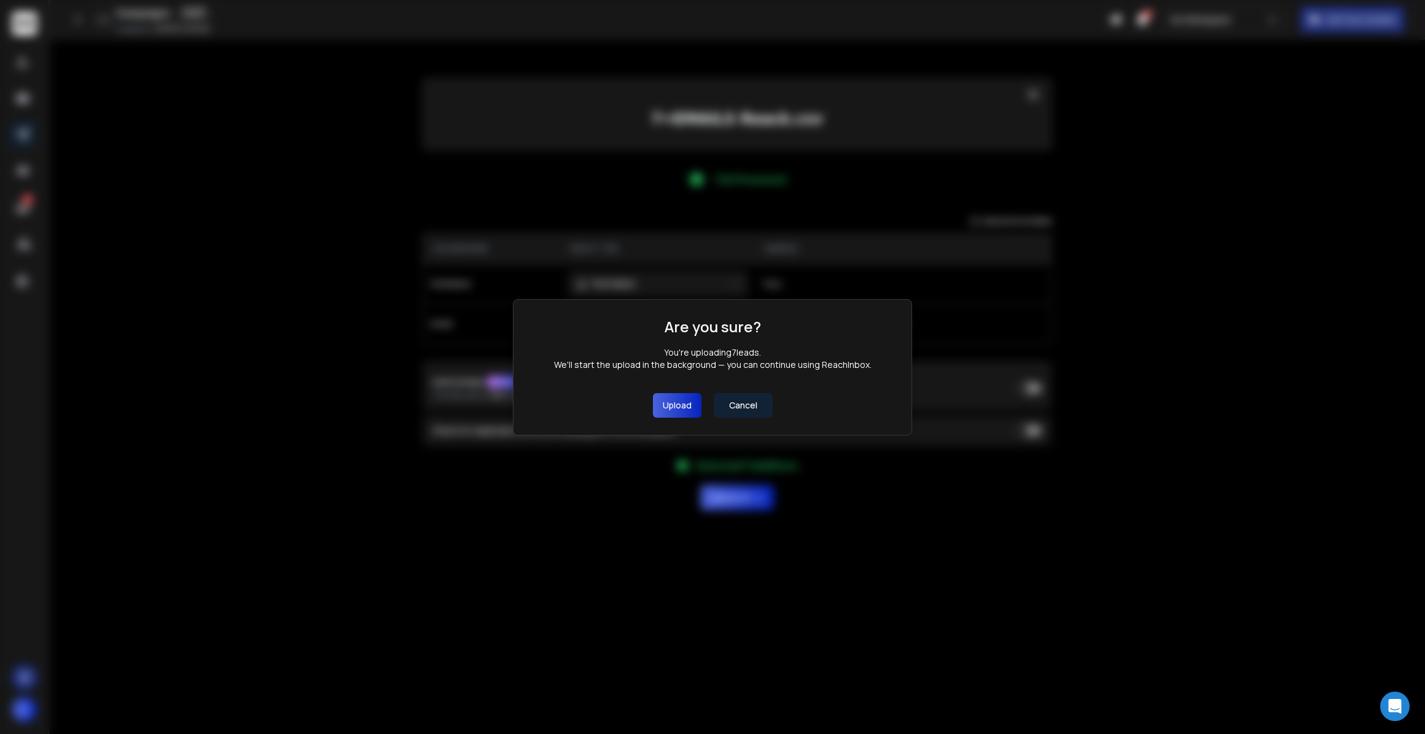
click at [680, 402] on button "Upload" at bounding box center [677, 405] width 49 height 25
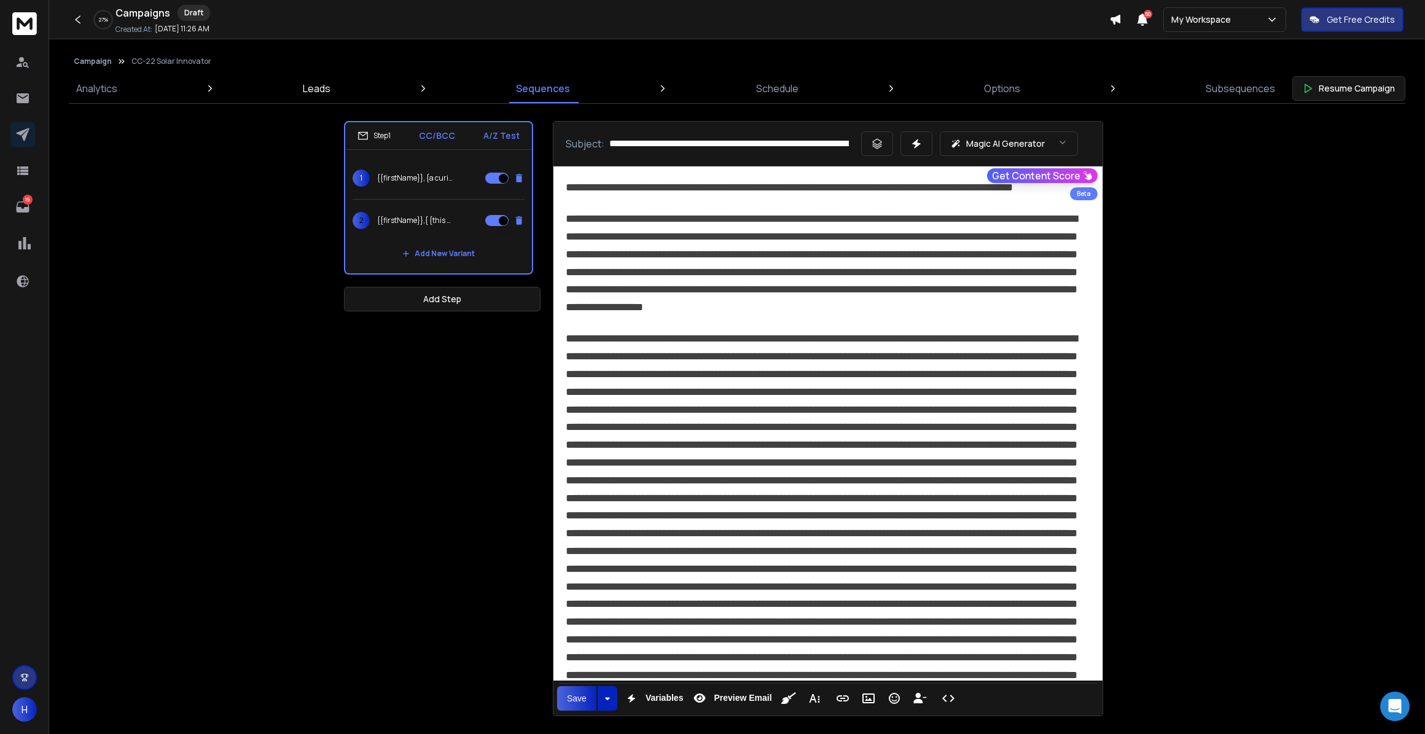
click at [315, 88] on p "Leads" at bounding box center [317, 88] width 28 height 15
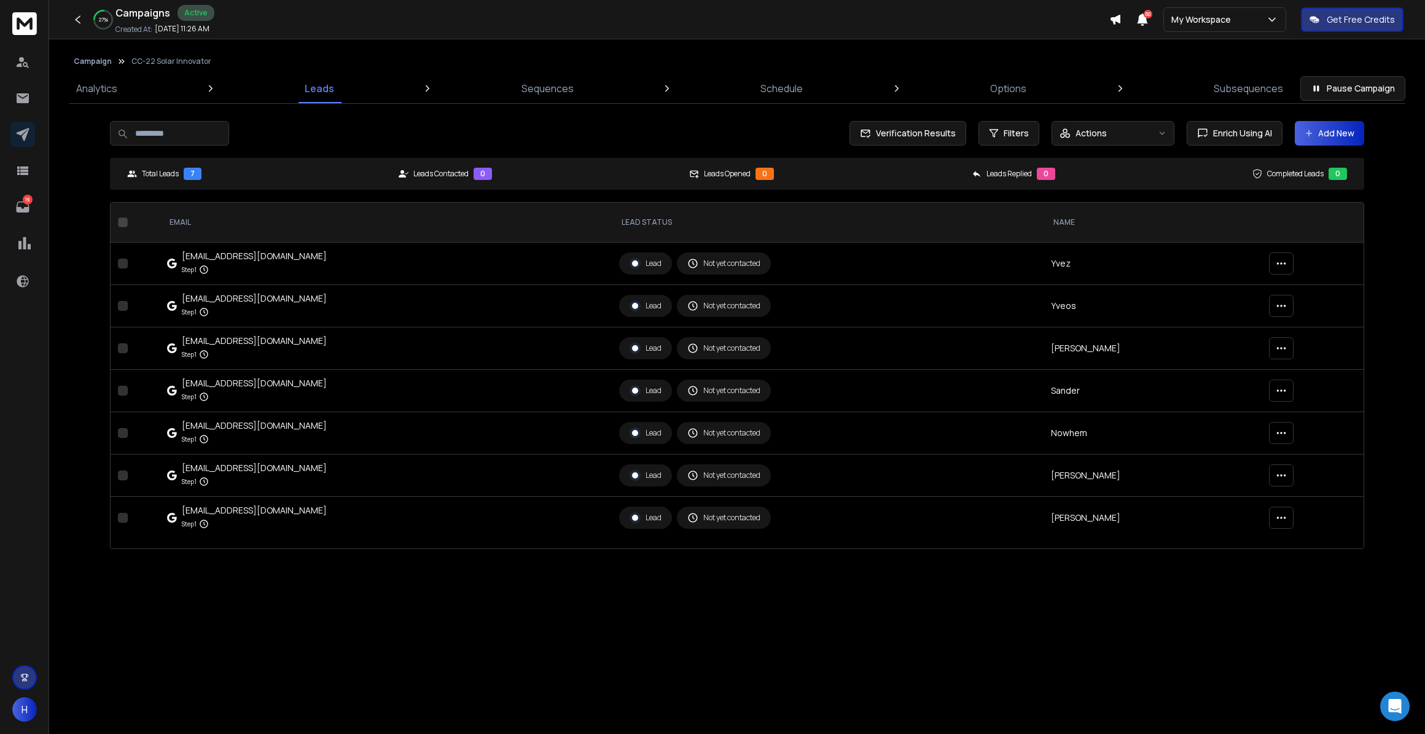
click at [1327, 131] on button "Add New" at bounding box center [1329, 133] width 69 height 25
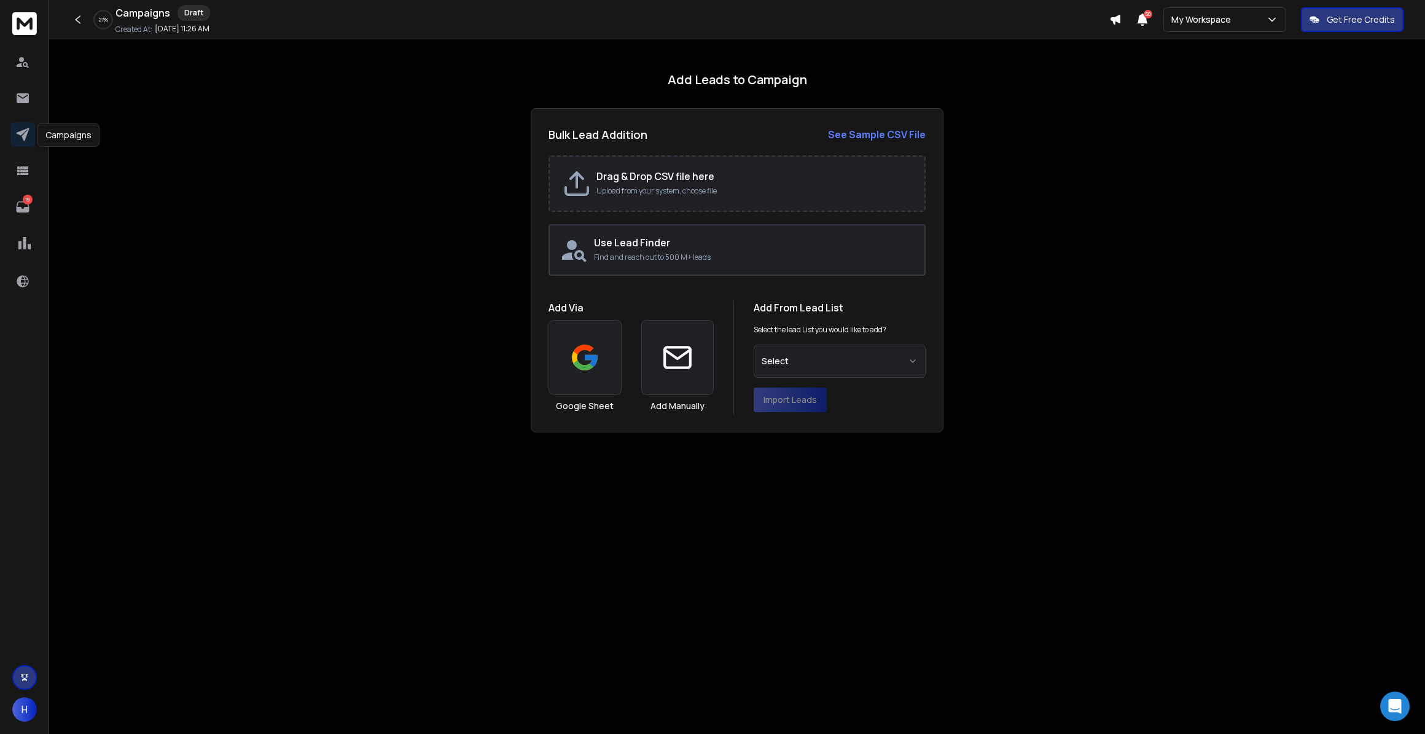
click at [20, 131] on icon at bounding box center [22, 134] width 13 height 13
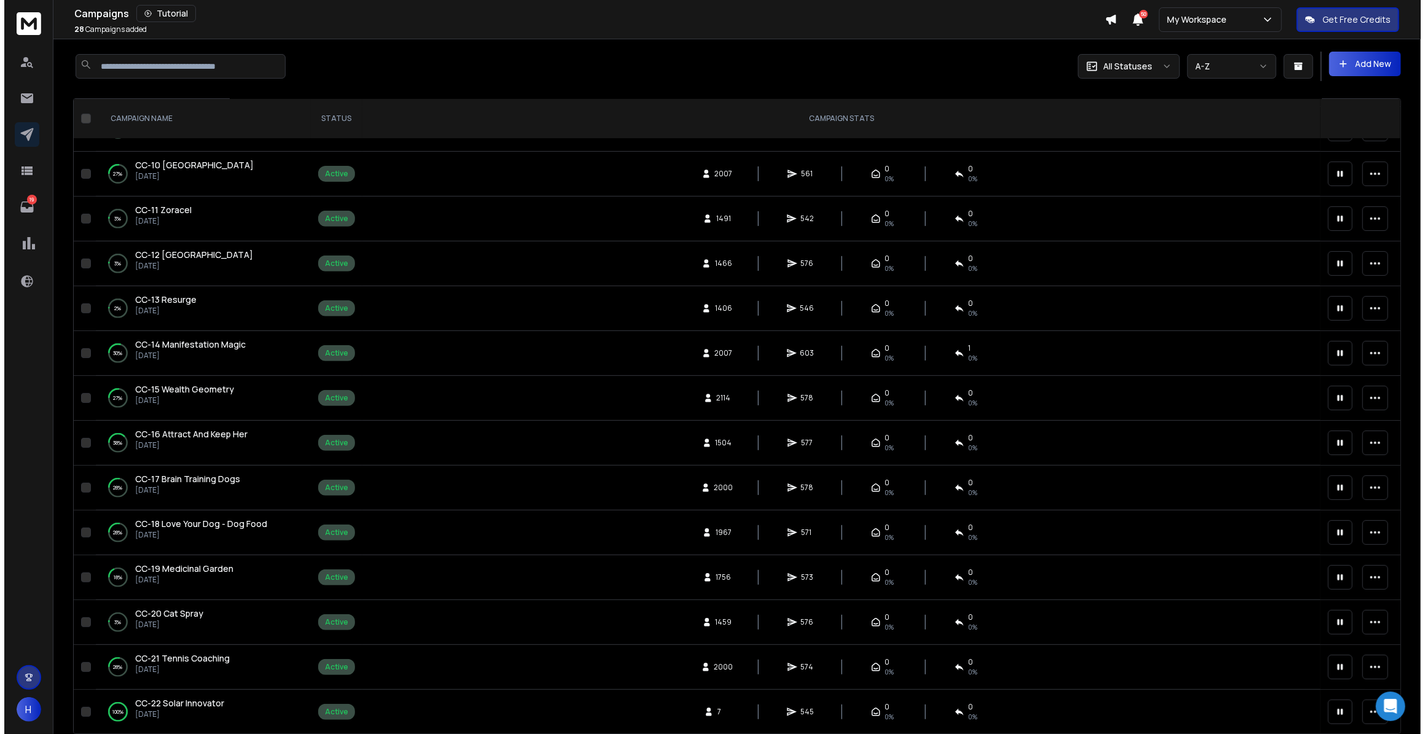
scroll to position [558, 0]
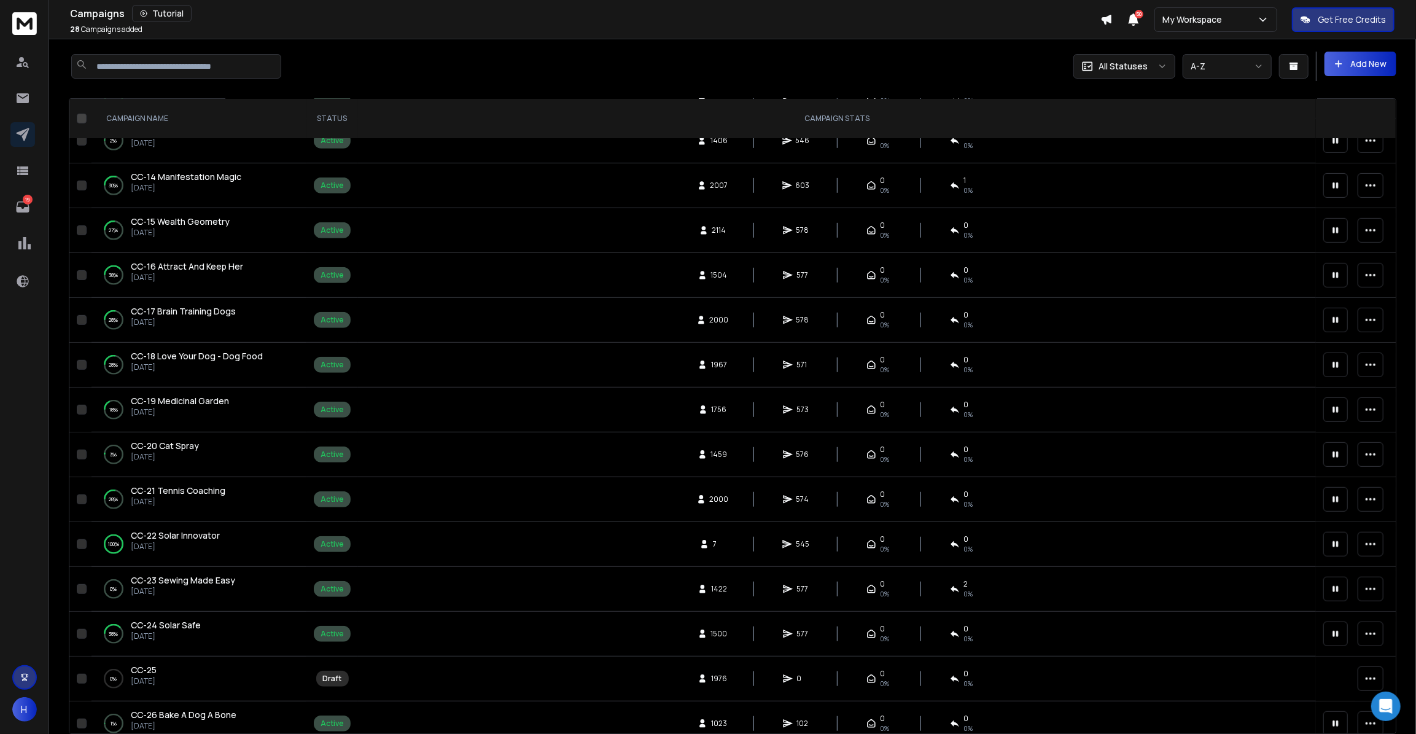
click at [167, 542] on p "[DATE]" at bounding box center [175, 547] width 89 height 10
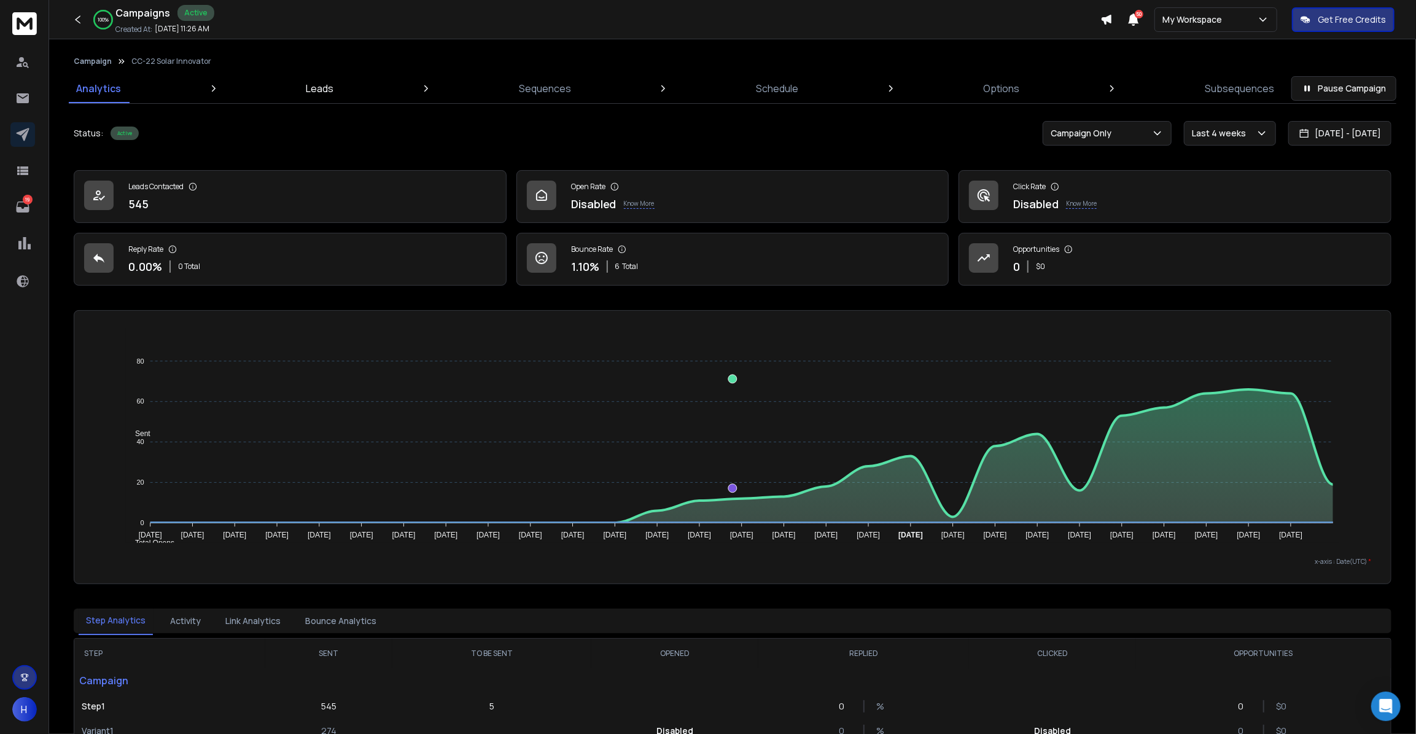
click at [327, 90] on p "Leads" at bounding box center [320, 88] width 28 height 15
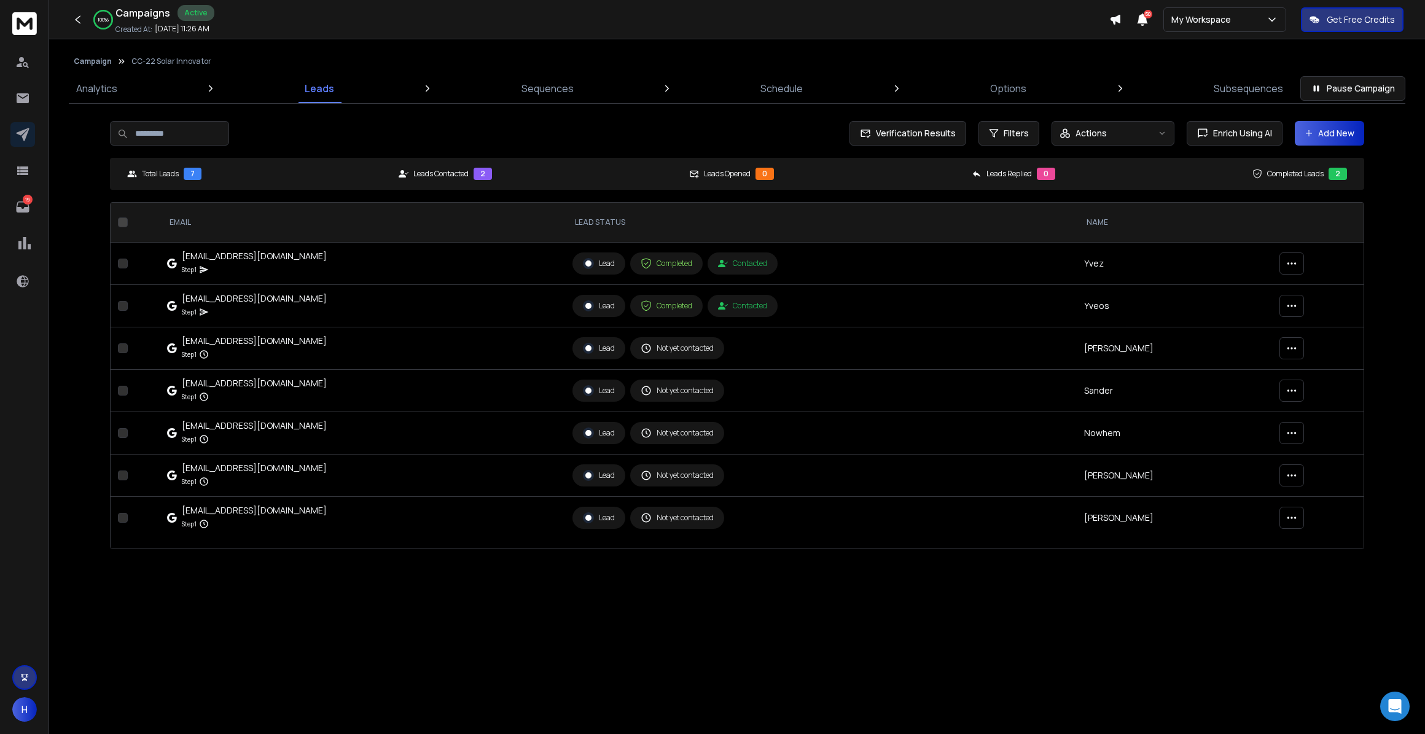
click at [1313, 129] on icon at bounding box center [1309, 133] width 9 height 9
